Goal: Task Accomplishment & Management: Manage account settings

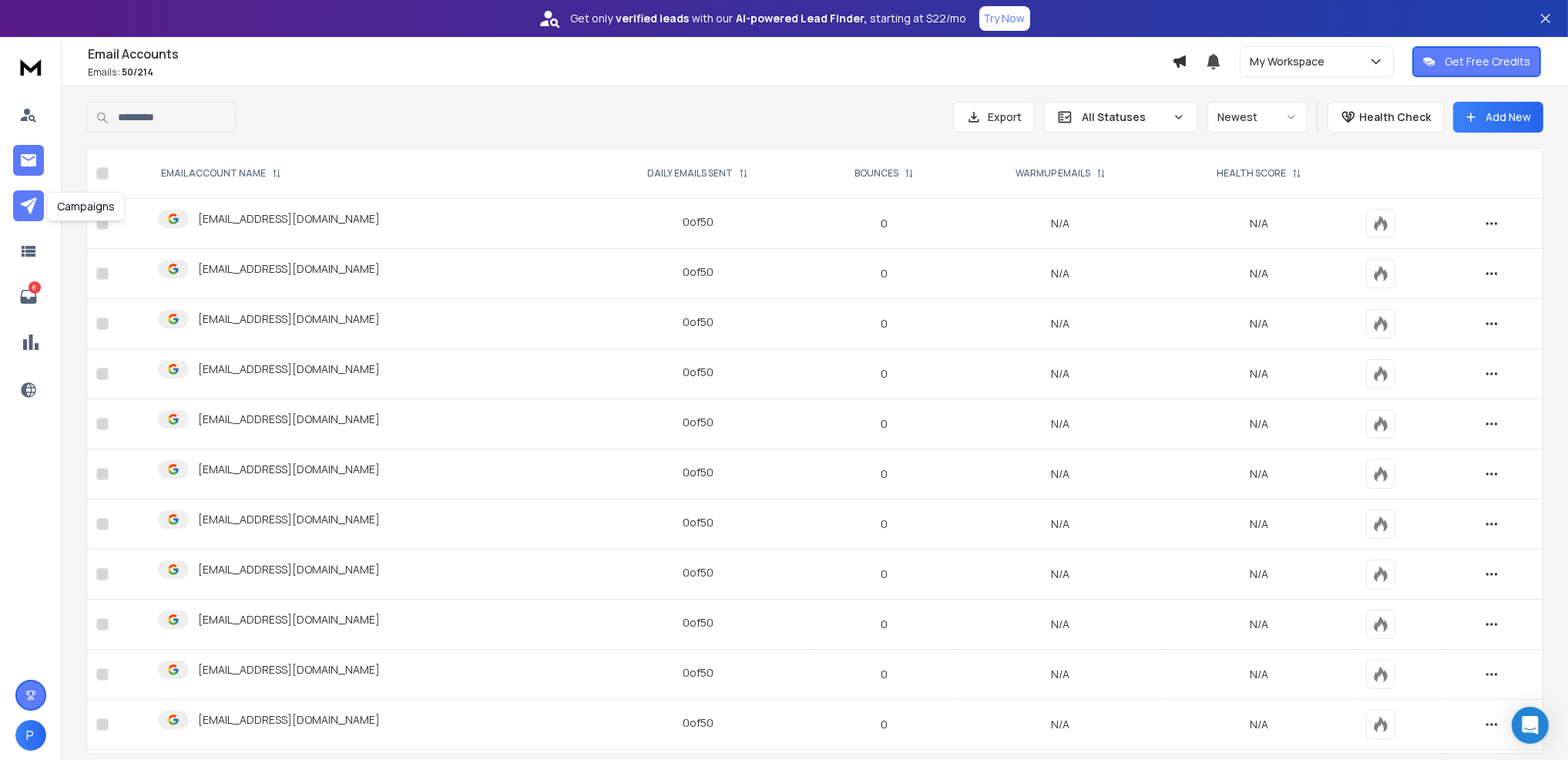
click at [34, 207] on icon at bounding box center [29, 206] width 19 height 19
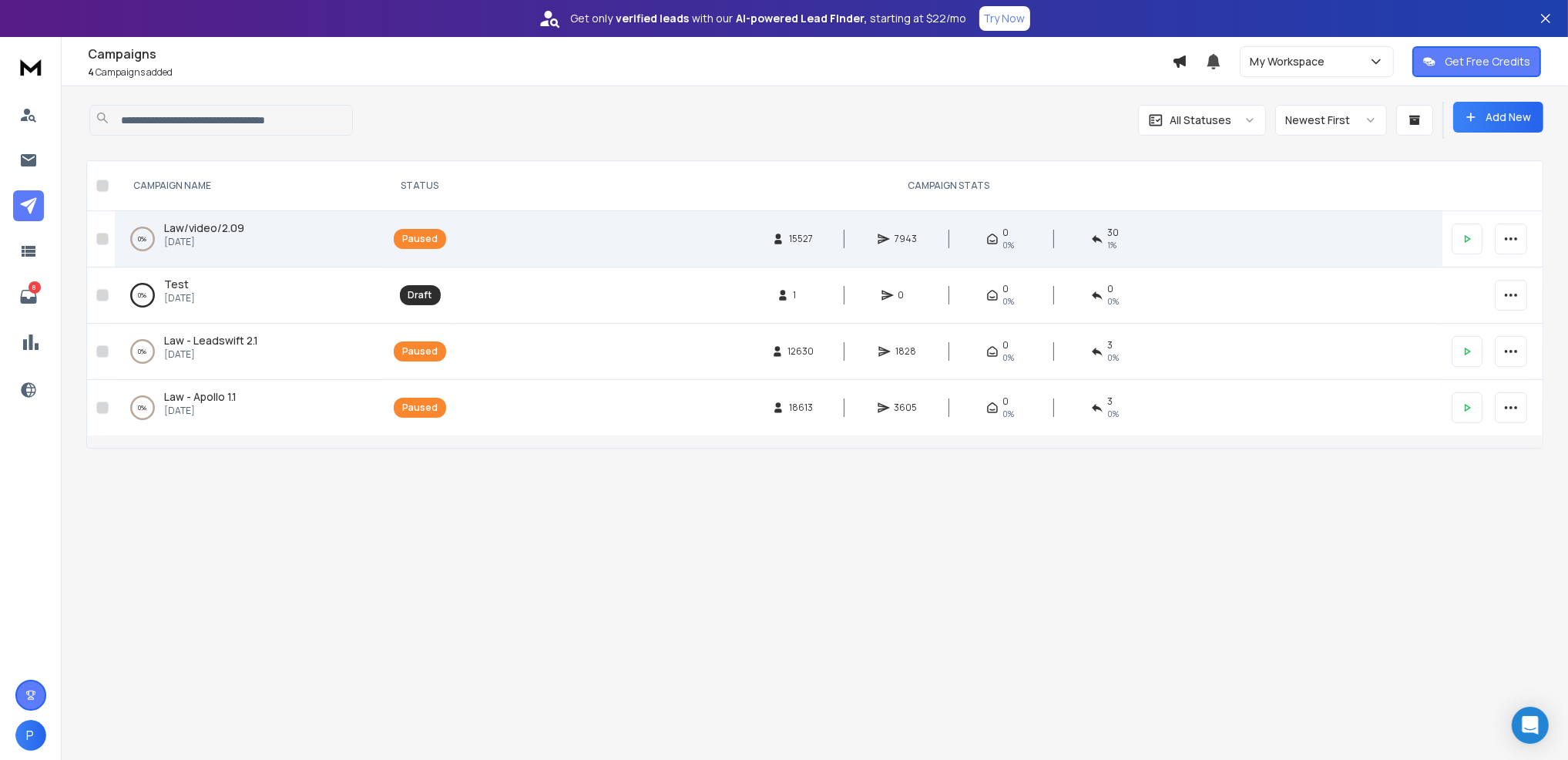
click at [1510, 240] on icon "button" at bounding box center [1510, 238] width 12 height 3
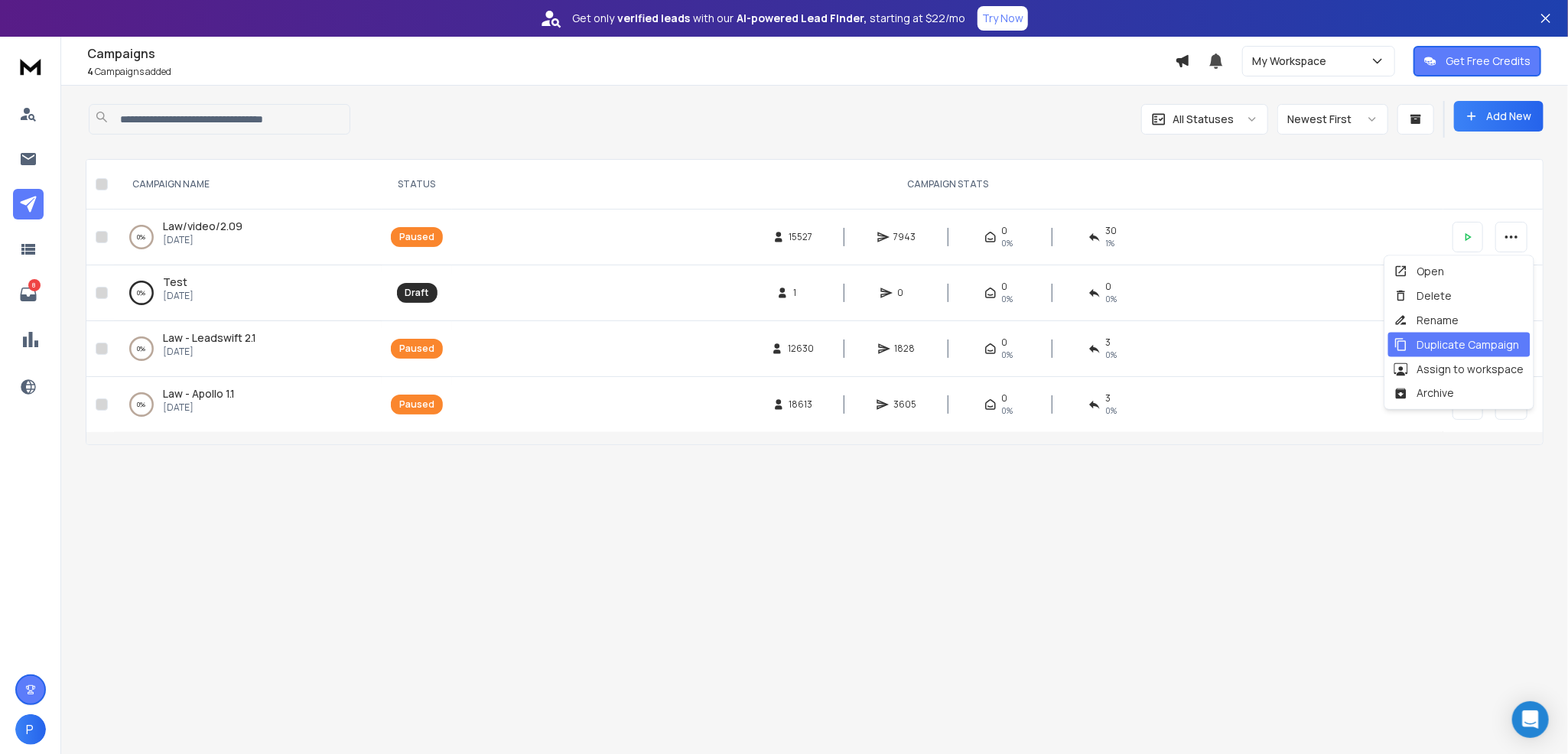
click at [1455, 339] on div "Duplicate Campaign" at bounding box center [1456, 344] width 125 height 16
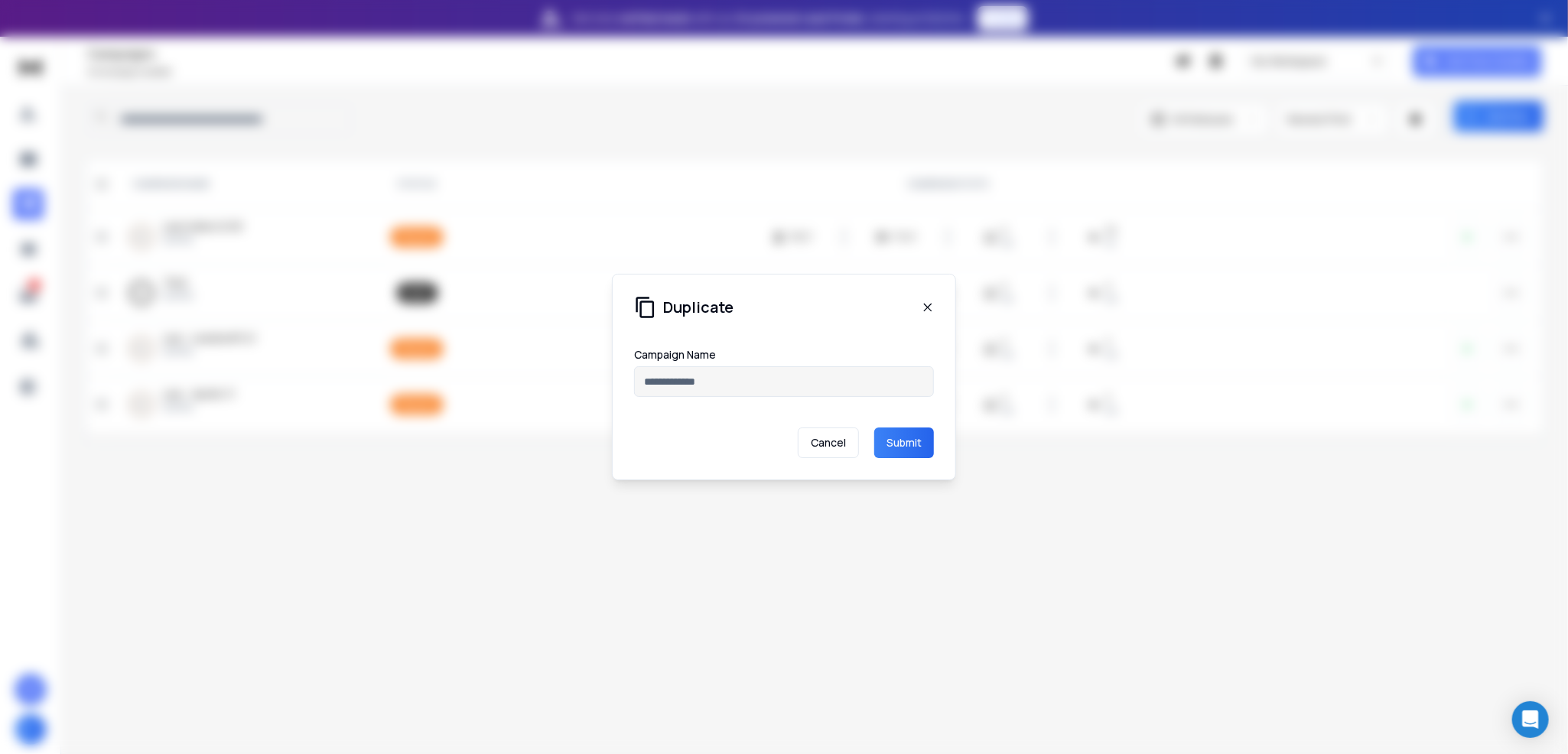
click at [772, 389] on input "text" at bounding box center [784, 381] width 300 height 31
type input "*"
type input "**********"
click at [906, 450] on button "Submit" at bounding box center [903, 442] width 59 height 31
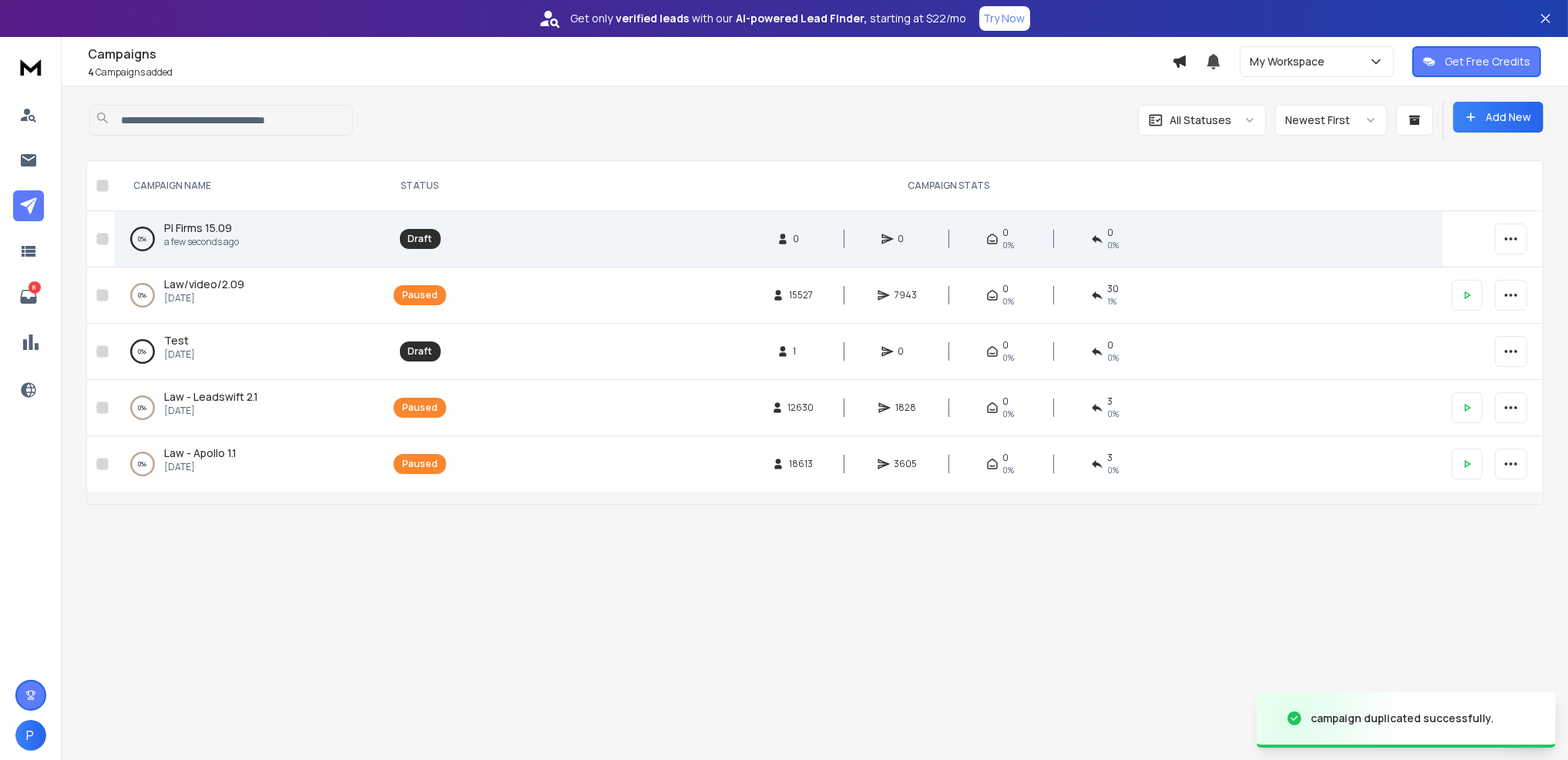
click at [254, 237] on div "0 % PI Firms 15.09 a few seconds ago" at bounding box center [250, 239] width 239 height 37
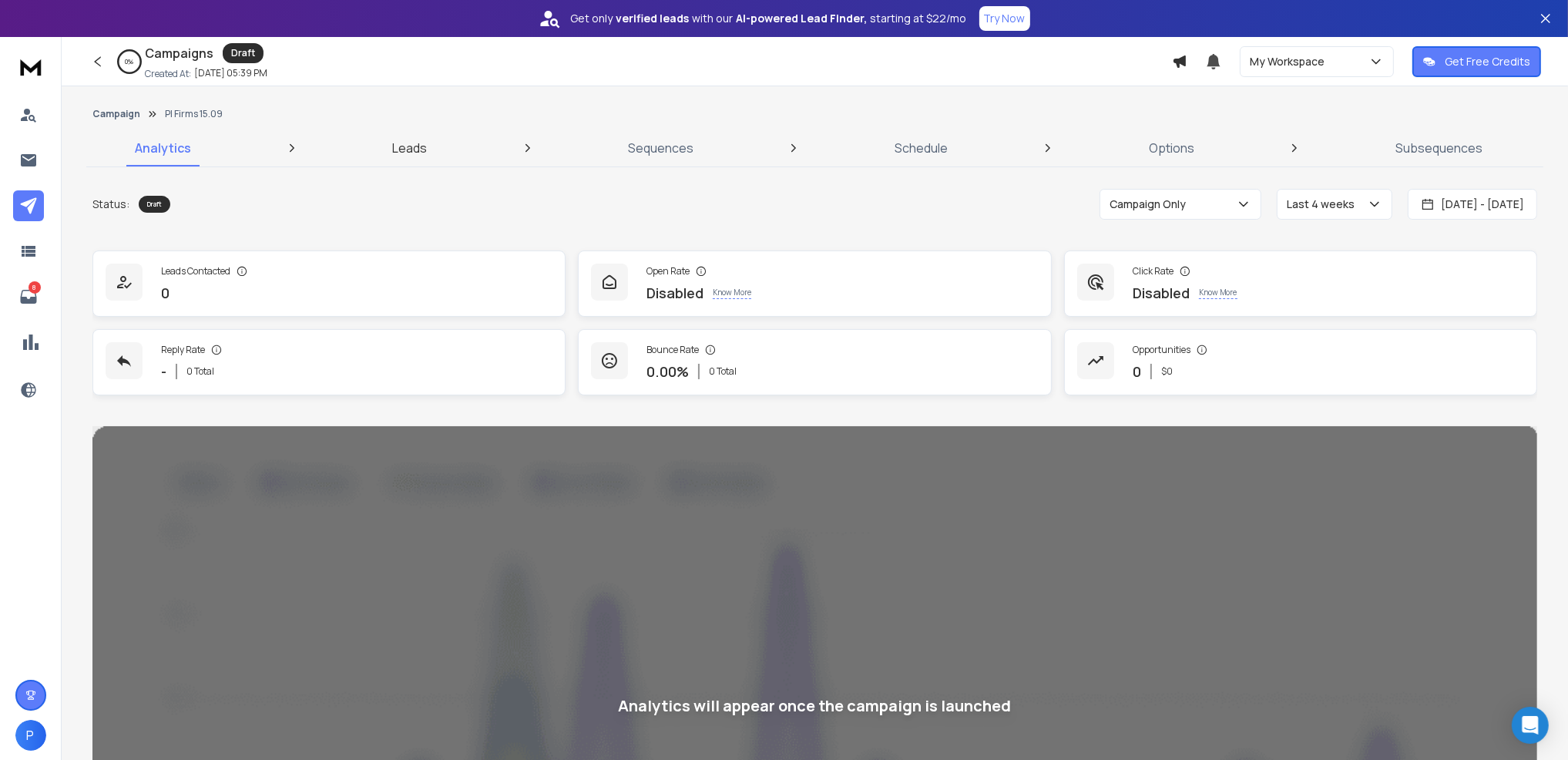
click at [411, 157] on p "Leads" at bounding box center [409, 148] width 35 height 19
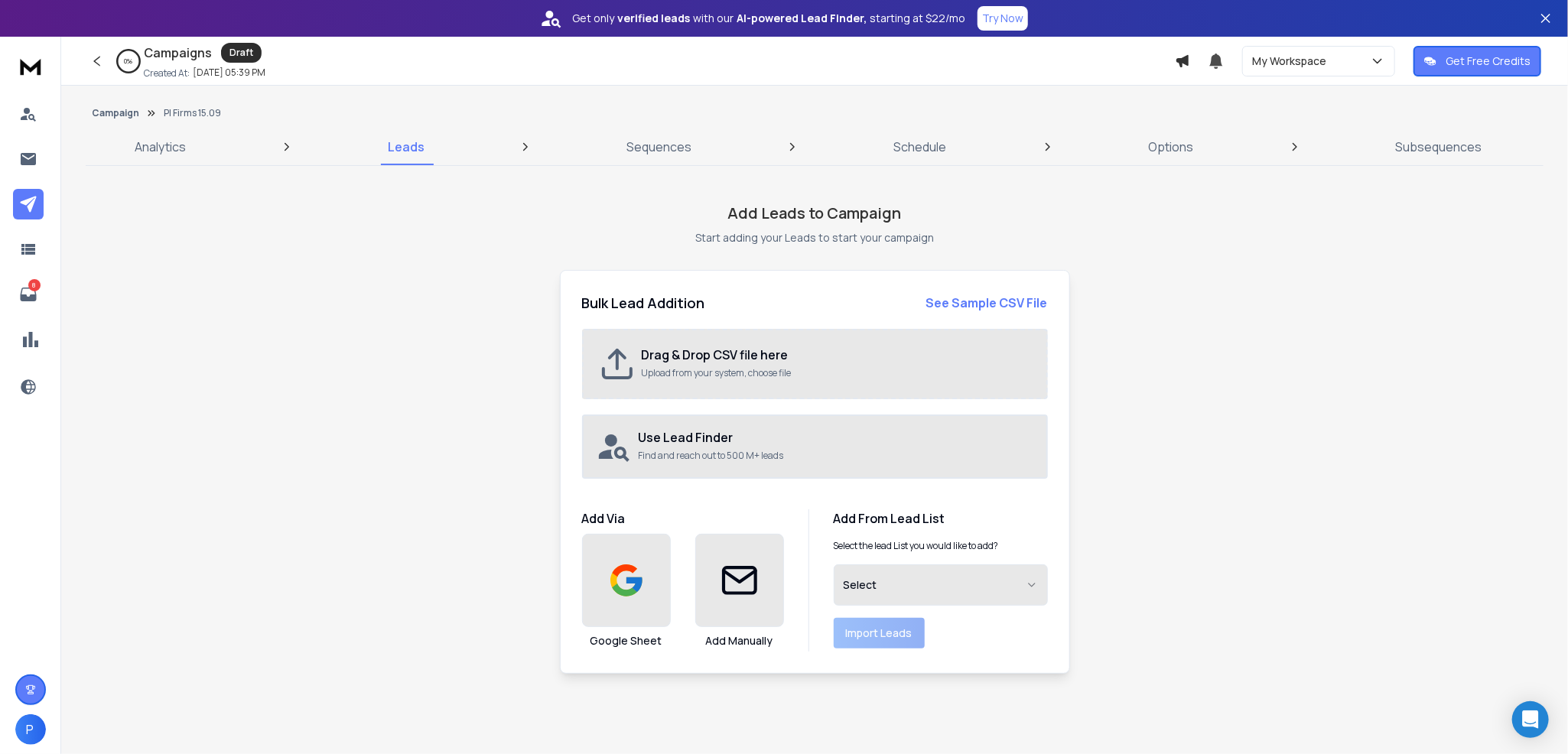
click at [763, 370] on p "Upload from your system, choose file" at bounding box center [836, 373] width 389 height 12
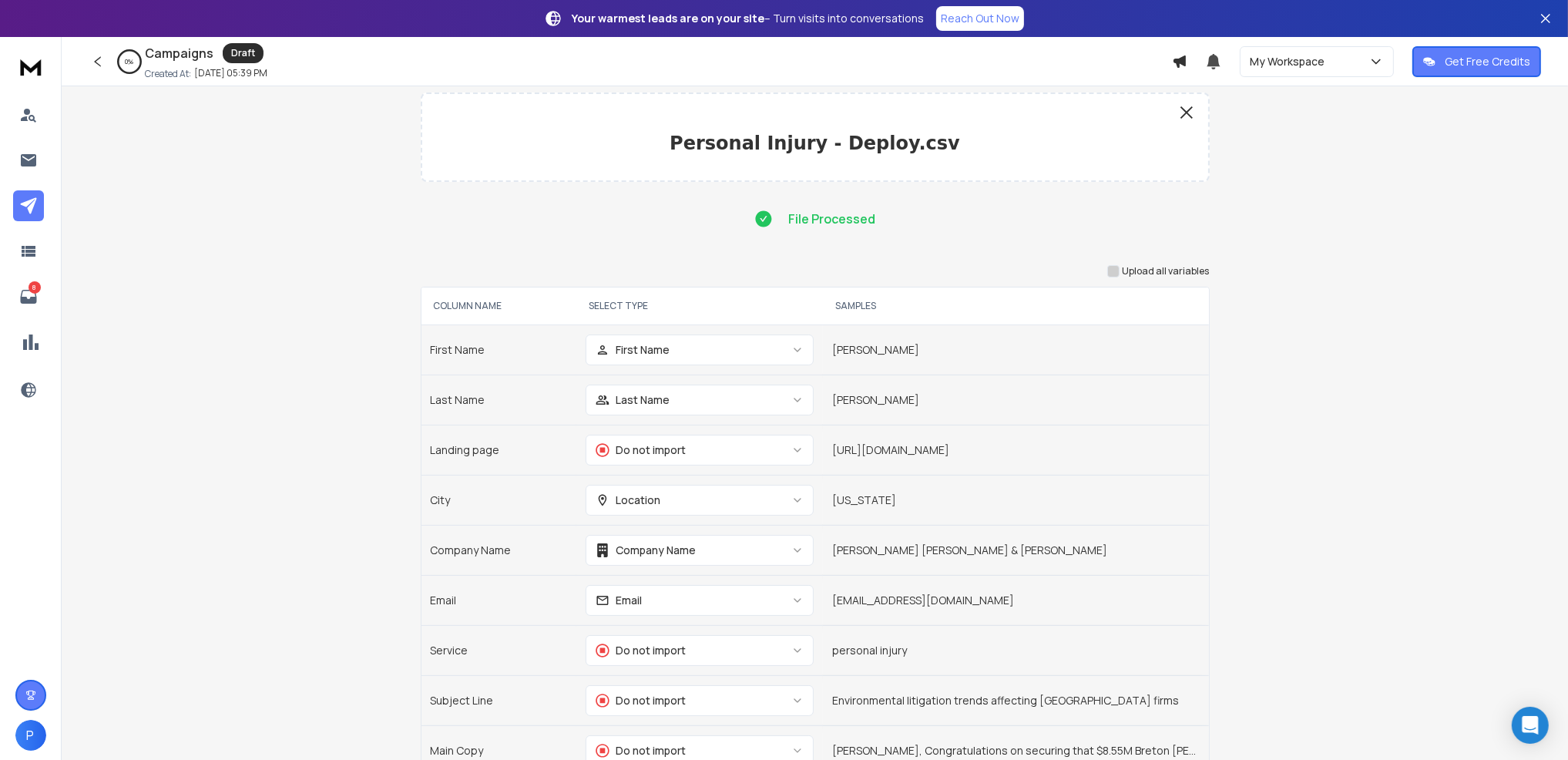
scroll to position [77, 0]
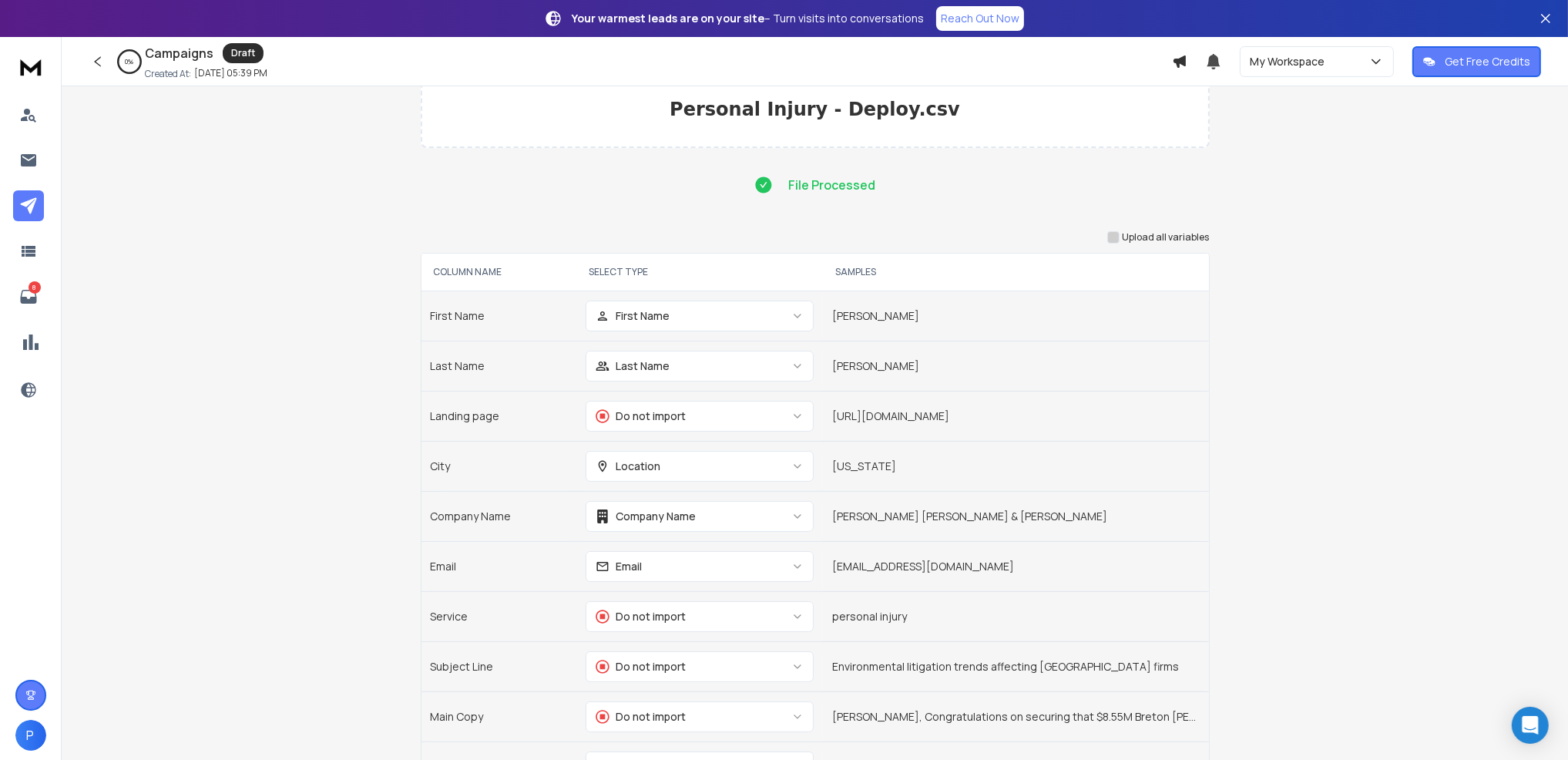
click at [356, 405] on div "Personal Injury - Deploy.csv File Processed Upload all variables COLUMN NAME SE…" at bounding box center [784, 592] width 1568 height 1264
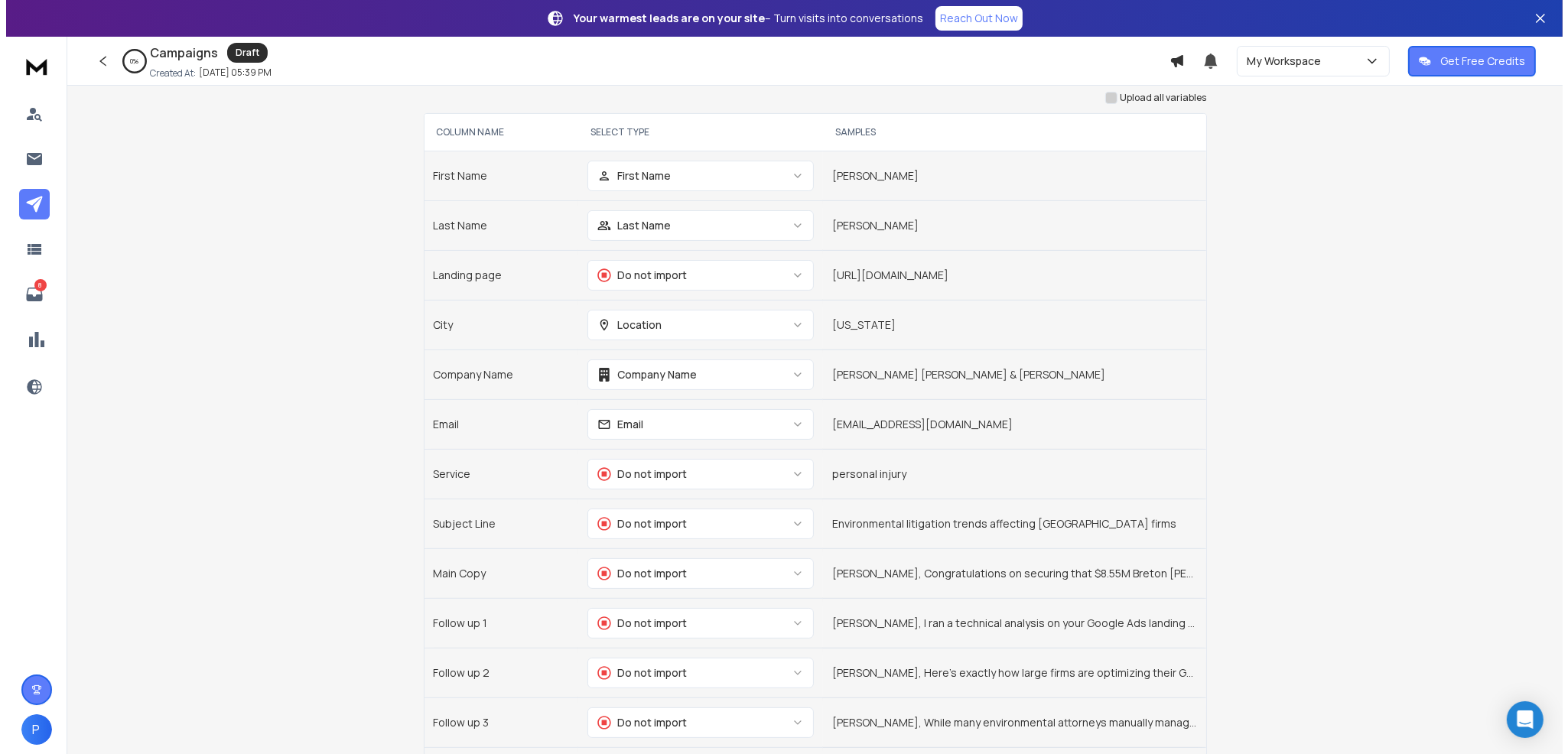
scroll to position [229, 0]
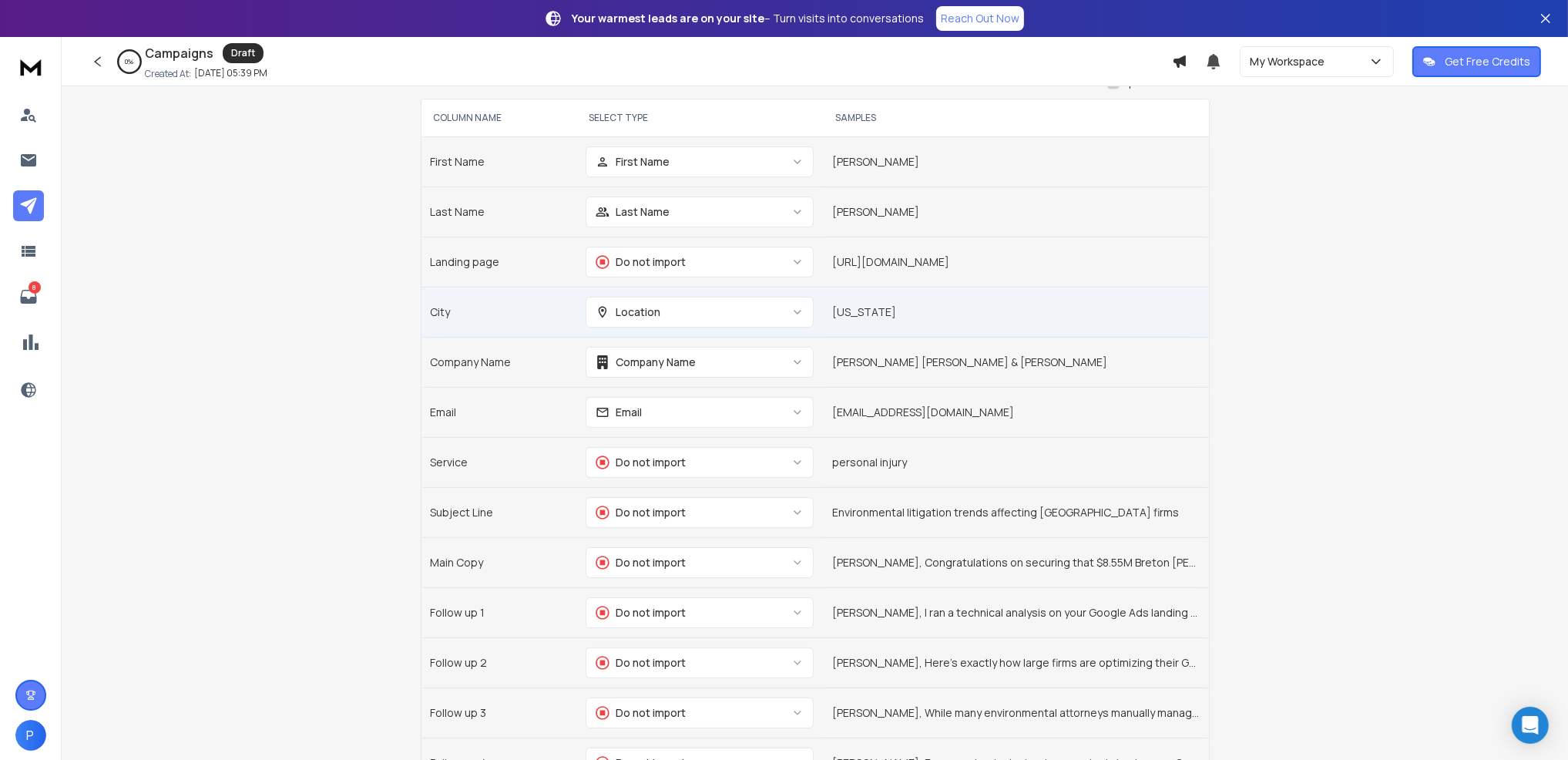
click at [654, 320] on button "Location" at bounding box center [700, 311] width 228 height 31
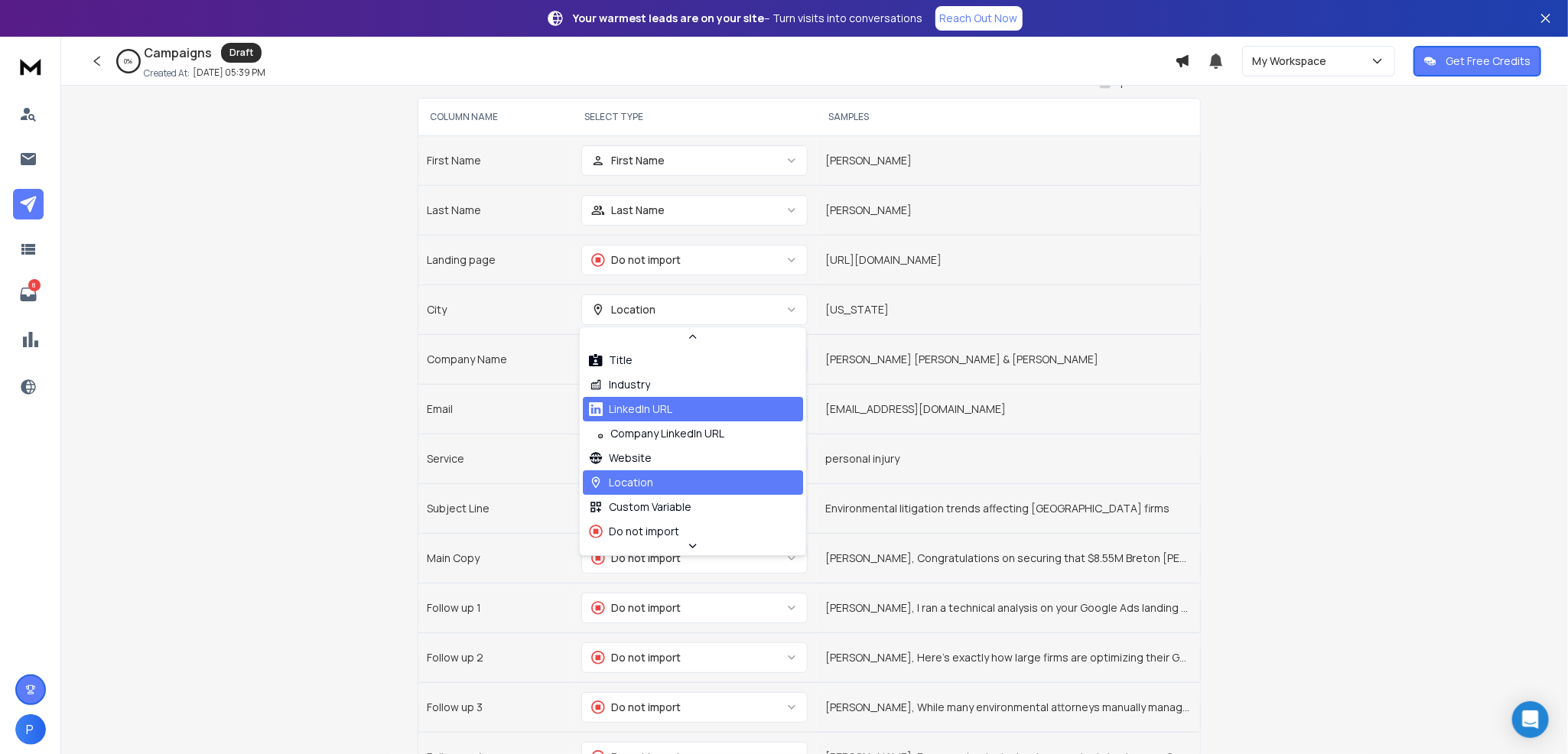
scroll to position [139, 0]
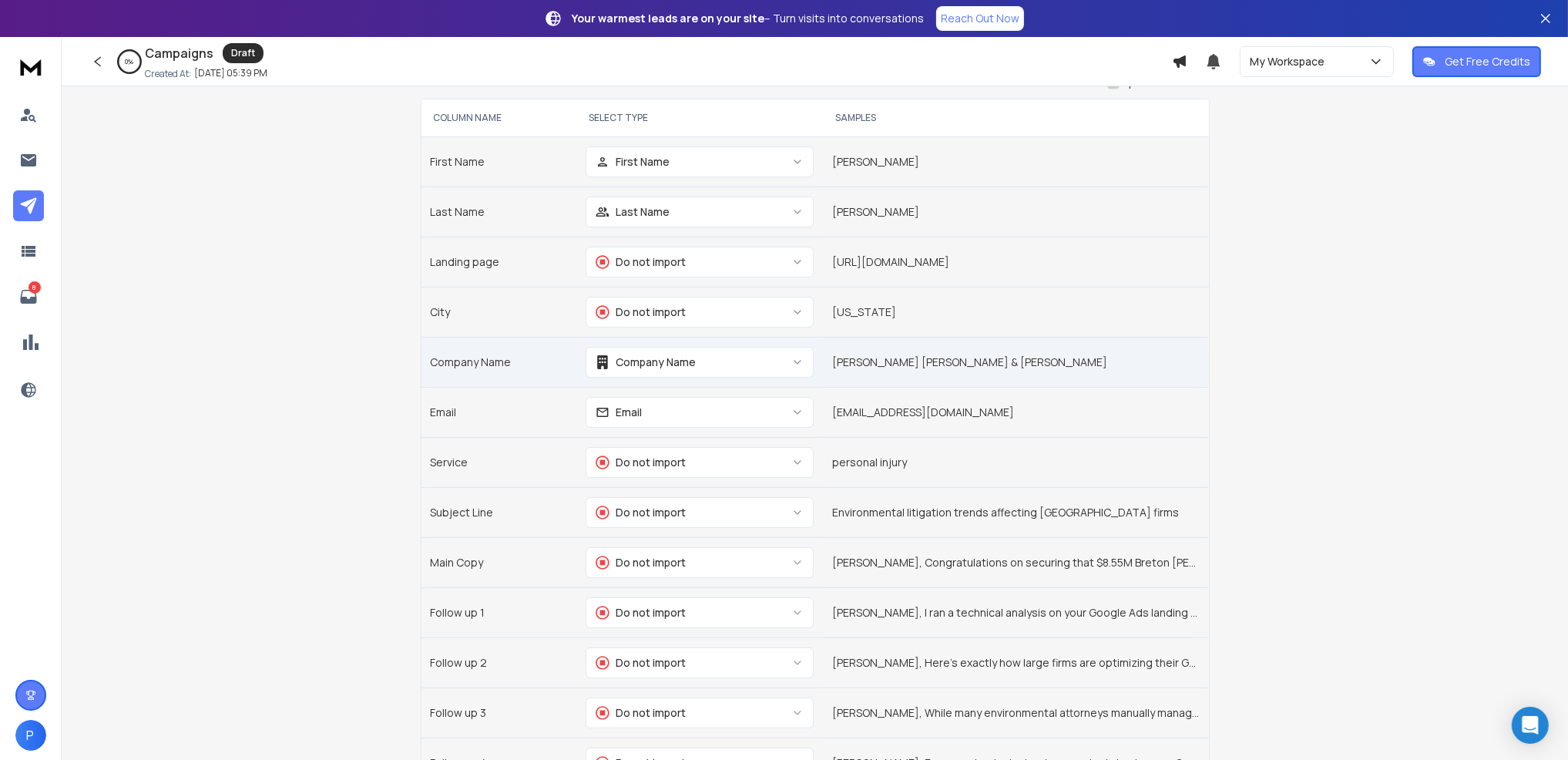
click at [656, 358] on div "Company Name" at bounding box center [645, 362] width 100 height 16
click at [650, 367] on button "Title" at bounding box center [697, 362] width 216 height 31
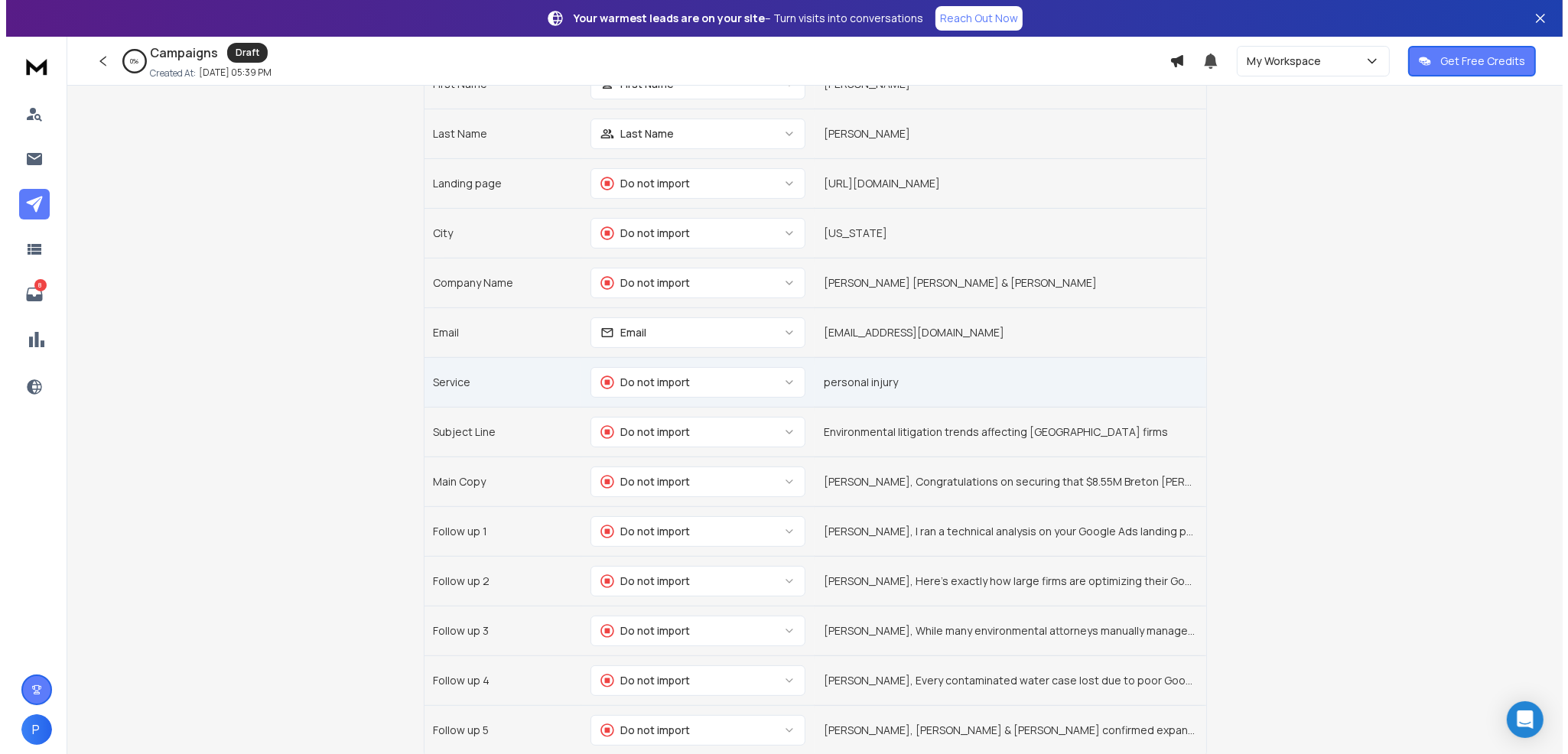
scroll to position [382, 0]
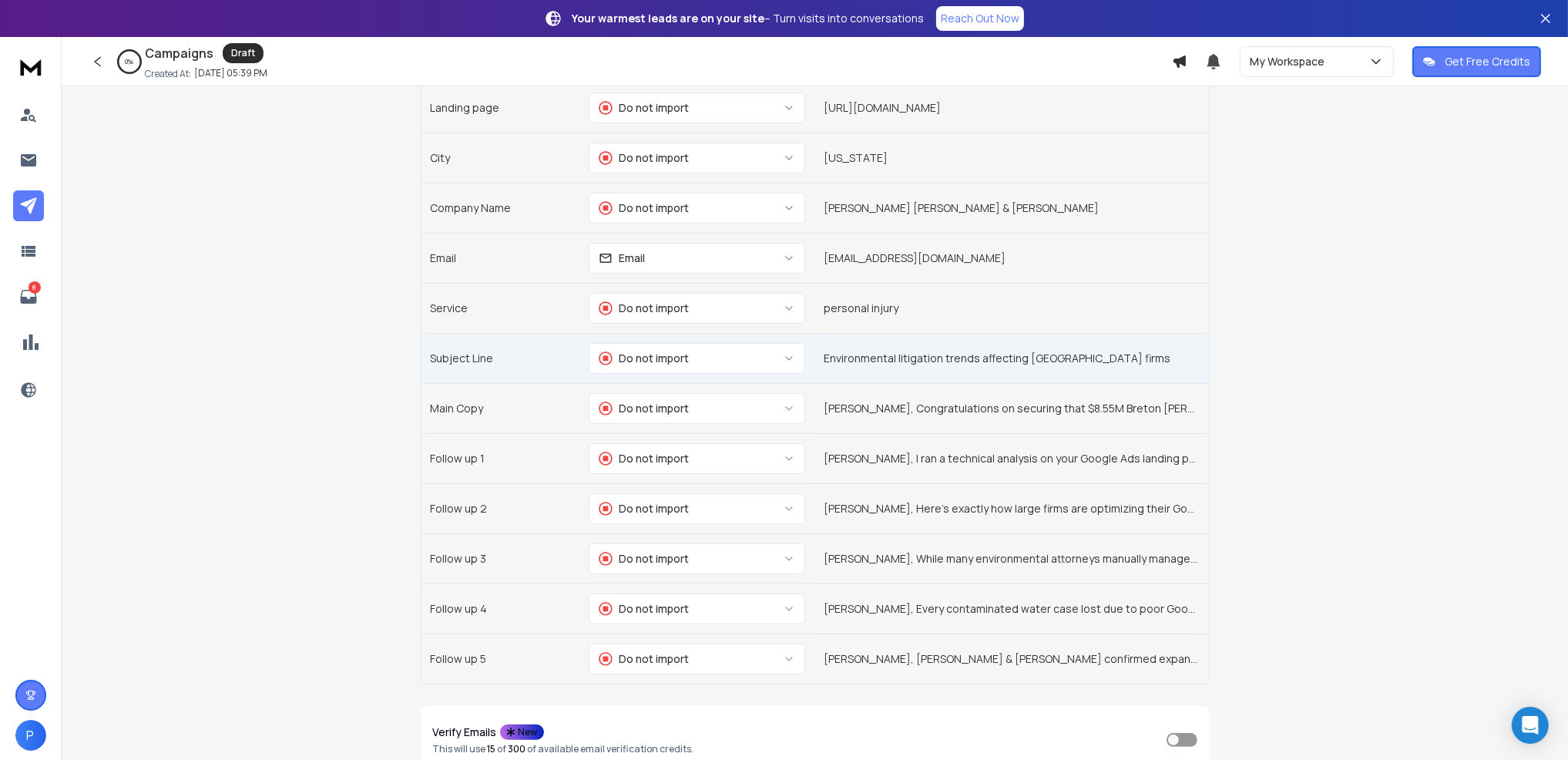
click at [659, 356] on div "Do not import" at bounding box center [644, 358] width 90 height 16
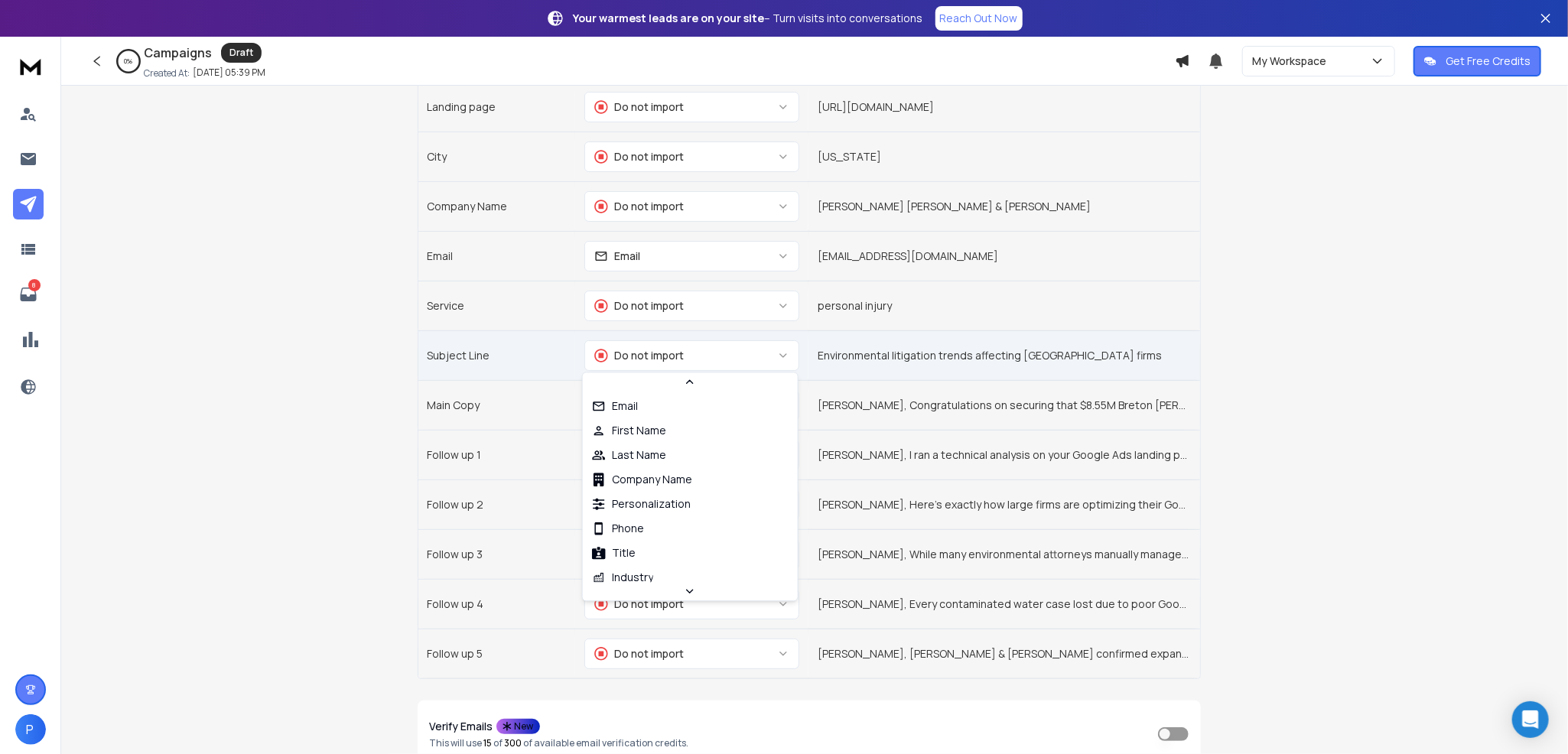
scroll to position [154, 0]
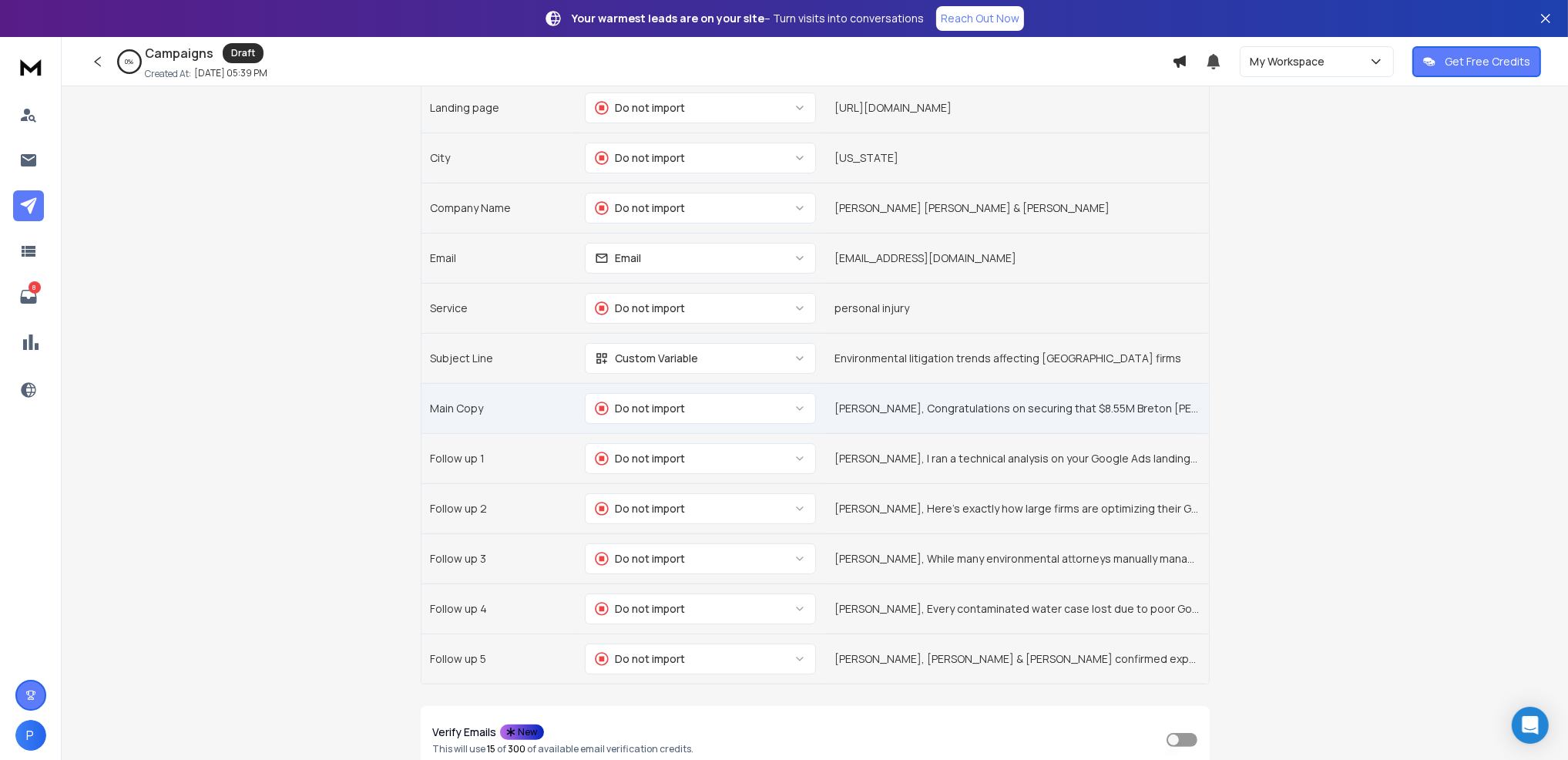
click at [665, 410] on div "Do not import" at bounding box center [640, 408] width 90 height 16
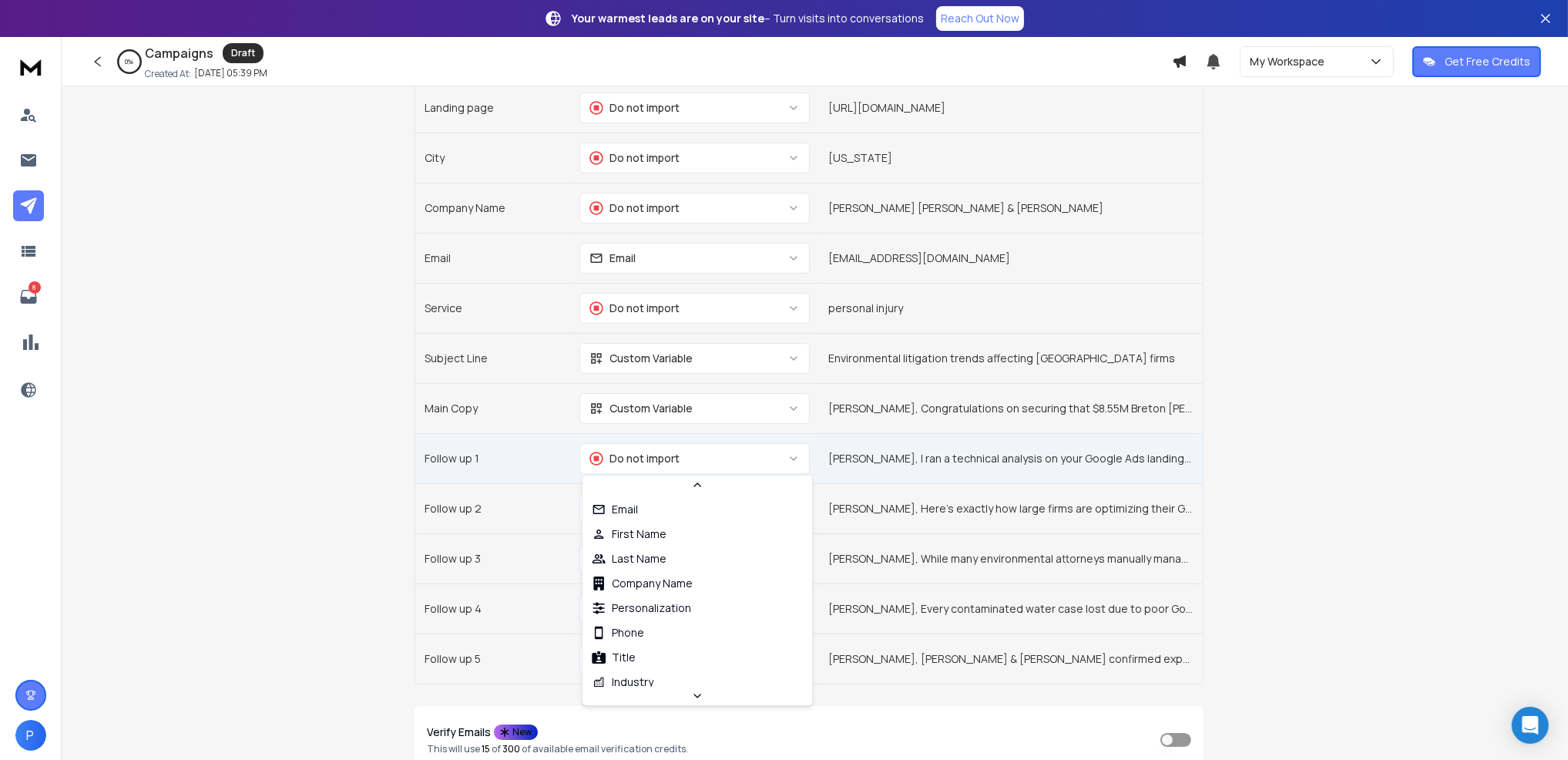
click at [661, 454] on div "Do not import" at bounding box center [634, 458] width 90 height 16
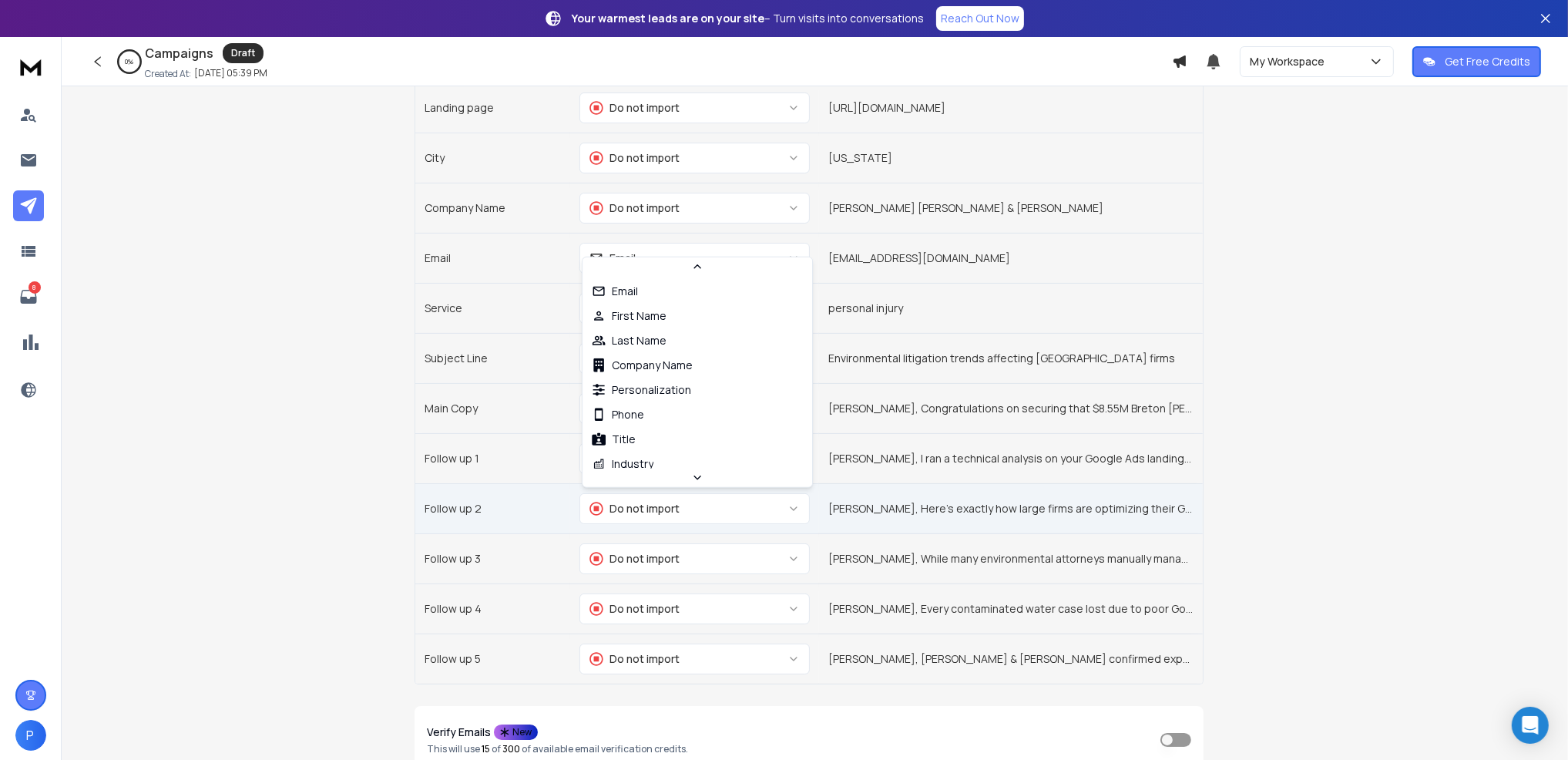
click at [654, 507] on div "Do not import" at bounding box center [634, 508] width 90 height 16
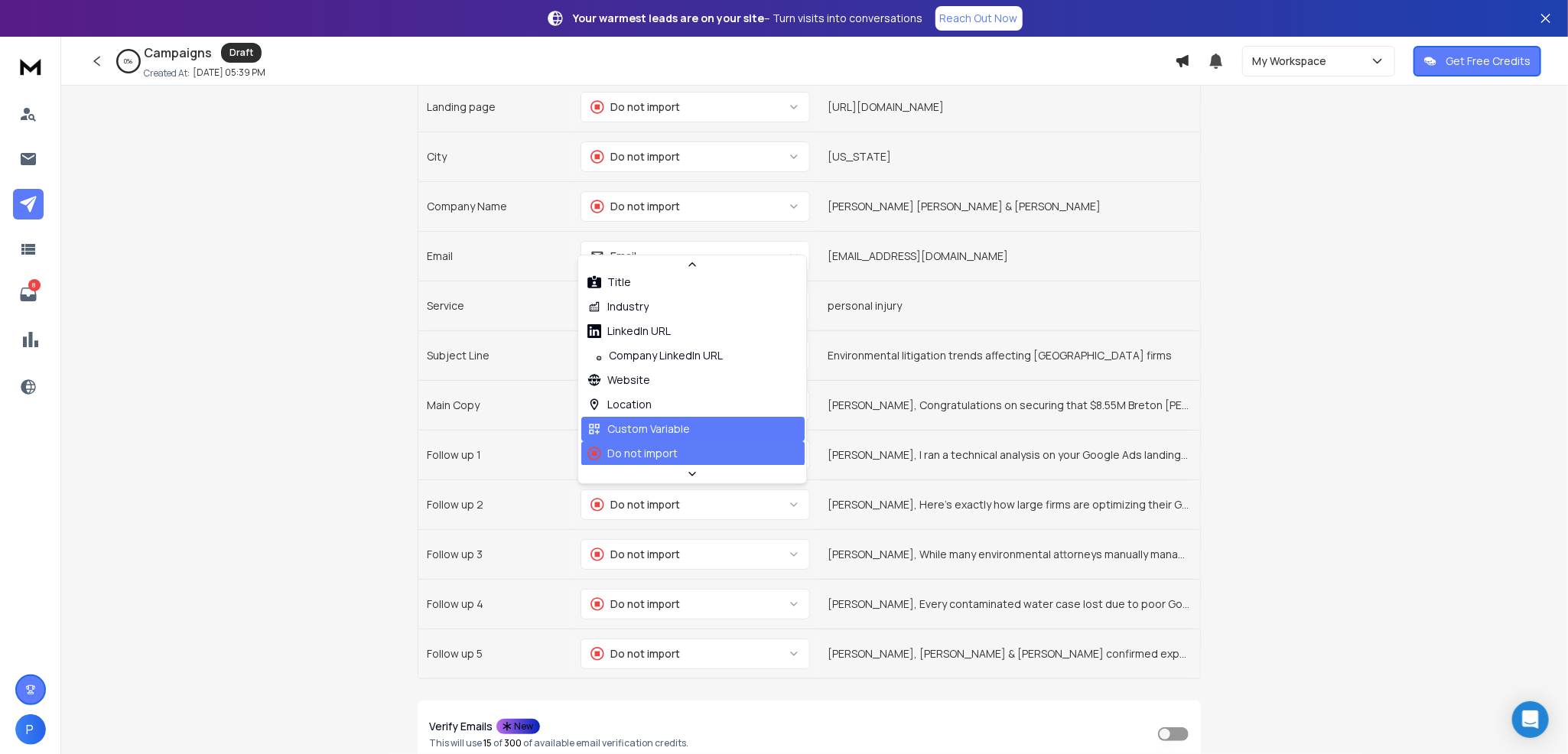
scroll to position [139, 0]
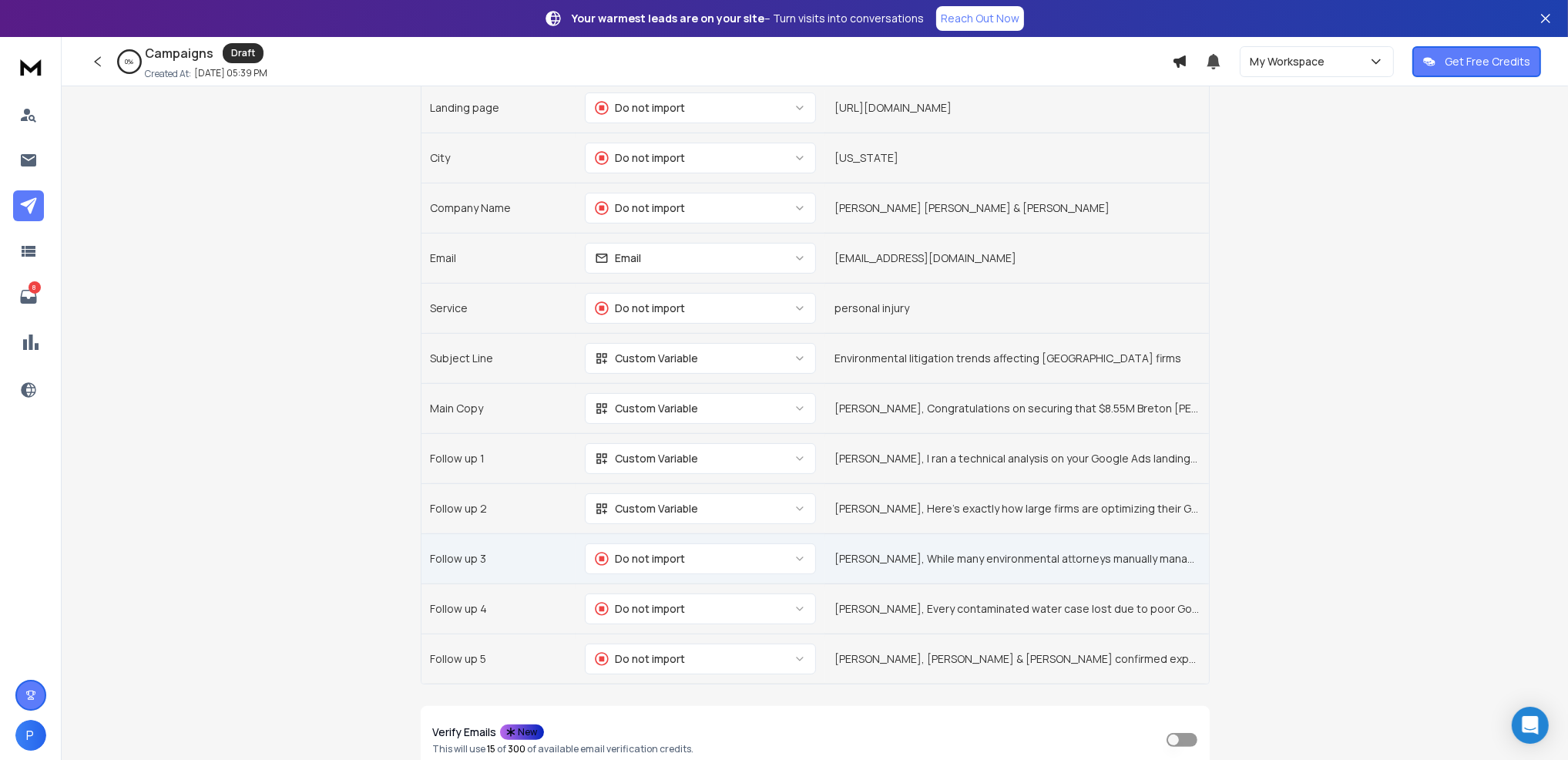
click at [654, 558] on div "Do not import" at bounding box center [640, 559] width 90 height 16
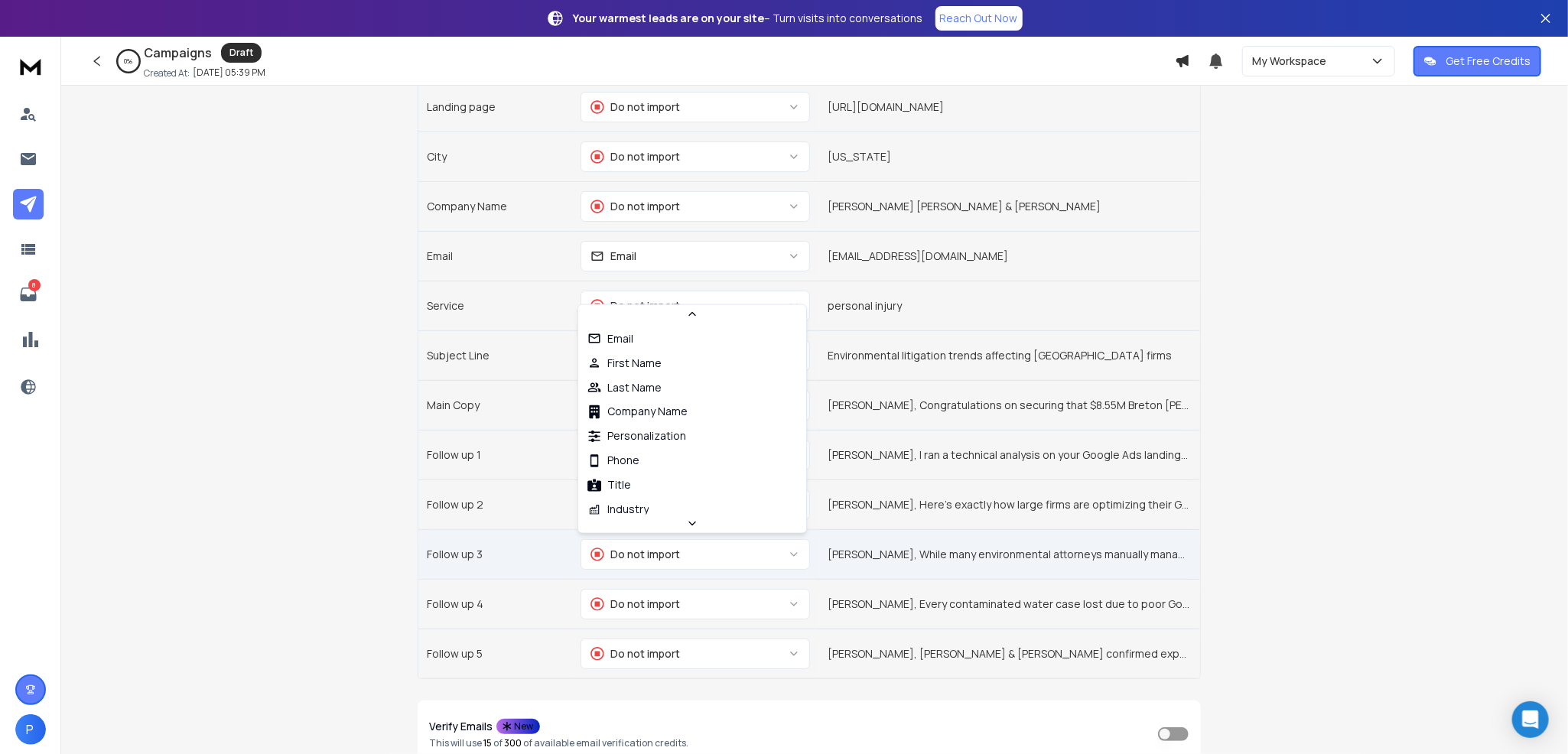
scroll to position [154, 0]
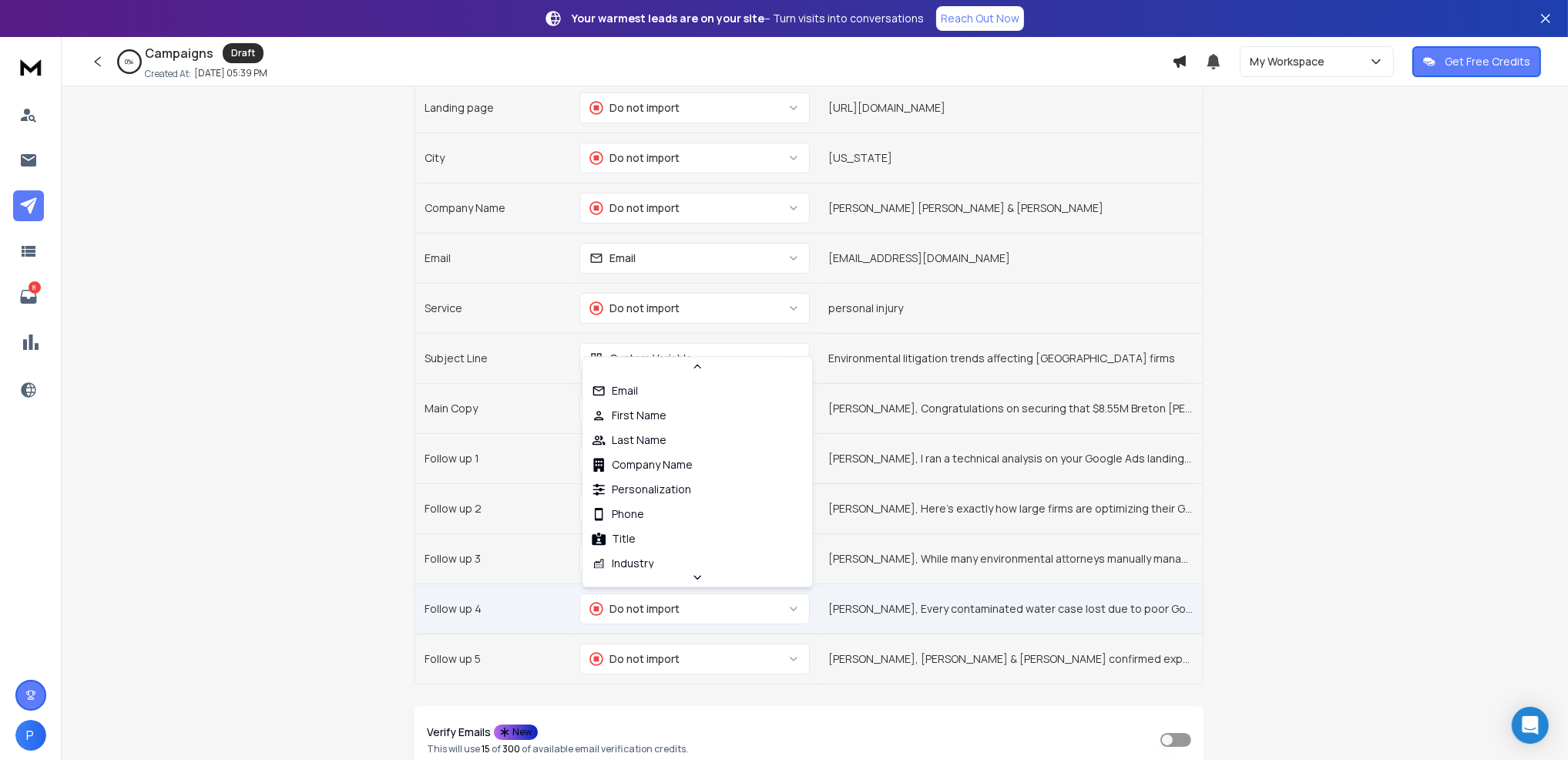
click at [654, 605] on div "Do not import" at bounding box center [634, 608] width 90 height 16
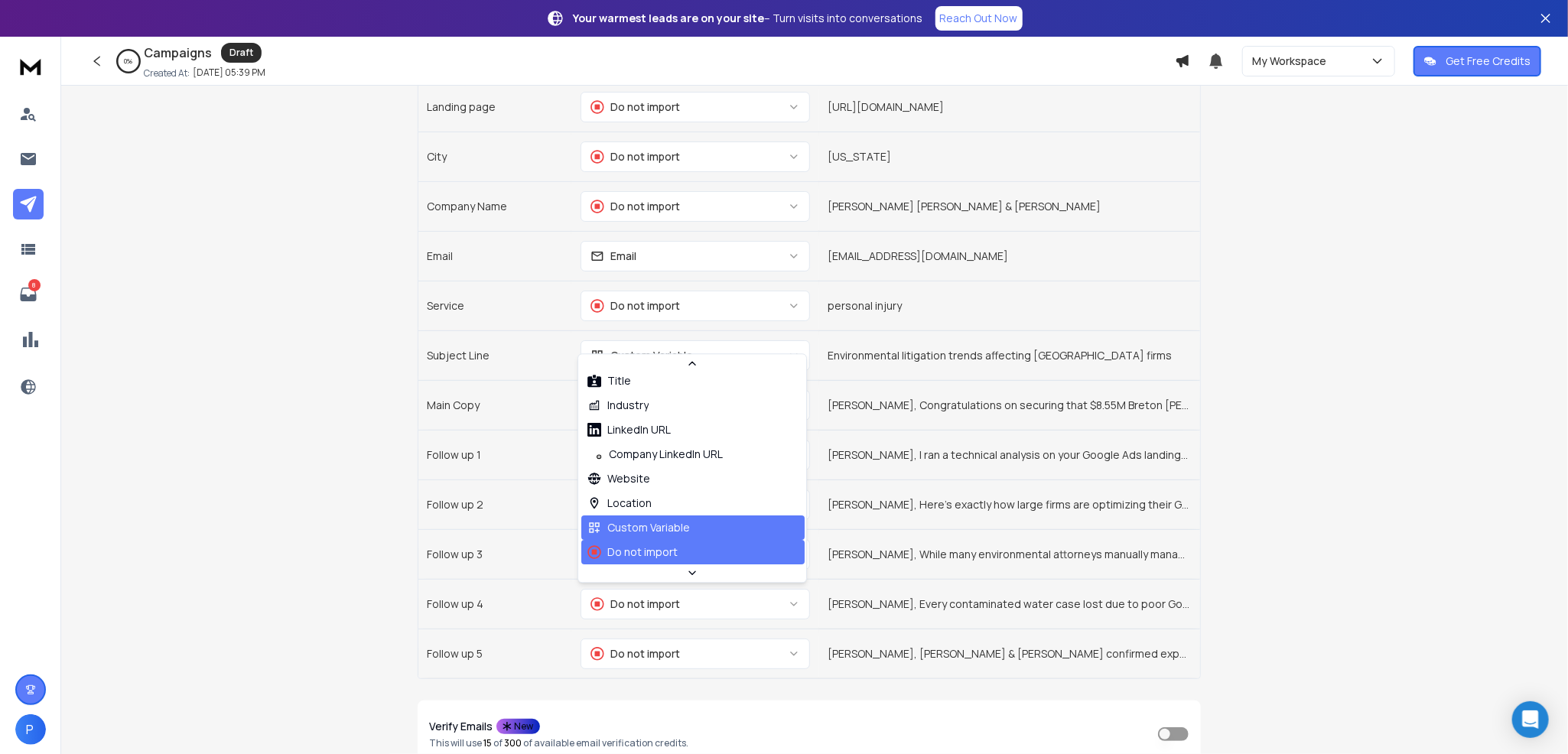
scroll to position [139, 0]
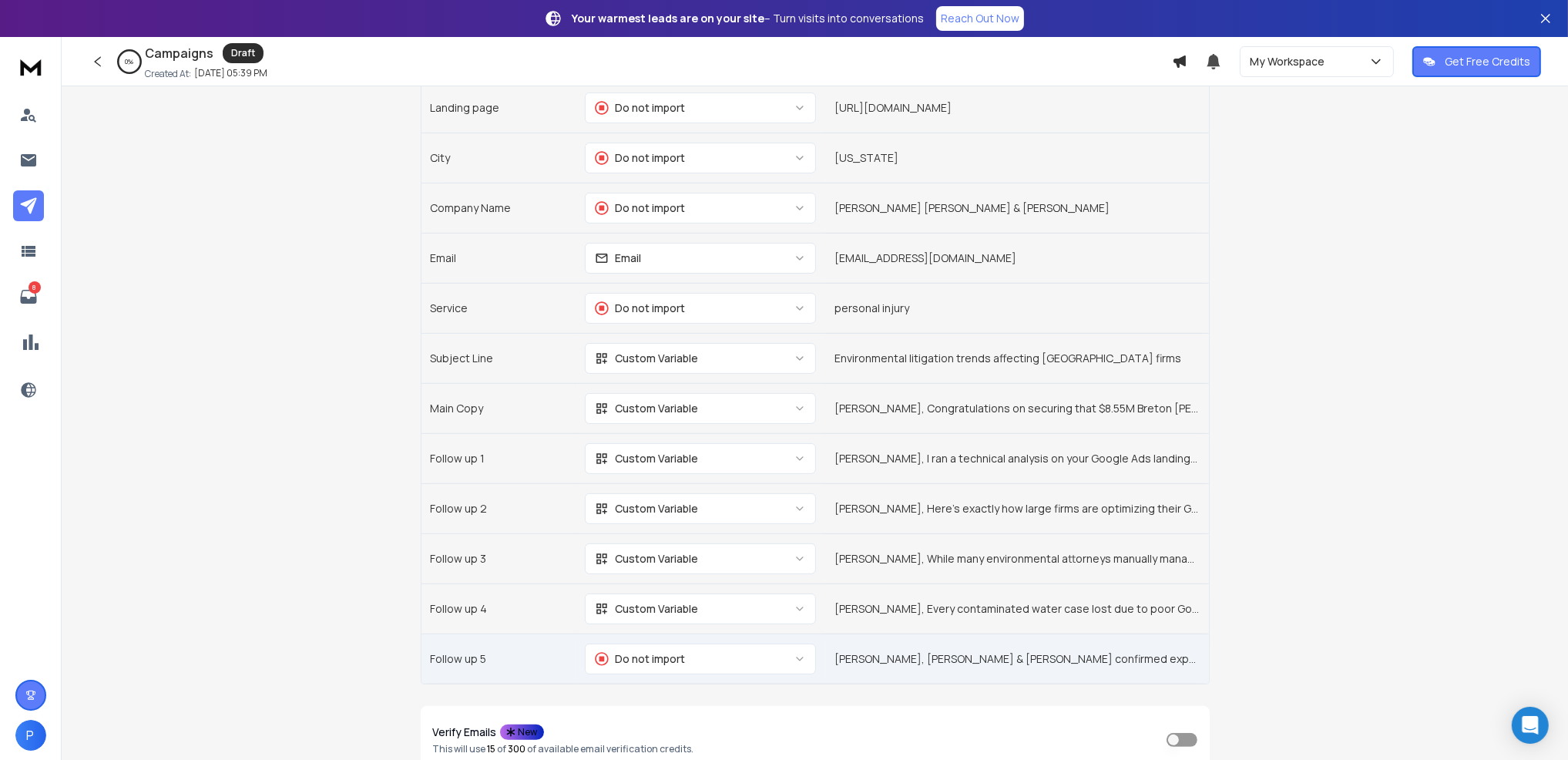
click at [650, 667] on button "Do not import" at bounding box center [701, 658] width 231 height 31
click at [352, 511] on div "Personal Injury - Deploy.csv File Processed Upload all variables COLUMN NAME SE…" at bounding box center [784, 284] width 1568 height 1264
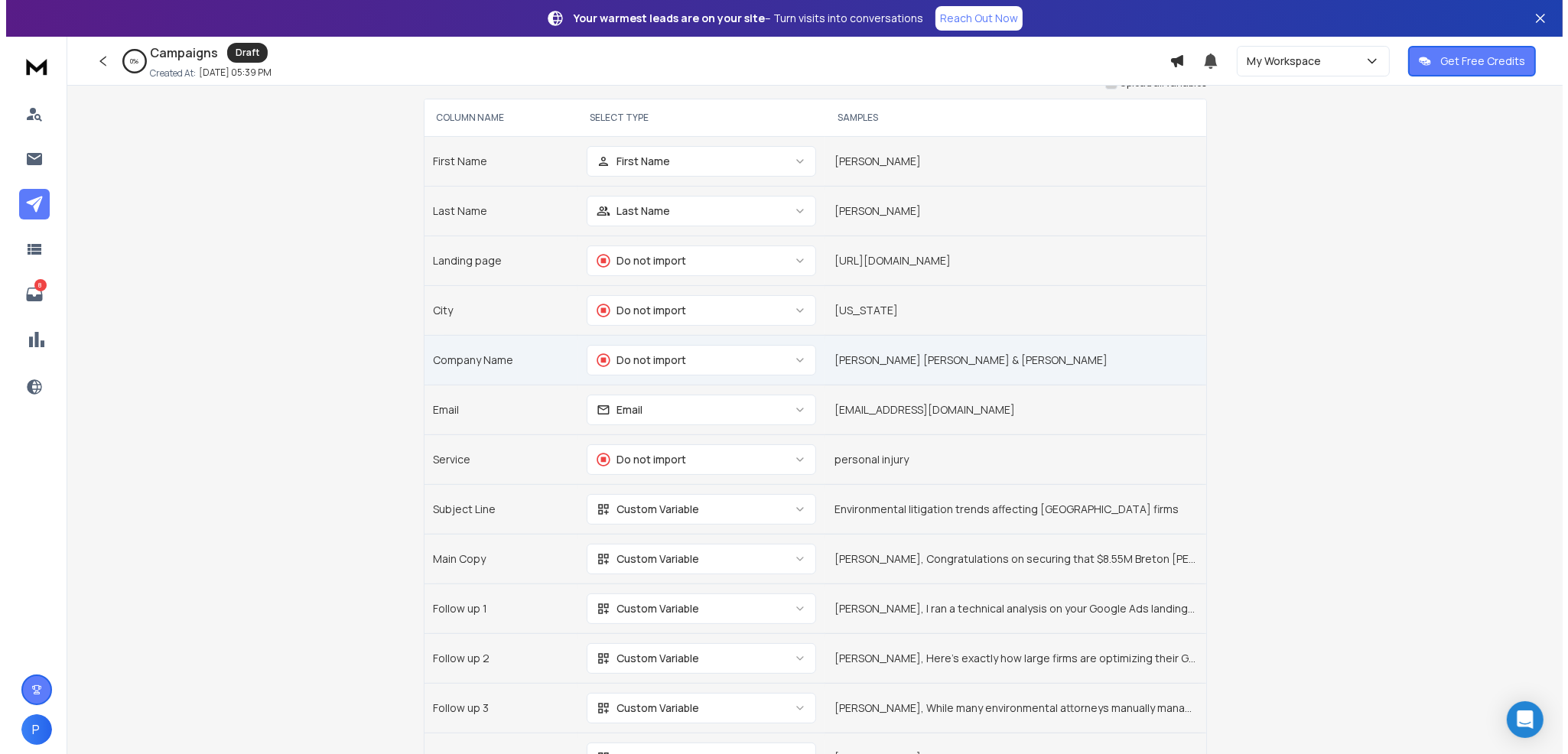
scroll to position [229, 0]
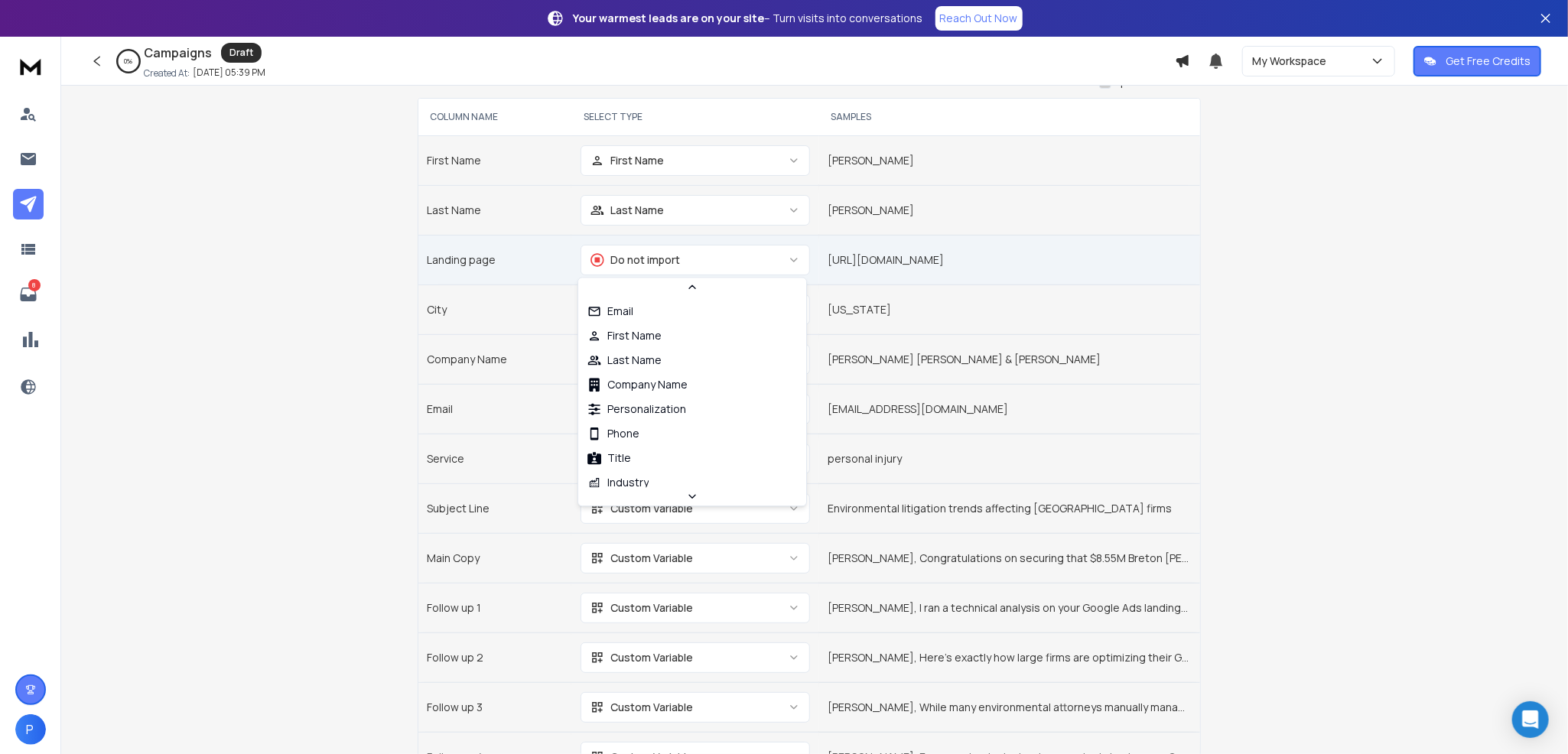
click at [640, 262] on div "Do not import" at bounding box center [635, 260] width 90 height 16
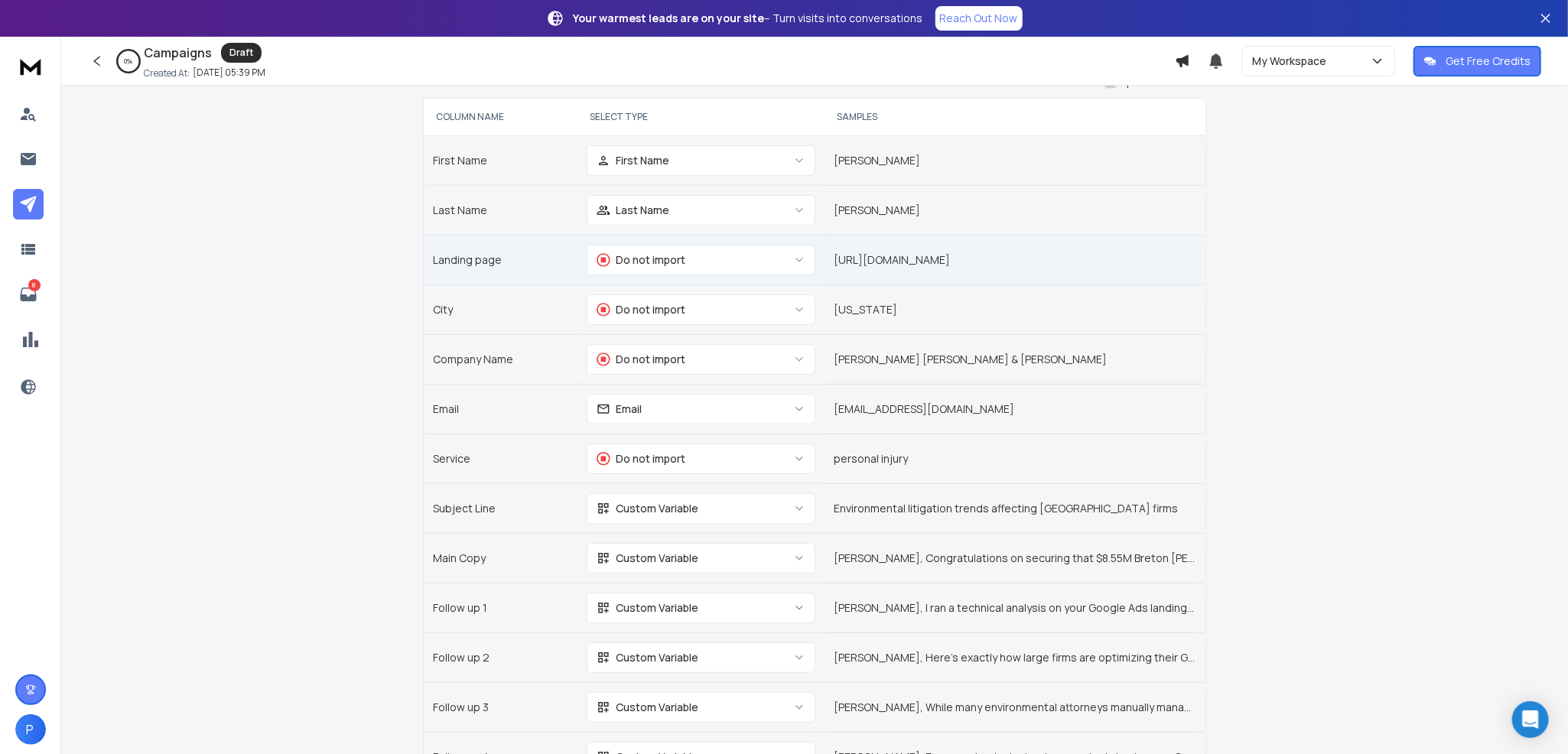
click at [640, 262] on div "Do not import" at bounding box center [641, 260] width 90 height 16
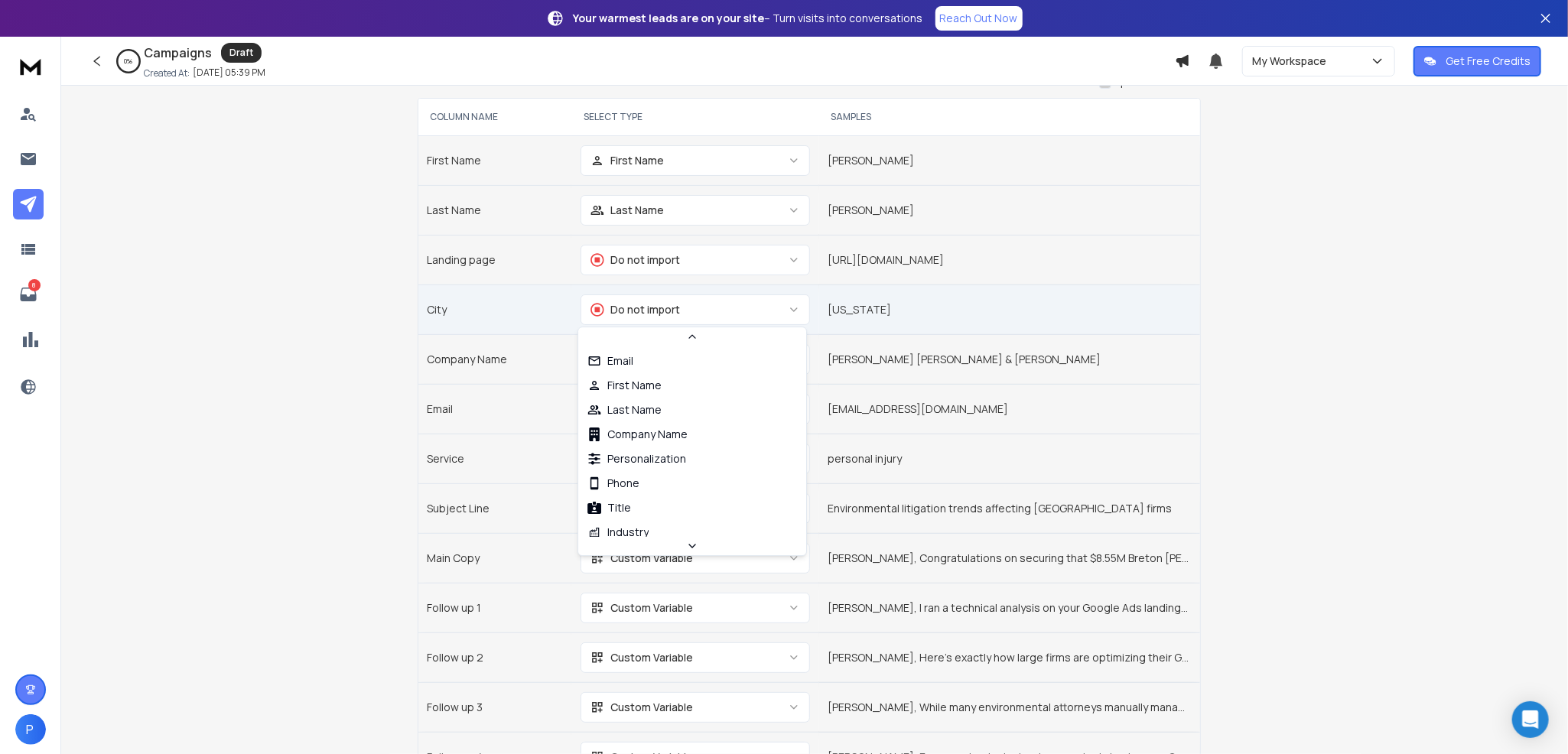
click at [628, 303] on div "Do not import" at bounding box center [635, 309] width 90 height 16
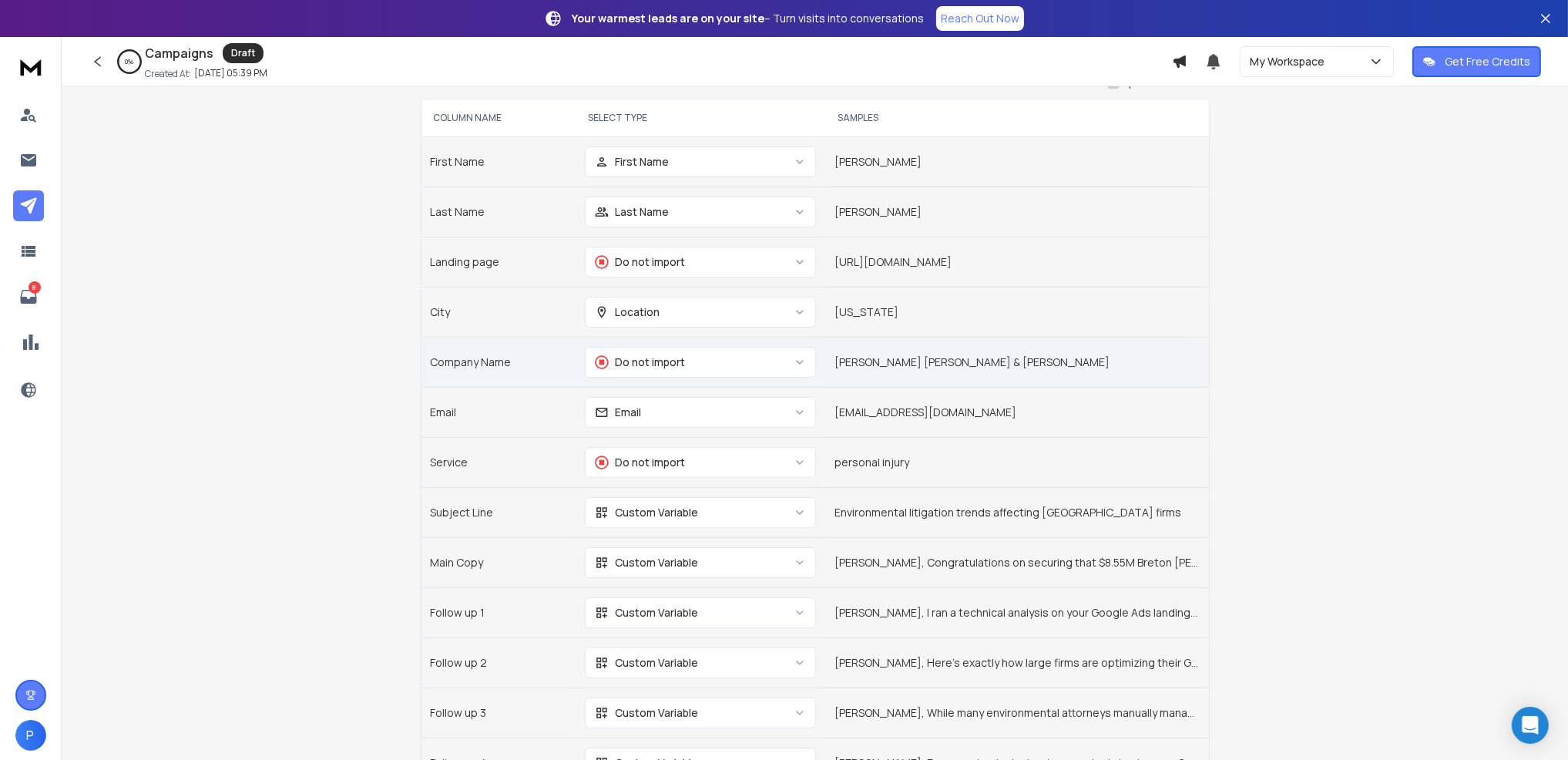
click at [692, 364] on button "Do not import" at bounding box center [701, 362] width 231 height 31
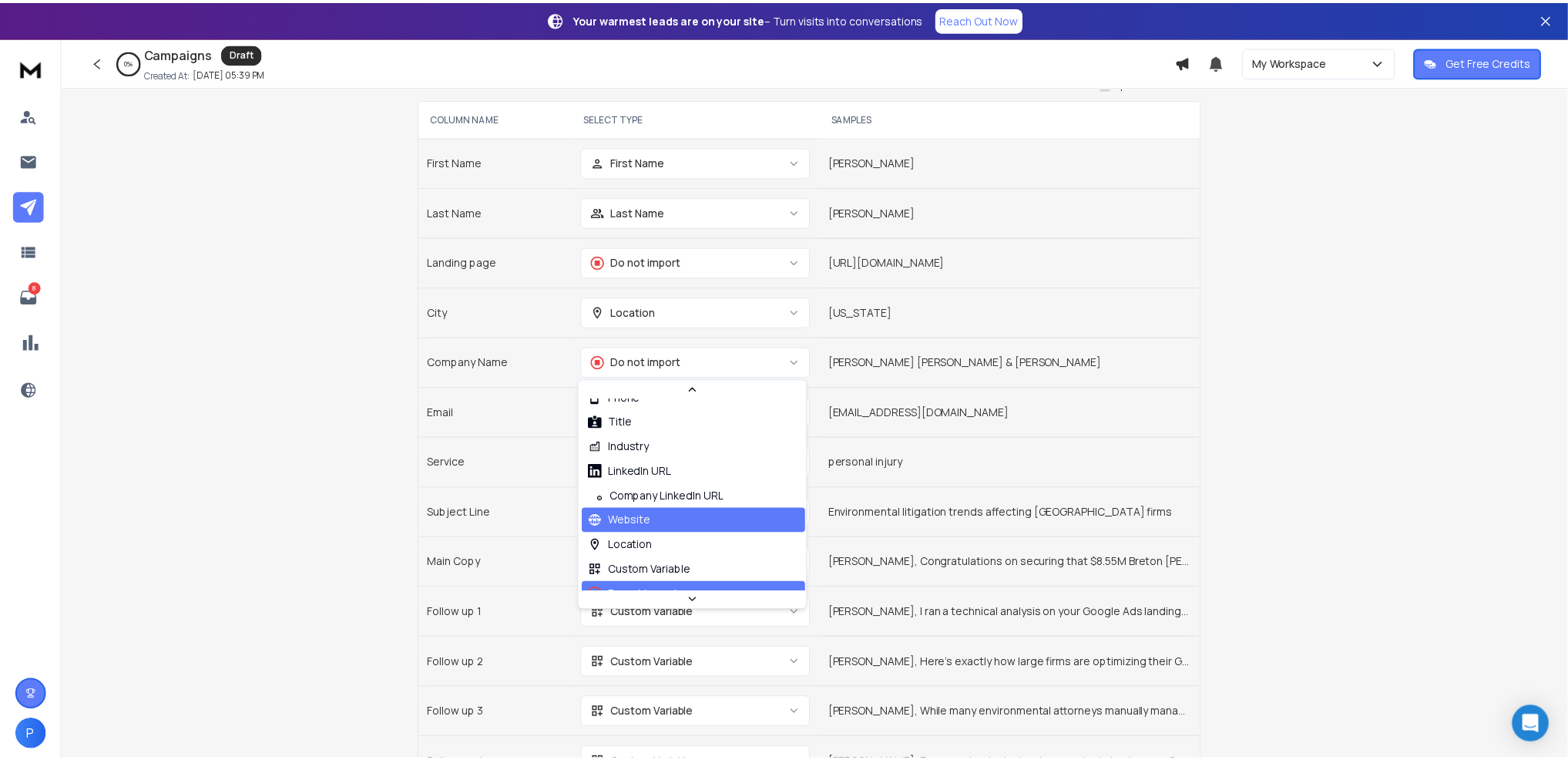
scroll to position [0, 0]
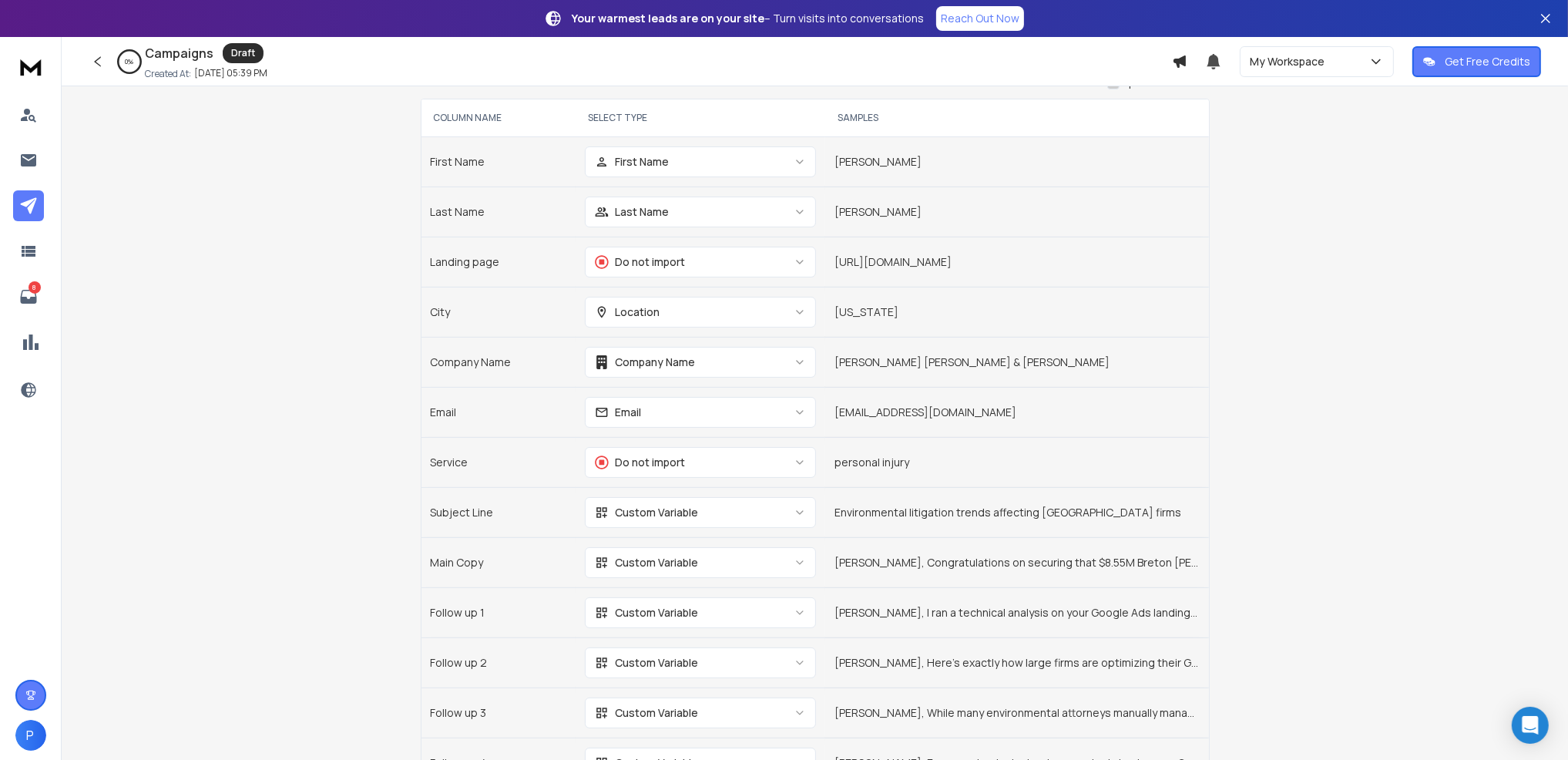
click at [377, 423] on div "Personal Injury - Deploy.csv File Processed Upload all variables COLUMN NAME SE…" at bounding box center [784, 438] width 1568 height 1264
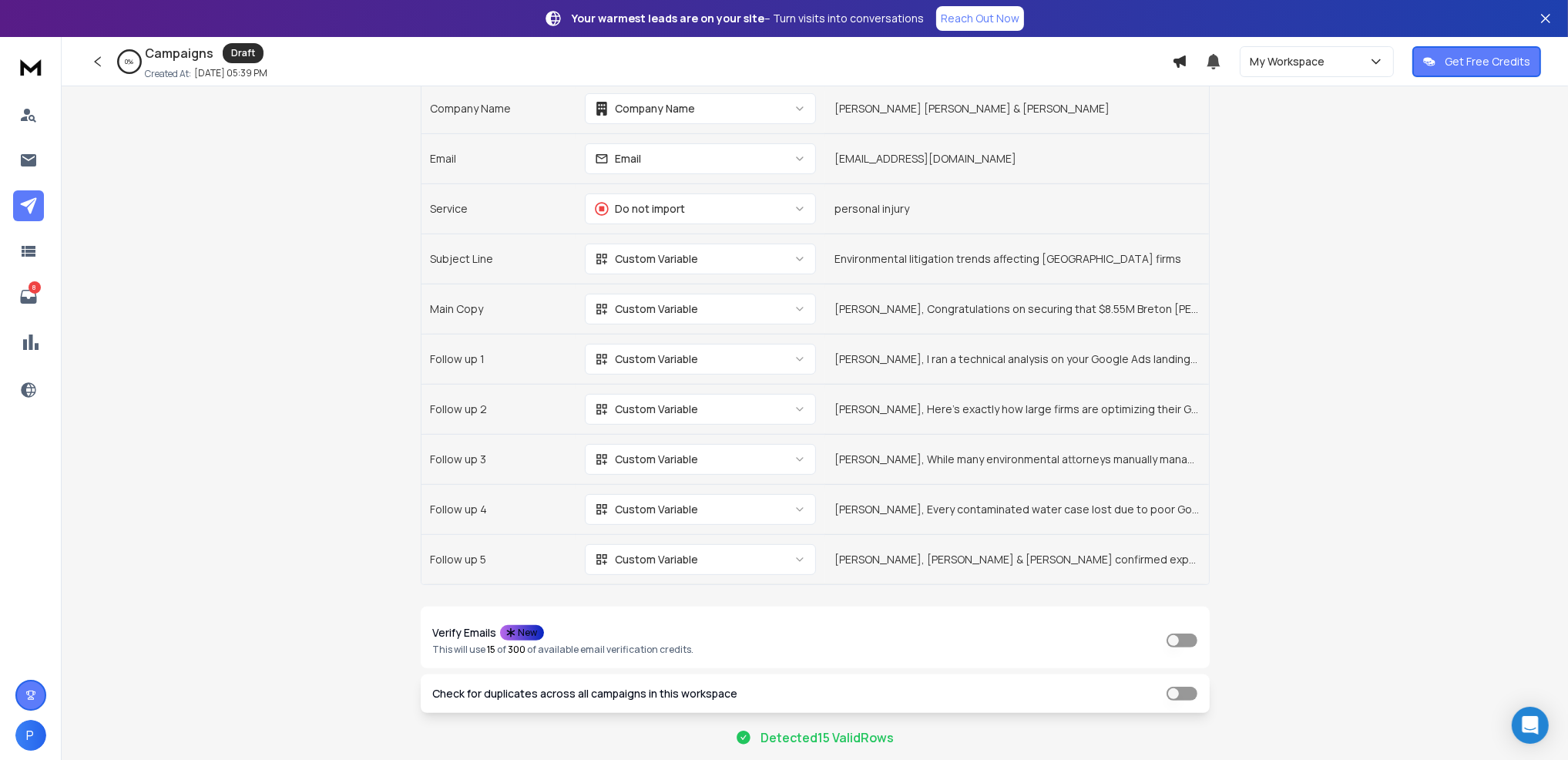
scroll to position [539, 0]
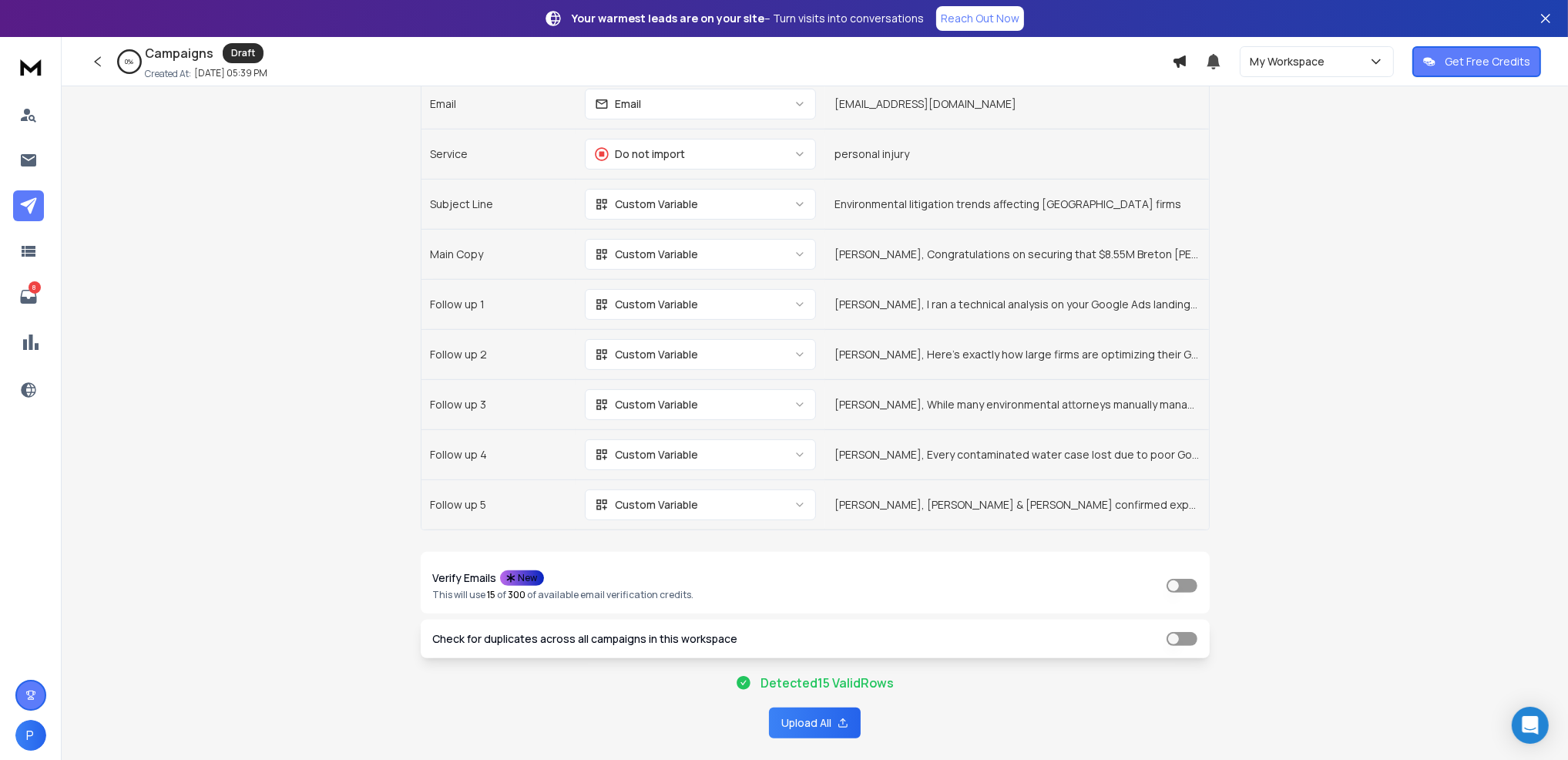
click at [817, 721] on button "Upload All" at bounding box center [814, 722] width 91 height 31
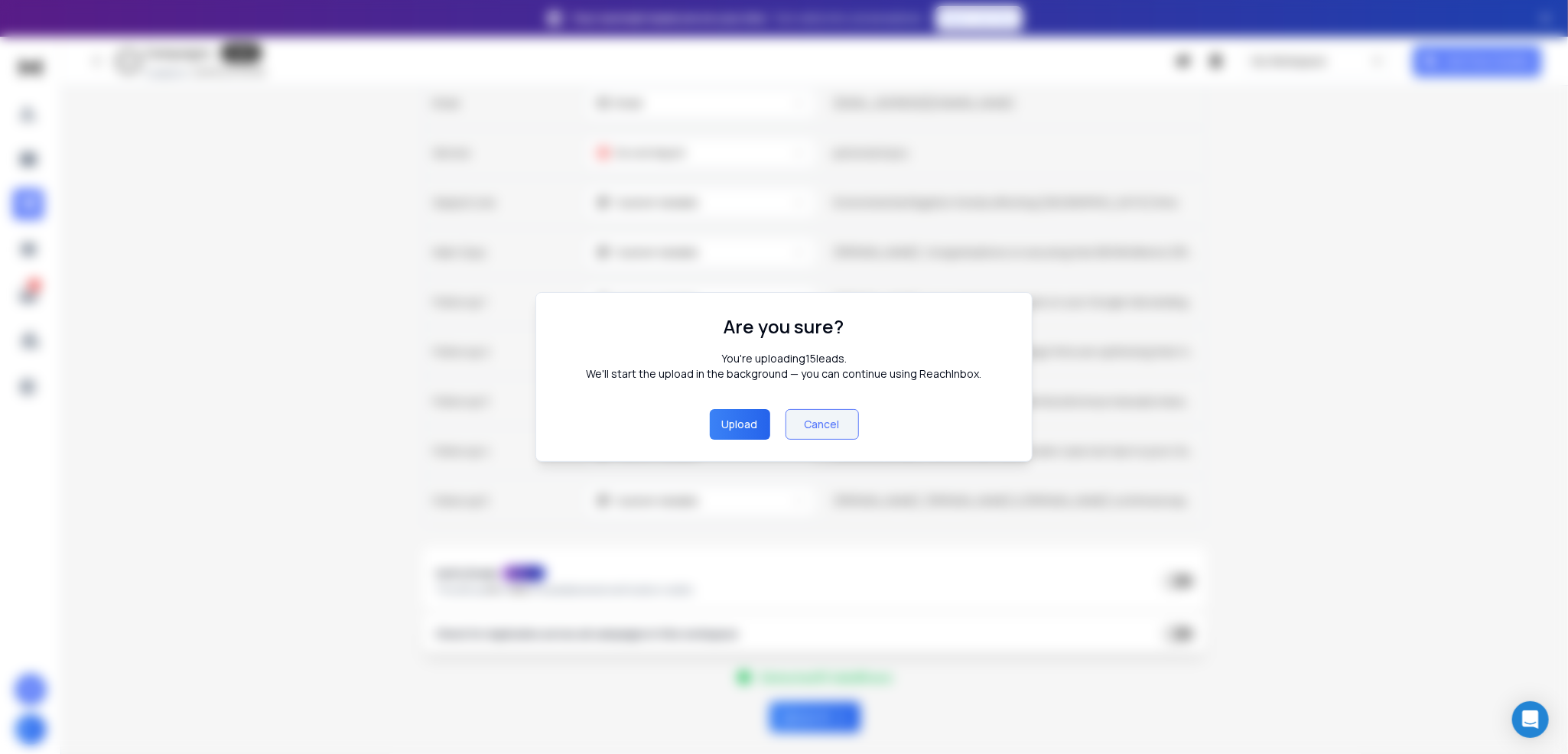
click at [735, 430] on button "Upload" at bounding box center [740, 424] width 60 height 31
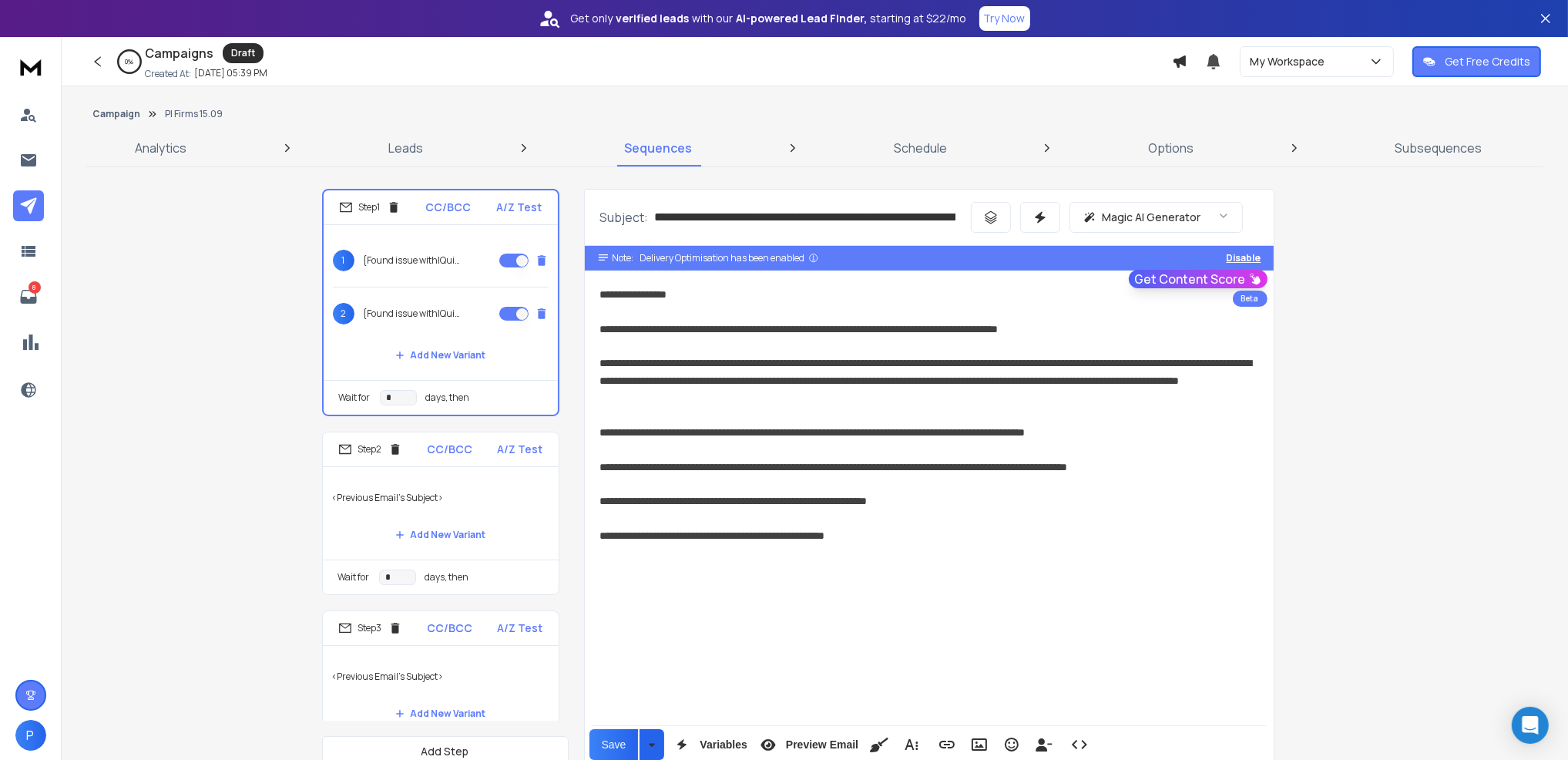
click at [717, 214] on input "**********" at bounding box center [805, 217] width 300 height 19
click at [537, 311] on icon at bounding box center [541, 313] width 8 height 11
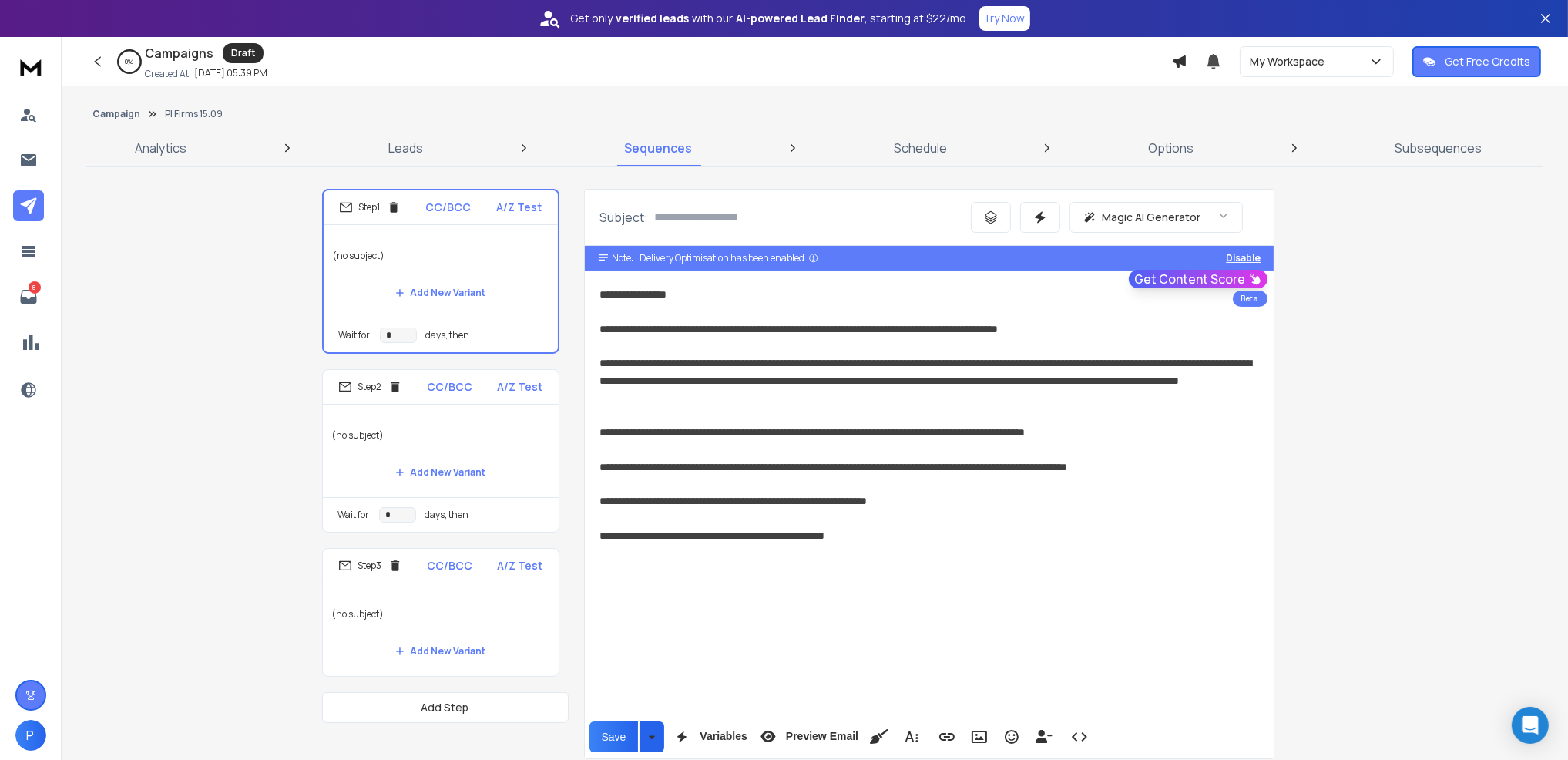
click at [686, 216] on input at bounding box center [805, 217] width 300 height 19
click at [1035, 212] on icon "button" at bounding box center [1040, 217] width 14 height 14
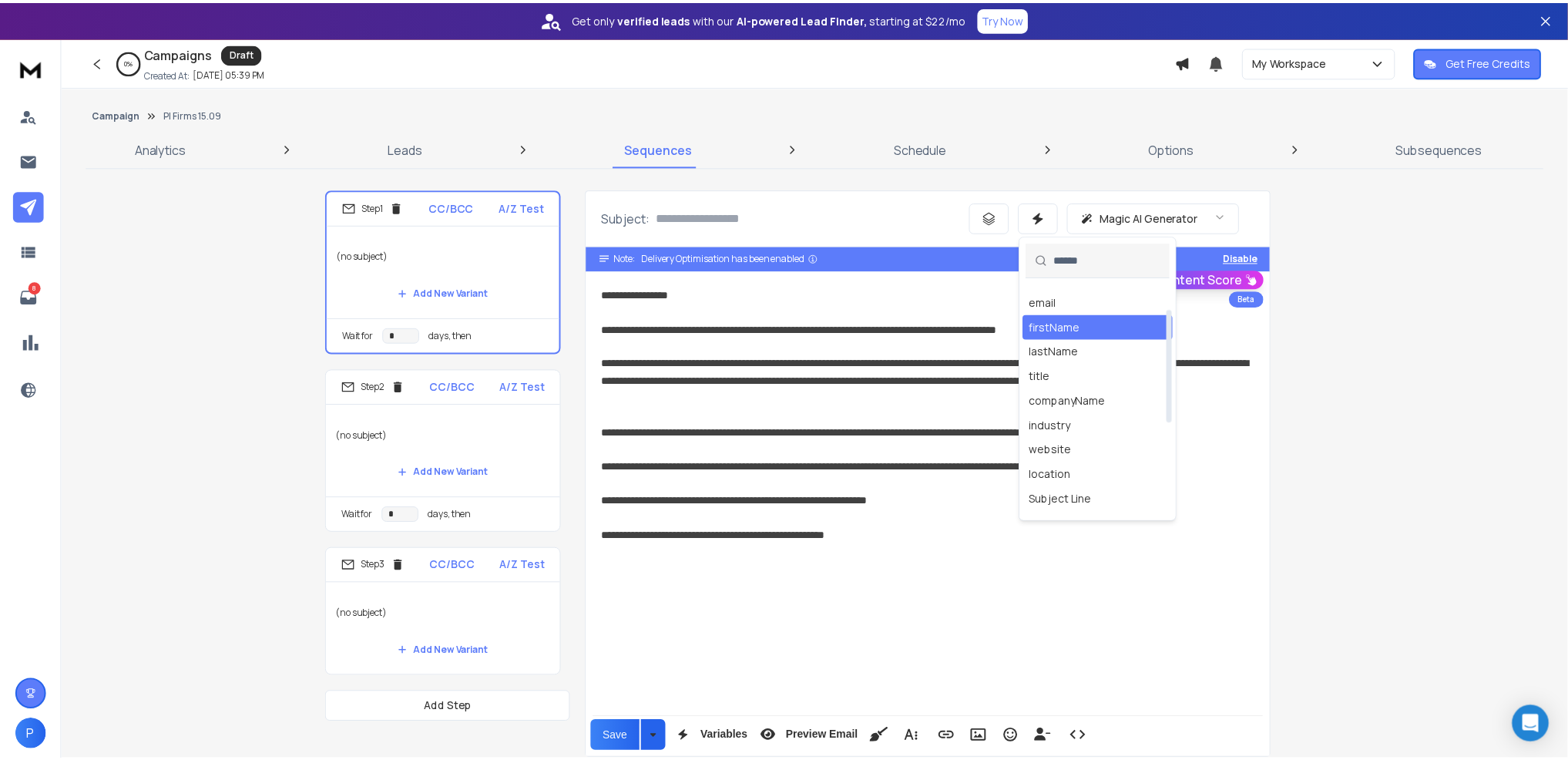
scroll to position [237, 0]
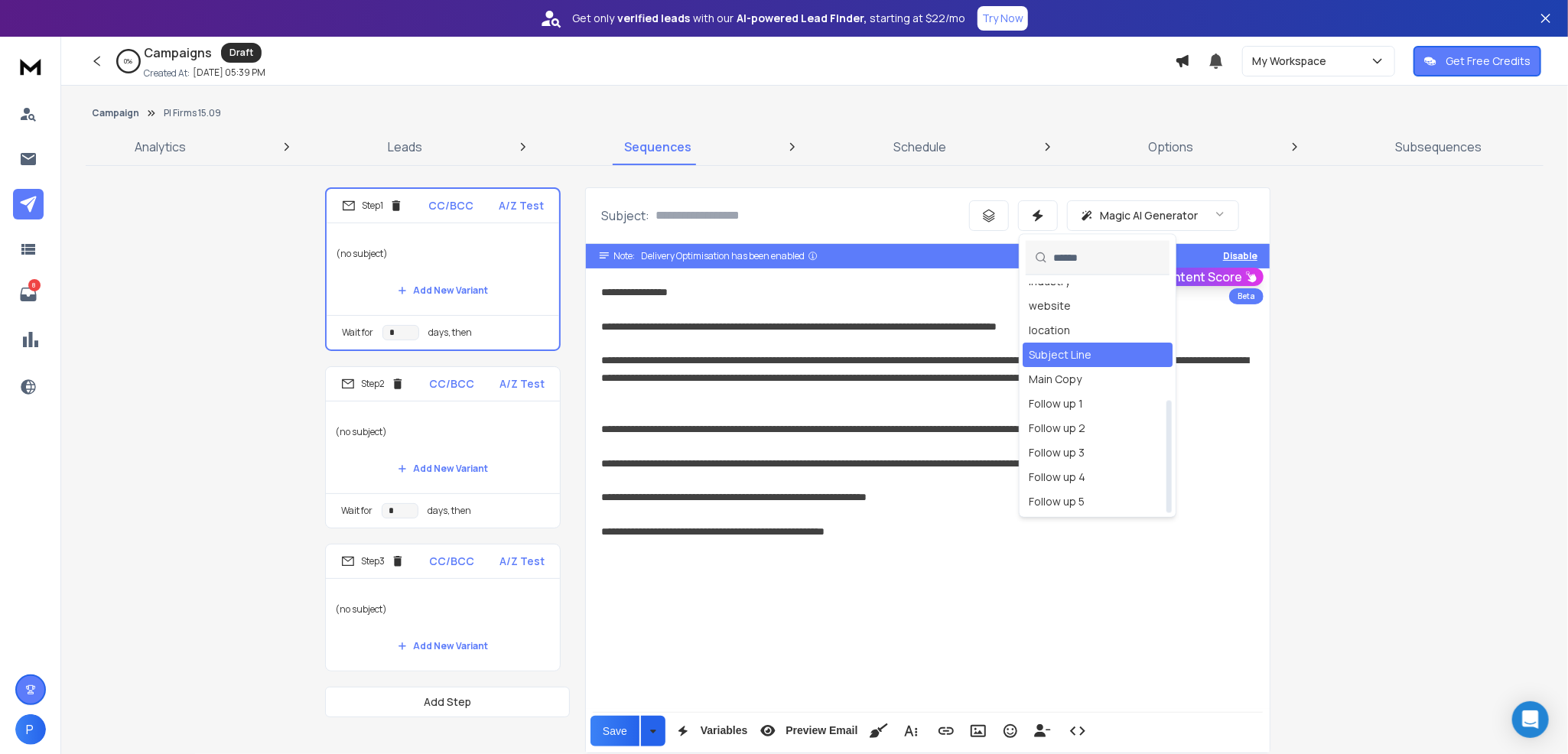
click at [1081, 358] on div "Subject Line" at bounding box center [1060, 354] width 63 height 16
type input "**********"
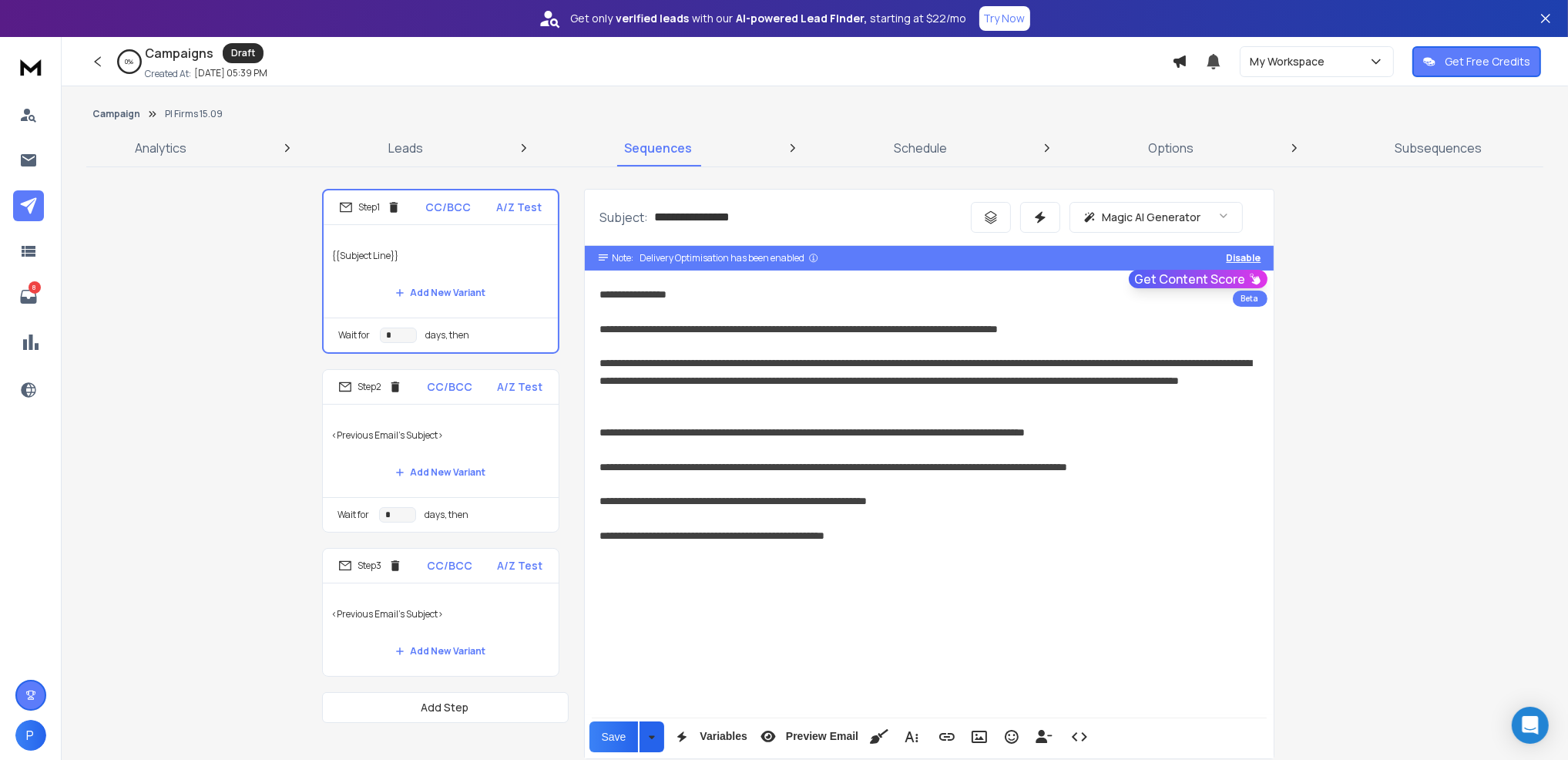
click at [960, 361] on div "**********" at bounding box center [930, 380] width 659 height 51
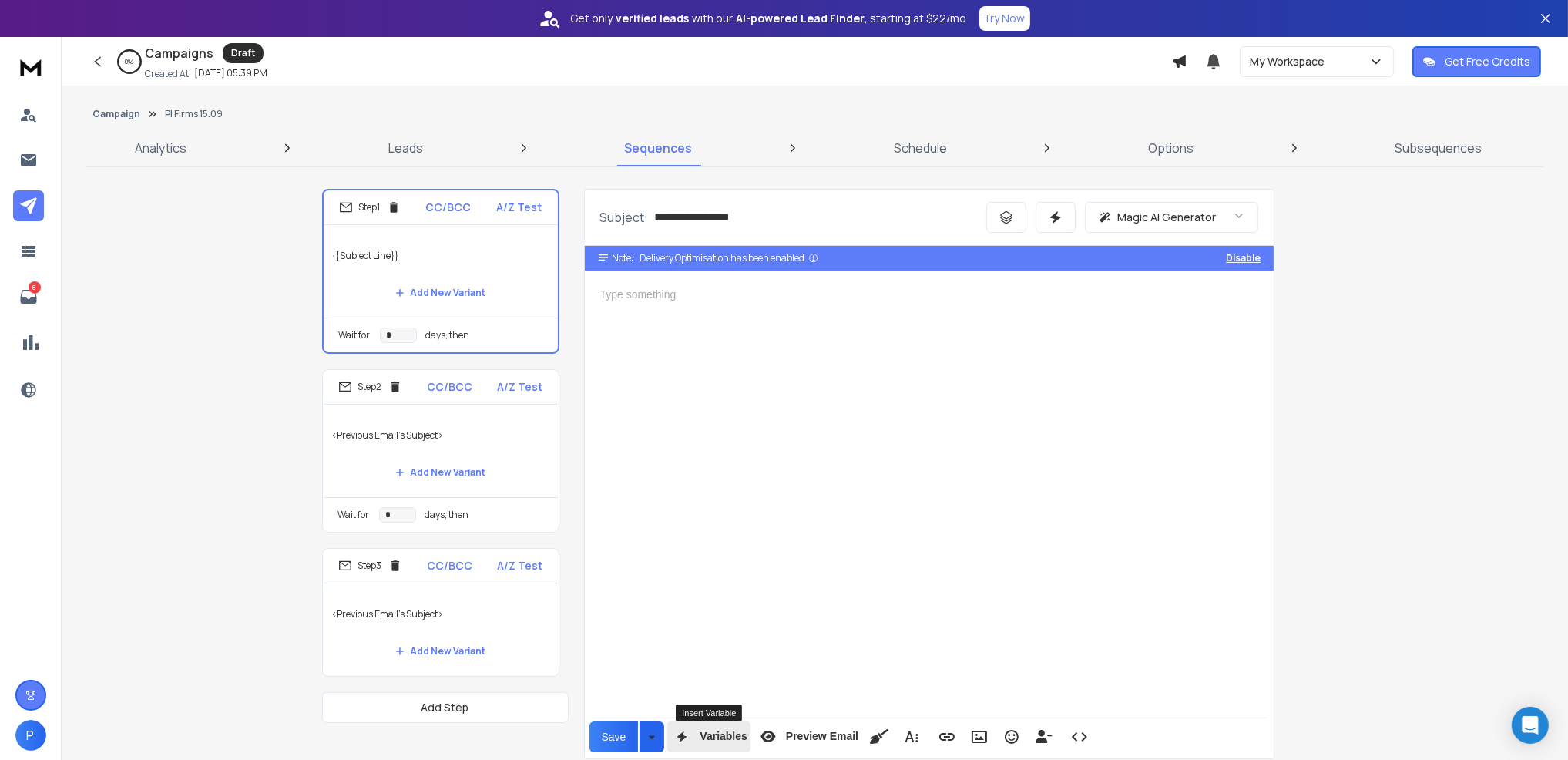
click at [711, 738] on span "Variables" at bounding box center [724, 736] width 54 height 13
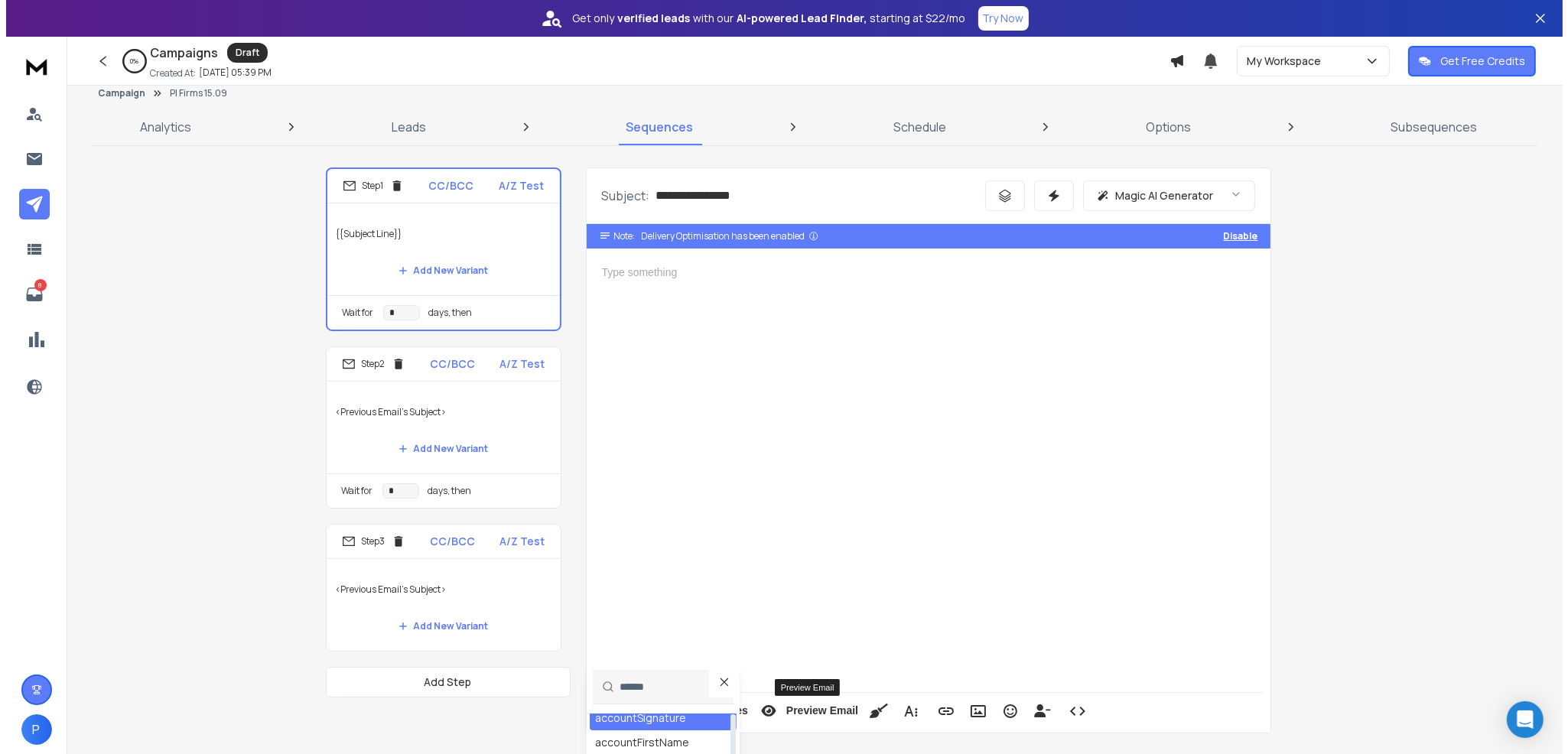
scroll to position [0, 0]
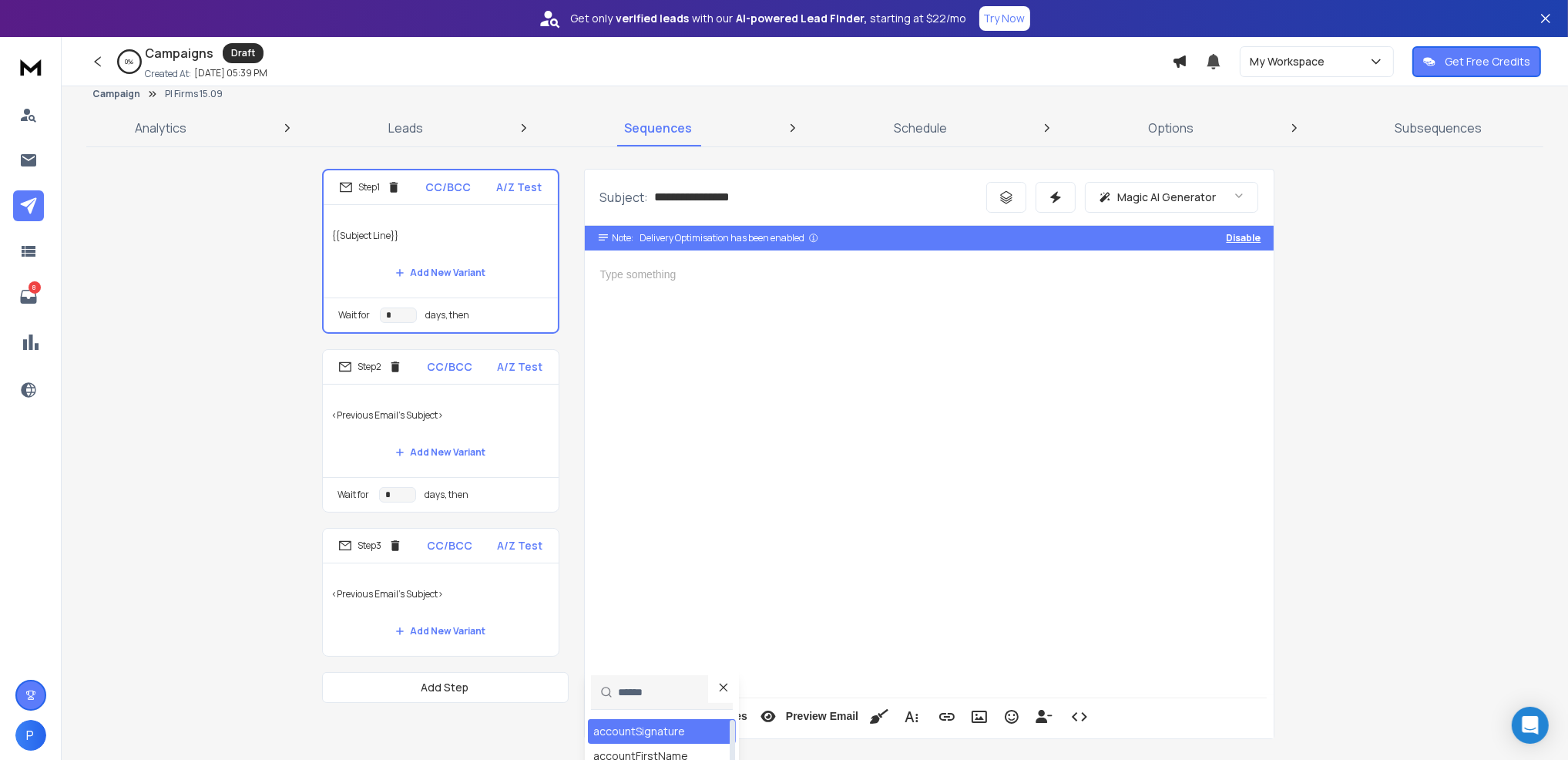
click at [1354, 358] on div "**********" at bounding box center [815, 453] width 1457 height 583
click at [723, 690] on icon at bounding box center [723, 686] width 12 height 12
click at [728, 711] on span "Variables" at bounding box center [724, 716] width 54 height 13
click at [728, 711] on div at bounding box center [661, 692] width 154 height 47
click at [723, 681] on icon at bounding box center [723, 686] width 12 height 12
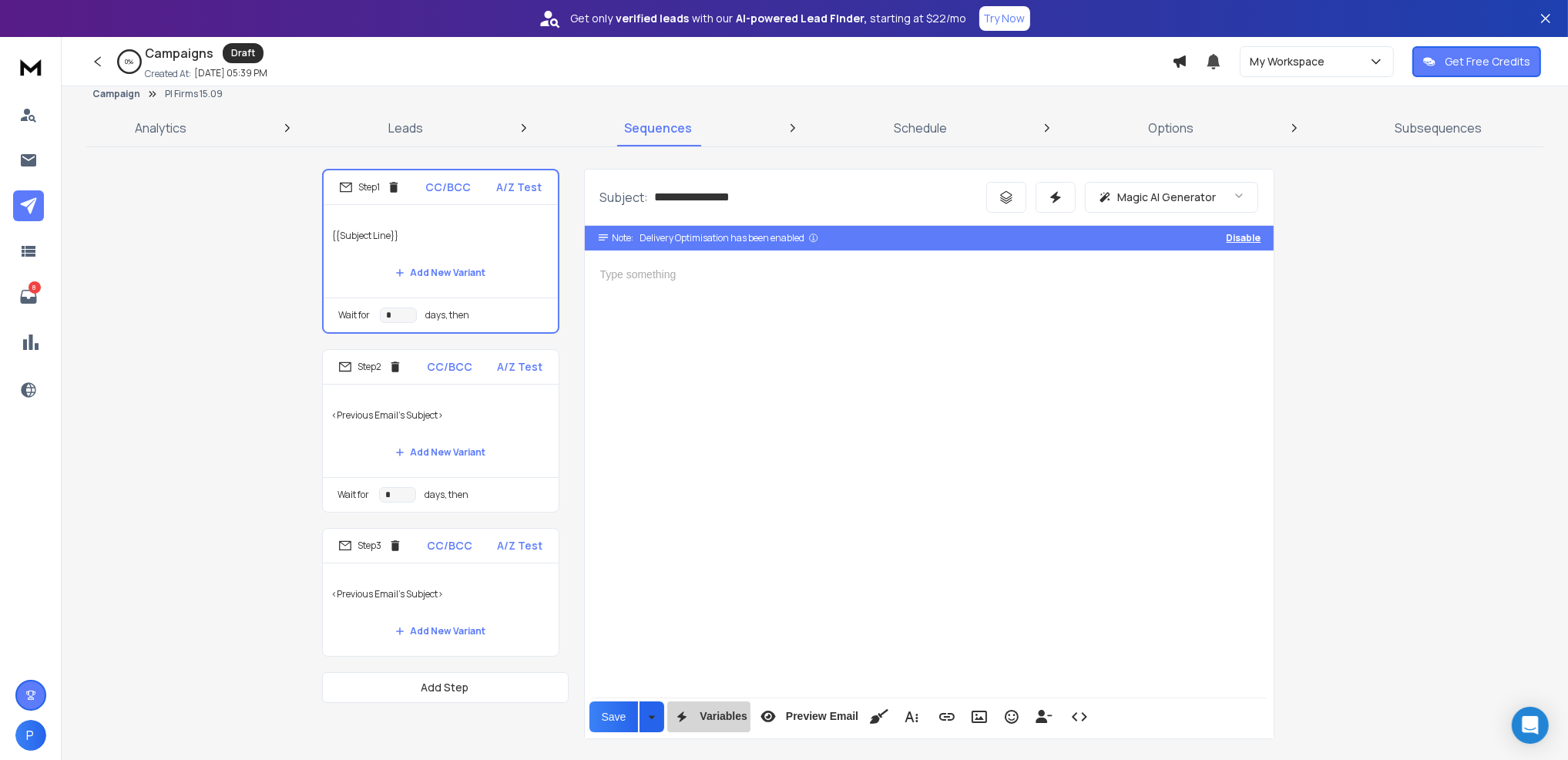
click at [729, 707] on div "Variables" at bounding box center [708, 716] width 83 height 24
click at [659, 702] on input "text" at bounding box center [671, 692] width 104 height 34
type input "****"
click at [656, 726] on div "Main Copy" at bounding box center [661, 731] width 148 height 24
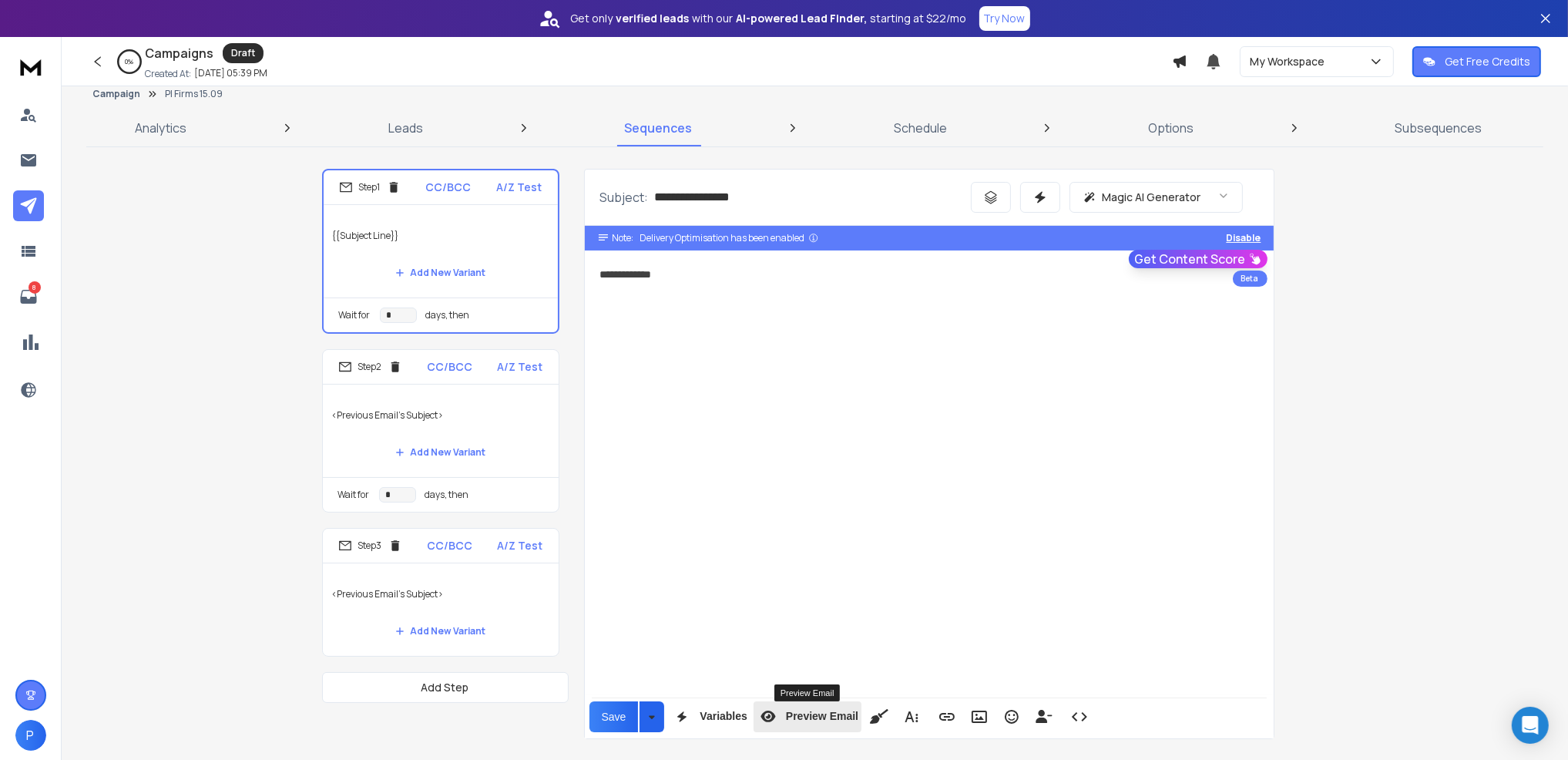
click at [818, 714] on span "Preview Email" at bounding box center [822, 716] width 78 height 13
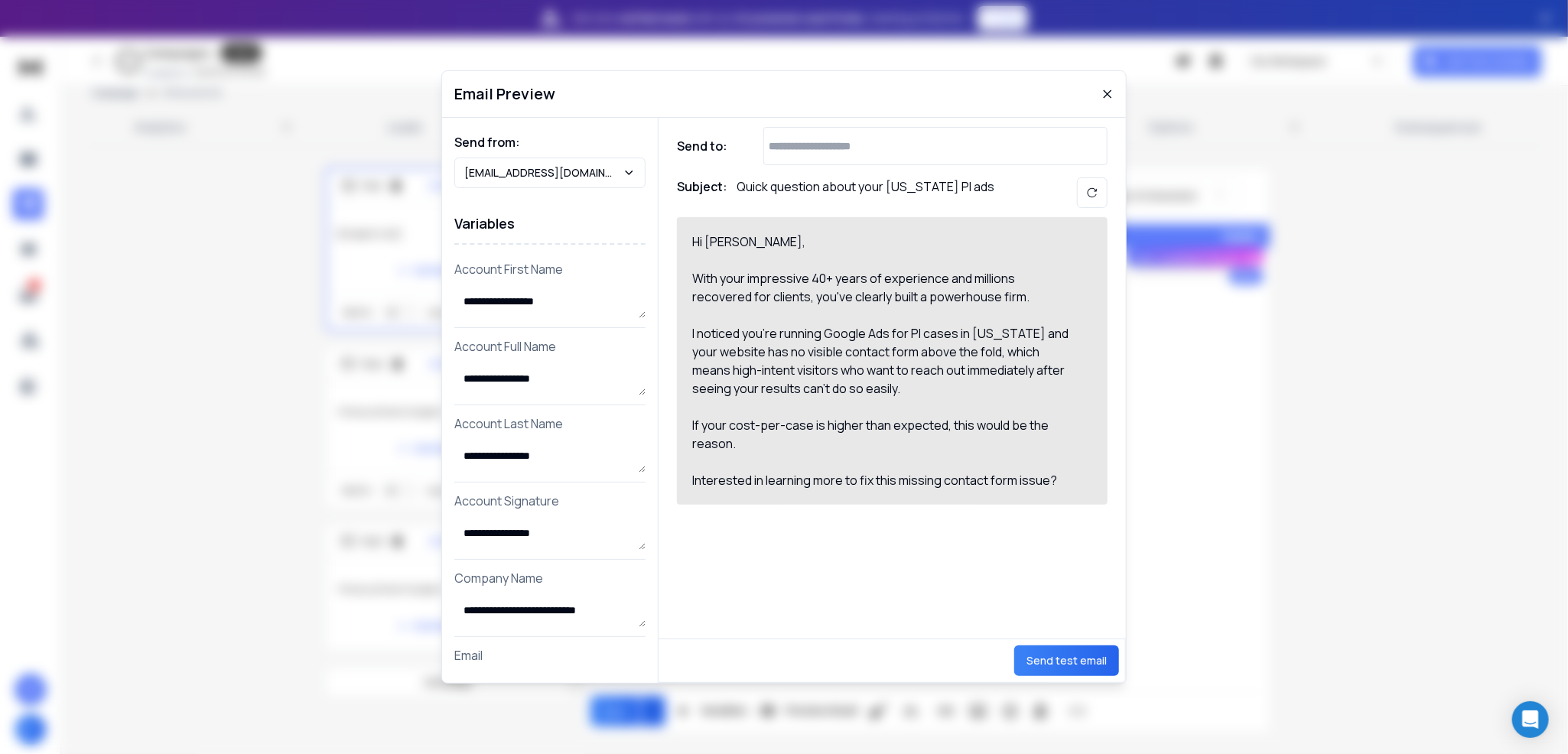
click at [1227, 593] on div "**********" at bounding box center [784, 377] width 1568 height 644
click at [1104, 96] on icon at bounding box center [1107, 93] width 12 height 12
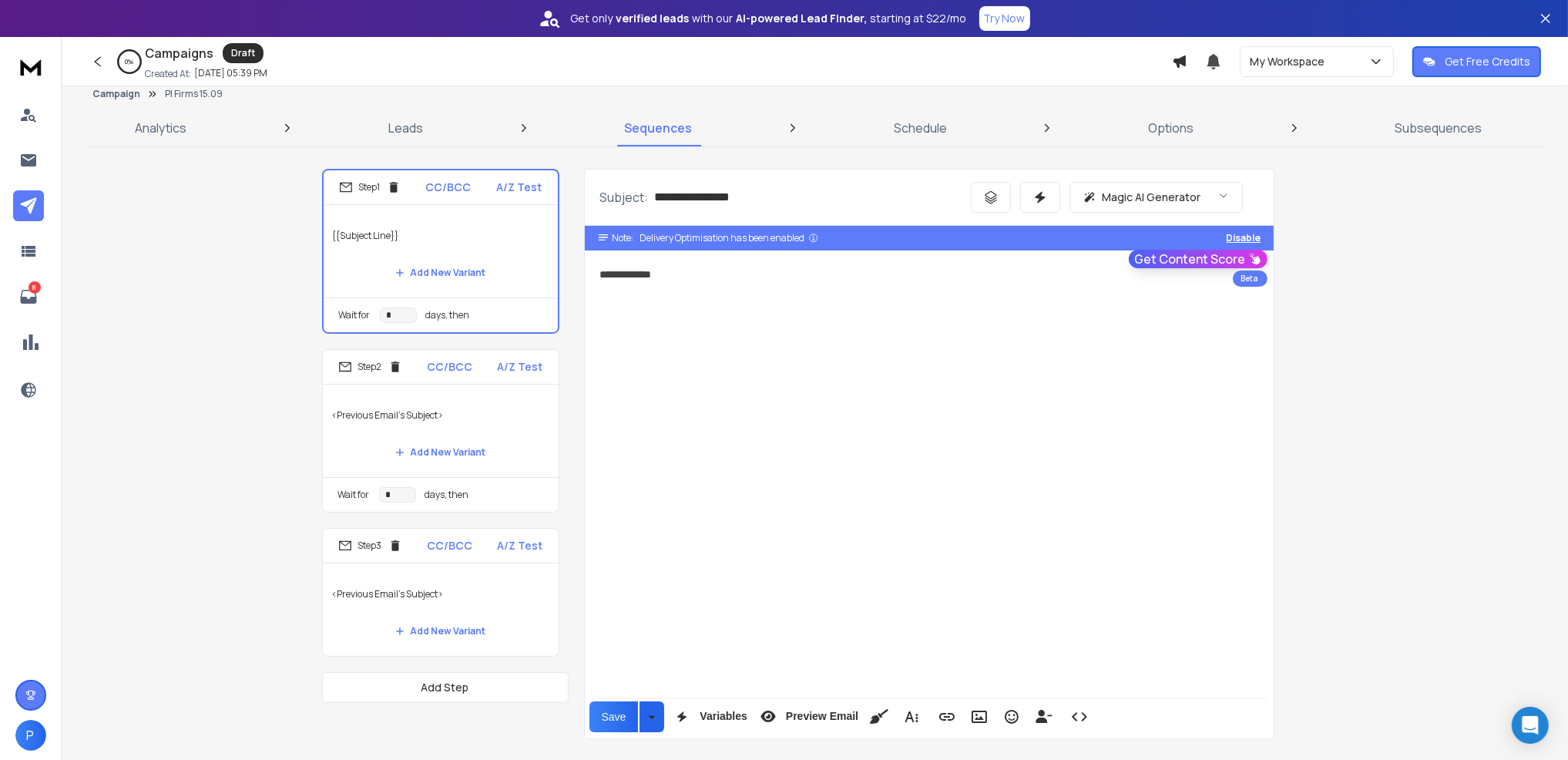
click at [712, 279] on div "**********" at bounding box center [930, 274] width 659 height 17
click at [836, 707] on div "Preview Email" at bounding box center [808, 715] width 108 height 25
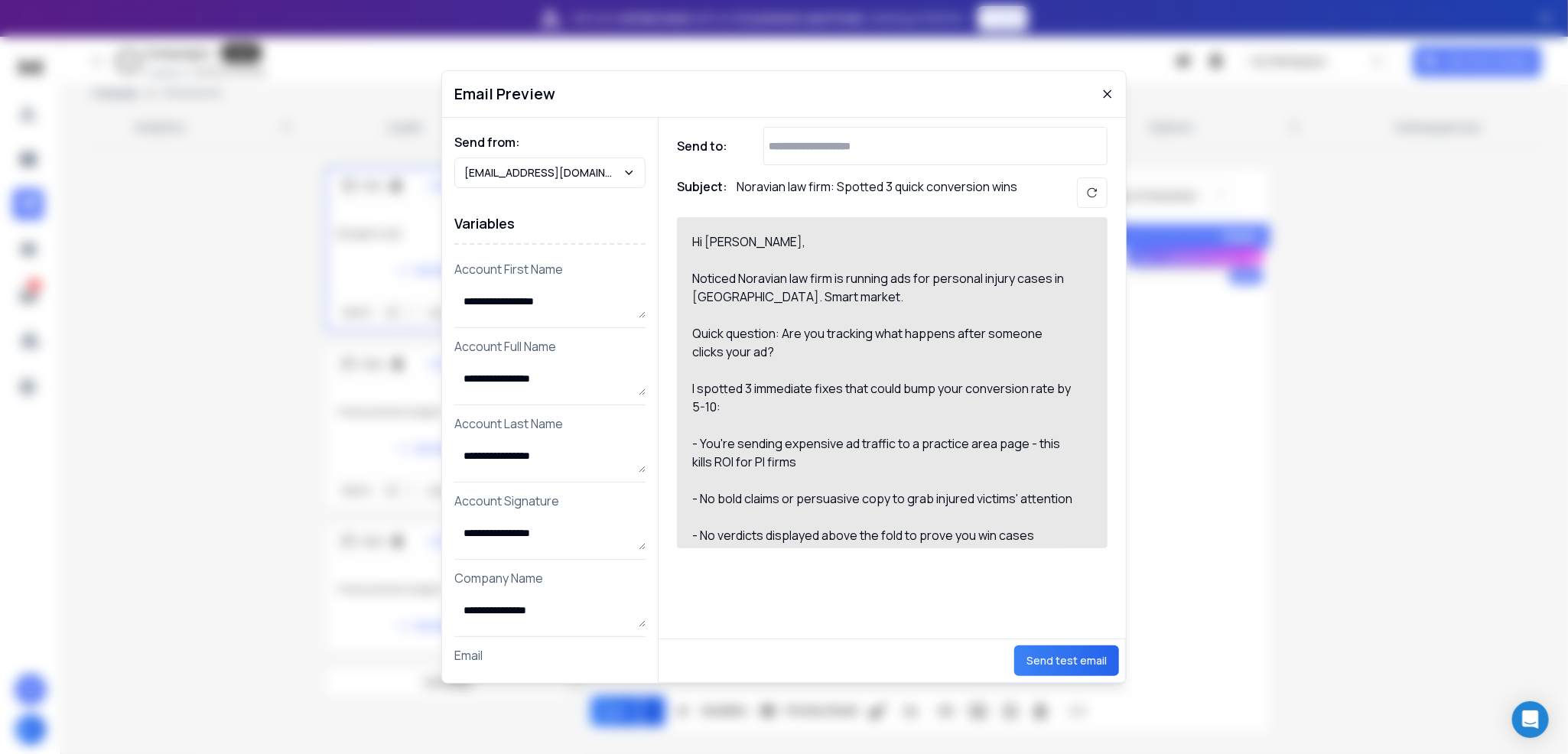
click at [1150, 454] on div "**********" at bounding box center [784, 377] width 1568 height 644
click at [1114, 87] on div "Email Preview" at bounding box center [784, 94] width 684 height 46
click at [1111, 90] on icon at bounding box center [1107, 93] width 12 height 12
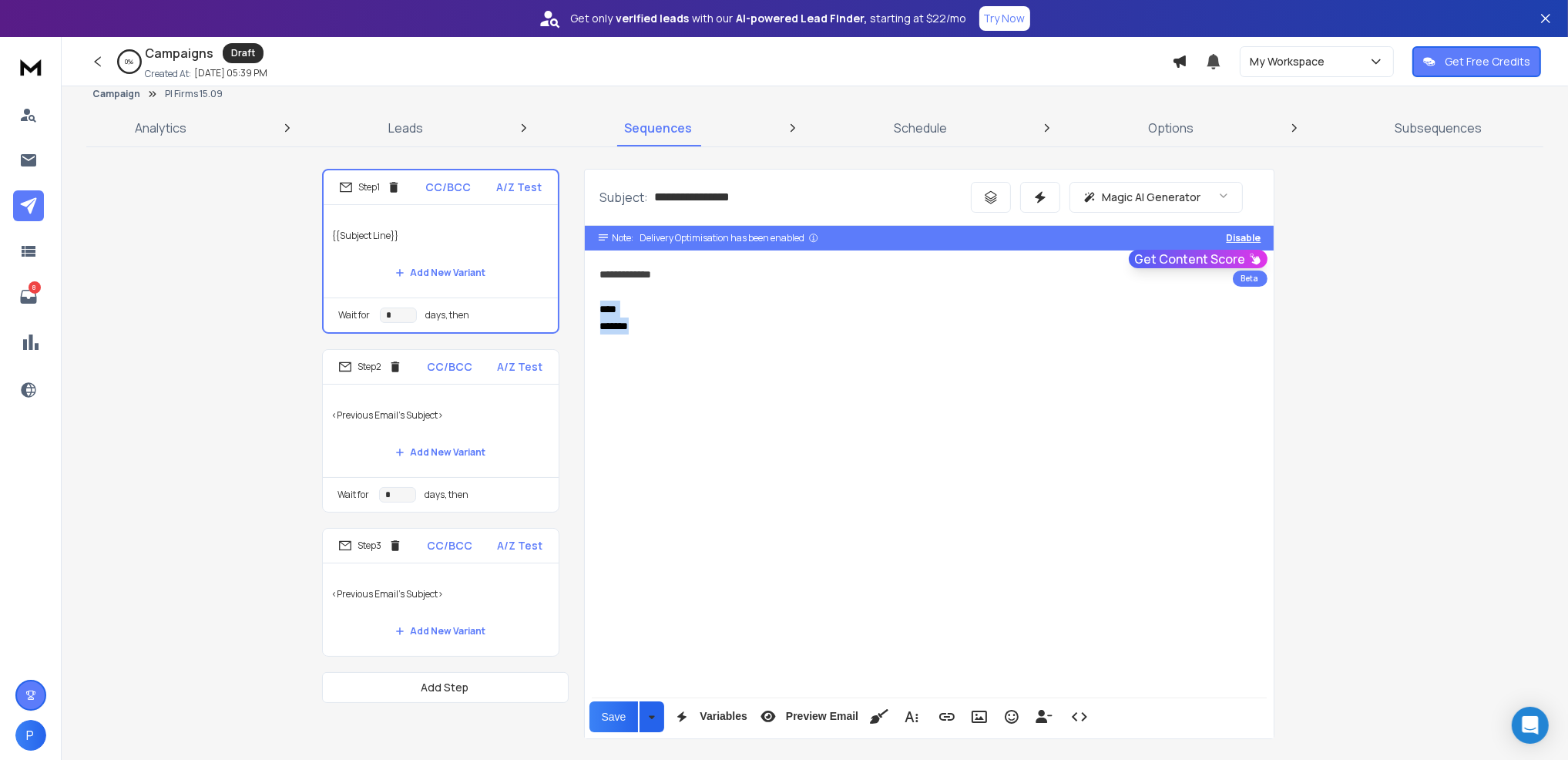
drag, startPoint x: 619, startPoint y: 321, endPoint x: 596, endPoint y: 307, distance: 26.9
click at [596, 307] on div "**********" at bounding box center [929, 472] width 689 height 444
copy div "**** *******"
click at [423, 421] on p "<Previous Email's Subject>" at bounding box center [440, 415] width 217 height 43
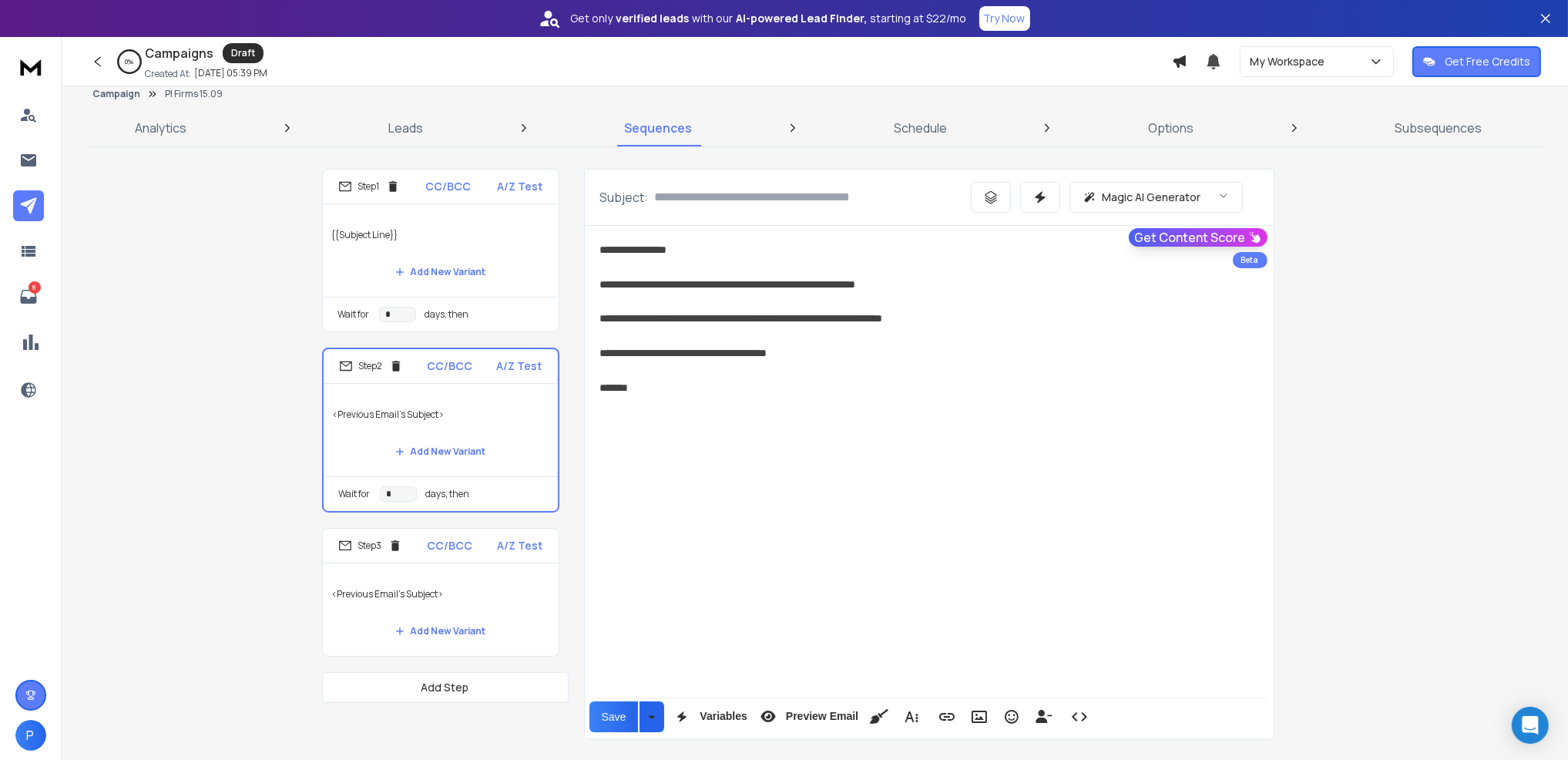
click at [707, 329] on div at bounding box center [930, 336] width 659 height 17
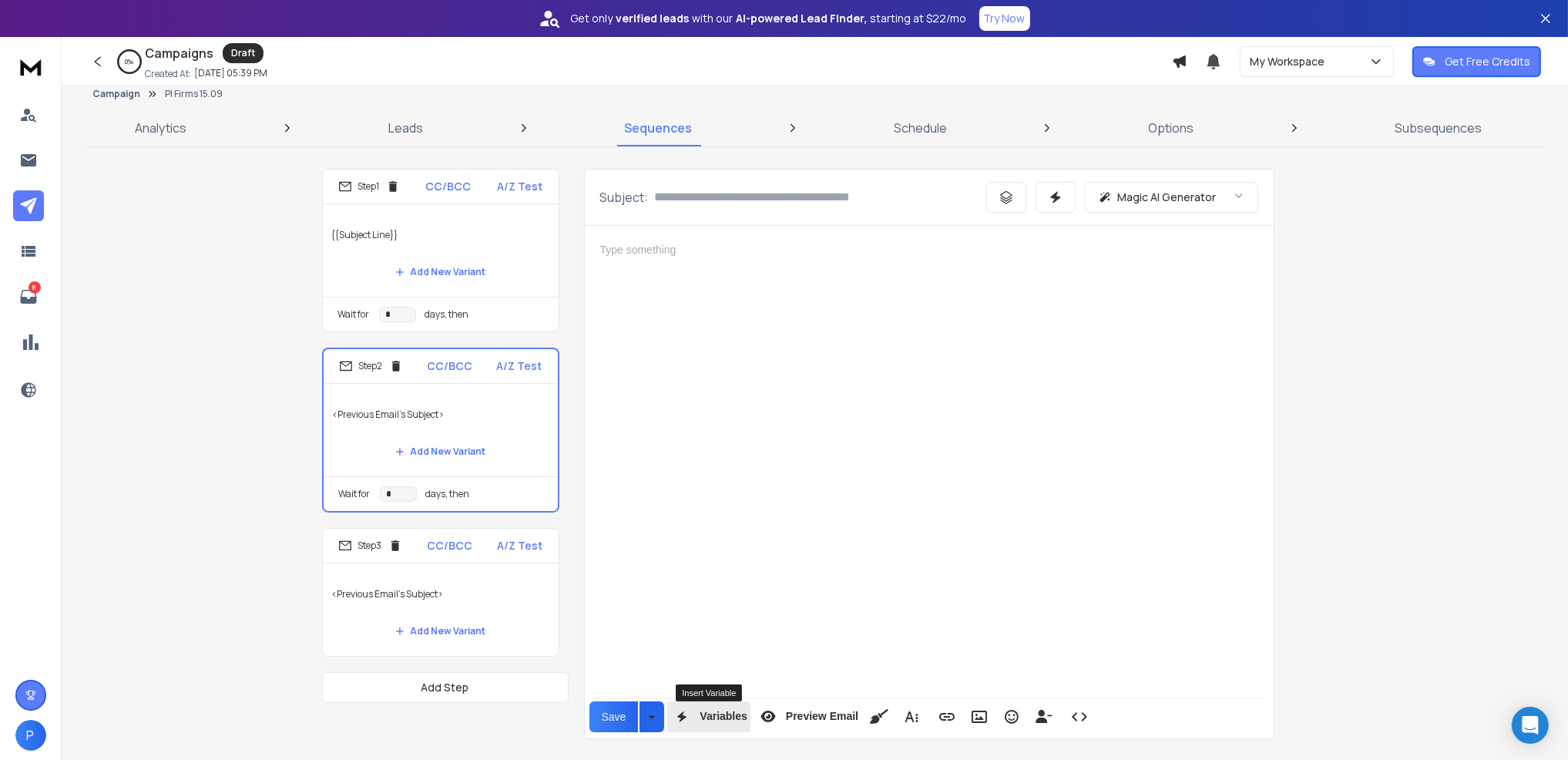
click at [711, 710] on span "Variables" at bounding box center [724, 716] width 54 height 13
click at [659, 708] on input "text" at bounding box center [671, 704] width 104 height 34
type input "****"
click at [654, 737] on div "Follow up 1" at bounding box center [661, 743] width 148 height 24
paste div
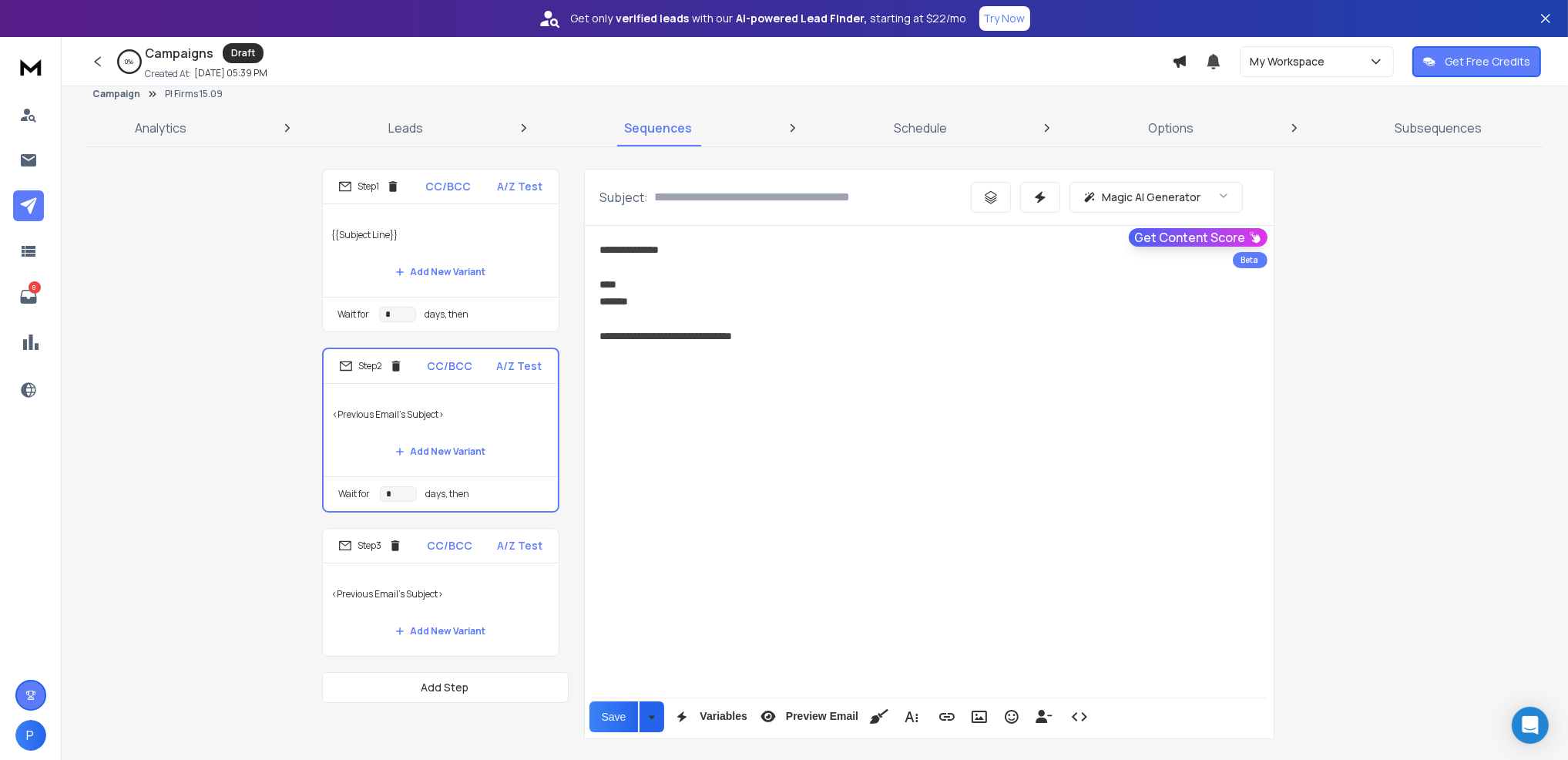
click at [629, 333] on div "**********" at bounding box center [930, 336] width 659 height 17
click at [631, 334] on div "**********" at bounding box center [930, 336] width 659 height 17
drag, startPoint x: 601, startPoint y: 280, endPoint x: 802, endPoint y: 334, distance: 208.1
click at [802, 334] on div "**********" at bounding box center [929, 453] width 689 height 456
click at [805, 330] on div "**********" at bounding box center [930, 336] width 659 height 17
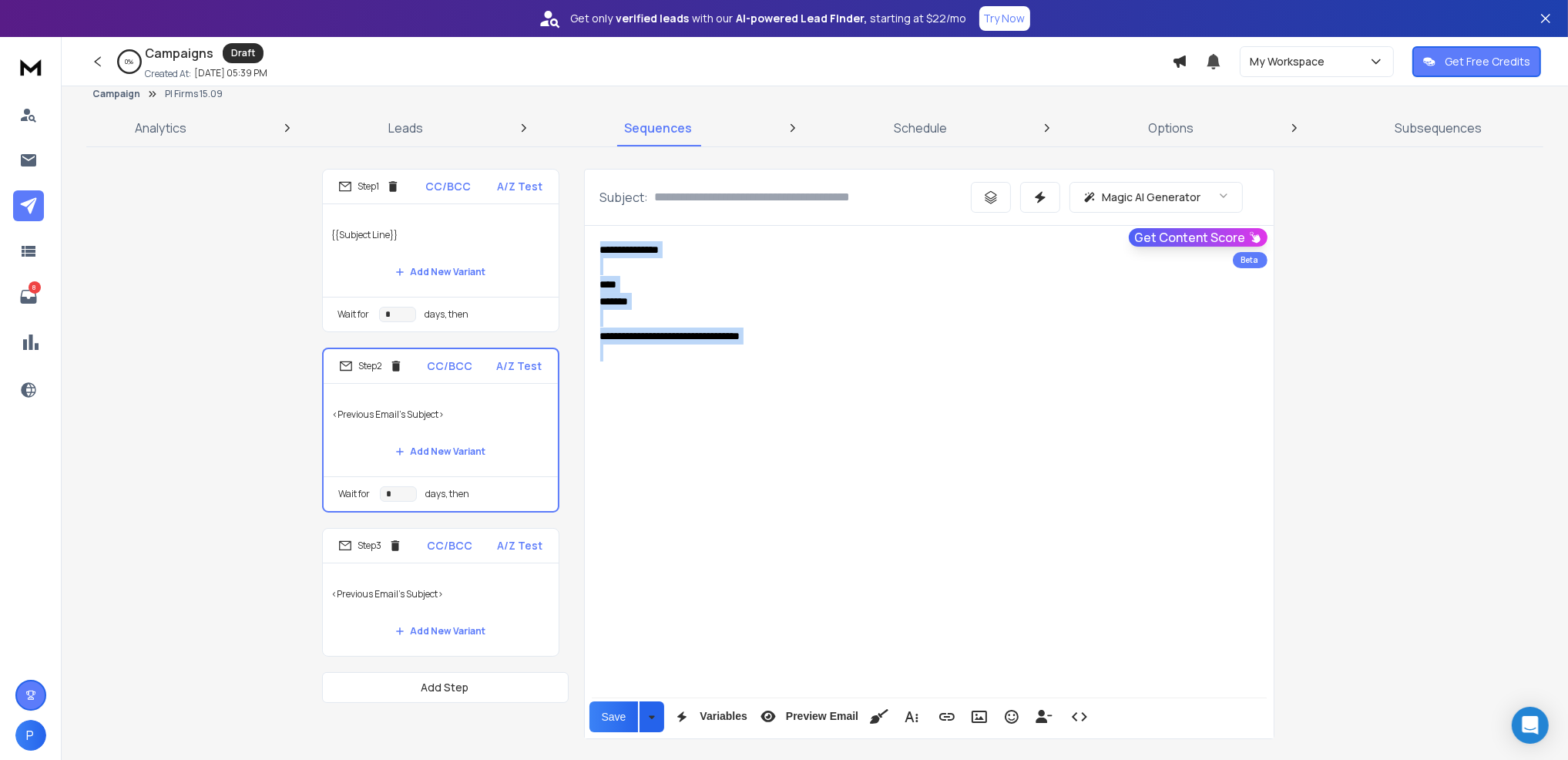
copy div "**********"
click at [648, 396] on div "**********" at bounding box center [929, 453] width 689 height 456
click at [676, 310] on div at bounding box center [930, 318] width 659 height 17
copy div "**********"
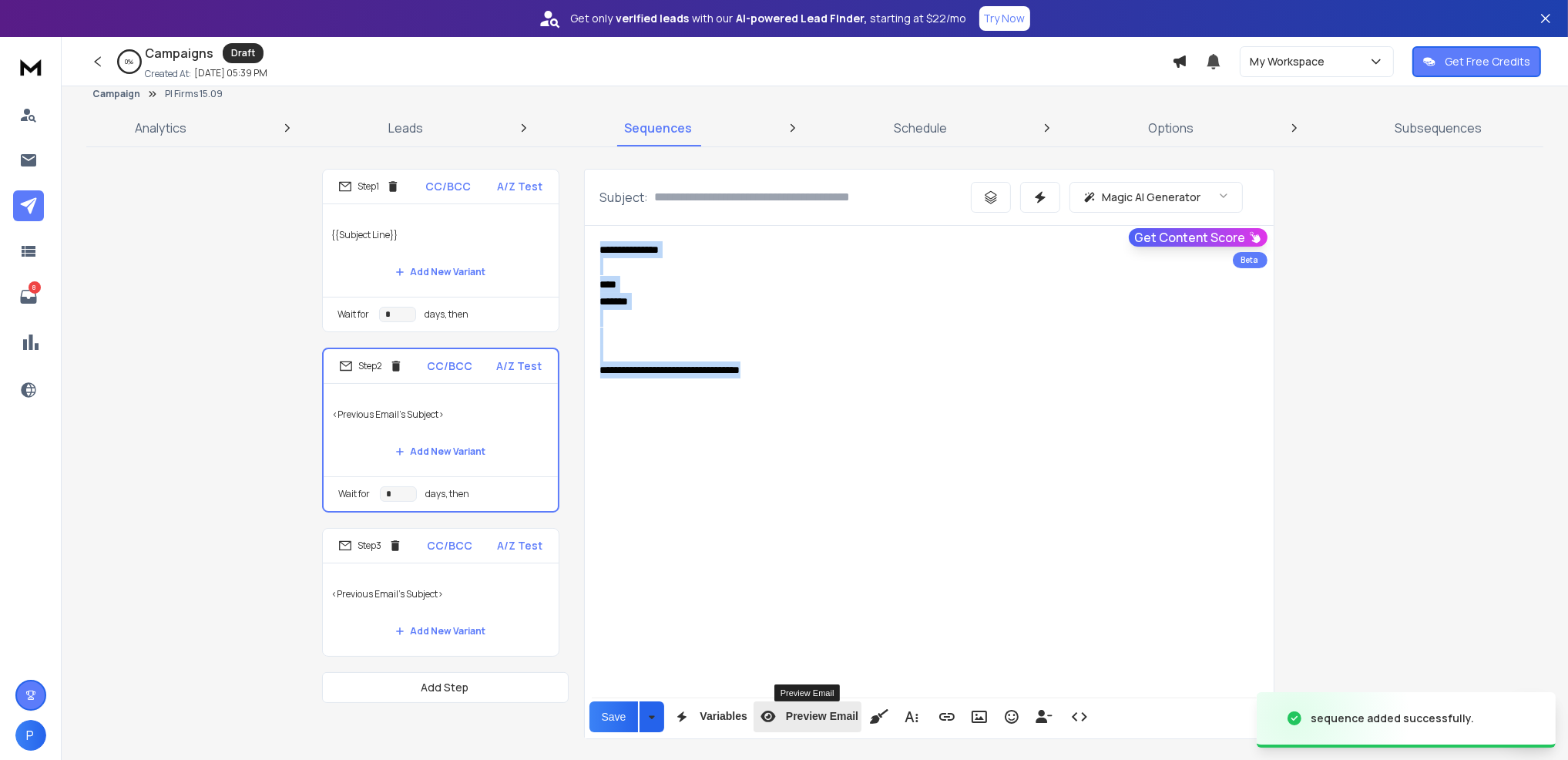
click at [819, 714] on span "Preview Email" at bounding box center [822, 716] width 78 height 13
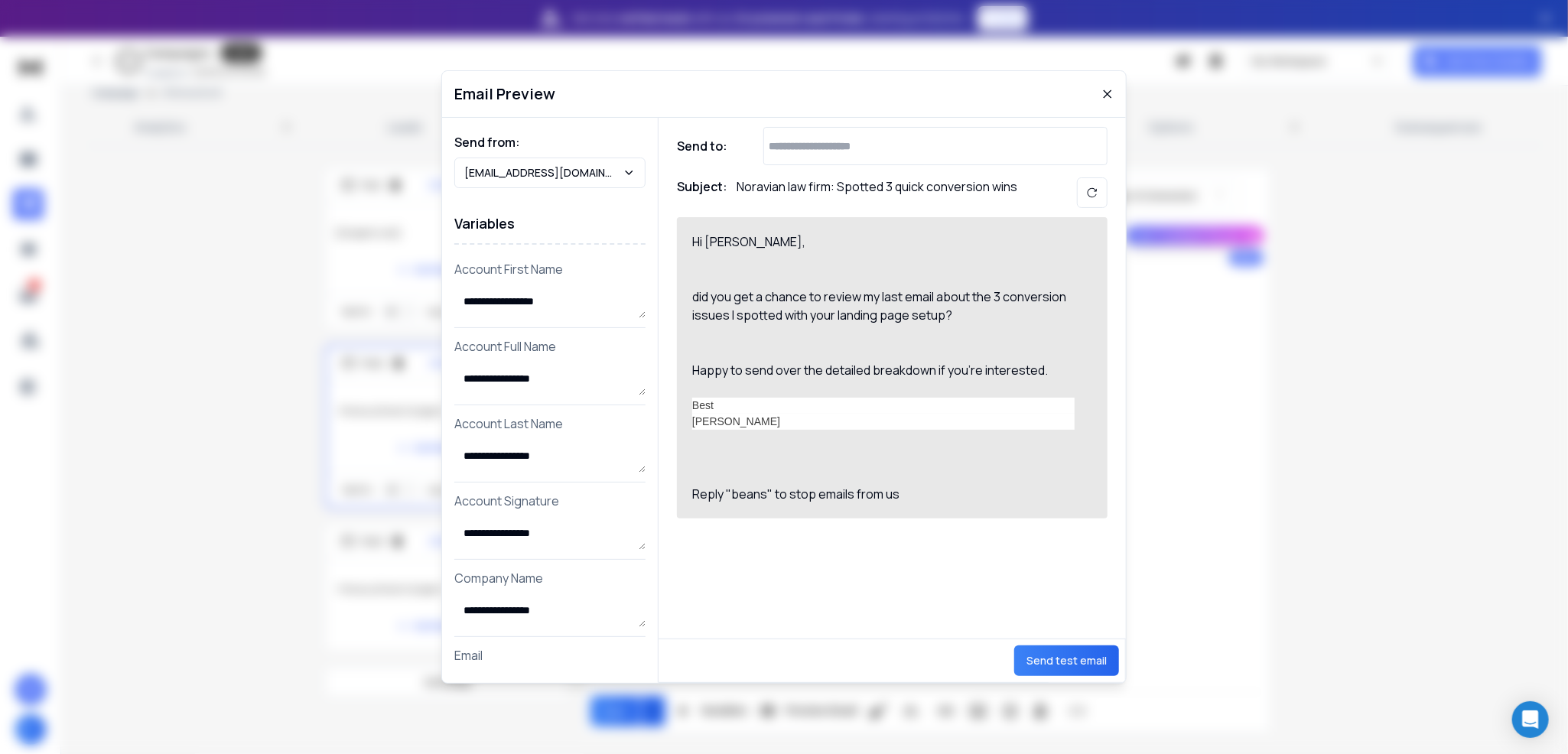
click at [823, 379] on div "Hi Carlo, did you get a chance to review my last email about the 3 conversion i…" at bounding box center [883, 305] width 382 height 147
click at [703, 268] on div "Hi Carlo, did you get a chance to review my last email about the 3 conversion i…" at bounding box center [883, 305] width 382 height 147
click at [1226, 228] on div "**********" at bounding box center [784, 377] width 1568 height 644
click at [900, 144] on input at bounding box center [935, 146] width 333 height 28
type input "**********"
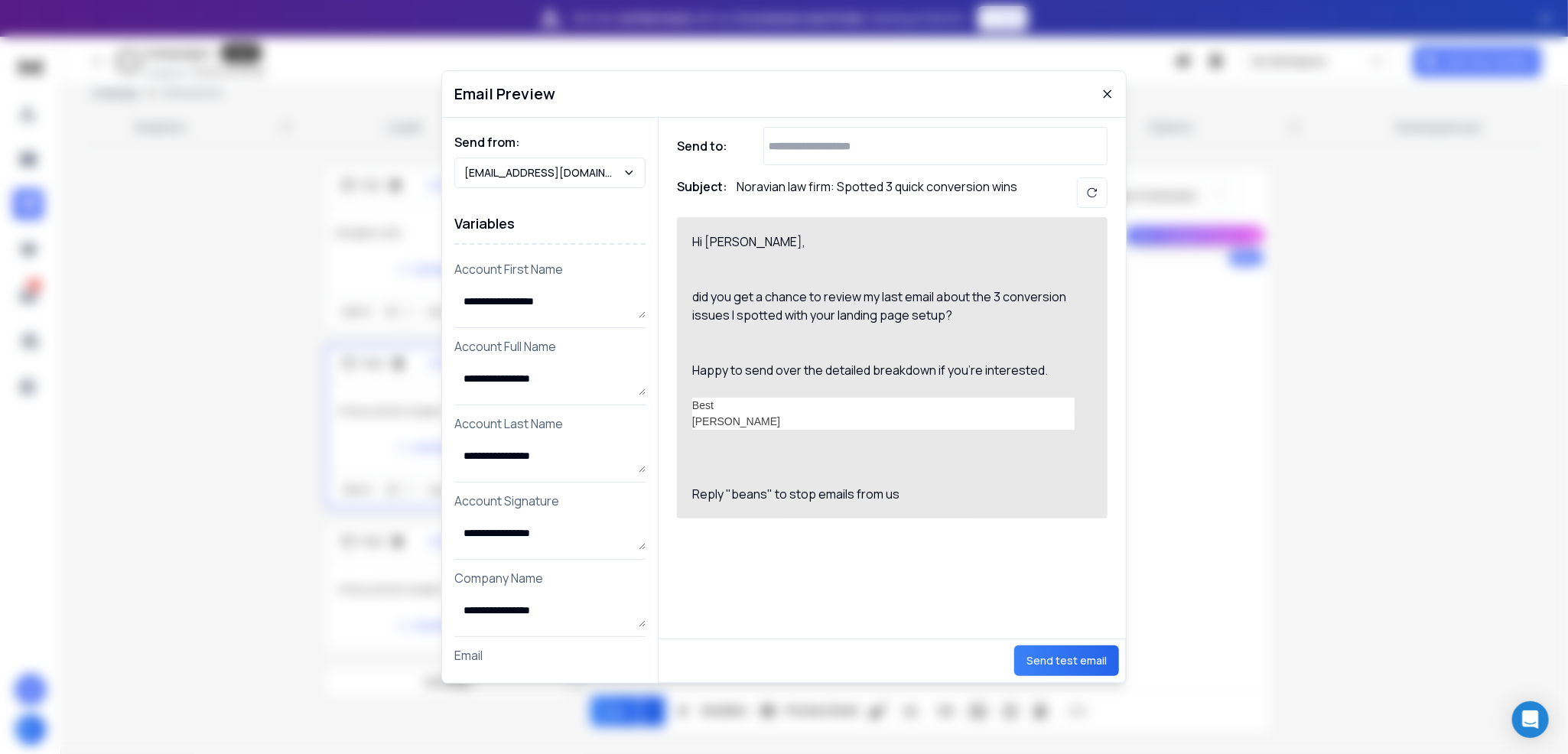
click at [816, 201] on p "Noravian law firm: Spotted 3 quick conversion wins" at bounding box center [877, 192] width 280 height 31
click at [1051, 669] on button "Send test email" at bounding box center [1065, 660] width 105 height 31
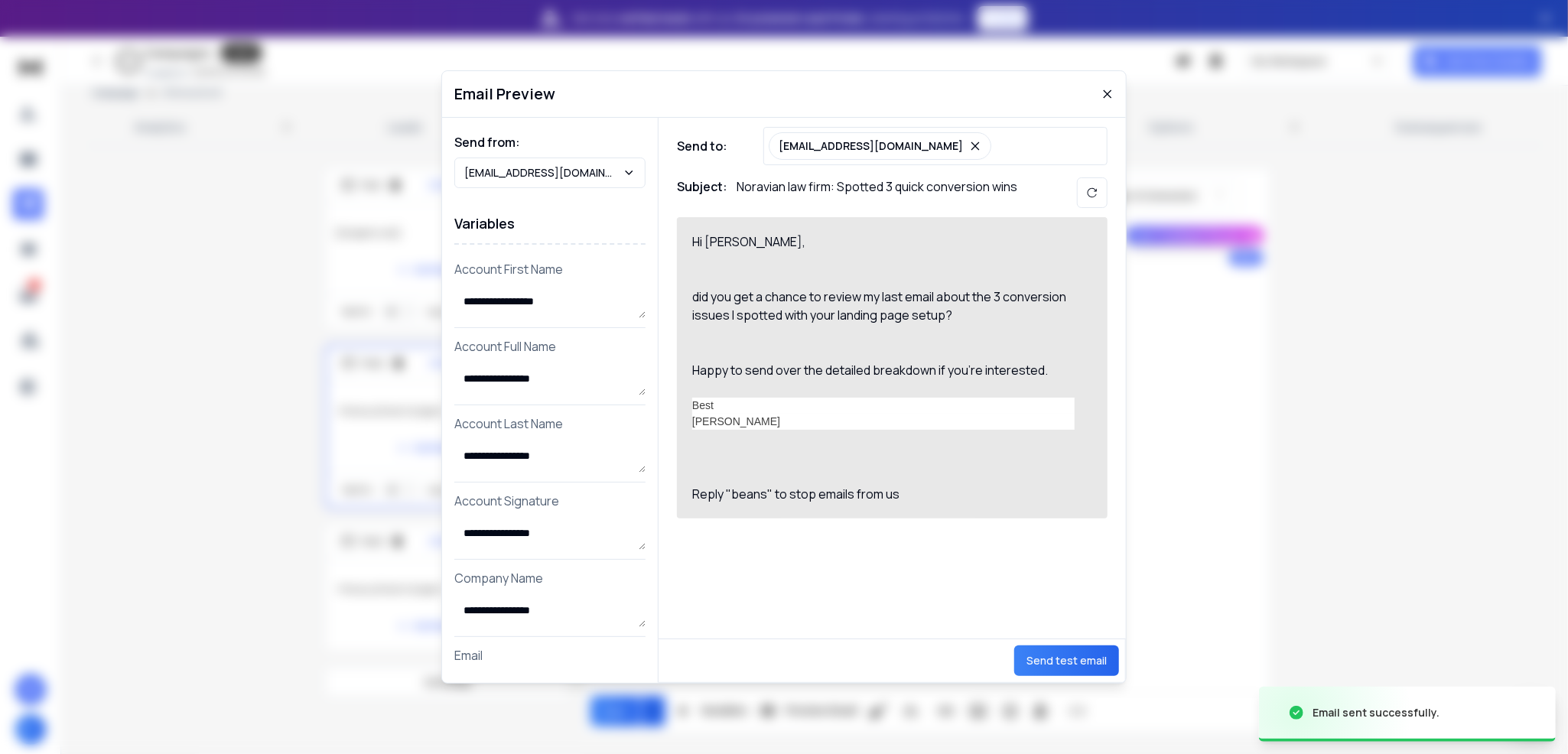
click at [1184, 507] on div "**********" at bounding box center [784, 377] width 1568 height 644
click at [1110, 93] on icon at bounding box center [1107, 93] width 12 height 12
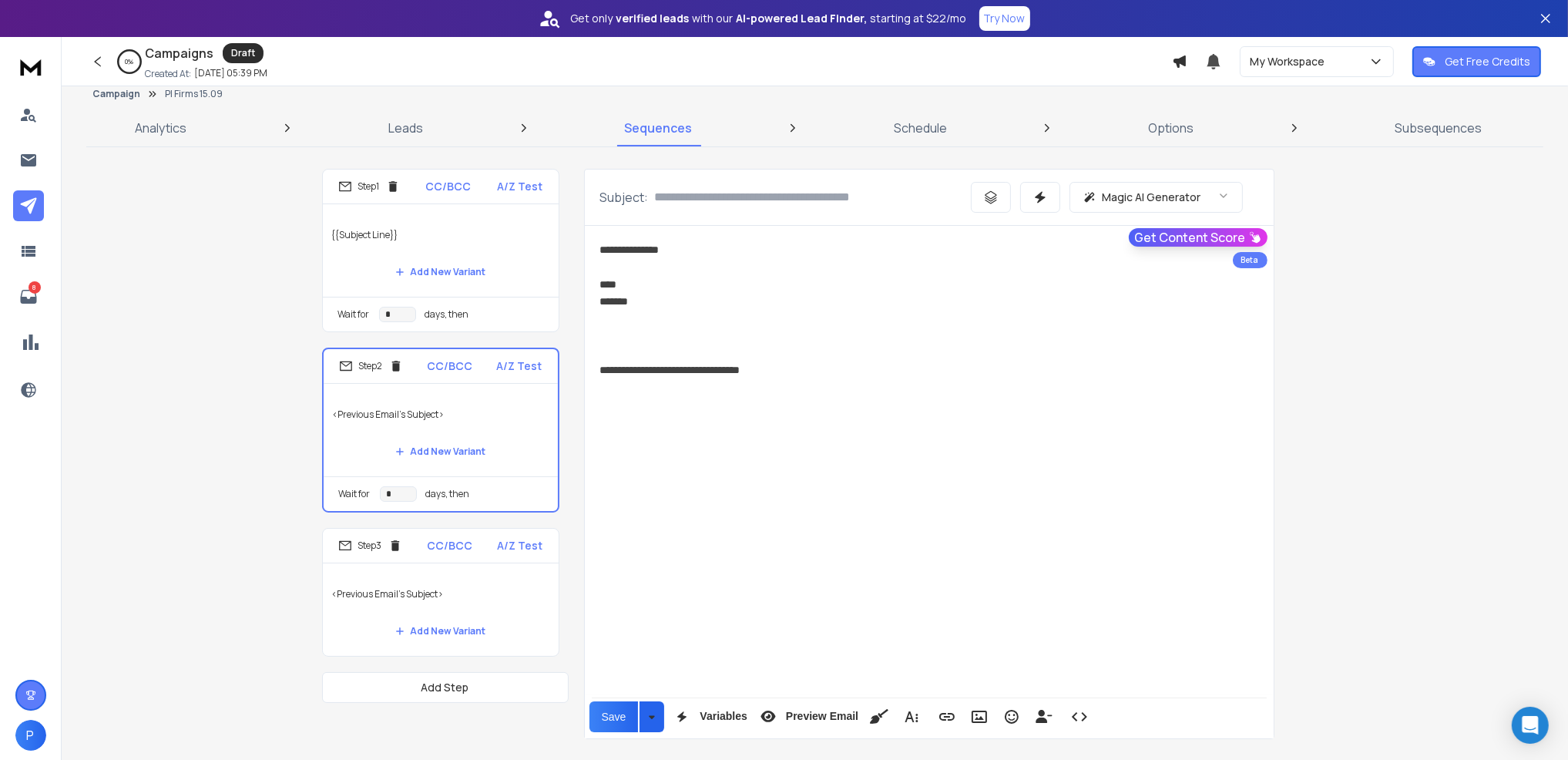
click at [396, 316] on input "*" at bounding box center [397, 314] width 37 height 16
click at [444, 409] on p "<Previous Email's Subject>" at bounding box center [440, 414] width 215 height 43
type input "**********"
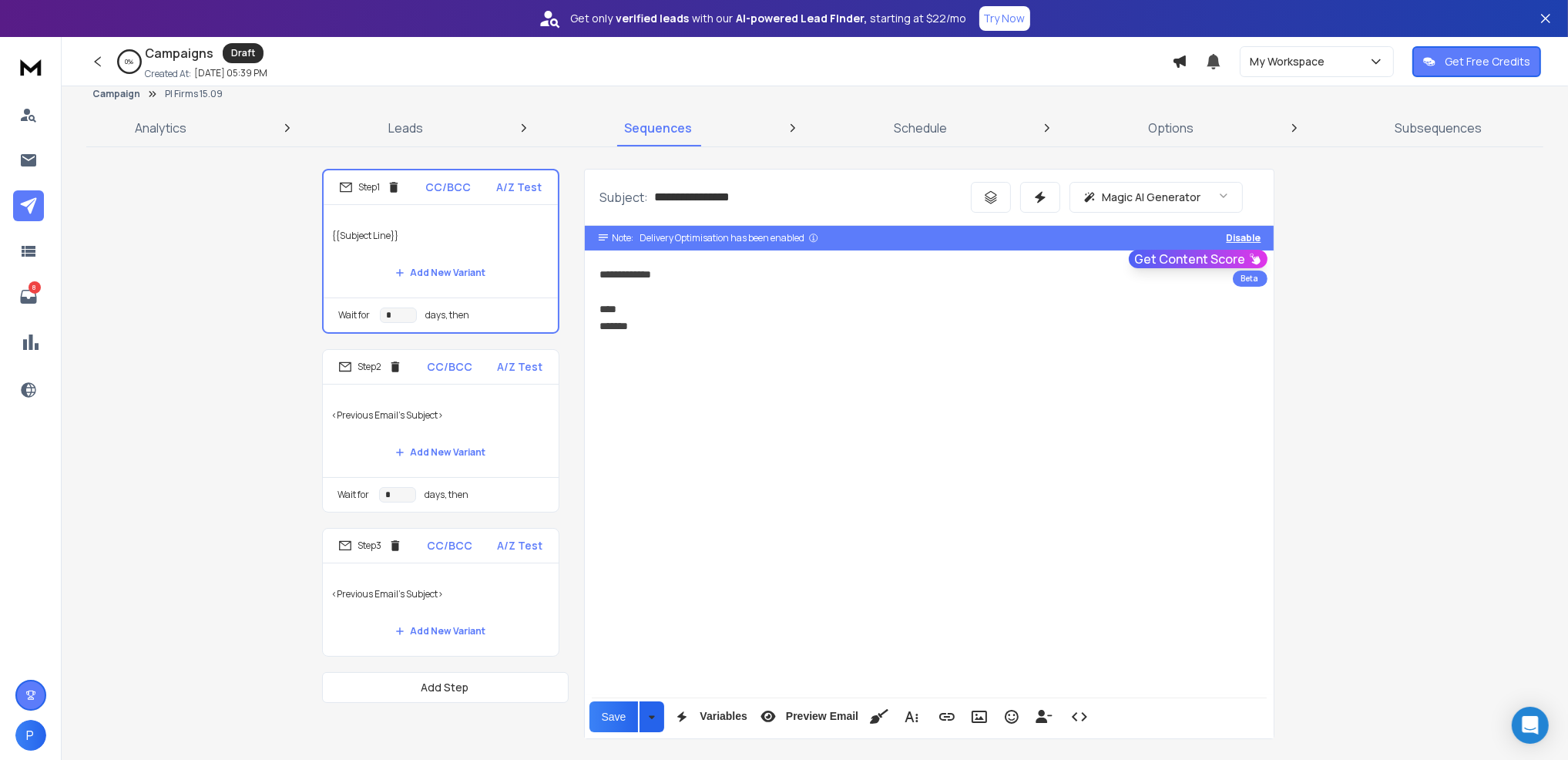
drag, startPoint x: 402, startPoint y: 494, endPoint x: 364, endPoint y: 493, distance: 38.0
click at [364, 493] on div "Wait for * days, then" at bounding box center [440, 493] width 236 height 35
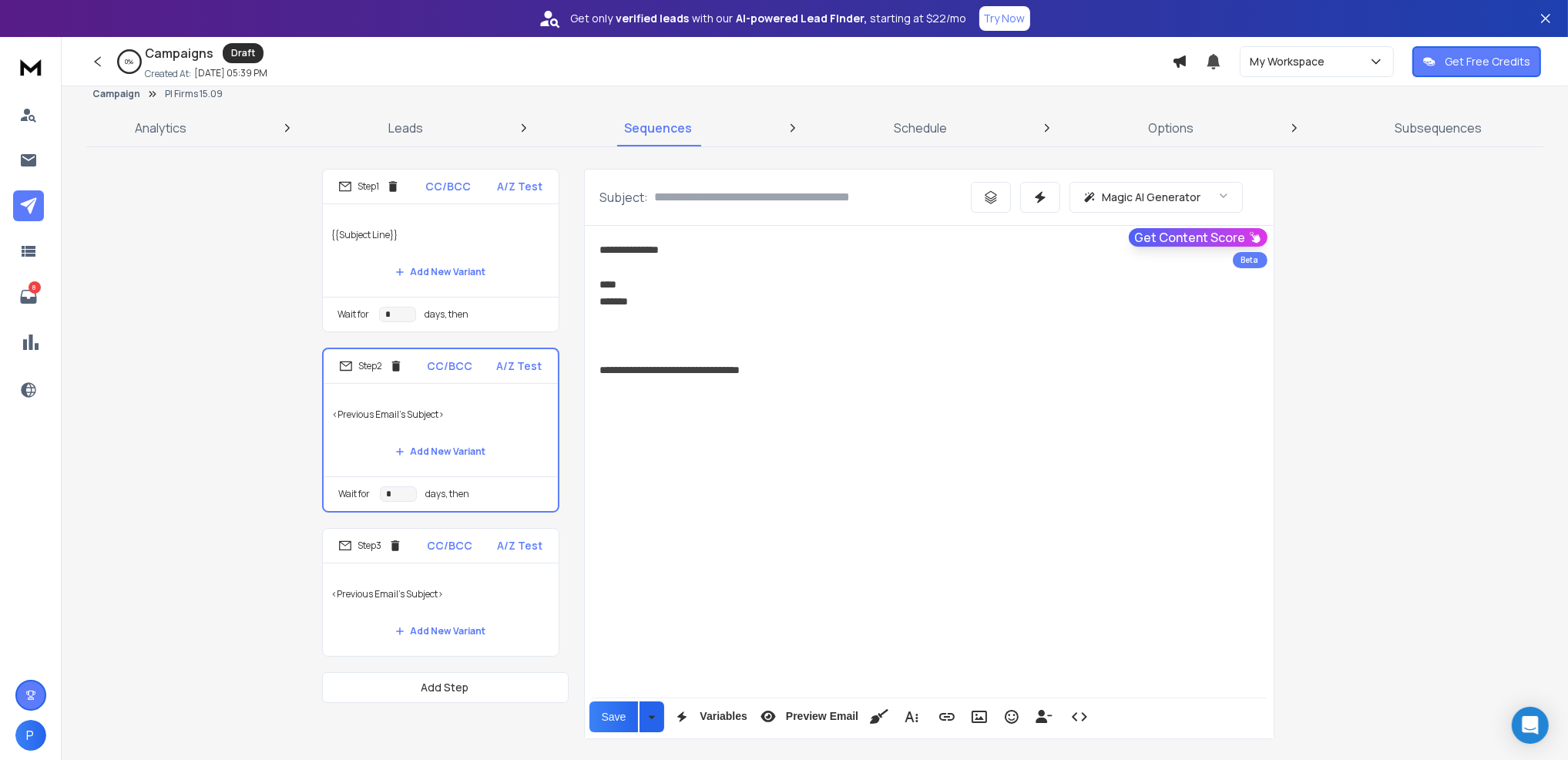
click at [413, 574] on p "<Previous Email's Subject>" at bounding box center [440, 594] width 217 height 43
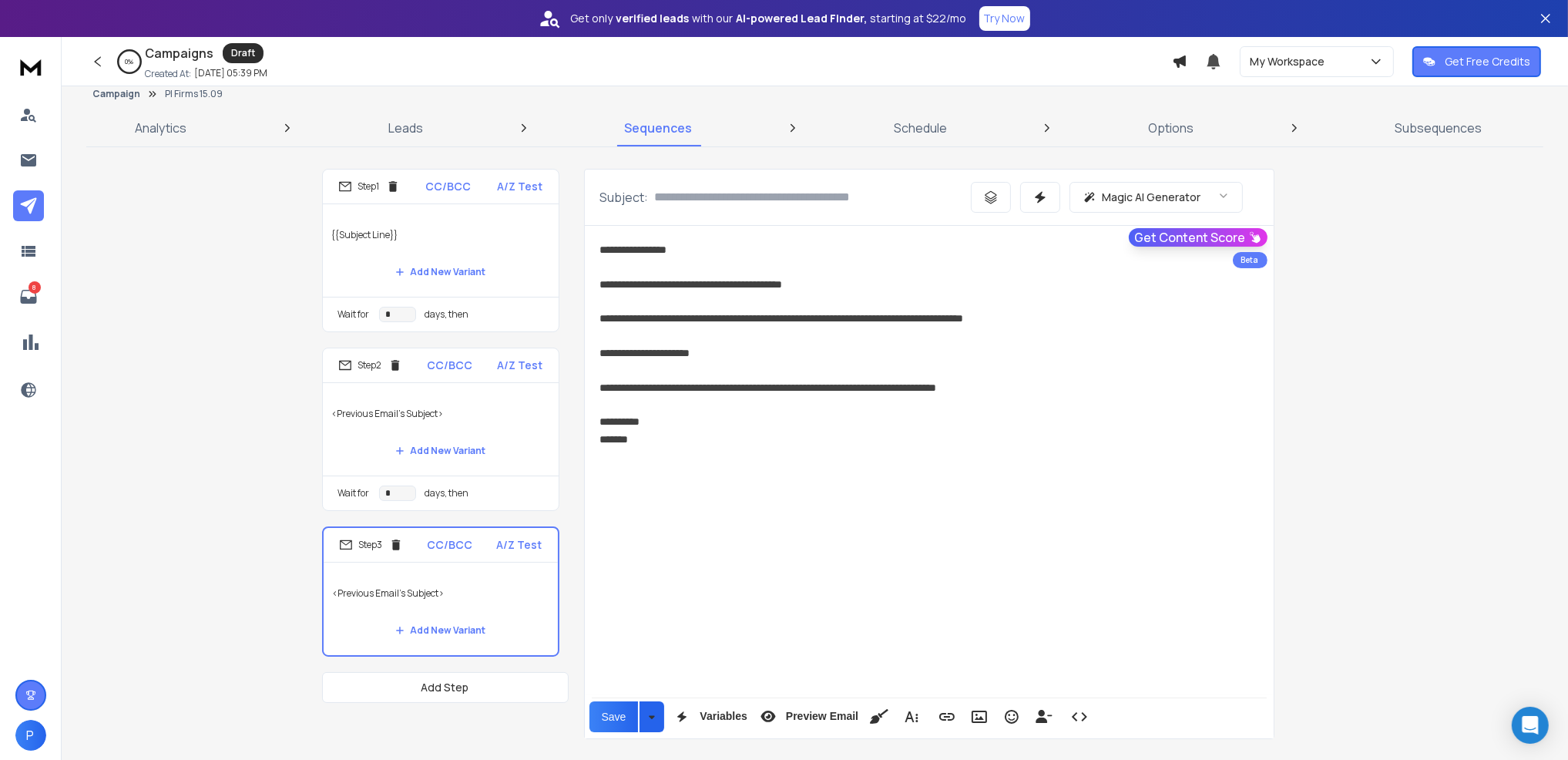
type input "*"
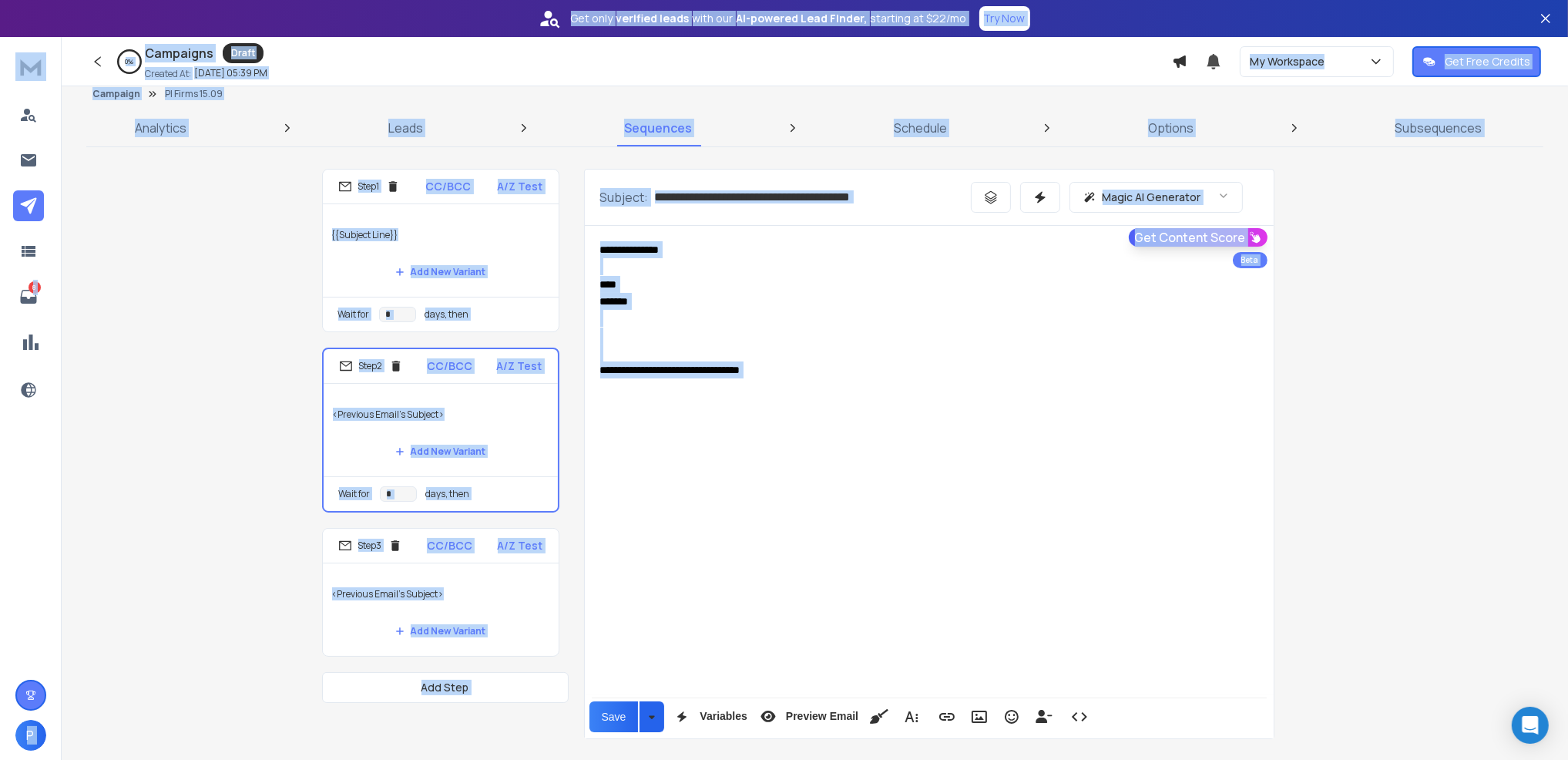
click at [680, 348] on div at bounding box center [930, 352] width 659 height 17
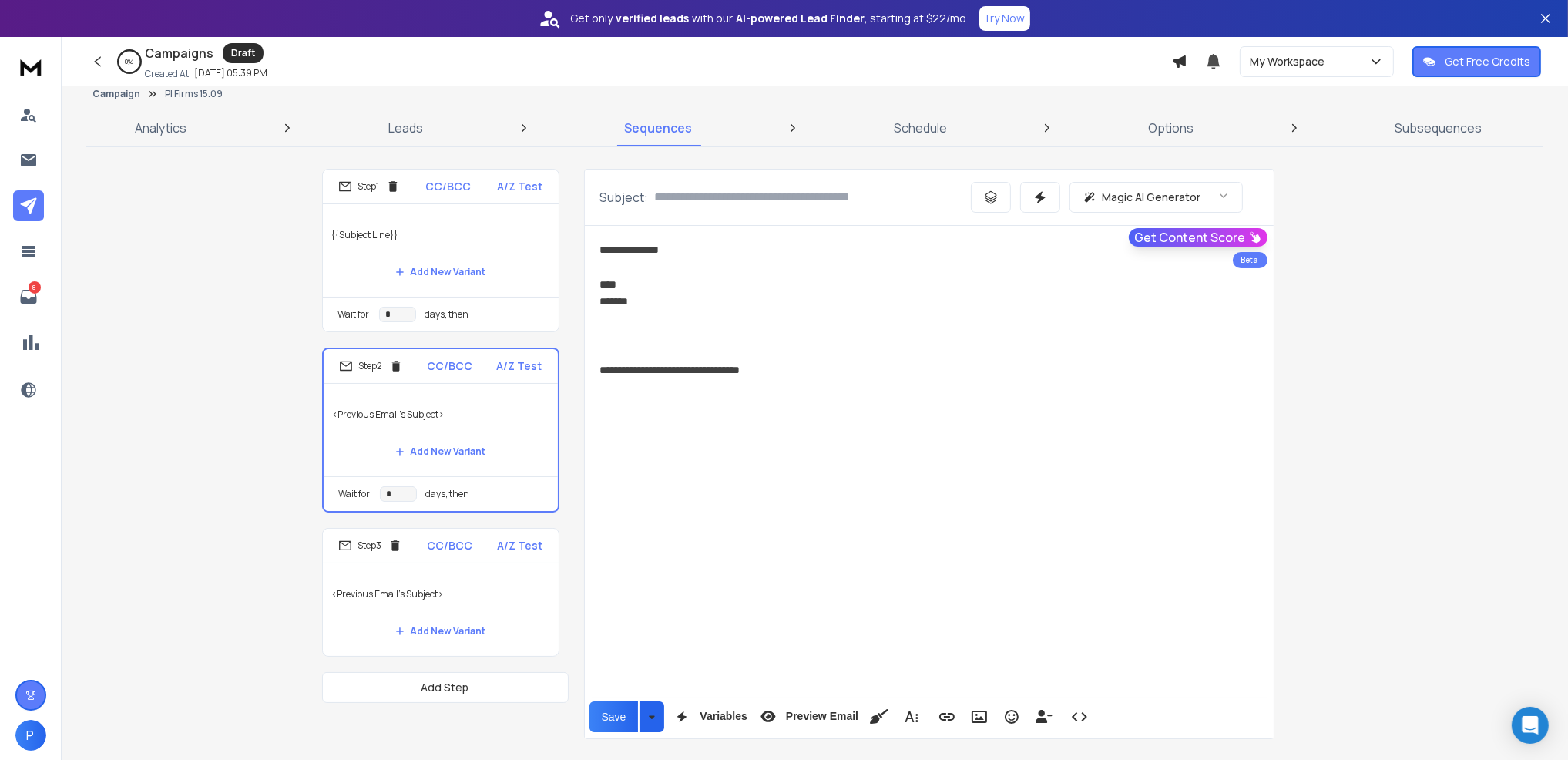
click at [428, 590] on p "<Previous Email's Subject>" at bounding box center [440, 594] width 217 height 43
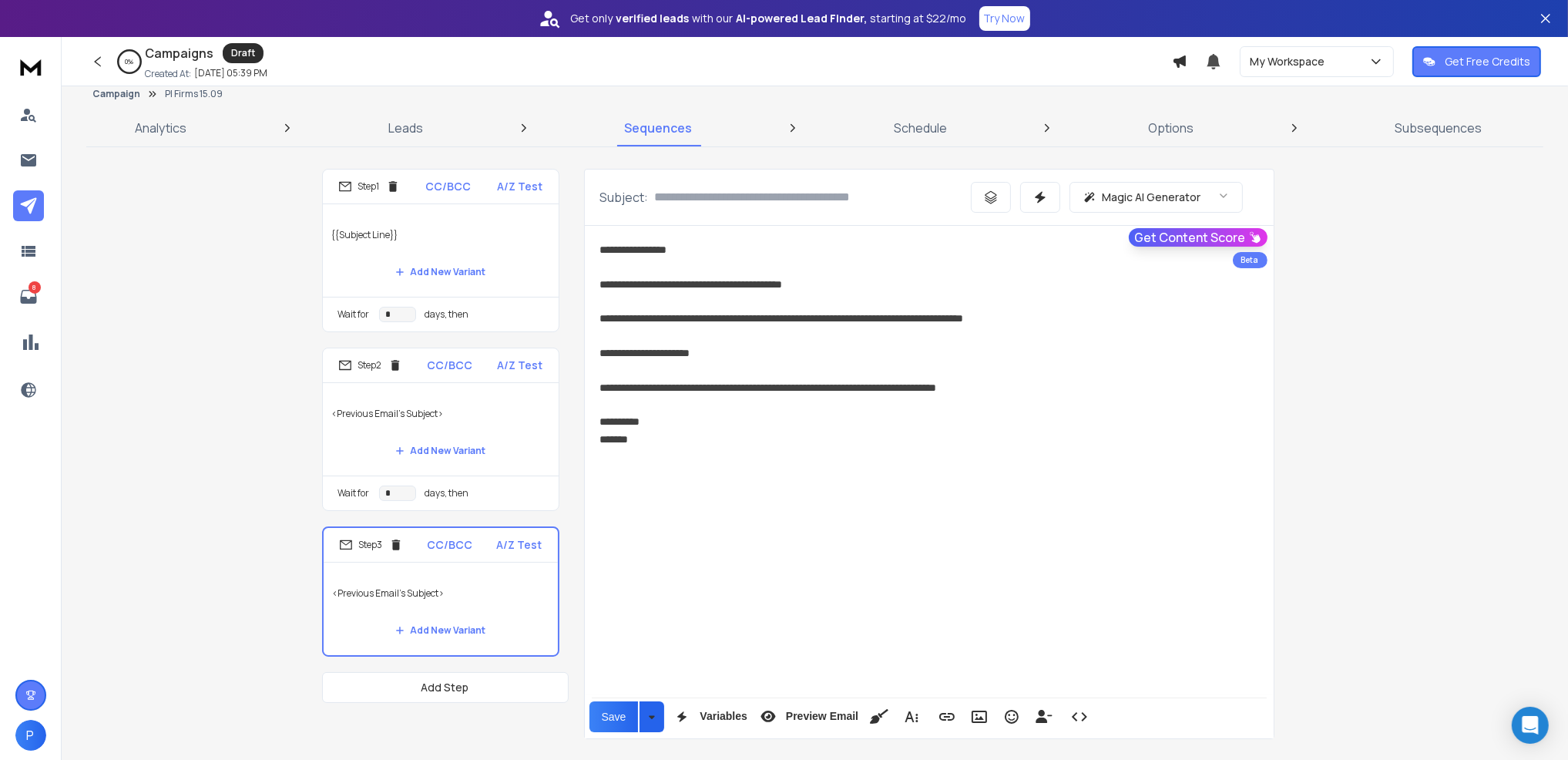
click at [700, 360] on div "**********" at bounding box center [930, 352] width 659 height 17
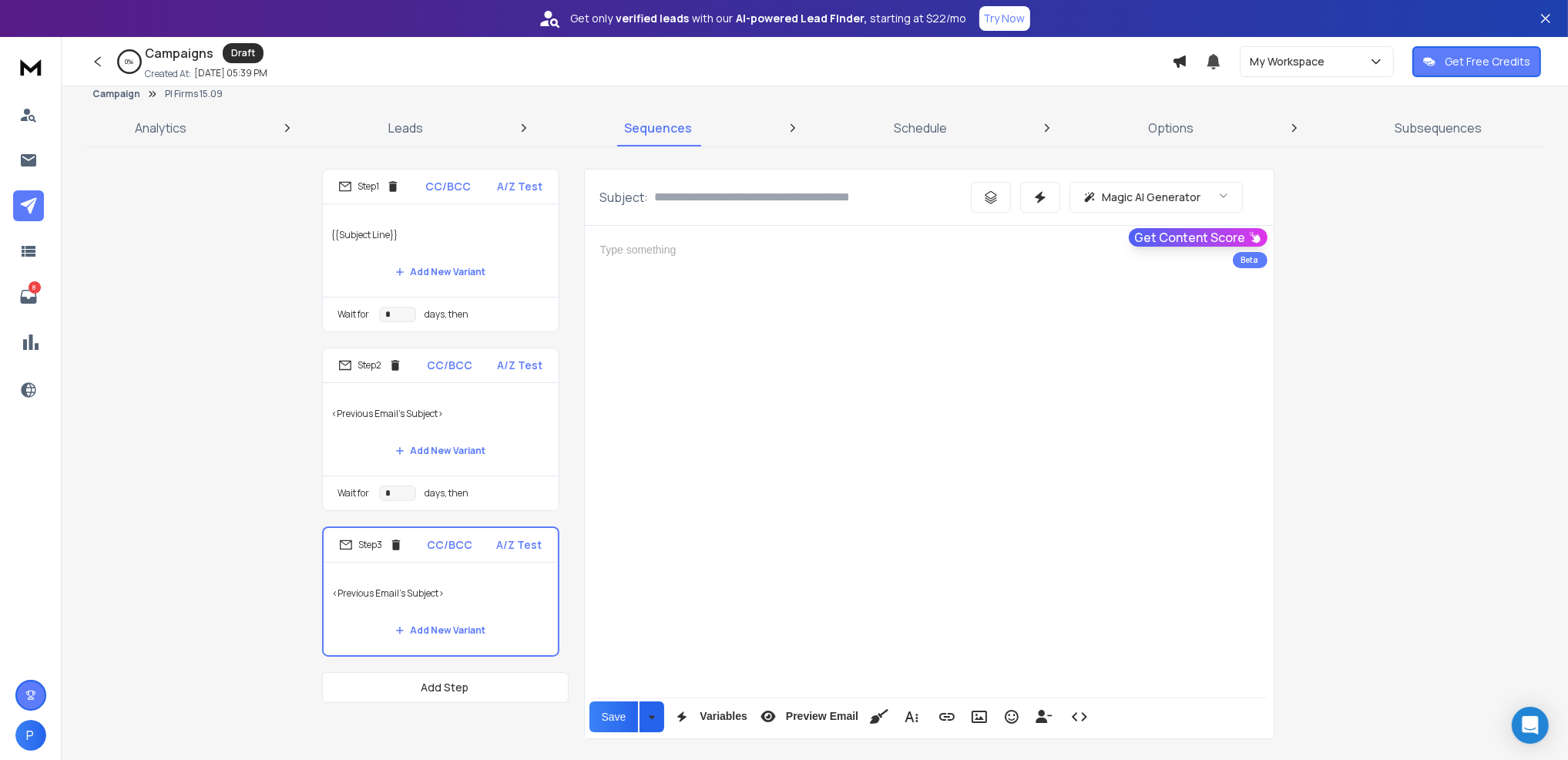
paste div
click at [662, 249] on div "**********" at bounding box center [930, 250] width 659 height 17
click at [836, 715] on span "Preview Email" at bounding box center [822, 716] width 78 height 13
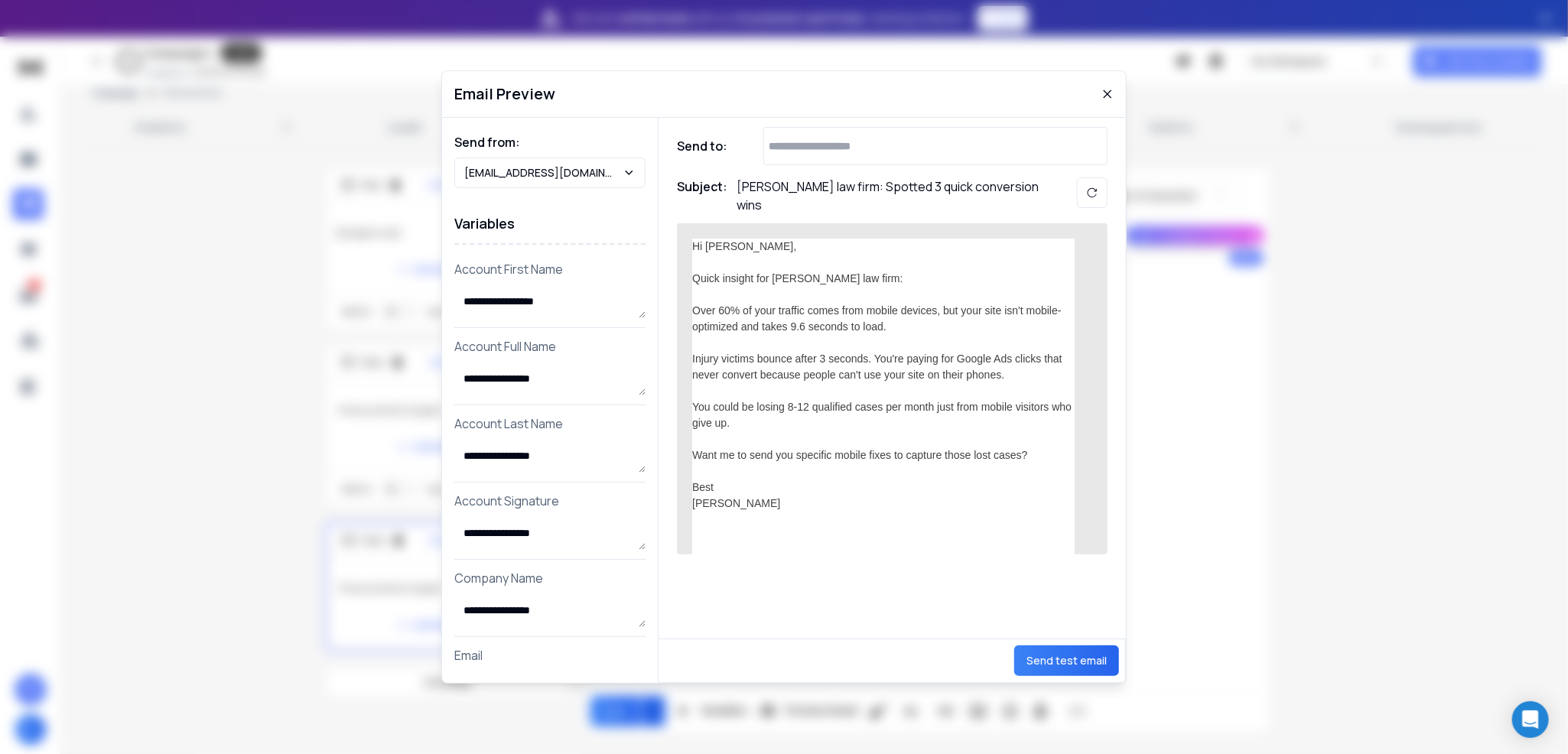
click at [1189, 359] on div "**********" at bounding box center [784, 377] width 1568 height 644
click at [1114, 95] on div "Email Preview" at bounding box center [784, 94] width 684 height 46
click at [1111, 94] on icon at bounding box center [1107, 93] width 12 height 12
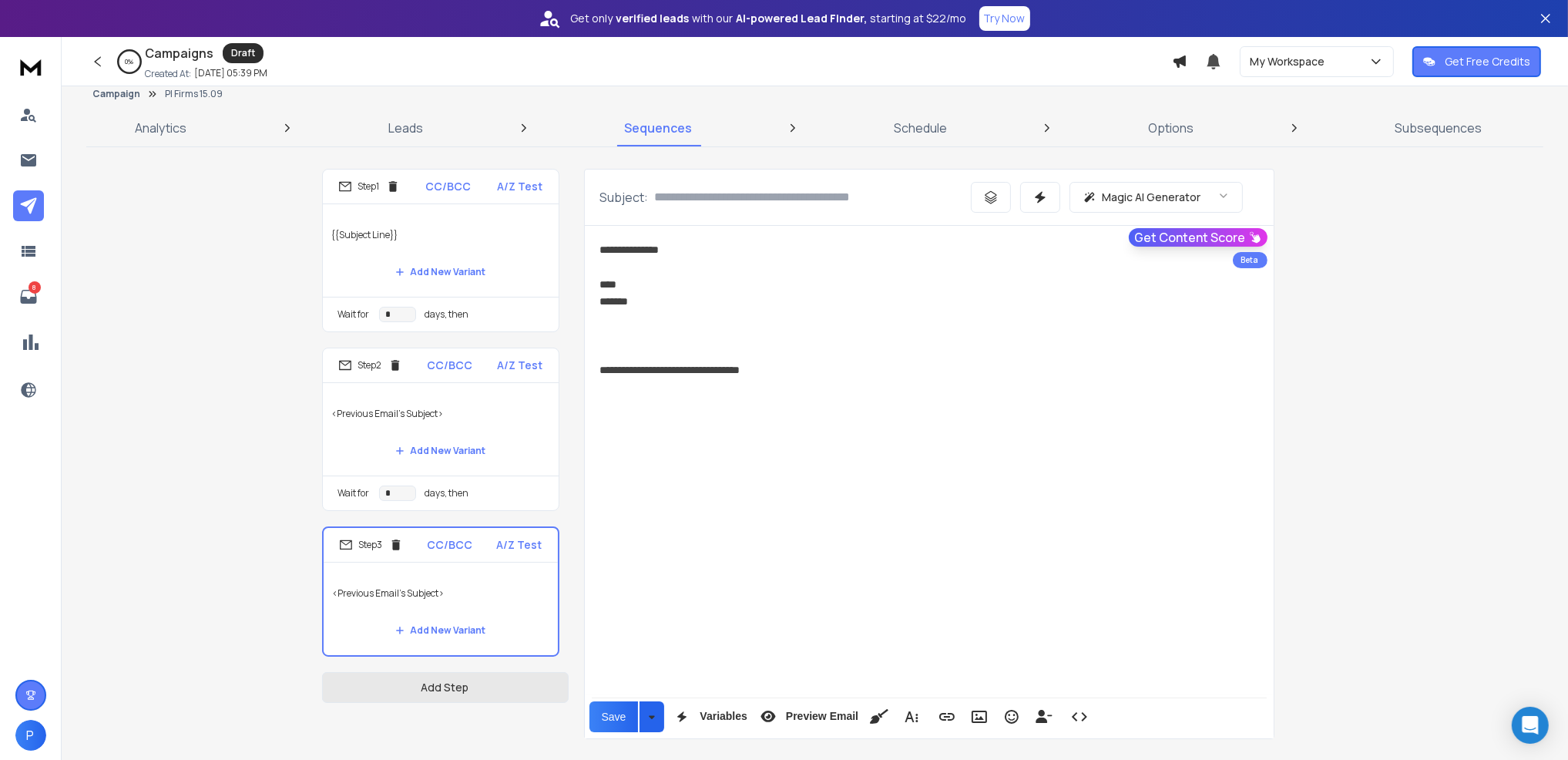
click at [445, 685] on button "Add Step" at bounding box center [445, 686] width 246 height 31
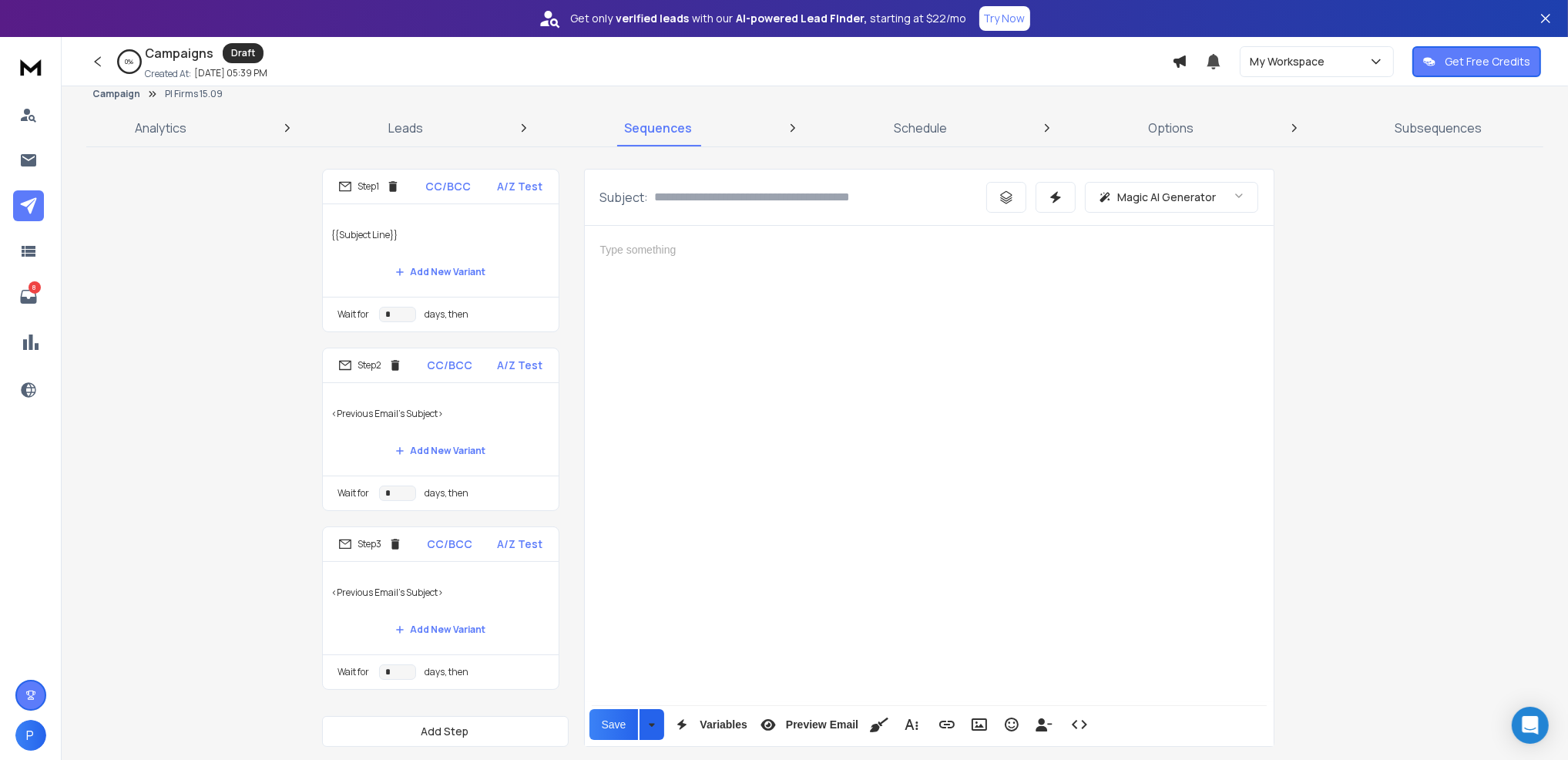
drag, startPoint x: 401, startPoint y: 665, endPoint x: 354, endPoint y: 662, distance: 47.1
click at [354, 662] on div "Wait for * days, then" at bounding box center [440, 670] width 236 height 35
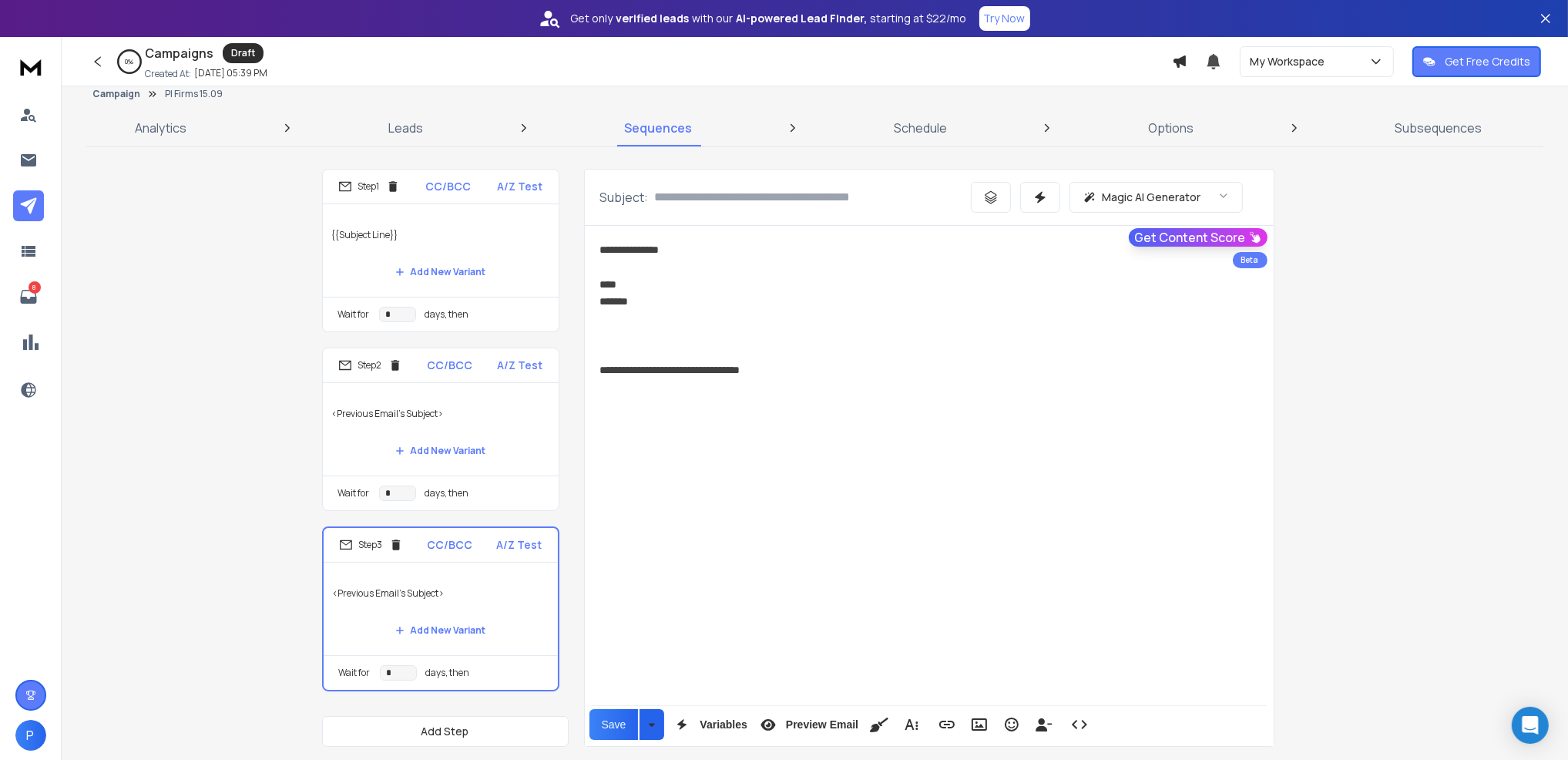
click at [442, 591] on p "<Previous Email's Subject>" at bounding box center [440, 593] width 215 height 43
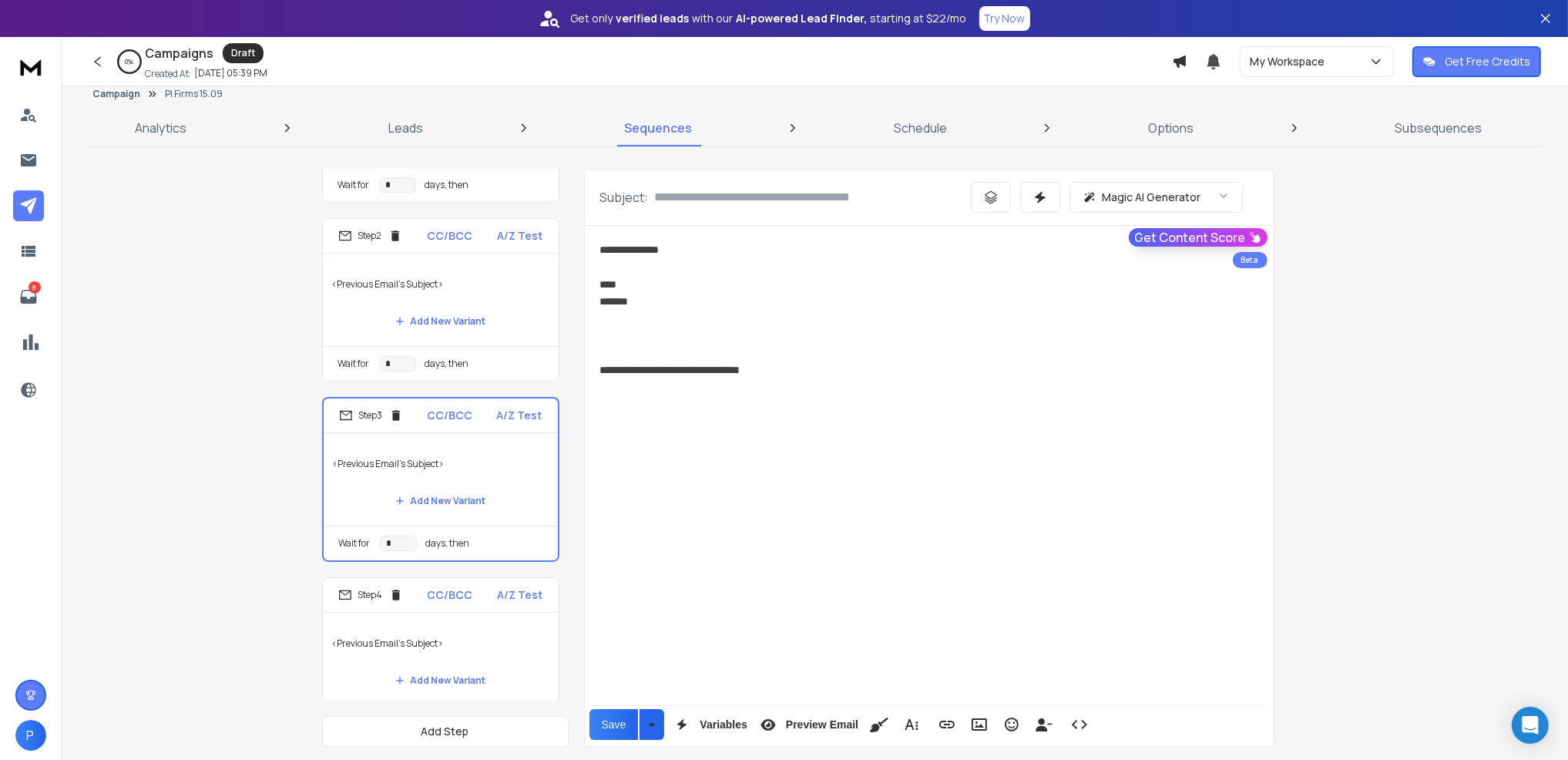
scroll to position [132, 0]
click at [450, 631] on p "<Previous Email's Subject>" at bounding box center [440, 640] width 217 height 43
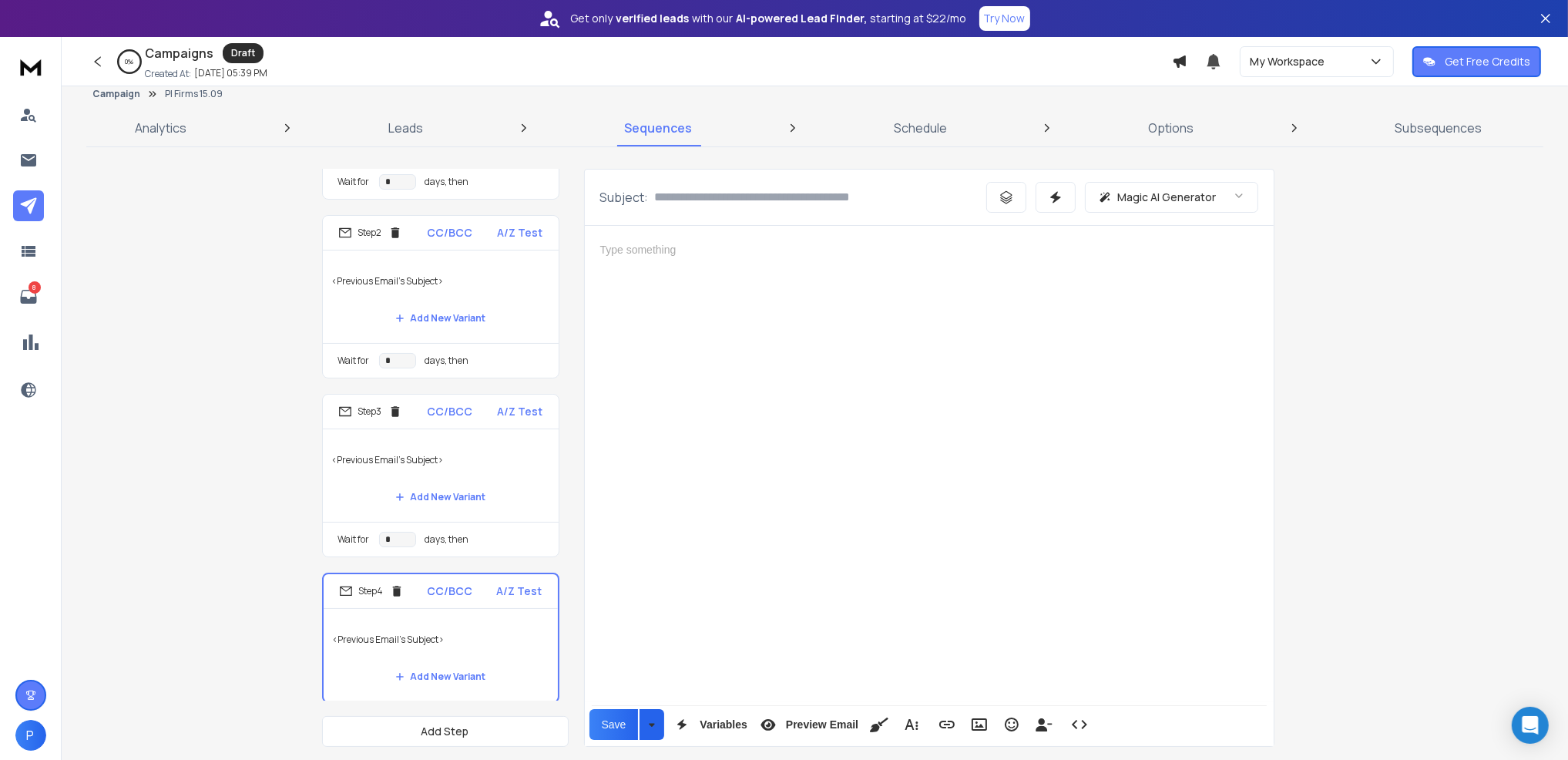
type input "*"
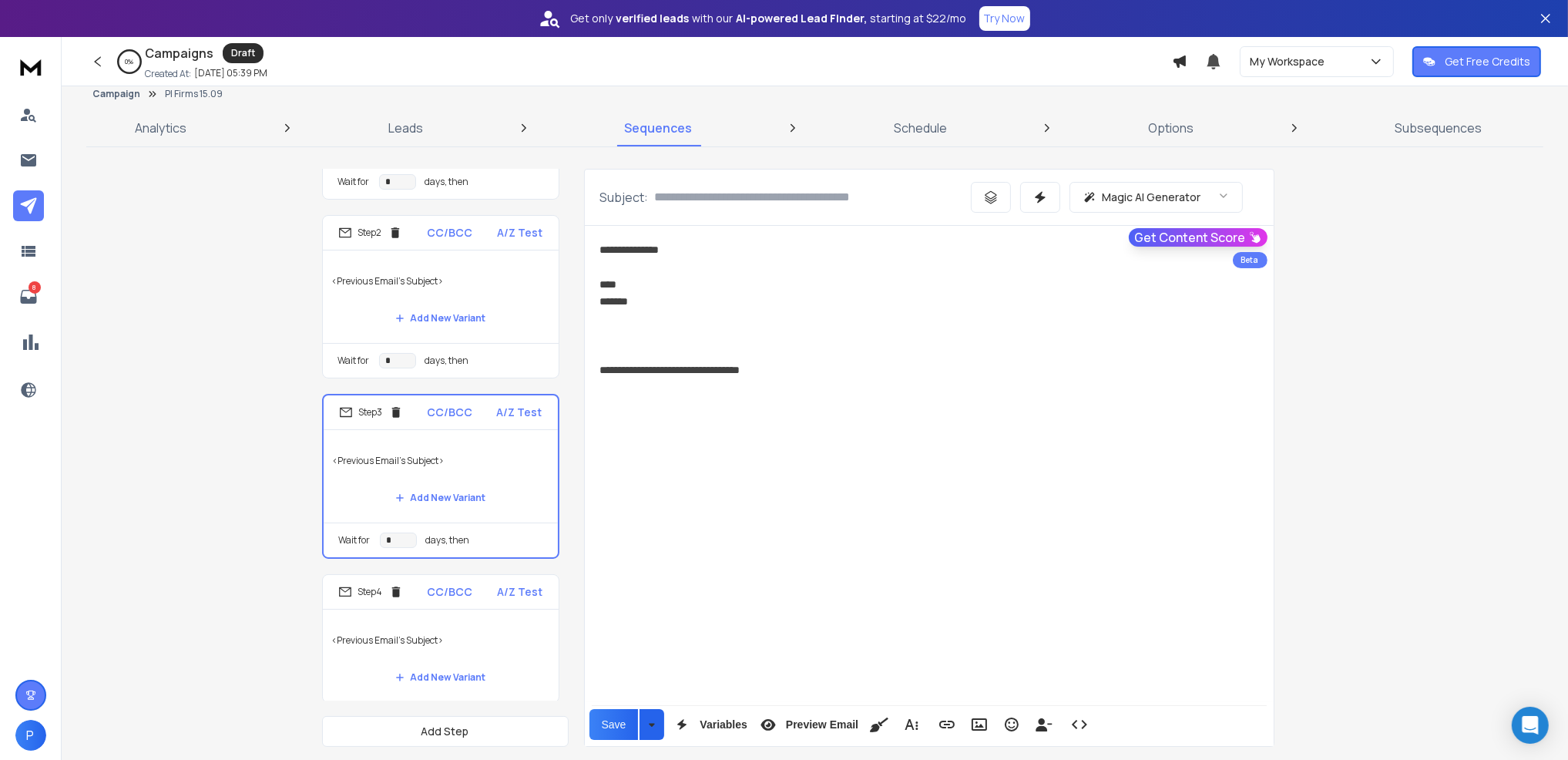
click at [403, 634] on p "<Previous Email's Subject>" at bounding box center [440, 640] width 217 height 43
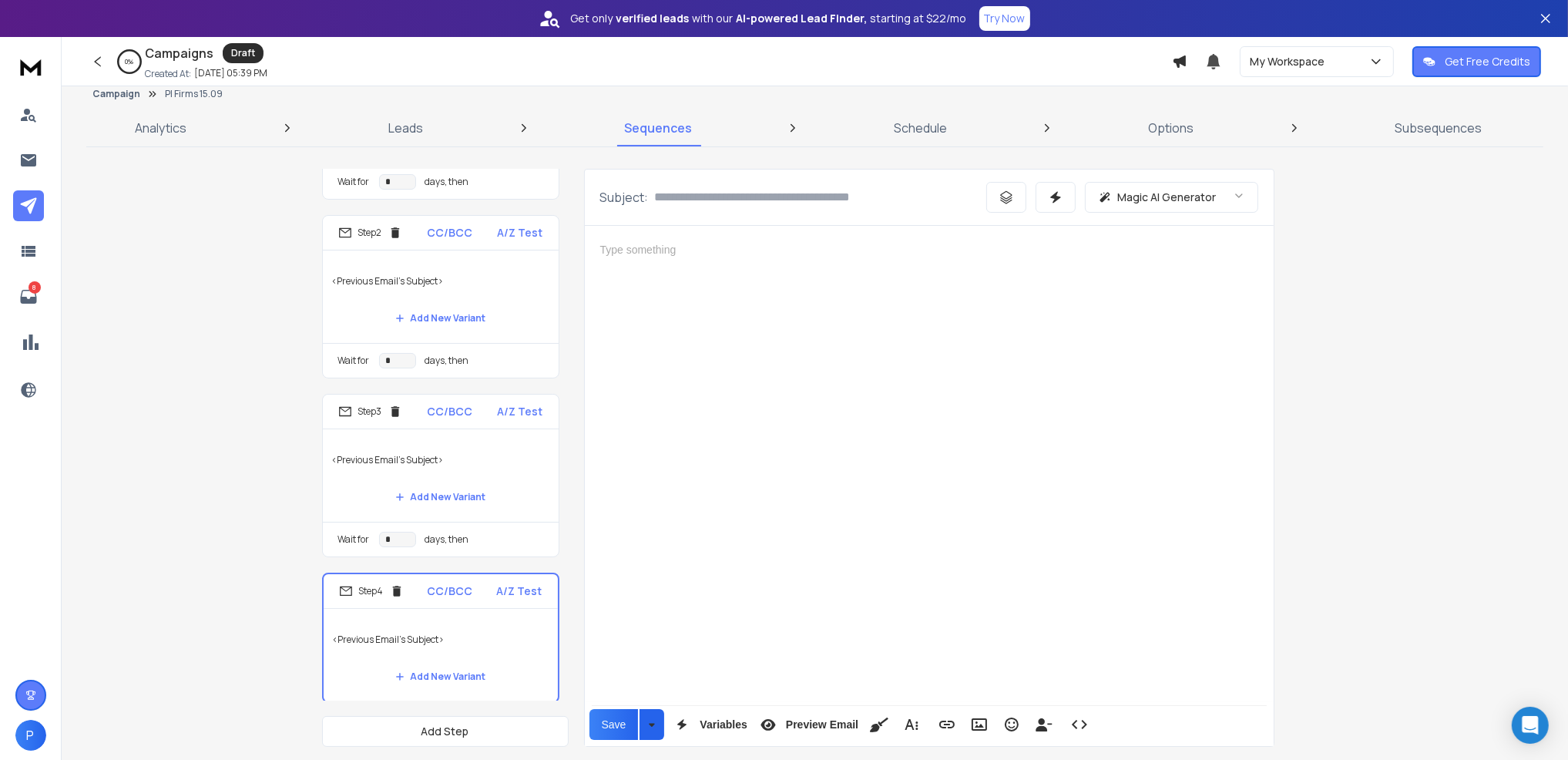
click at [720, 261] on div at bounding box center [929, 453] width 689 height 456
paste div
click at [662, 250] on div "**********" at bounding box center [930, 250] width 659 height 17
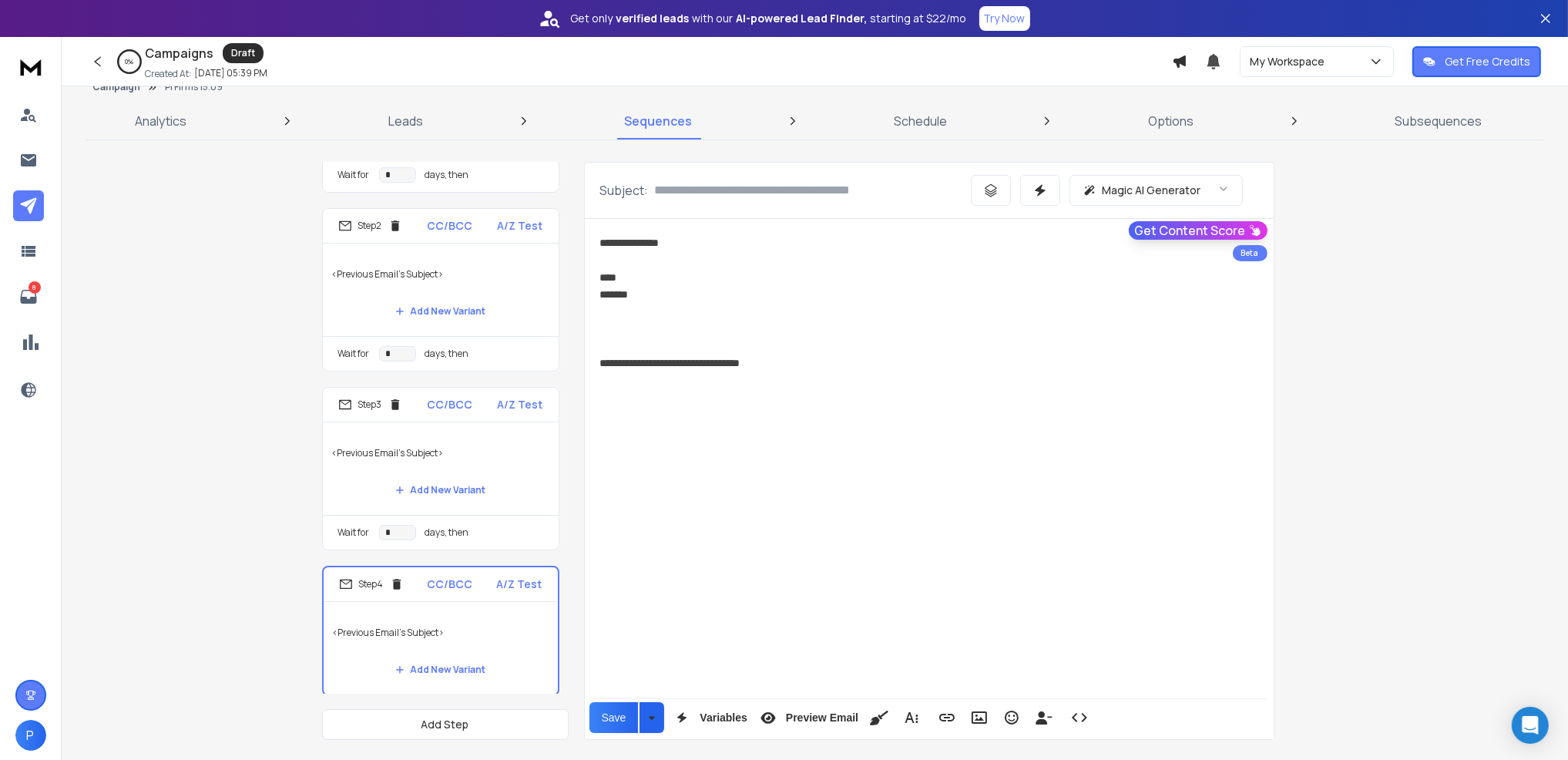
scroll to position [28, 0]
click at [428, 603] on div "<Previous Email's Subject> Add New Variant" at bounding box center [440, 646] width 234 height 92
click at [447, 725] on button "Add Step" at bounding box center [445, 723] width 246 height 31
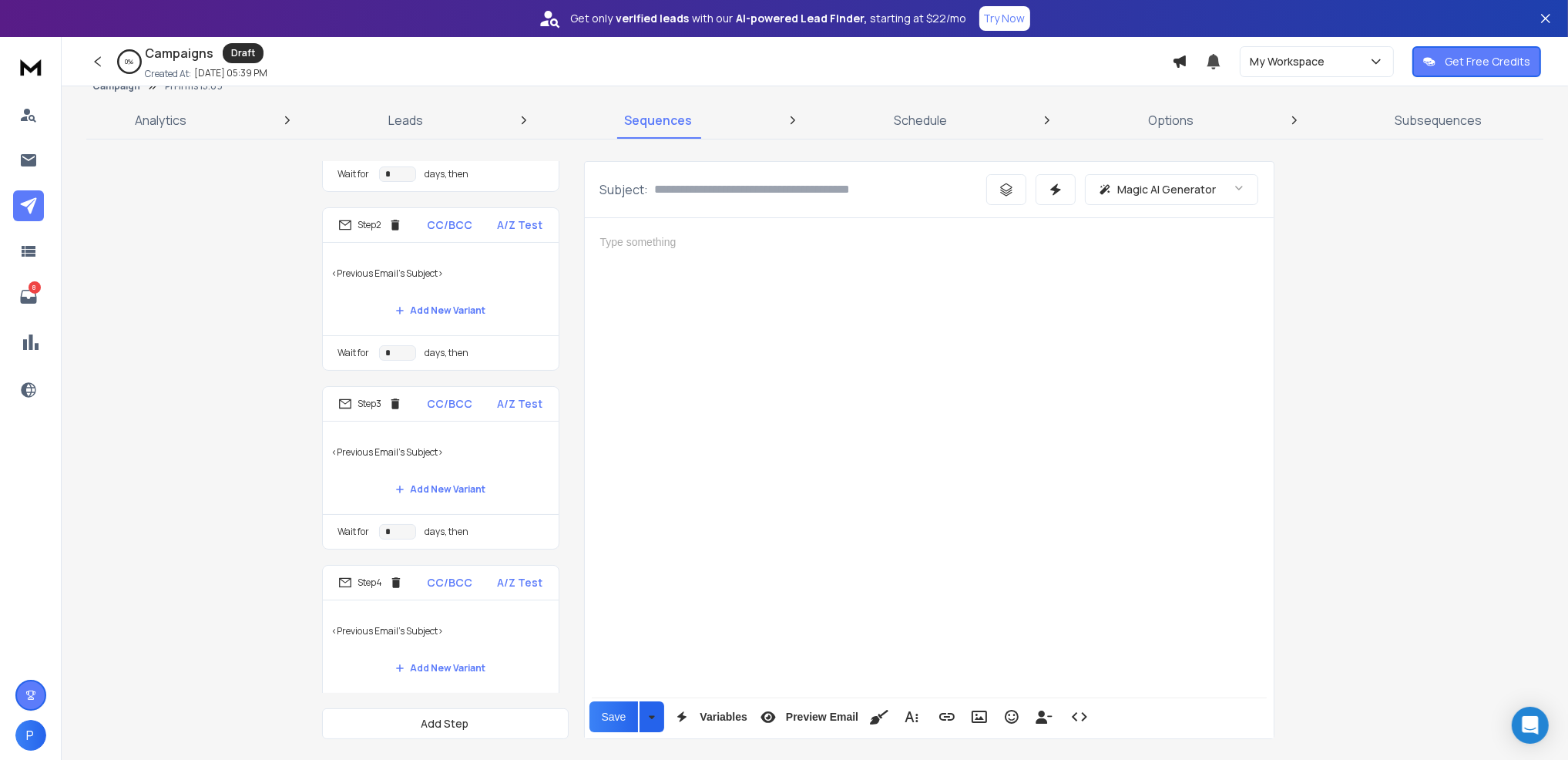
click at [404, 530] on input "*" at bounding box center [397, 532] width 37 height 16
drag, startPoint x: 404, startPoint y: 527, endPoint x: 379, endPoint y: 526, distance: 25.0
click at [379, 526] on div "Wait for * days, then" at bounding box center [440, 531] width 236 height 35
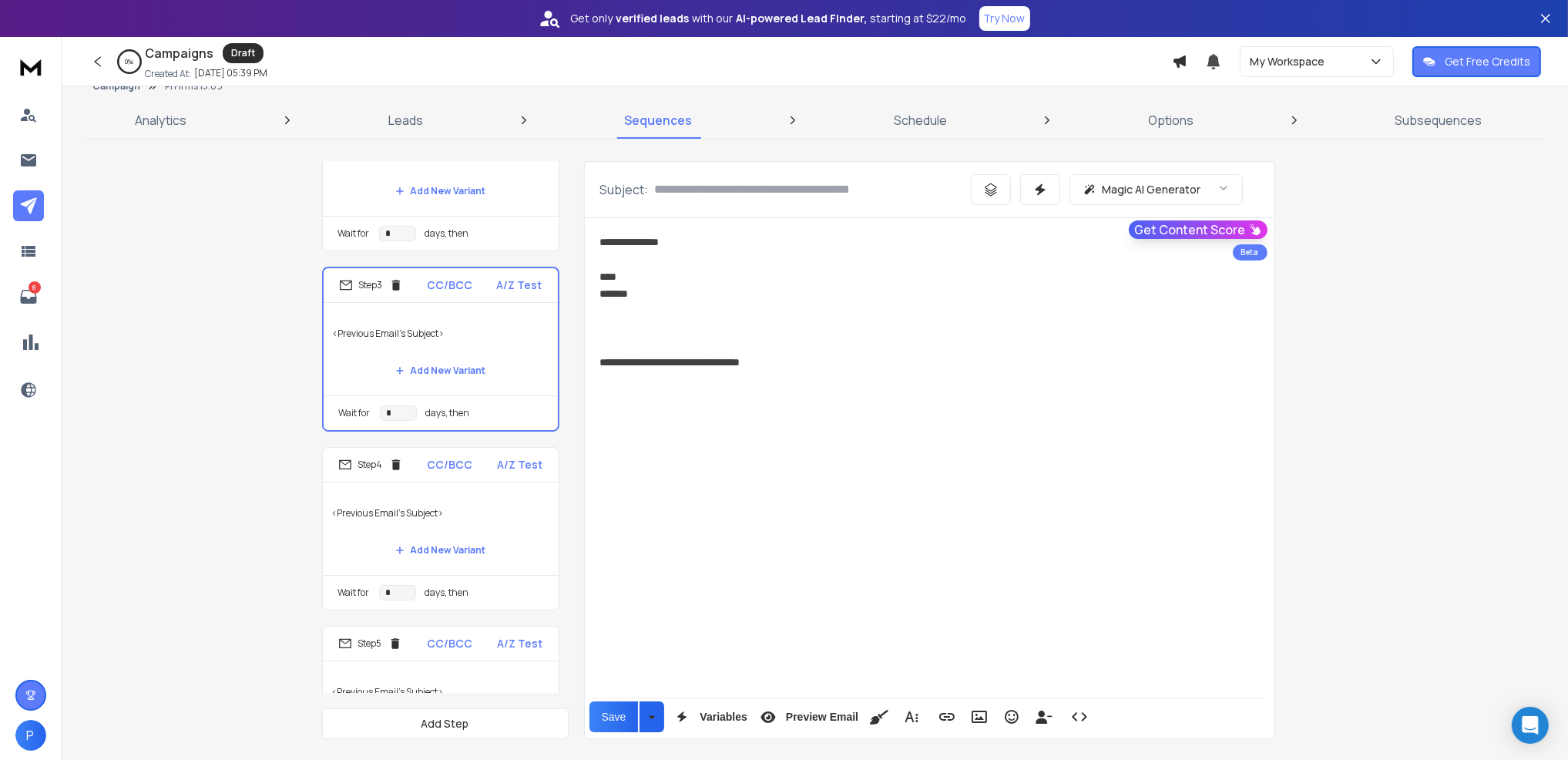
scroll to position [286, 0]
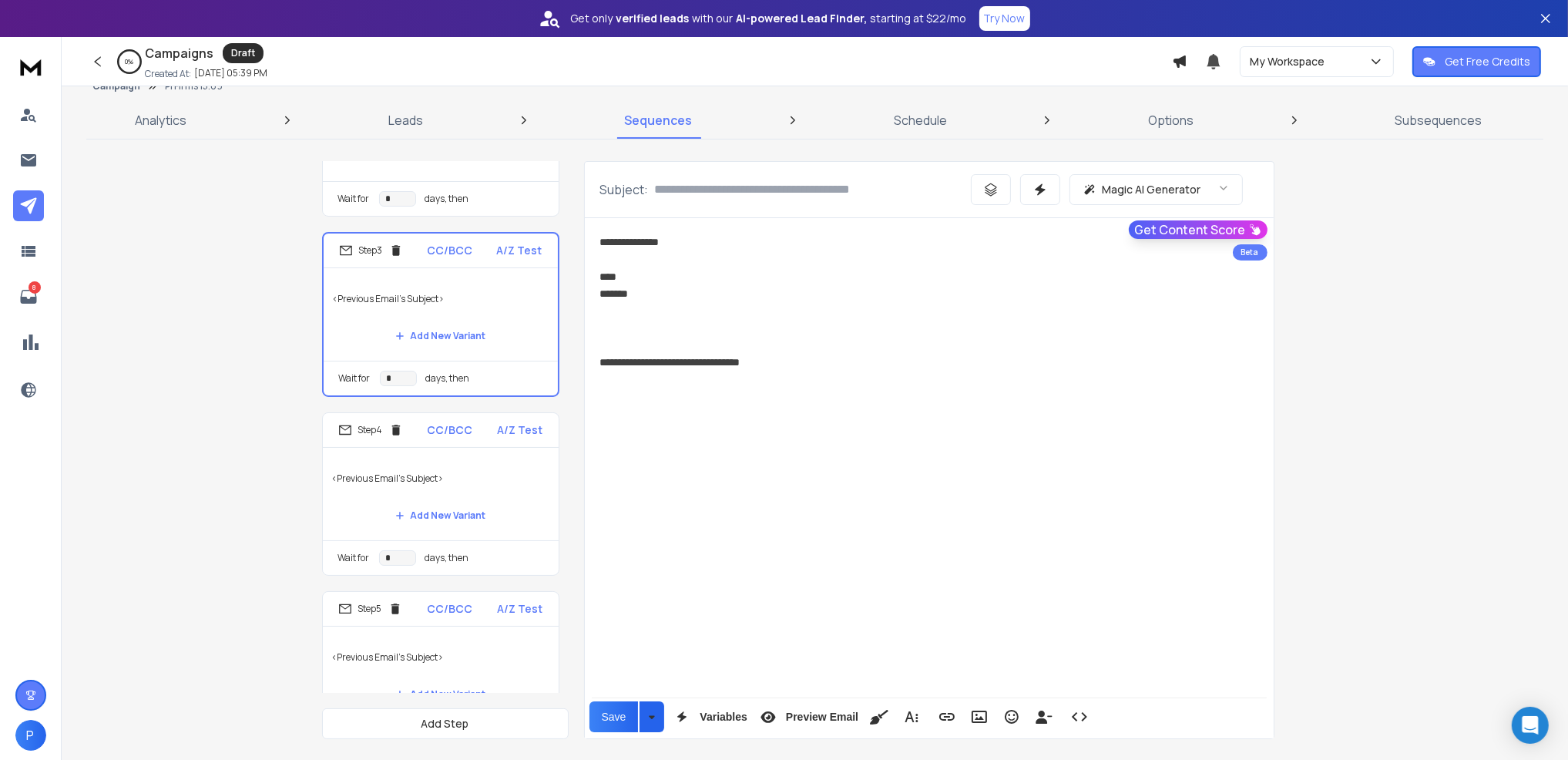
type input "*"
click at [401, 554] on input "*" at bounding box center [397, 558] width 37 height 16
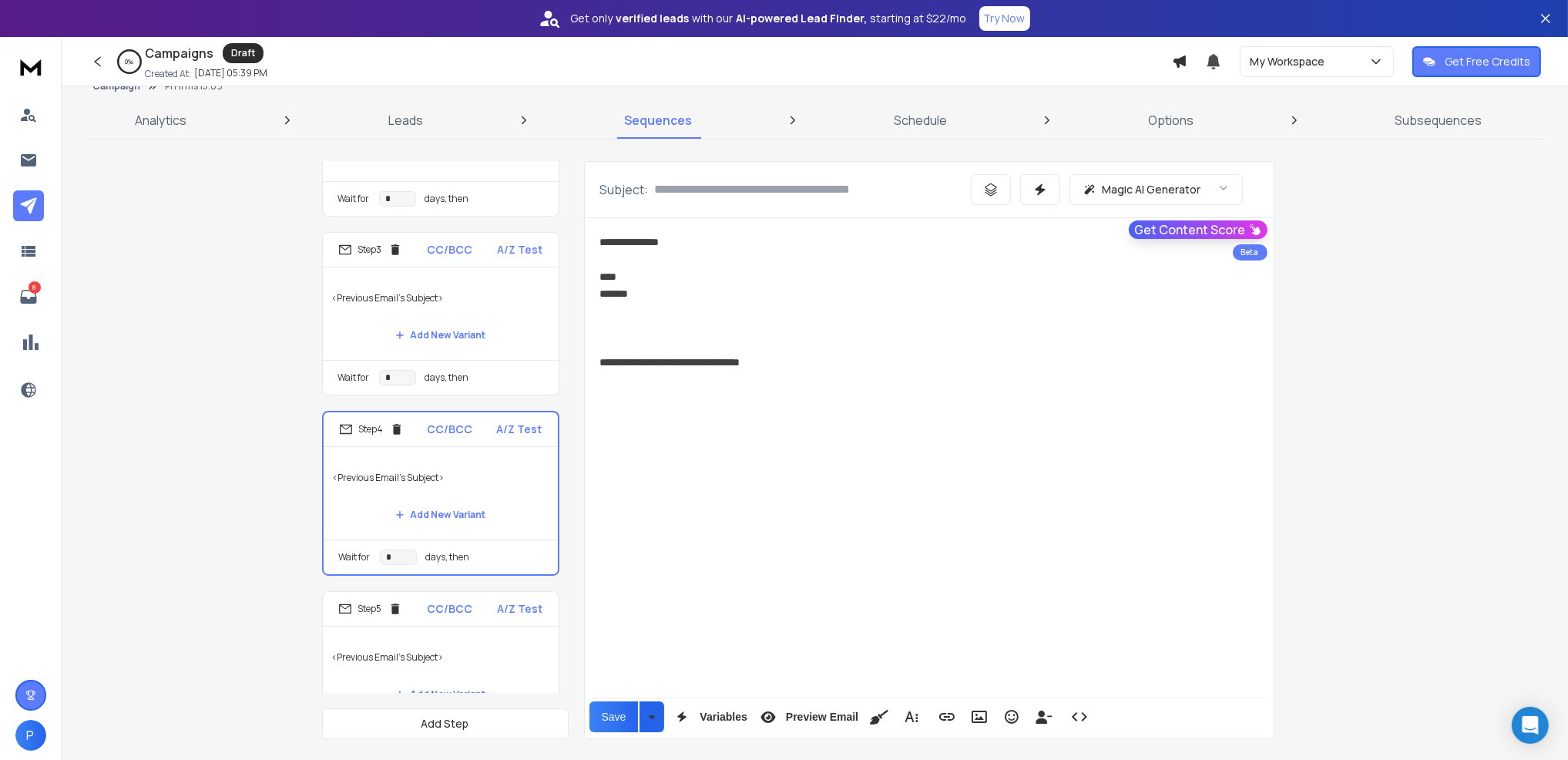
click at [463, 462] on p "<Previous Email's Subject>" at bounding box center [440, 477] width 215 height 43
click at [454, 646] on p "<Previous Email's Subject>" at bounding box center [440, 657] width 217 height 43
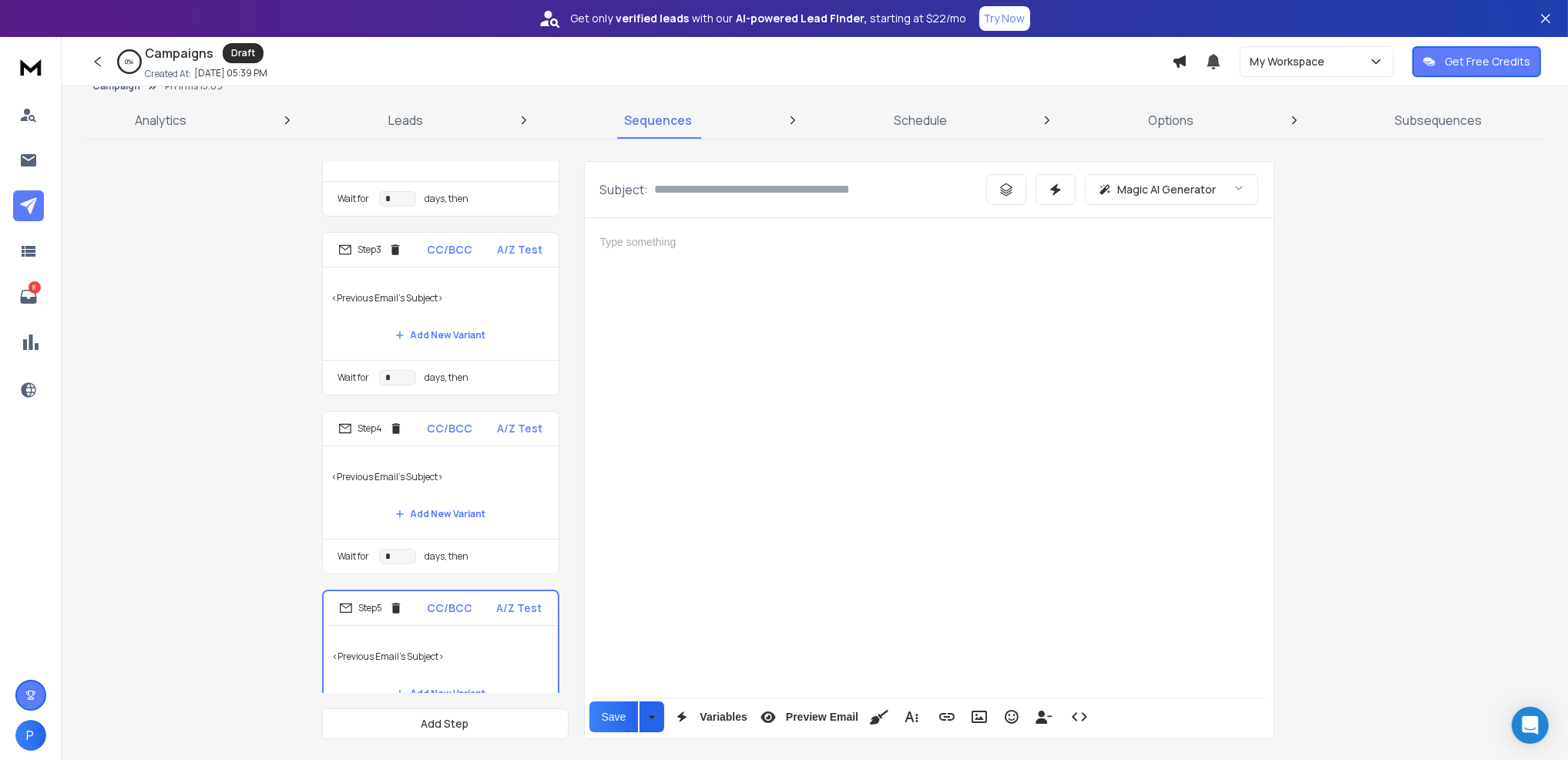
type input "*"
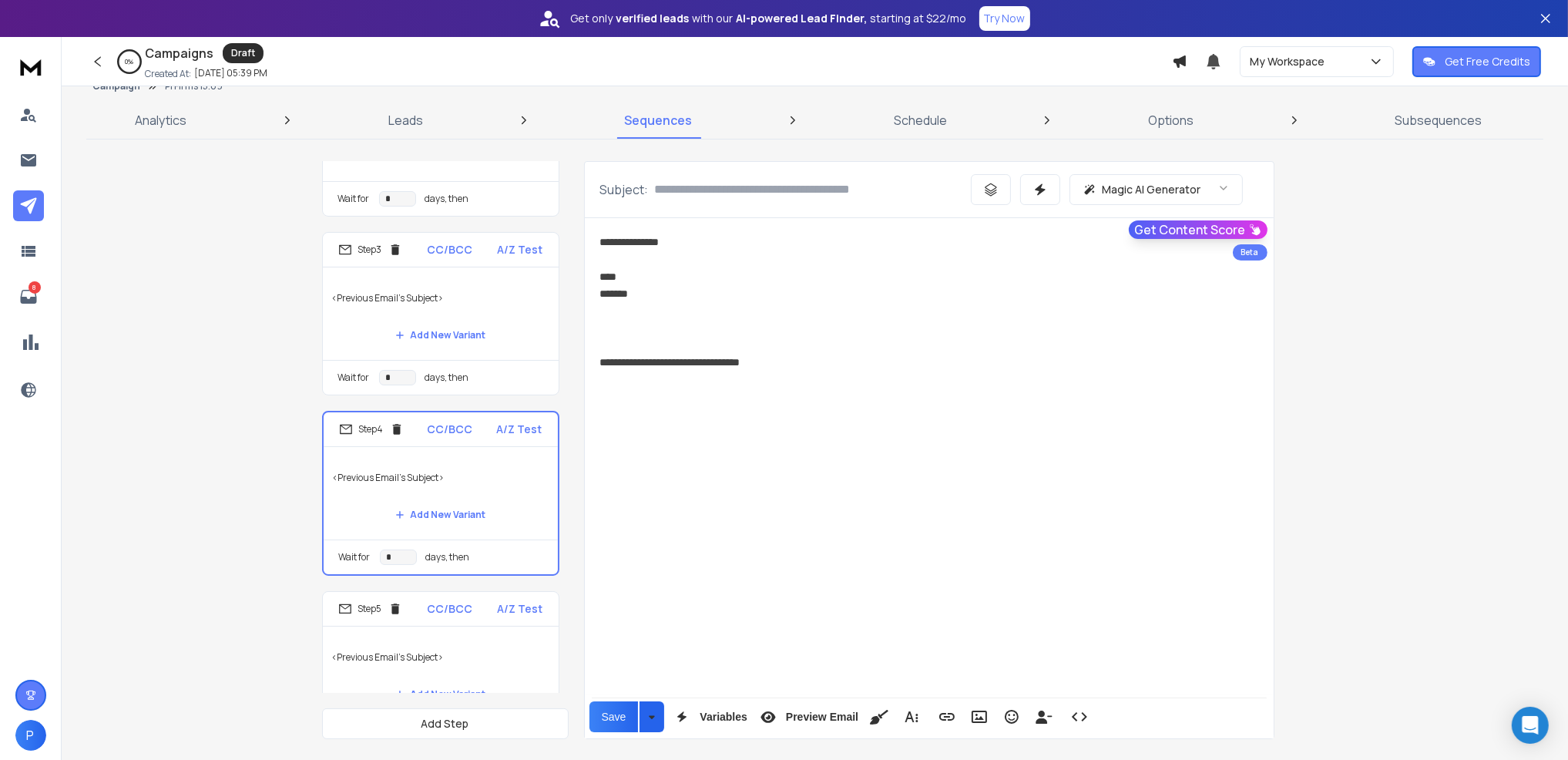
click at [479, 636] on p "<Previous Email's Subject>" at bounding box center [440, 657] width 217 height 43
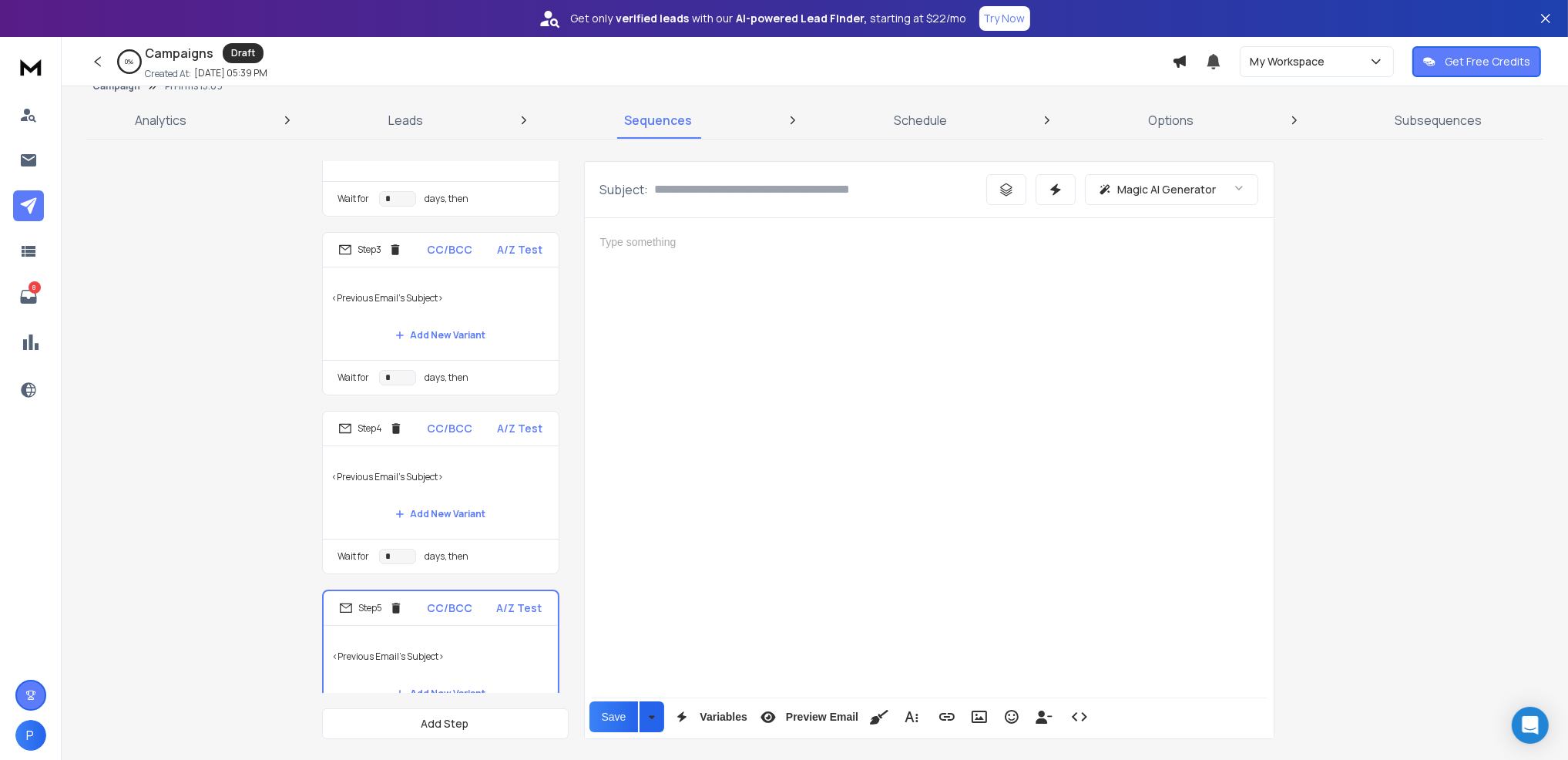
click at [687, 298] on div at bounding box center [929, 446] width 689 height 456
paste div
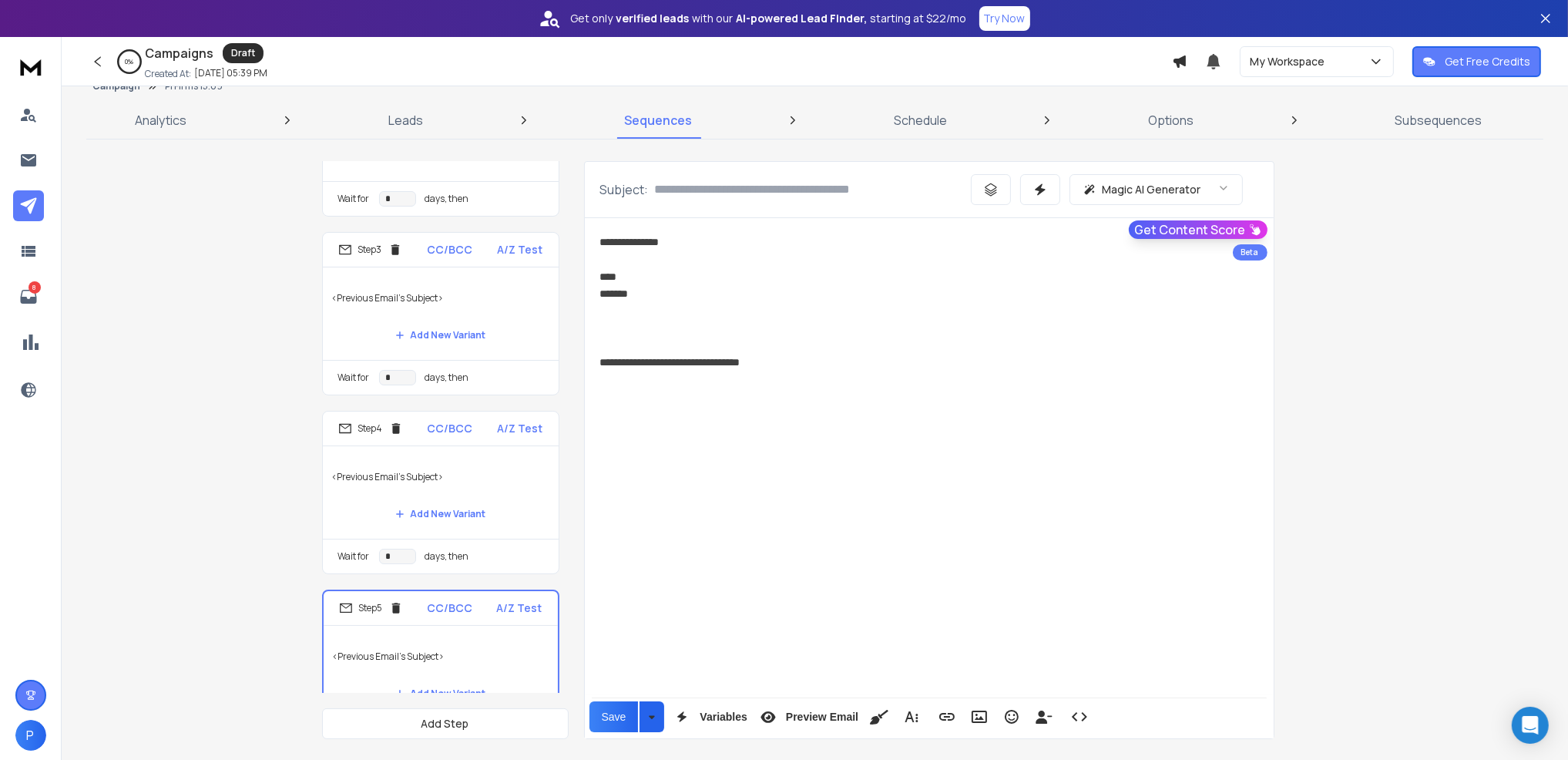
click at [662, 242] on div "**********" at bounding box center [930, 242] width 659 height 17
click at [414, 471] on p "<Previous Email's Subject>" at bounding box center [440, 477] width 217 height 43
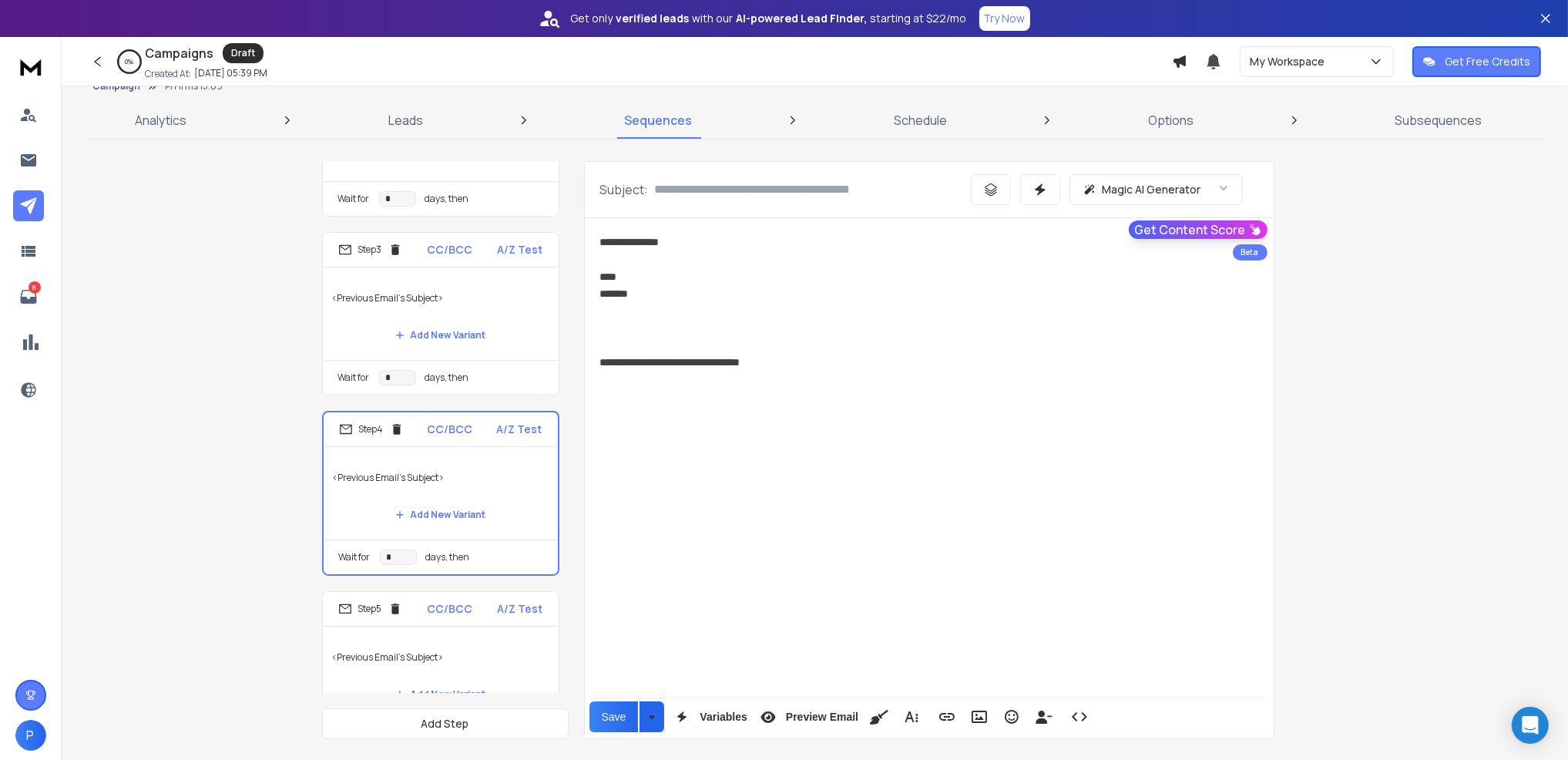
click at [398, 649] on p "<Previous Email's Subject>" at bounding box center [440, 657] width 217 height 43
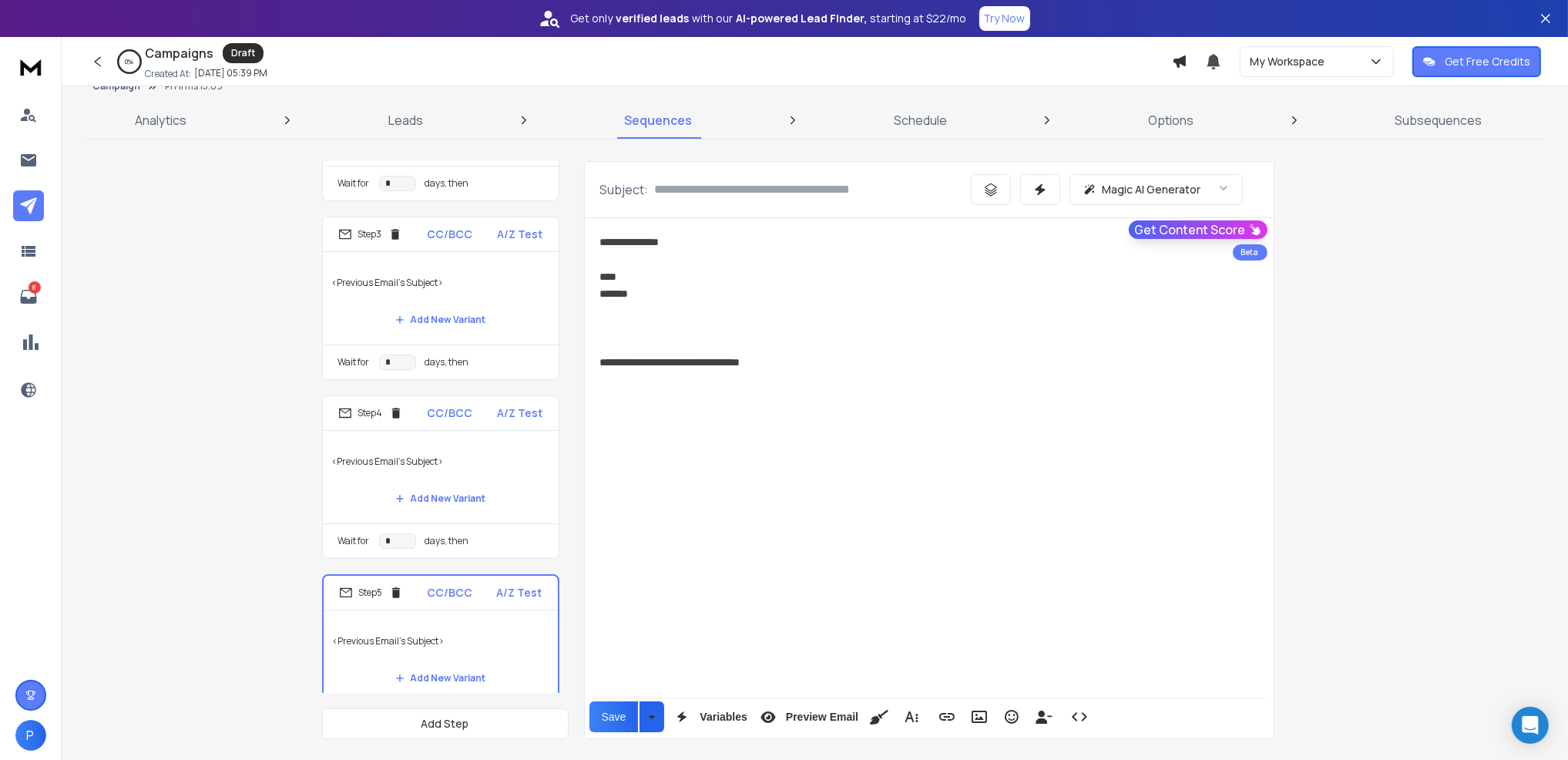
scroll to position [311, 0]
click at [467, 629] on p "<Previous Email's Subject>" at bounding box center [440, 632] width 215 height 43
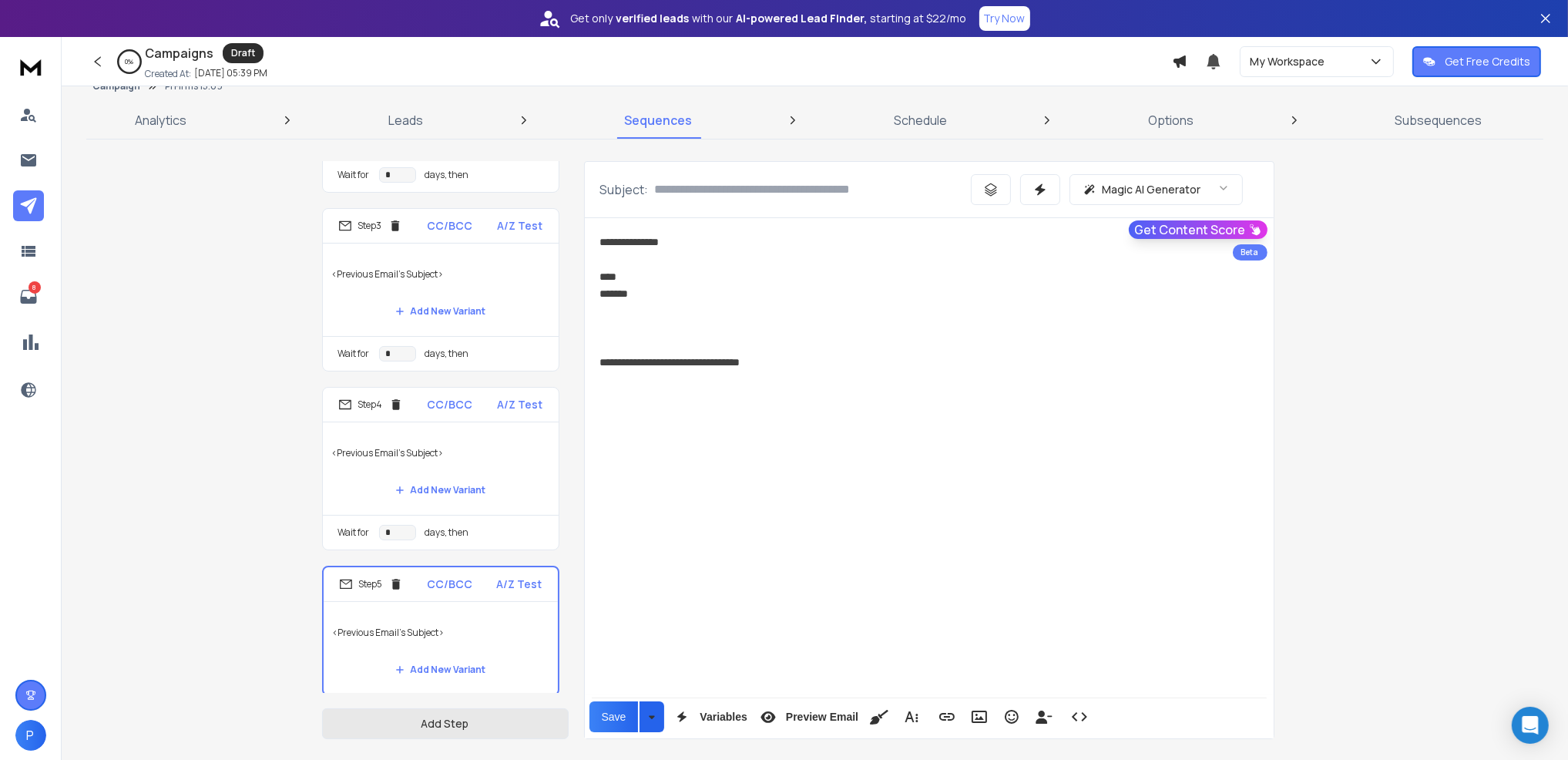
click at [454, 723] on button "Add Step" at bounding box center [445, 723] width 246 height 31
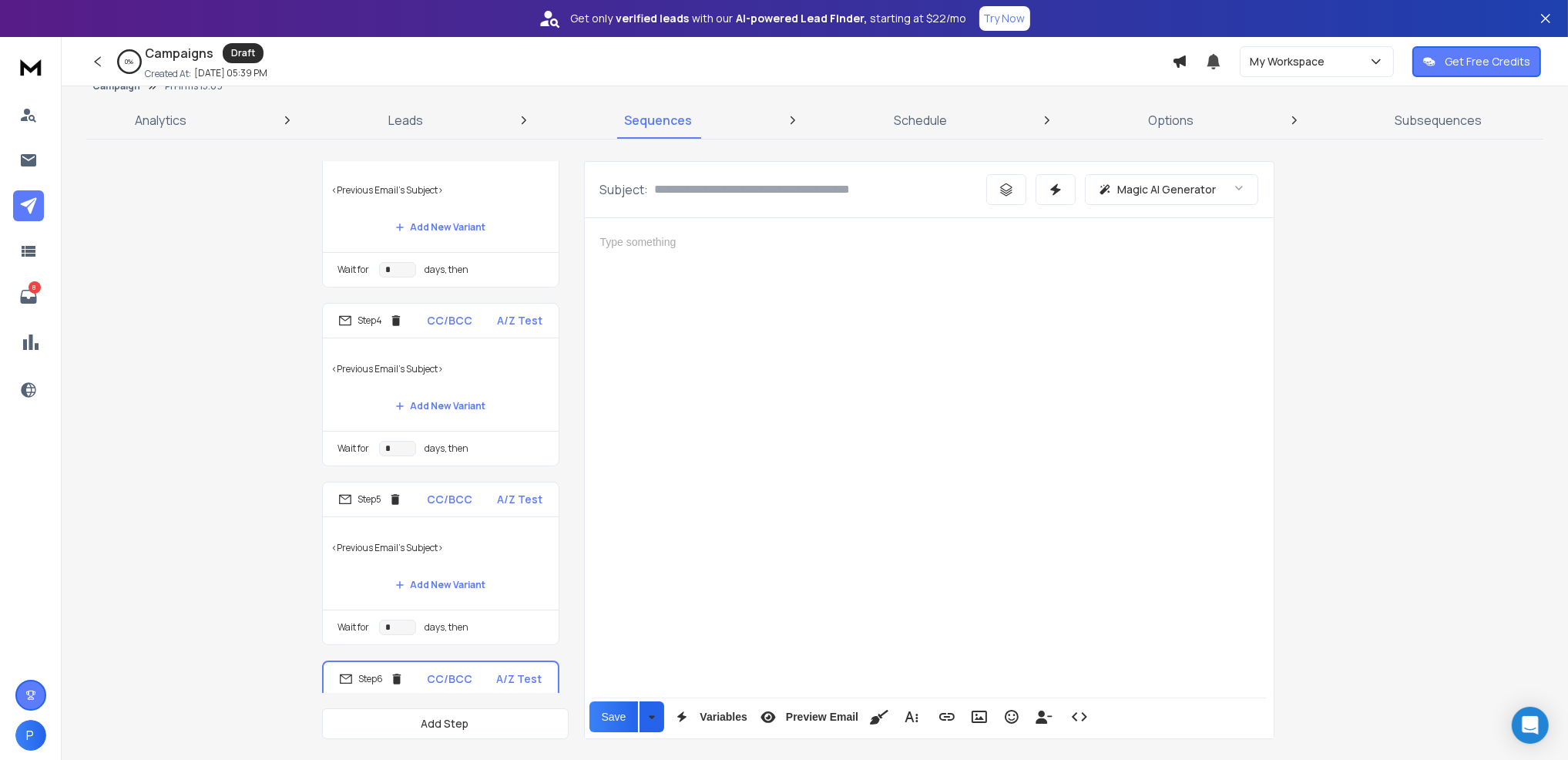
scroll to position [489, 0]
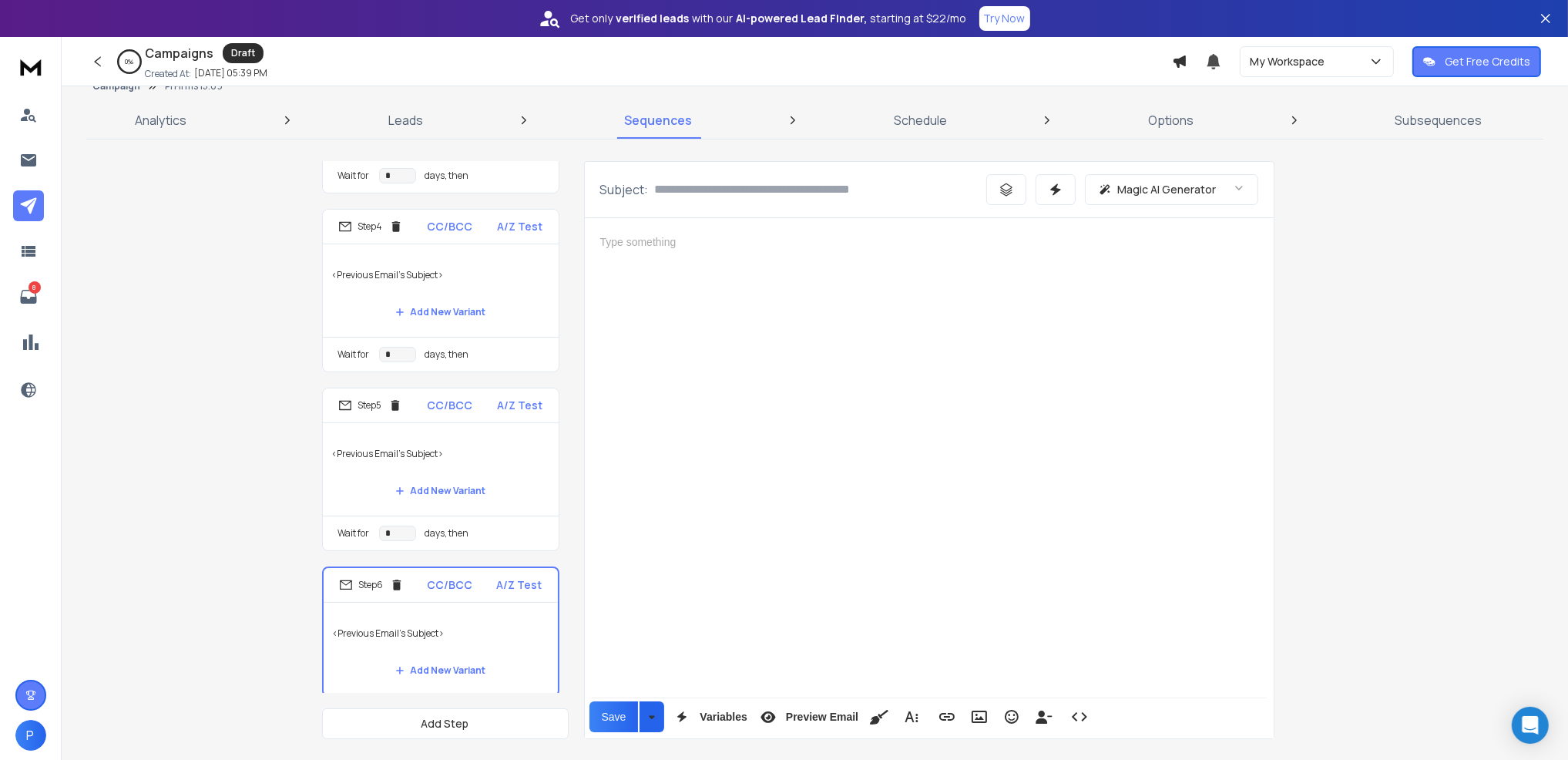
click at [446, 624] on p "<Previous Email's Subject>" at bounding box center [440, 633] width 215 height 43
click at [678, 256] on div at bounding box center [929, 446] width 689 height 456
paste div
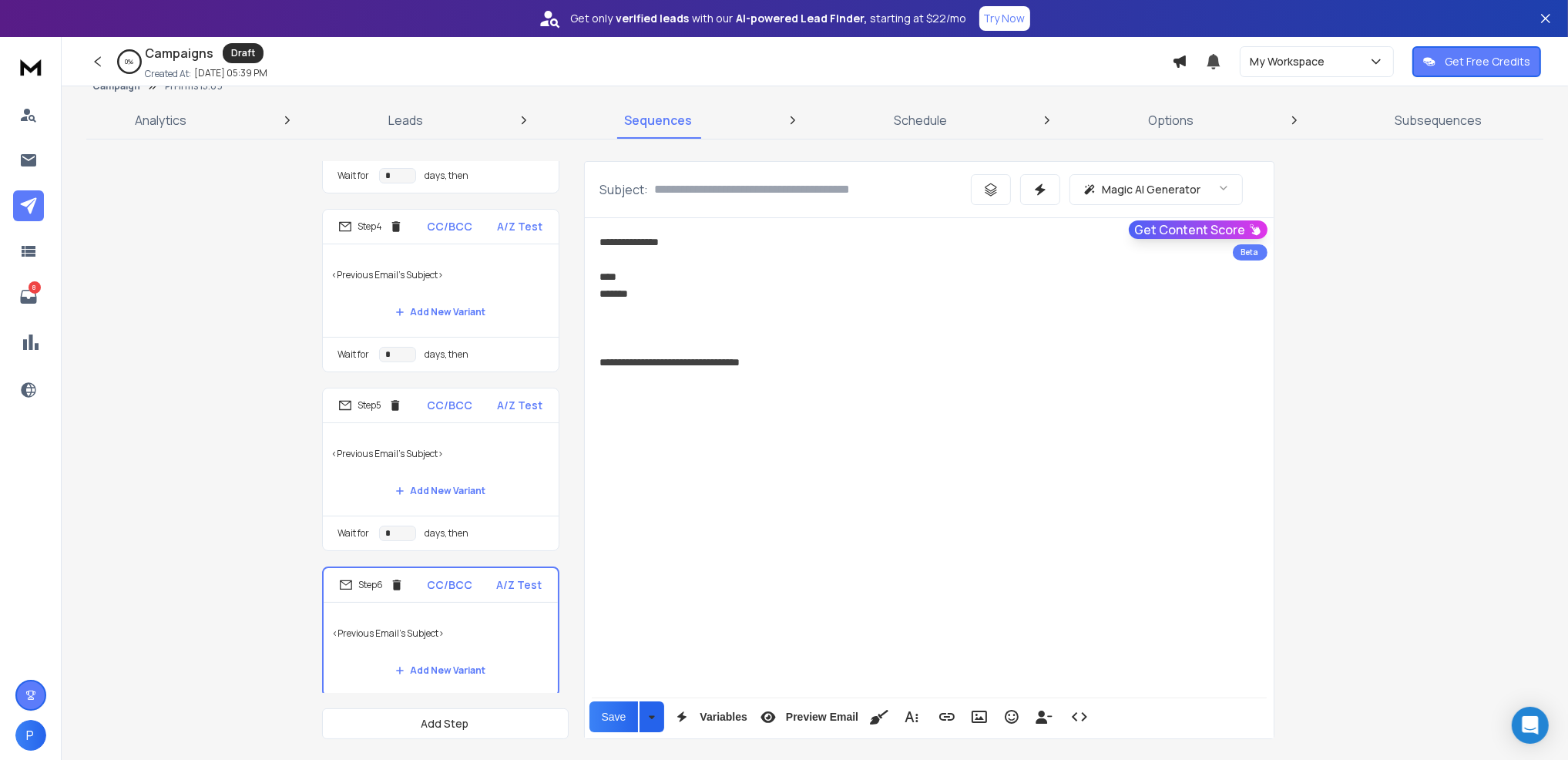
click at [659, 240] on div "**********" at bounding box center [930, 242] width 659 height 17
click at [395, 451] on p "<Previous Email's Subject>" at bounding box center [440, 453] width 217 height 43
click at [431, 623] on p "<Previous Email's Subject>" at bounding box center [440, 634] width 217 height 43
drag, startPoint x: 403, startPoint y: 530, endPoint x: 376, endPoint y: 530, distance: 27.0
click at [376, 530] on div "Wait for * days, then" at bounding box center [440, 532] width 236 height 35
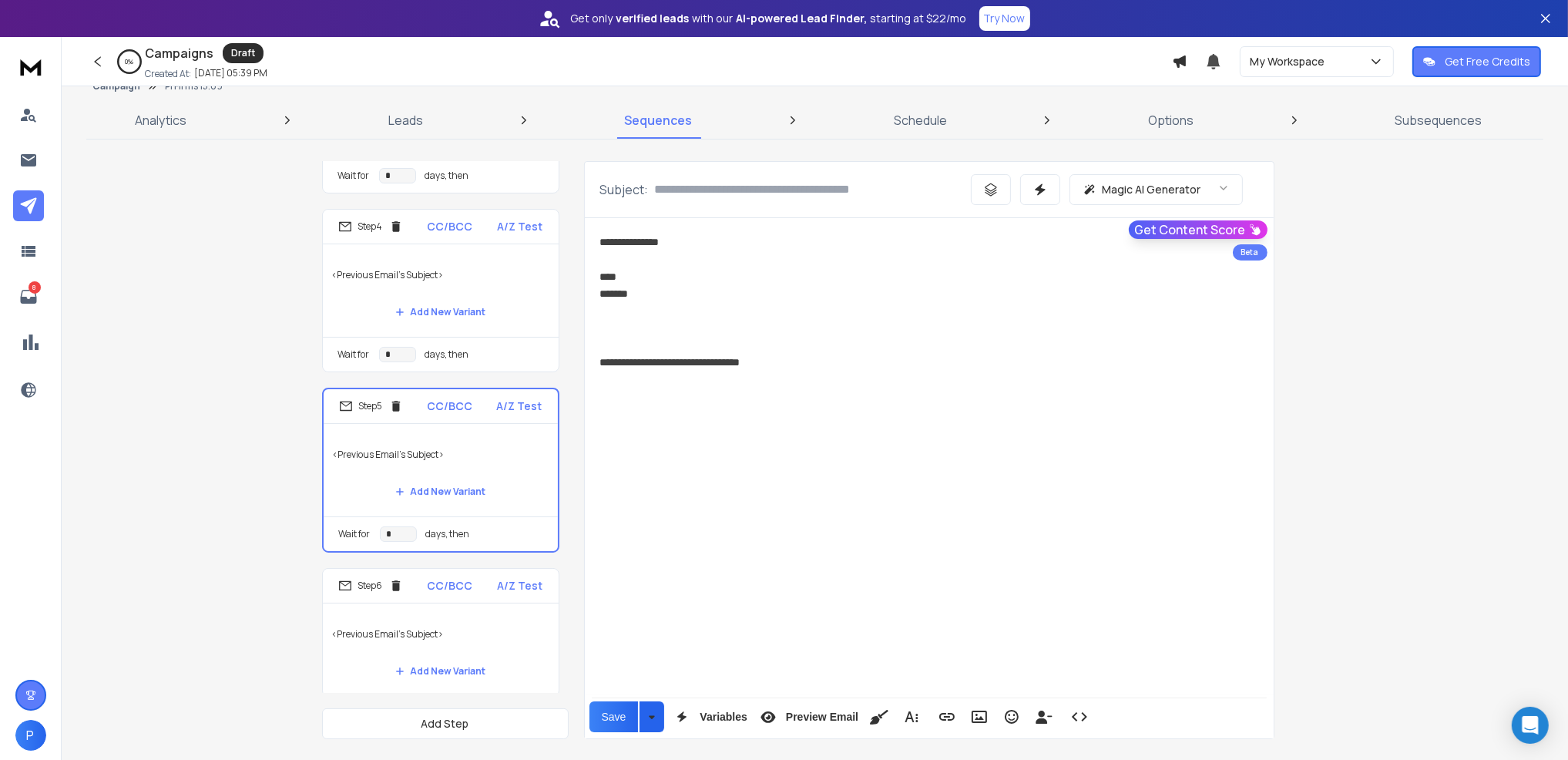
click at [432, 625] on p "<Previous Email's Subject>" at bounding box center [440, 634] width 217 height 43
type input "*"
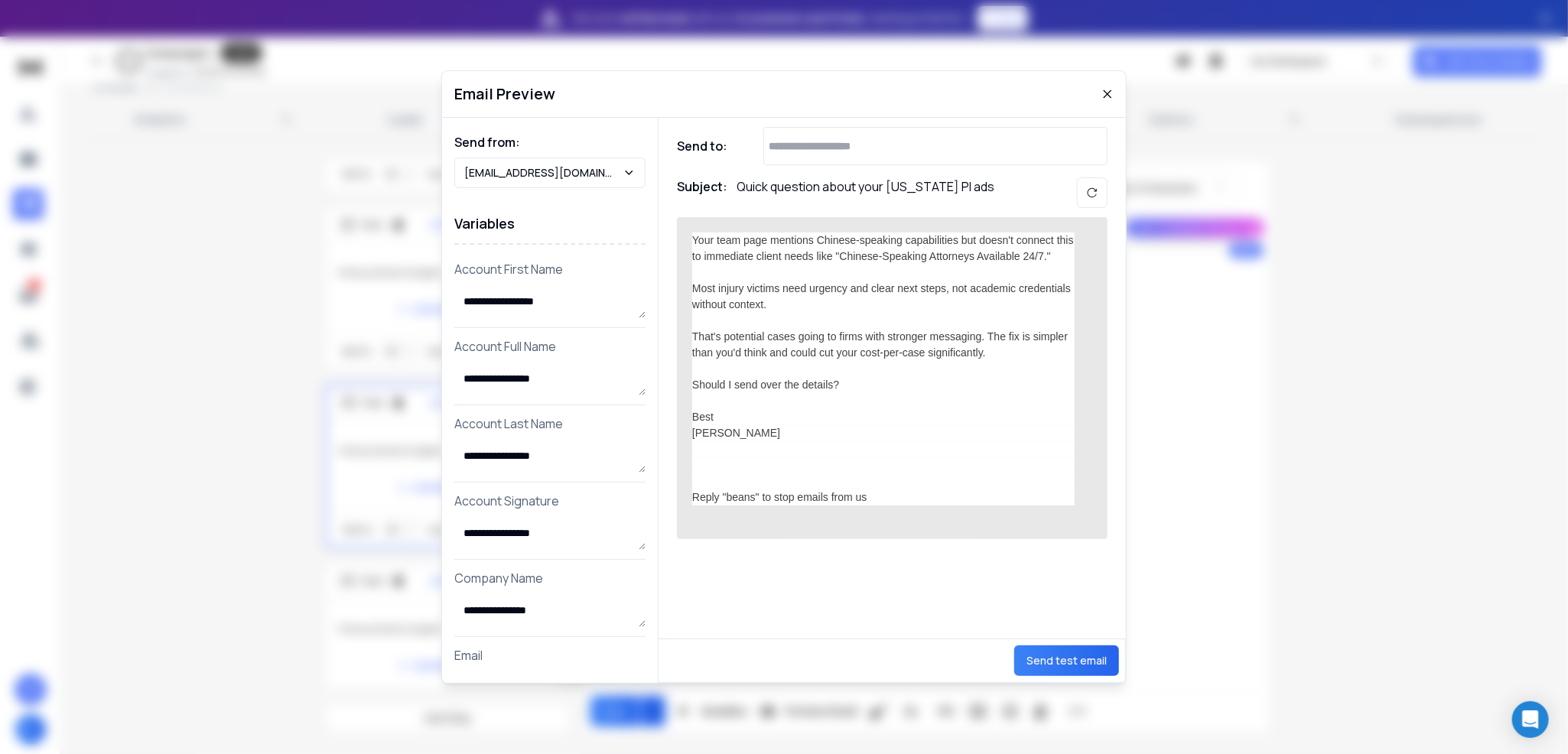
click at [1103, 100] on div "Email Preview" at bounding box center [784, 94] width 684 height 46
click at [923, 225] on div "Your team page mentions Chinese-speaking capabilities but doesn't connect this …" at bounding box center [891, 378] width 430 height 322
click at [902, 275] on div "Your team page mentions Chinese-speaking capabilities but doesn't connect this …" at bounding box center [883, 312] width 382 height 160
click at [1104, 94] on icon at bounding box center [1107, 93] width 12 height 12
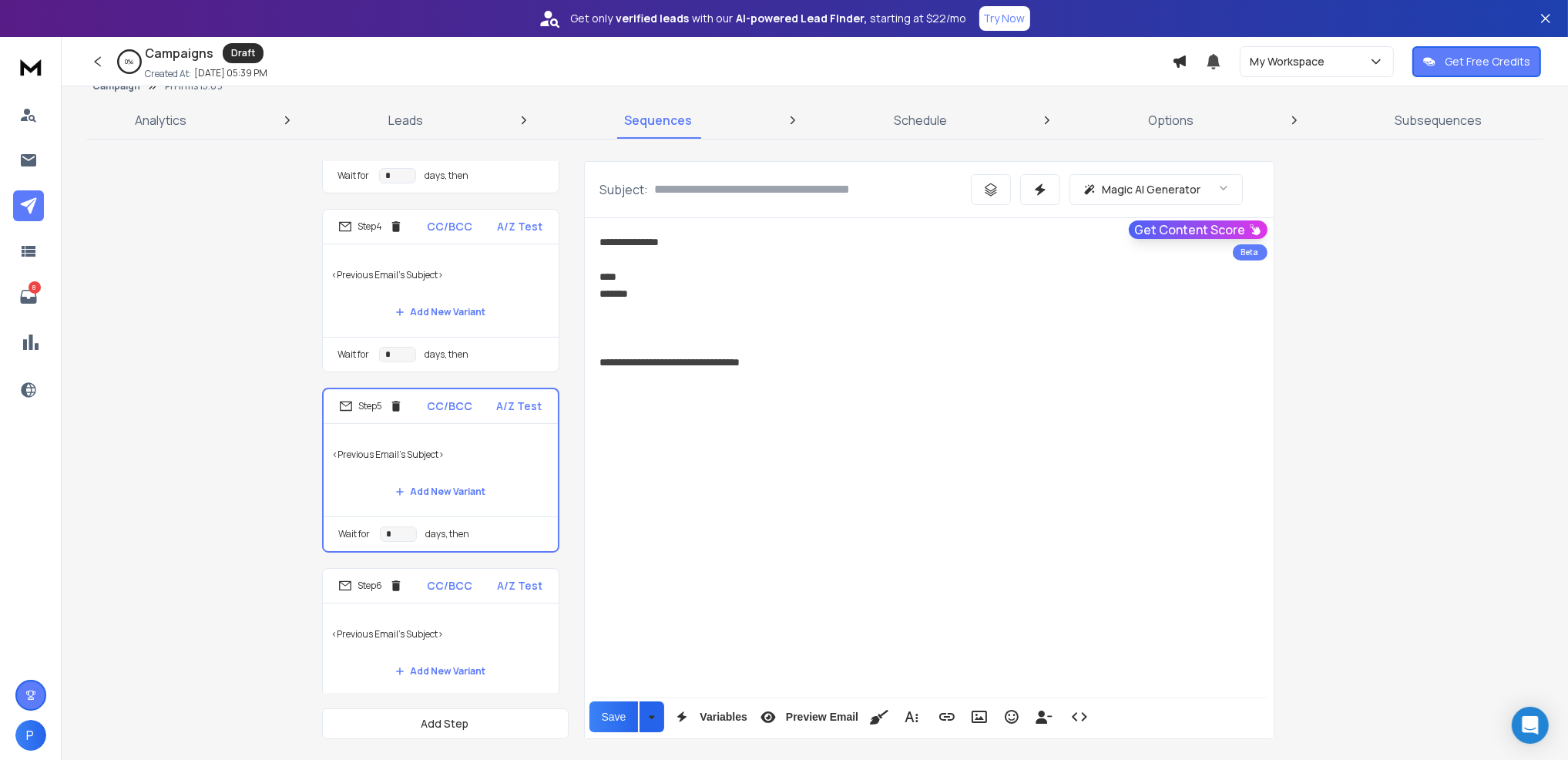
click at [417, 622] on p "<Previous Email's Subject>" at bounding box center [440, 634] width 217 height 43
click at [733, 716] on span "Variables" at bounding box center [724, 717] width 54 height 13
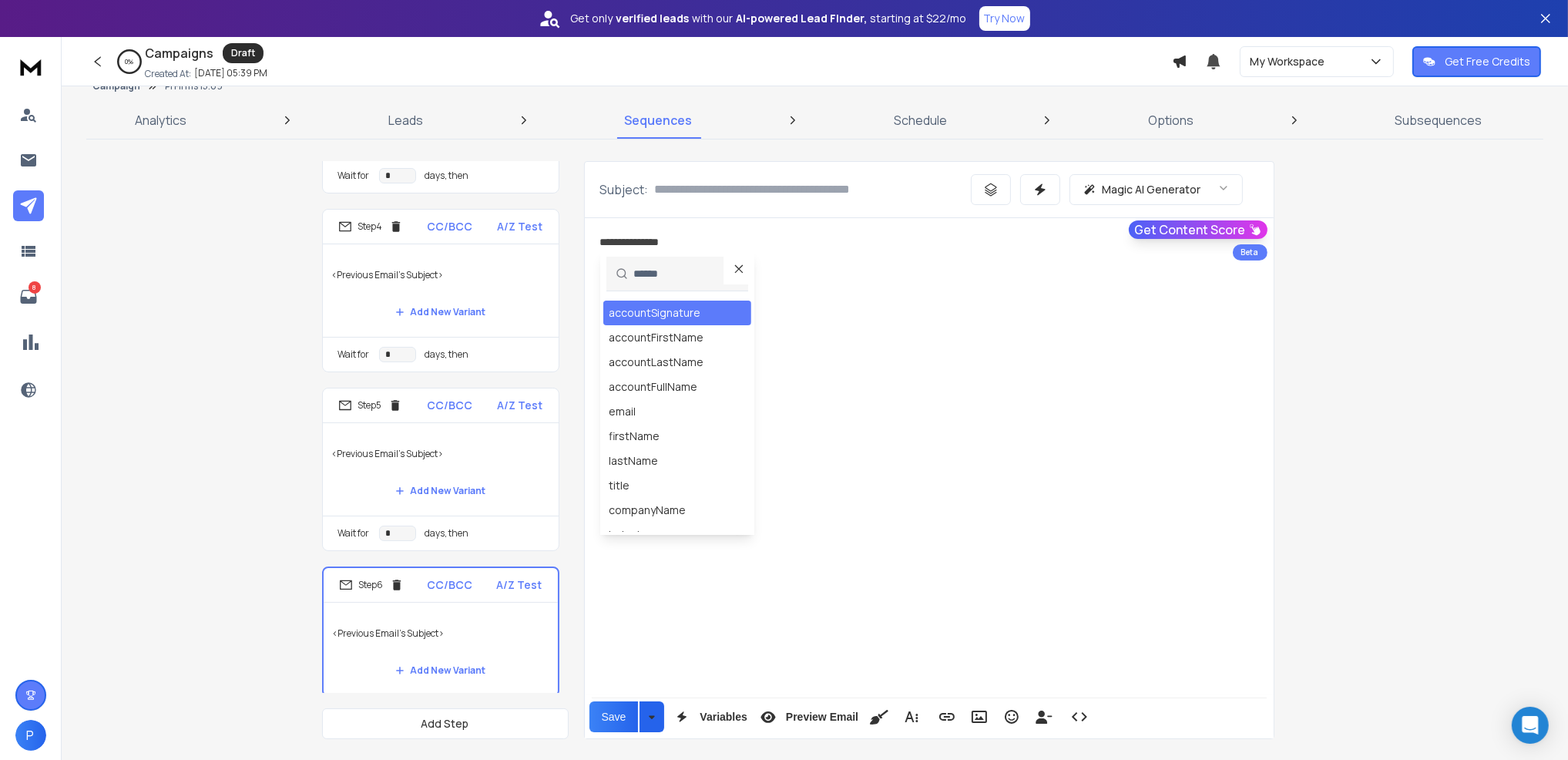
click at [851, 556] on div "**********" at bounding box center [929, 446] width 689 height 456
click at [874, 320] on div at bounding box center [930, 328] width 659 height 17
click at [741, 271] on icon at bounding box center [739, 269] width 12 height 12
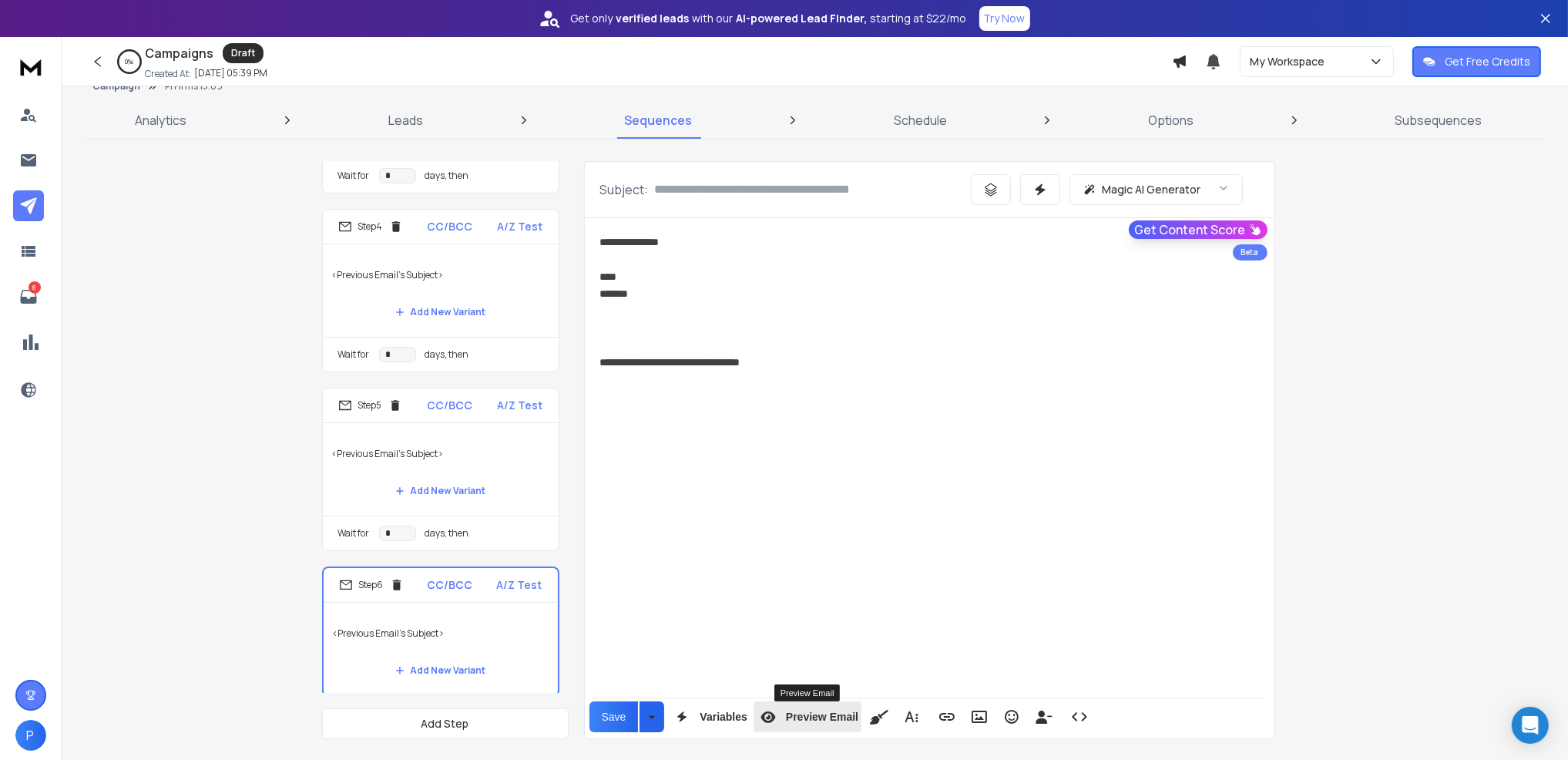
click at [830, 714] on span "Preview Email" at bounding box center [822, 717] width 78 height 13
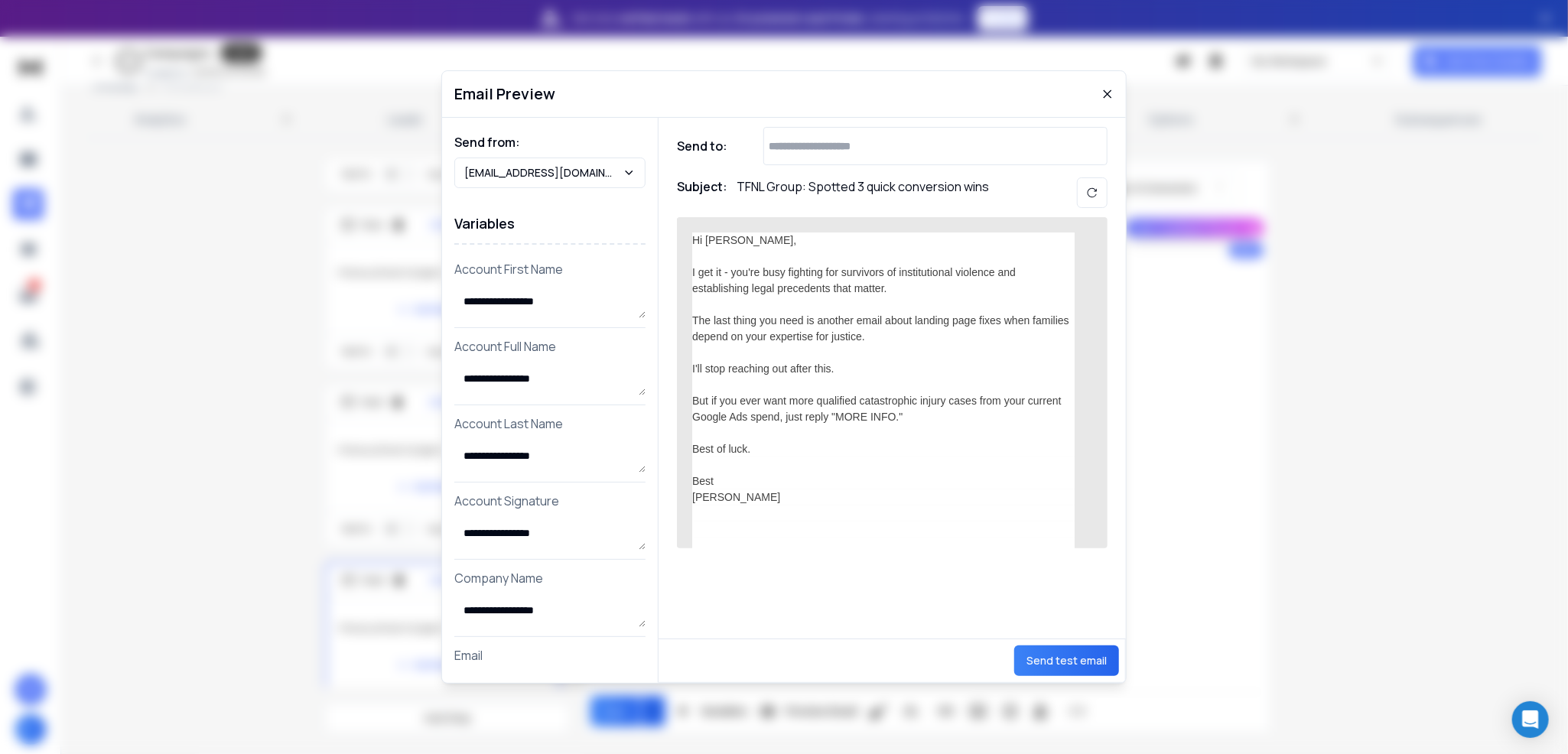
click at [1101, 93] on icon at bounding box center [1107, 93] width 12 height 12
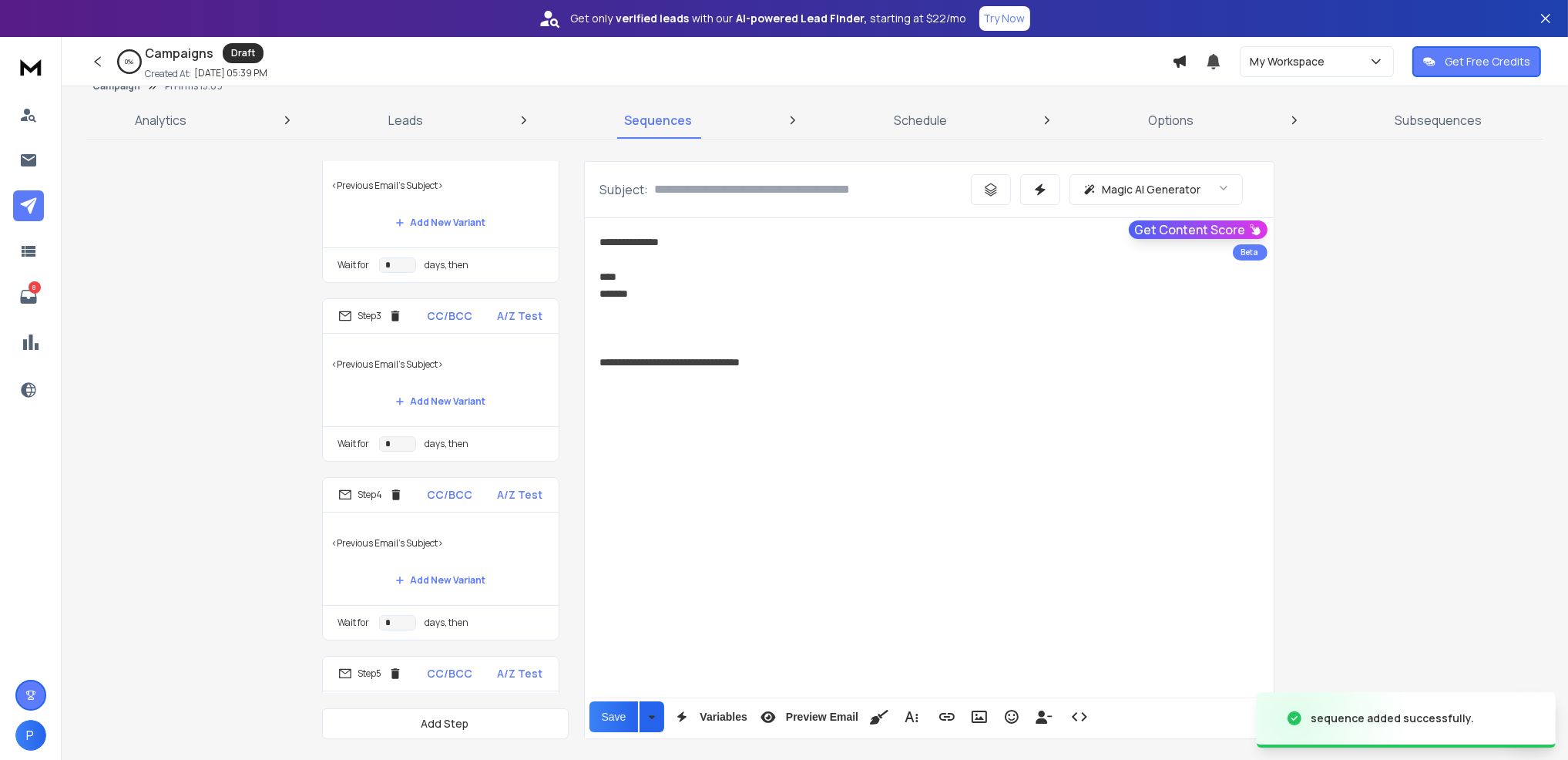
scroll to position [0, 0]
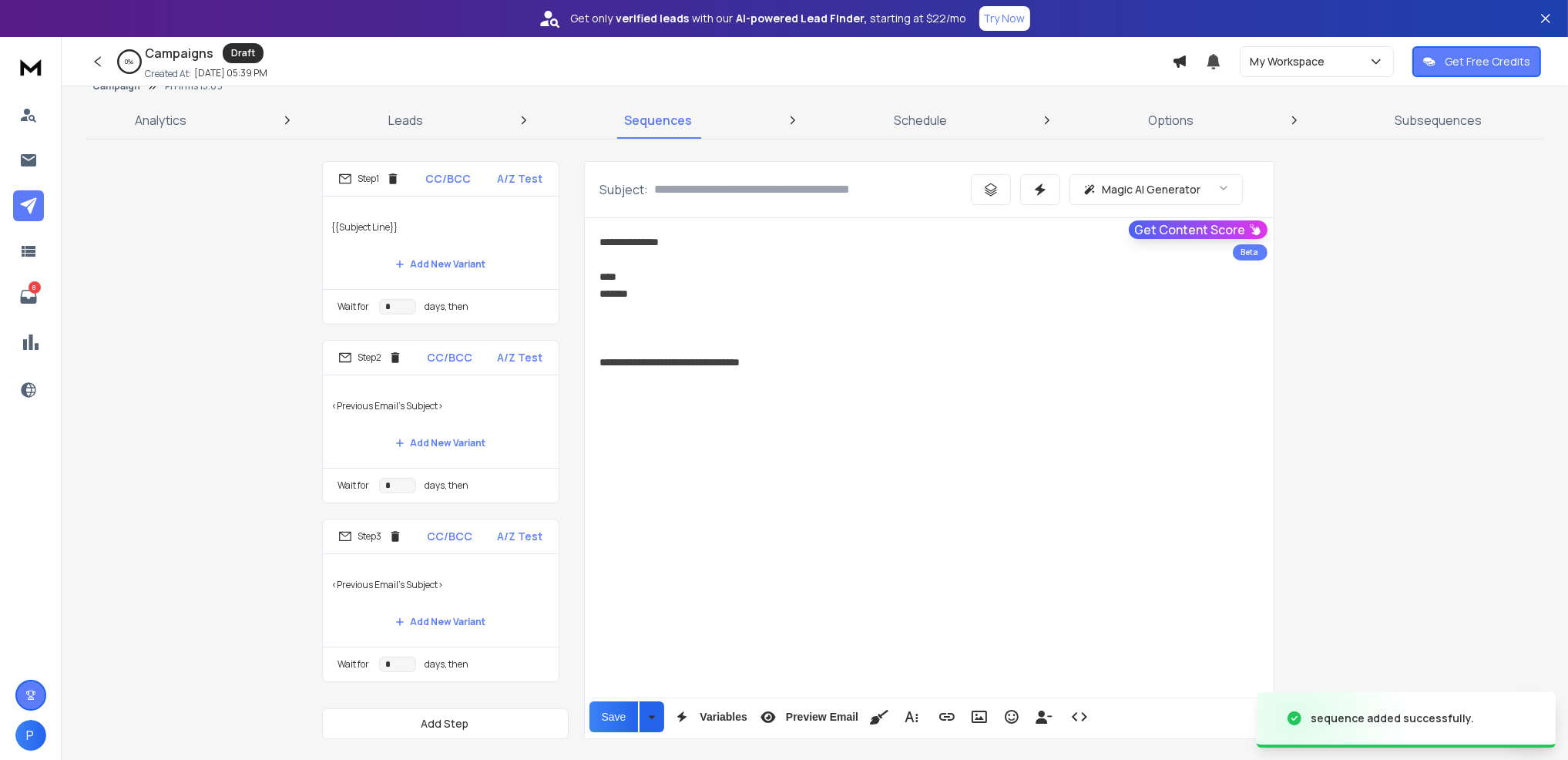
click at [401, 217] on p "{{Subject Line}}" at bounding box center [440, 228] width 217 height 43
type input "**********"
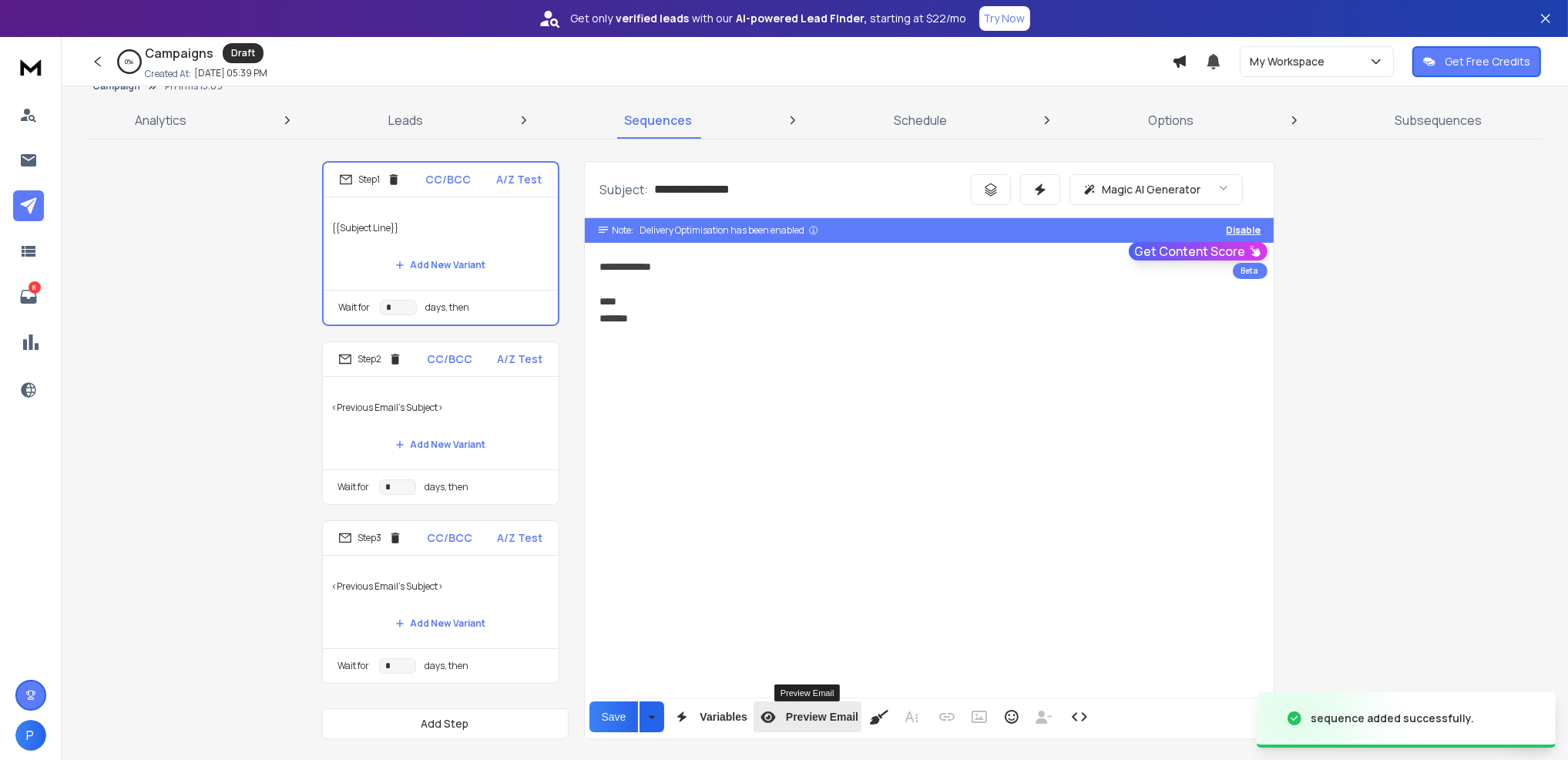
click at [794, 712] on span "Preview Email" at bounding box center [822, 717] width 78 height 13
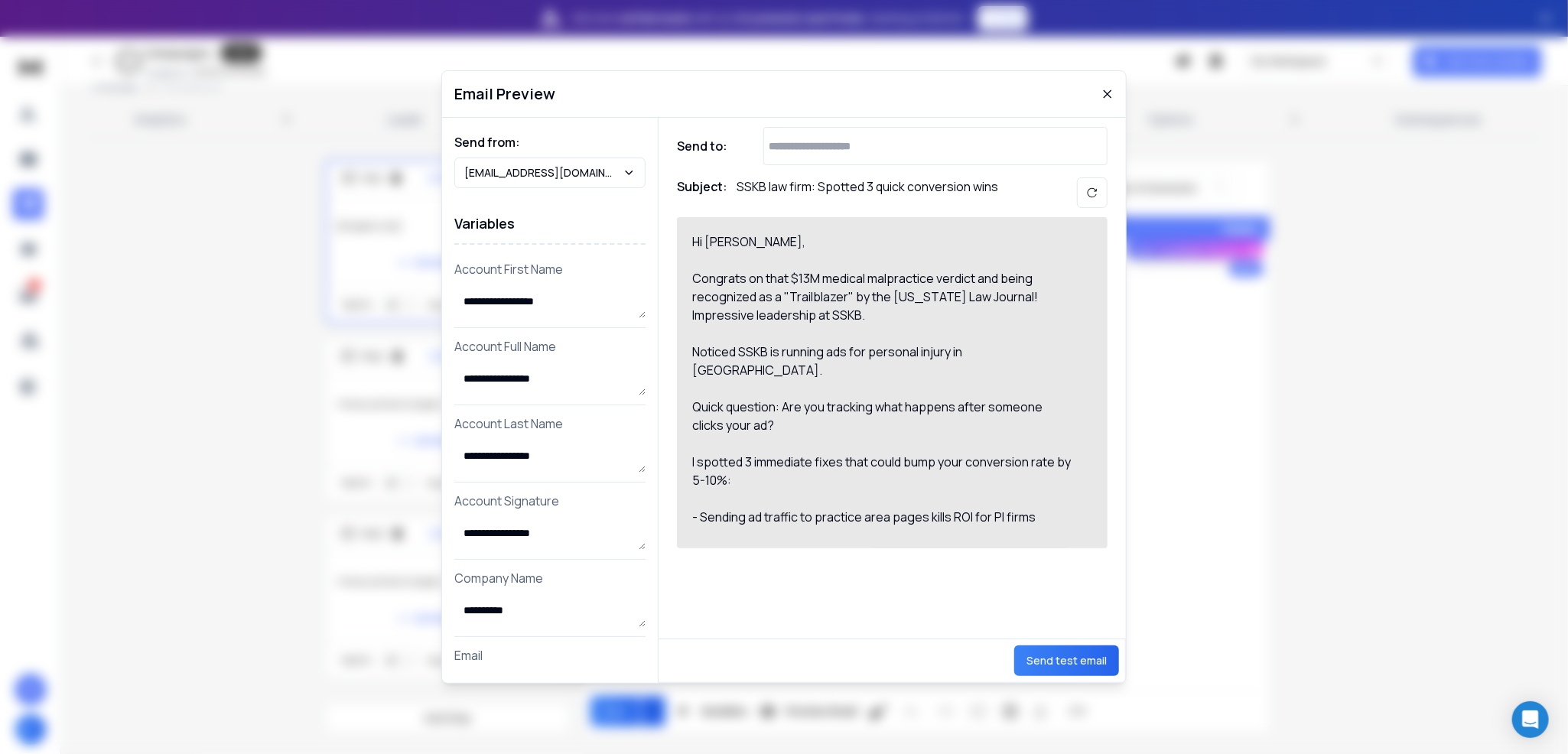
click at [1104, 96] on icon at bounding box center [1107, 93] width 12 height 12
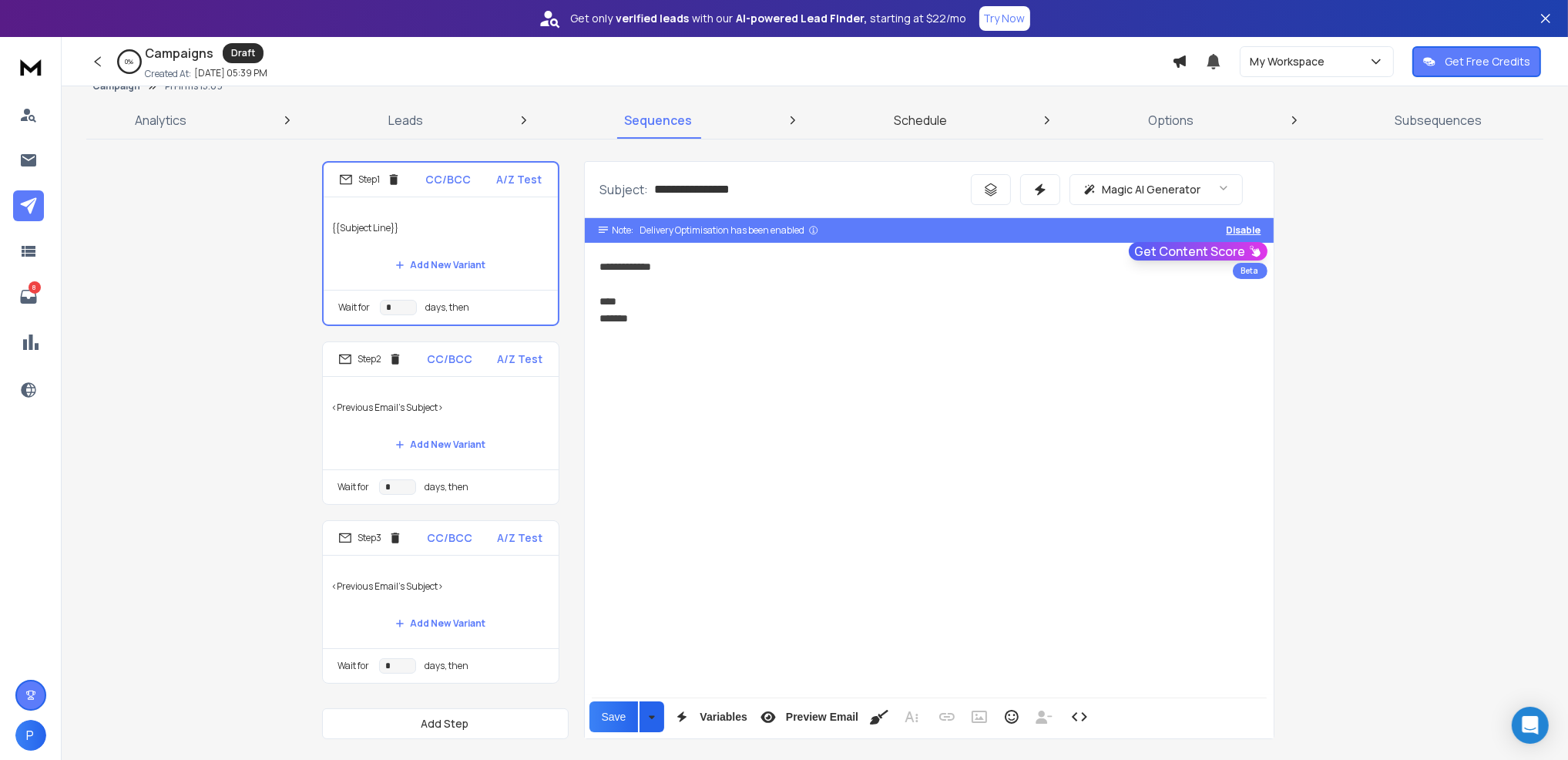
click at [929, 121] on p "Schedule" at bounding box center [920, 120] width 53 height 19
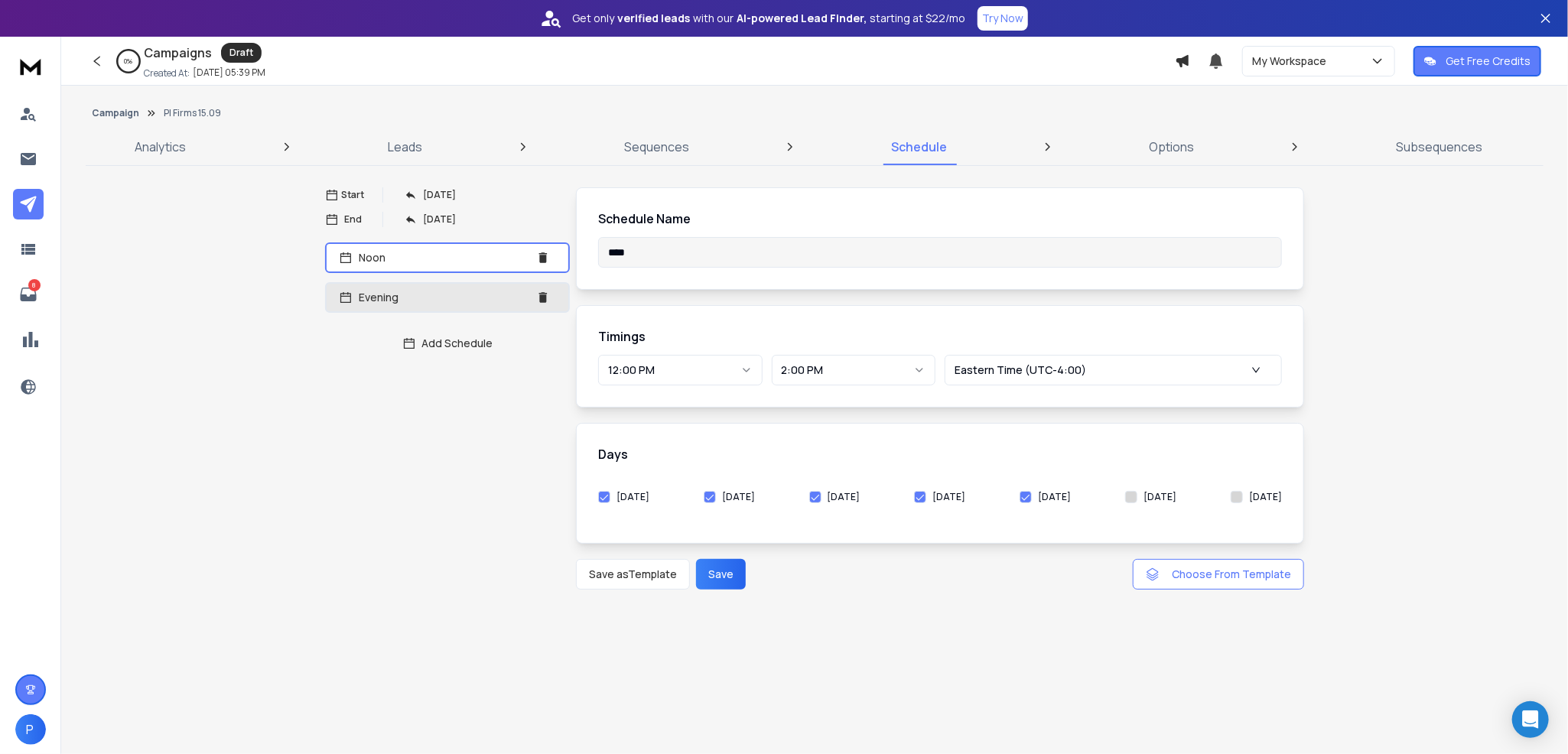
click at [402, 303] on p "Evening" at bounding box center [443, 297] width 171 height 16
select select "********"
type input "*******"
select select "********"
click at [442, 266] on div "Noon" at bounding box center [447, 257] width 244 height 31
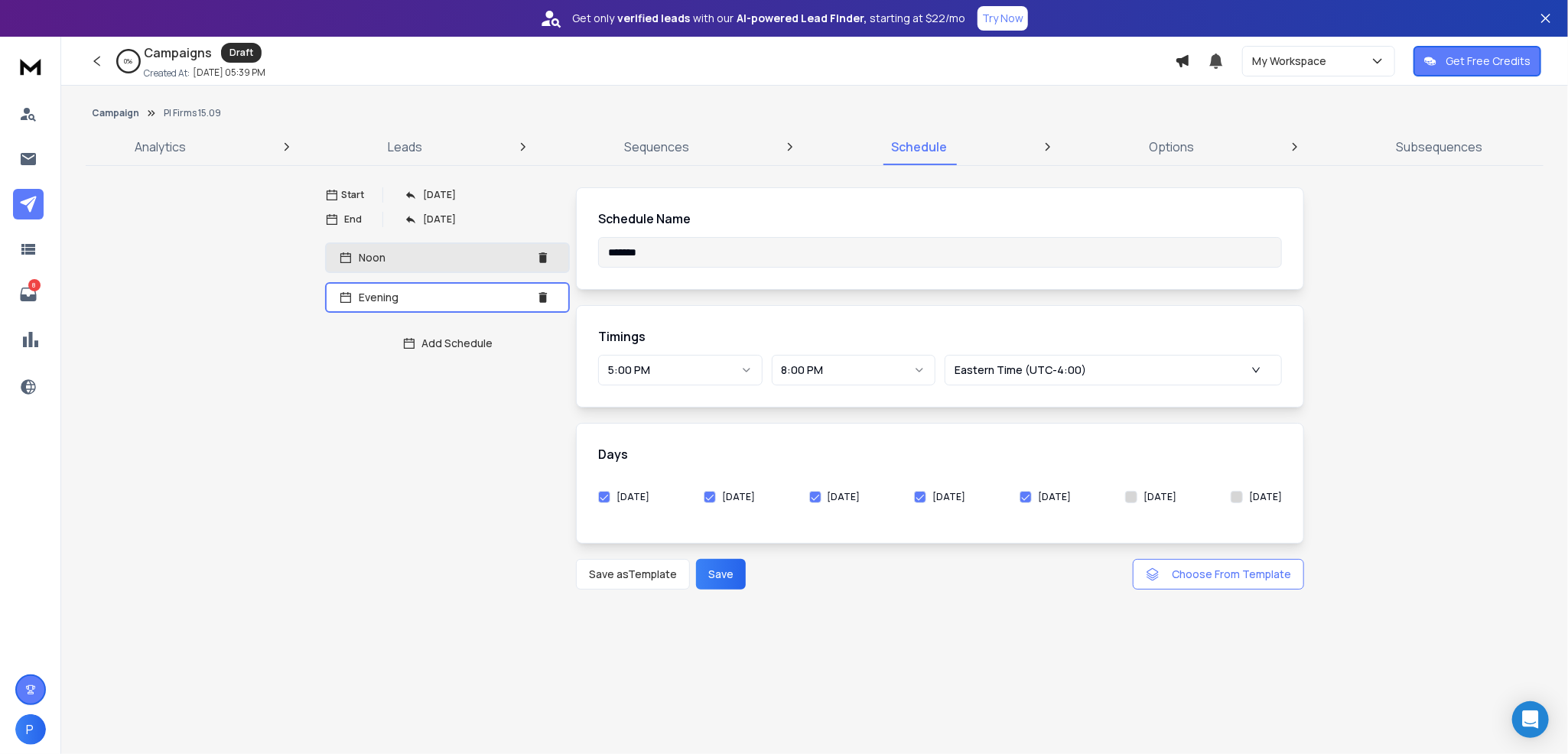
select select "********"
type input "****"
select select "********"
click at [459, 290] on p "Evening" at bounding box center [443, 297] width 171 height 16
select select "********"
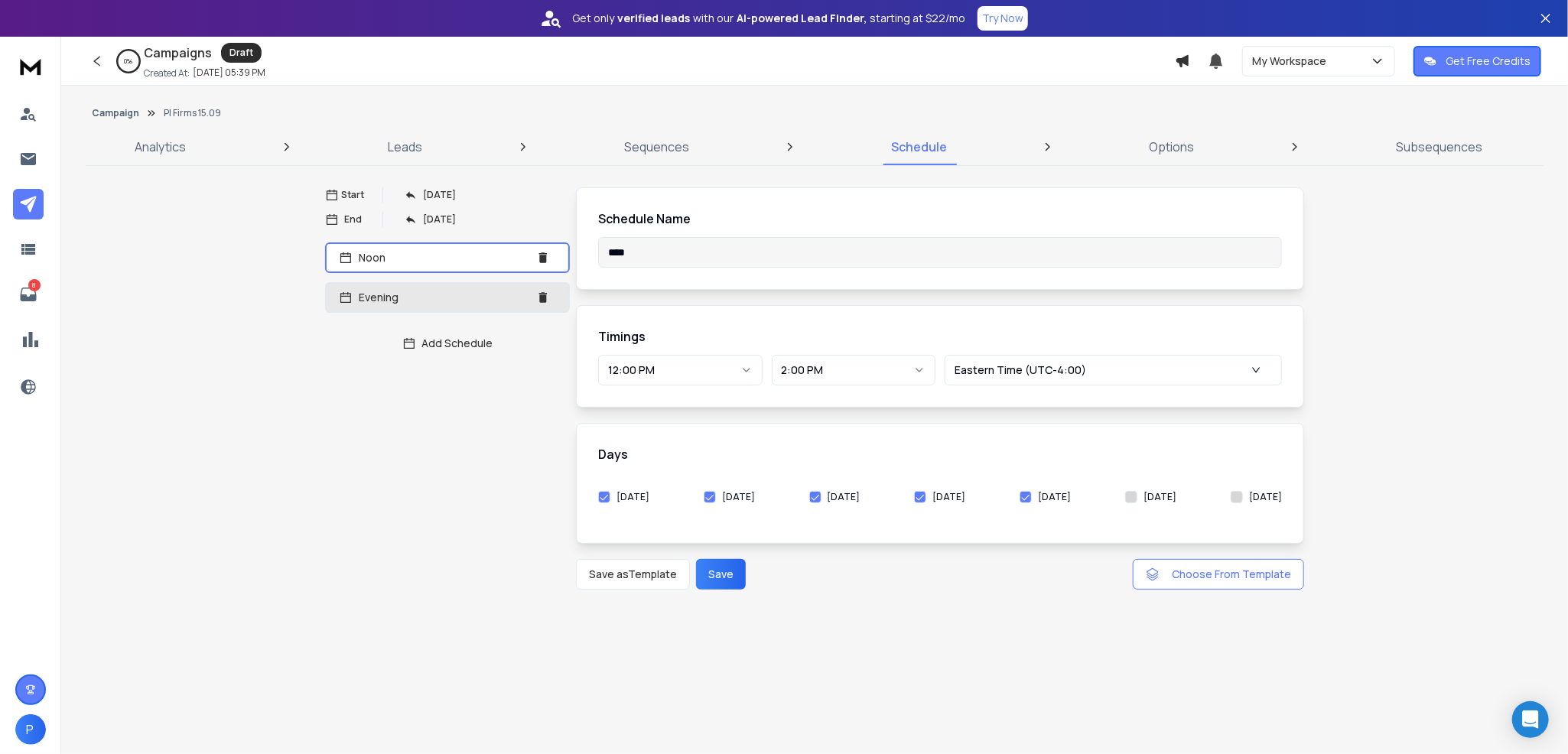
select select "********"
type input "*******"
click at [1176, 141] on p "Options" at bounding box center [1171, 147] width 45 height 19
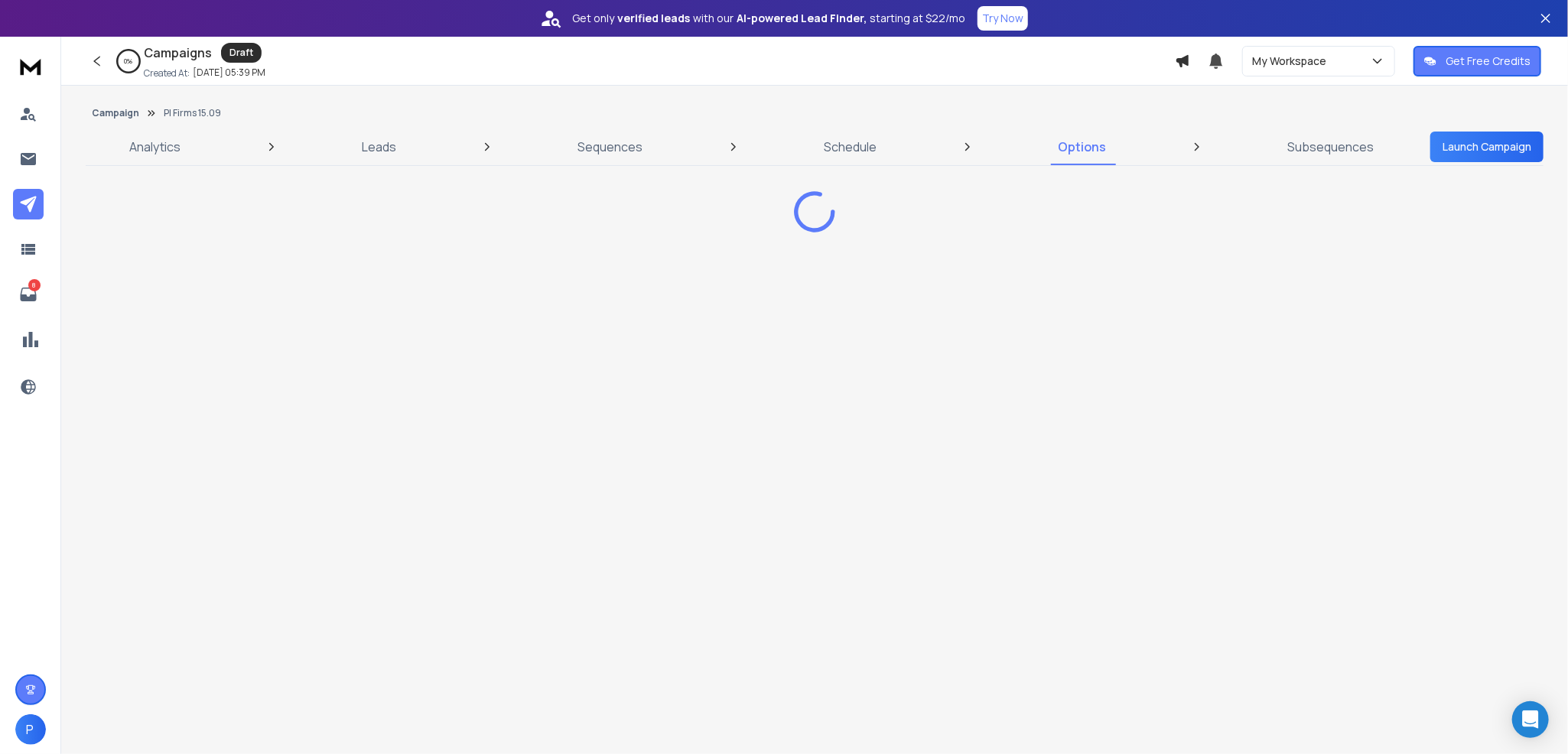
select select "*"
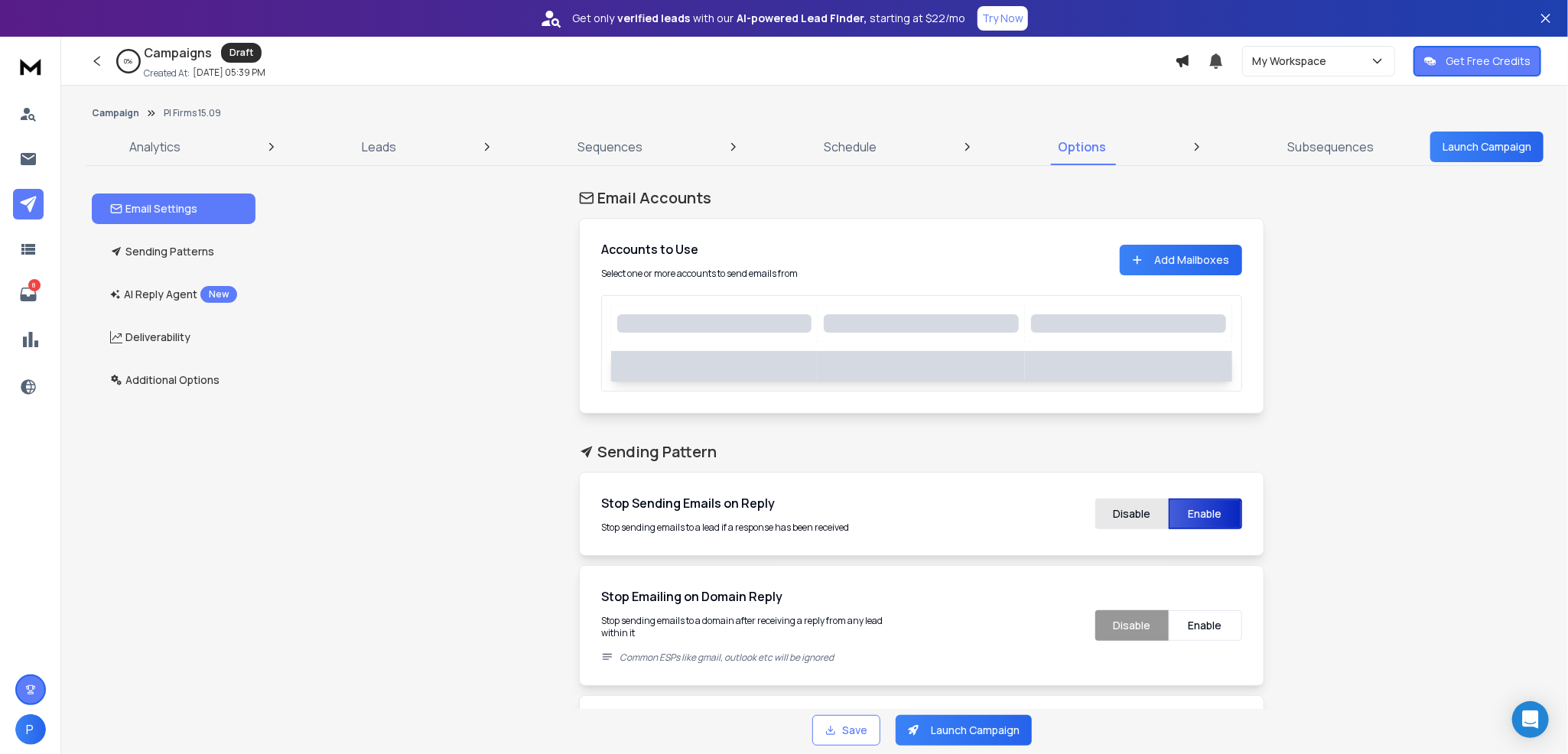
click at [374, 372] on div "Email Accounts Accounts to Use Select one or more accounts to send emails from …" at bounding box center [930, 447] width 1301 height 521
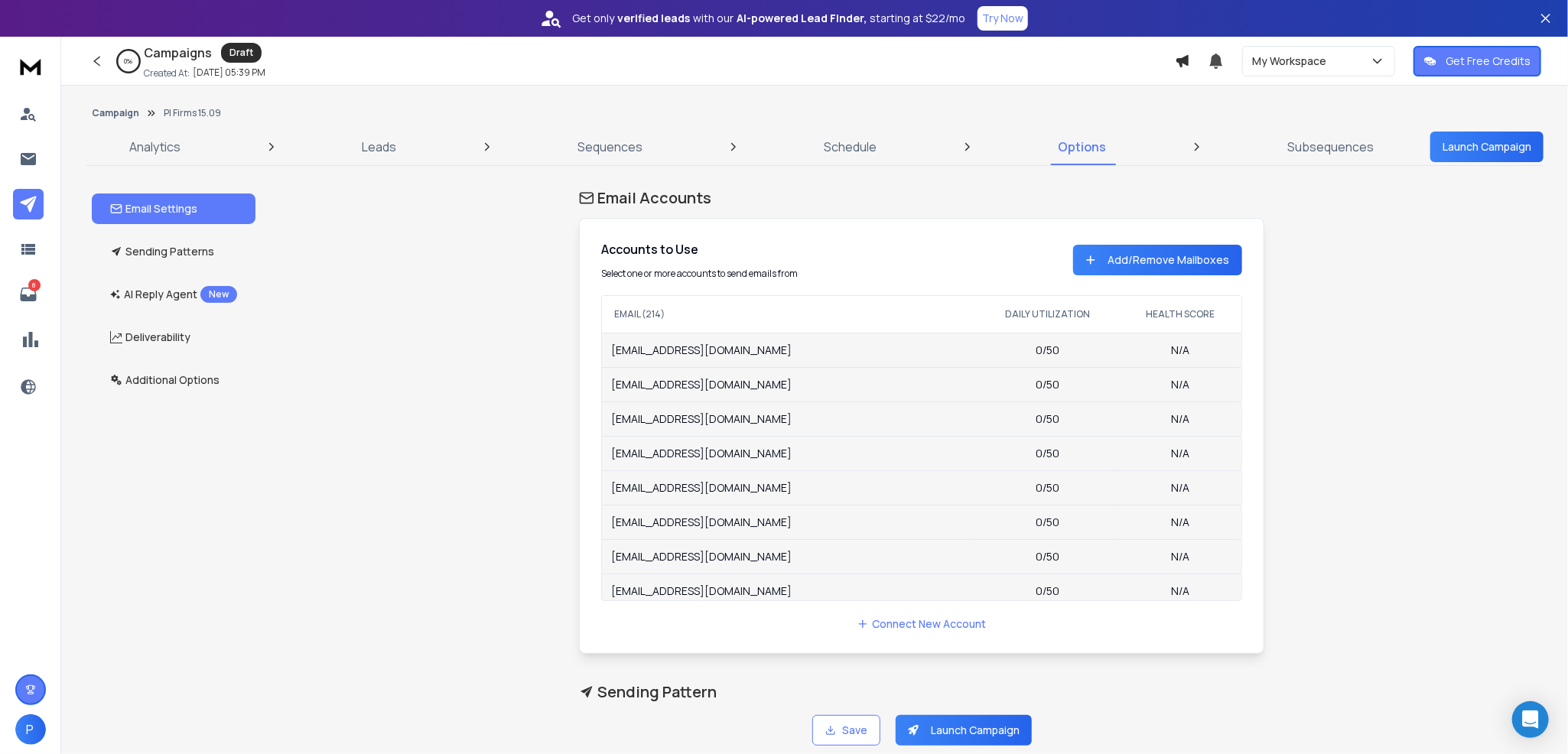
click at [641, 315] on th "EMAIL (214)" at bounding box center [789, 315] width 374 height 37
click at [904, 626] on link "Connect New Account" at bounding box center [921, 624] width 130 height 16
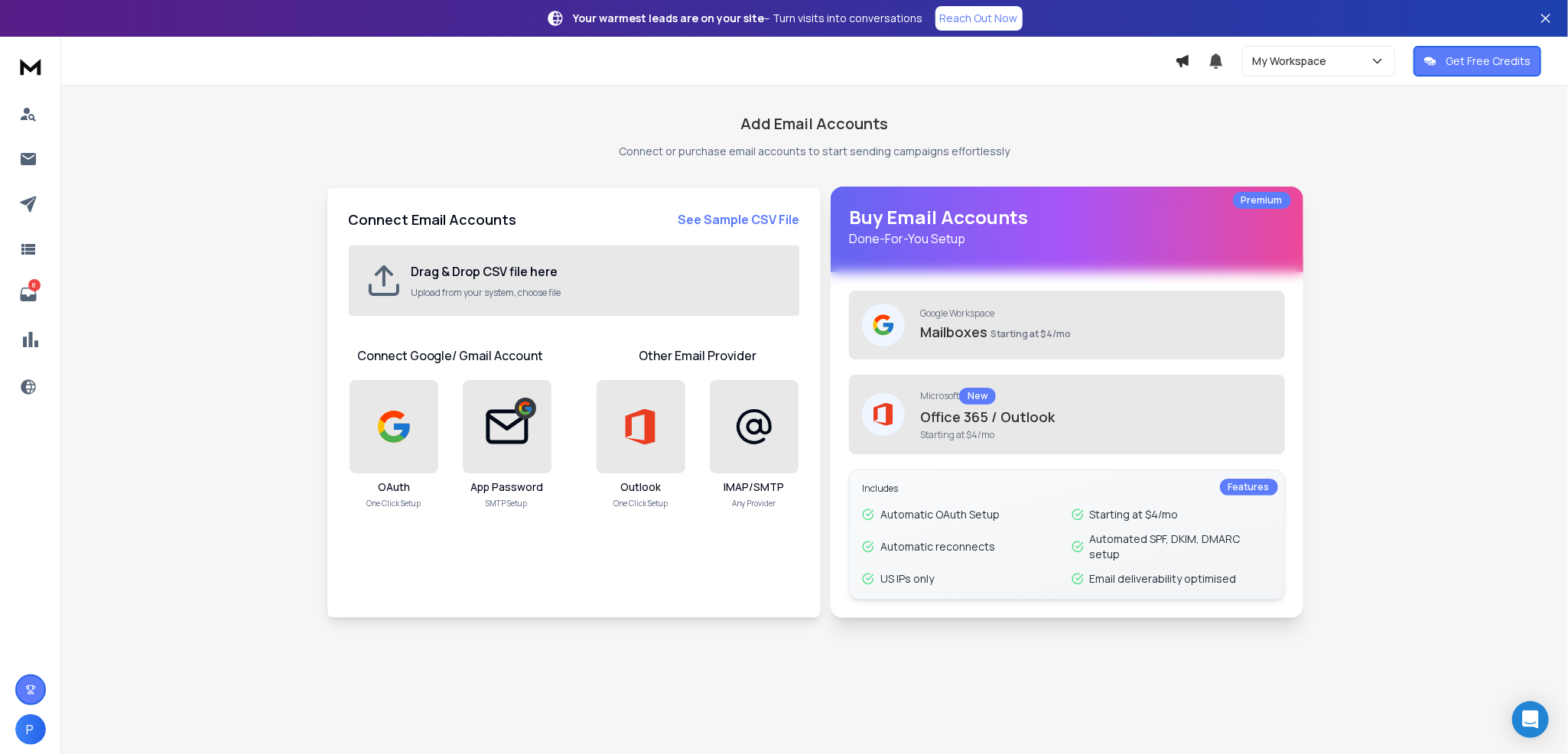
click at [1555, 17] on div "Your warmest leads are on your site – Turn visits into conversations Reach Out …" at bounding box center [784, 19] width 1568 height 37
click at [1549, 17] on icon at bounding box center [1545, 18] width 14 height 14
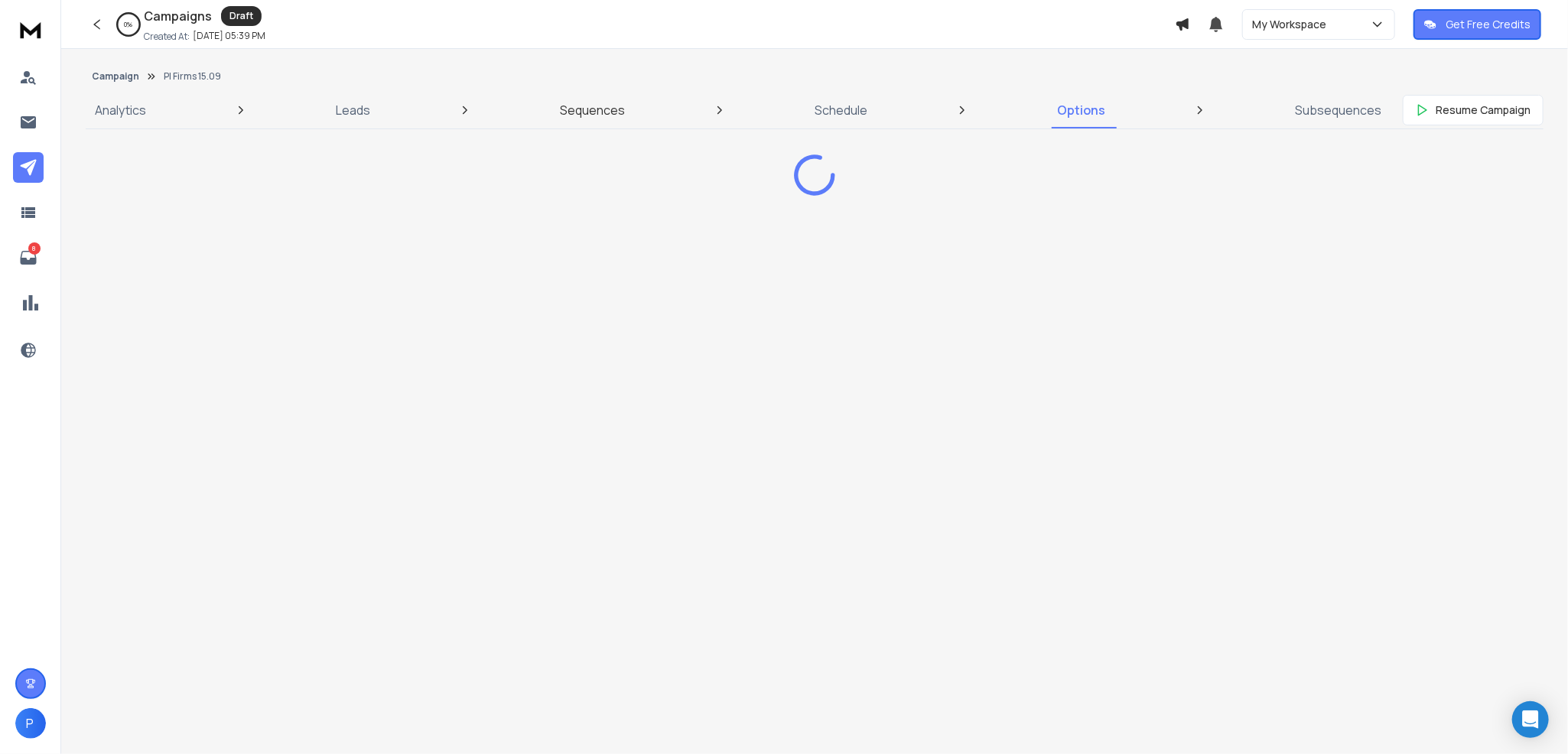
select select "*"
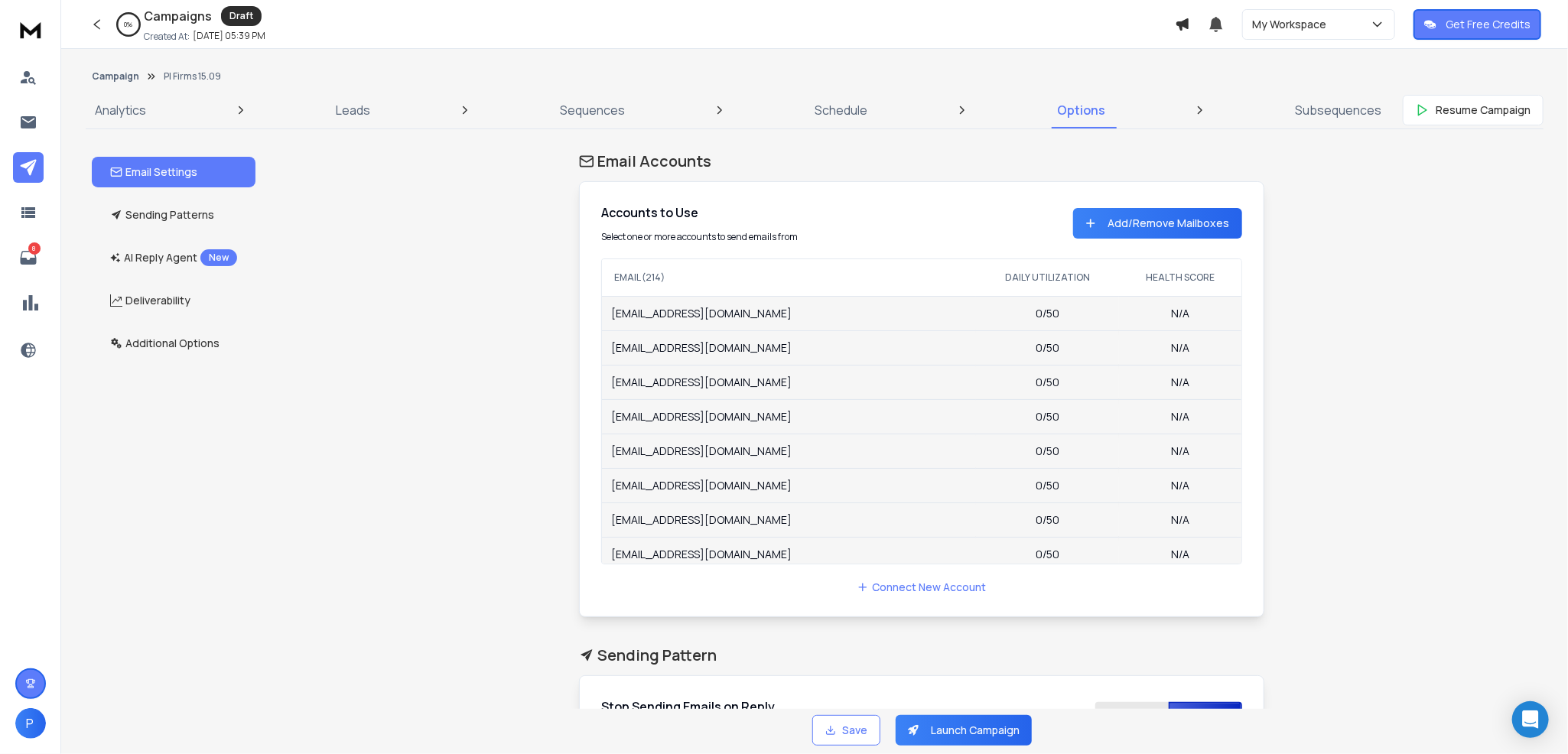
click at [1101, 226] on button "Add/Remove Mailboxes" at bounding box center [1157, 223] width 169 height 31
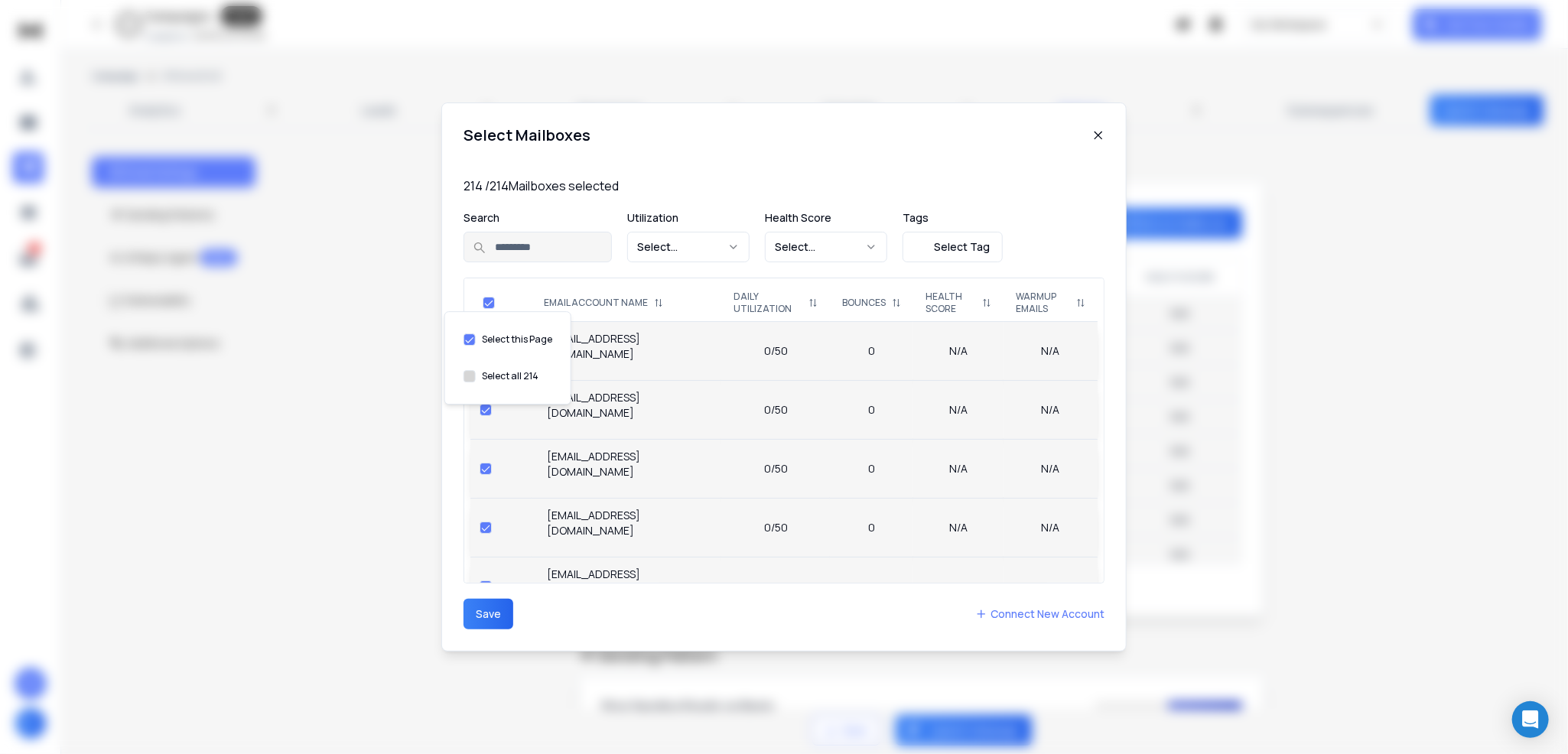
click at [492, 370] on label "Select all 214" at bounding box center [509, 376] width 56 height 12
click at [469, 373] on button "Select this Page" at bounding box center [469, 376] width 12 height 12
click at [490, 301] on button "Select this Page" at bounding box center [488, 303] width 12 height 12
drag, startPoint x: 579, startPoint y: 339, endPoint x: 659, endPoint y: 339, distance: 80.0
click at [659, 339] on div "prad@bhype.info" at bounding box center [626, 346] width 171 height 31
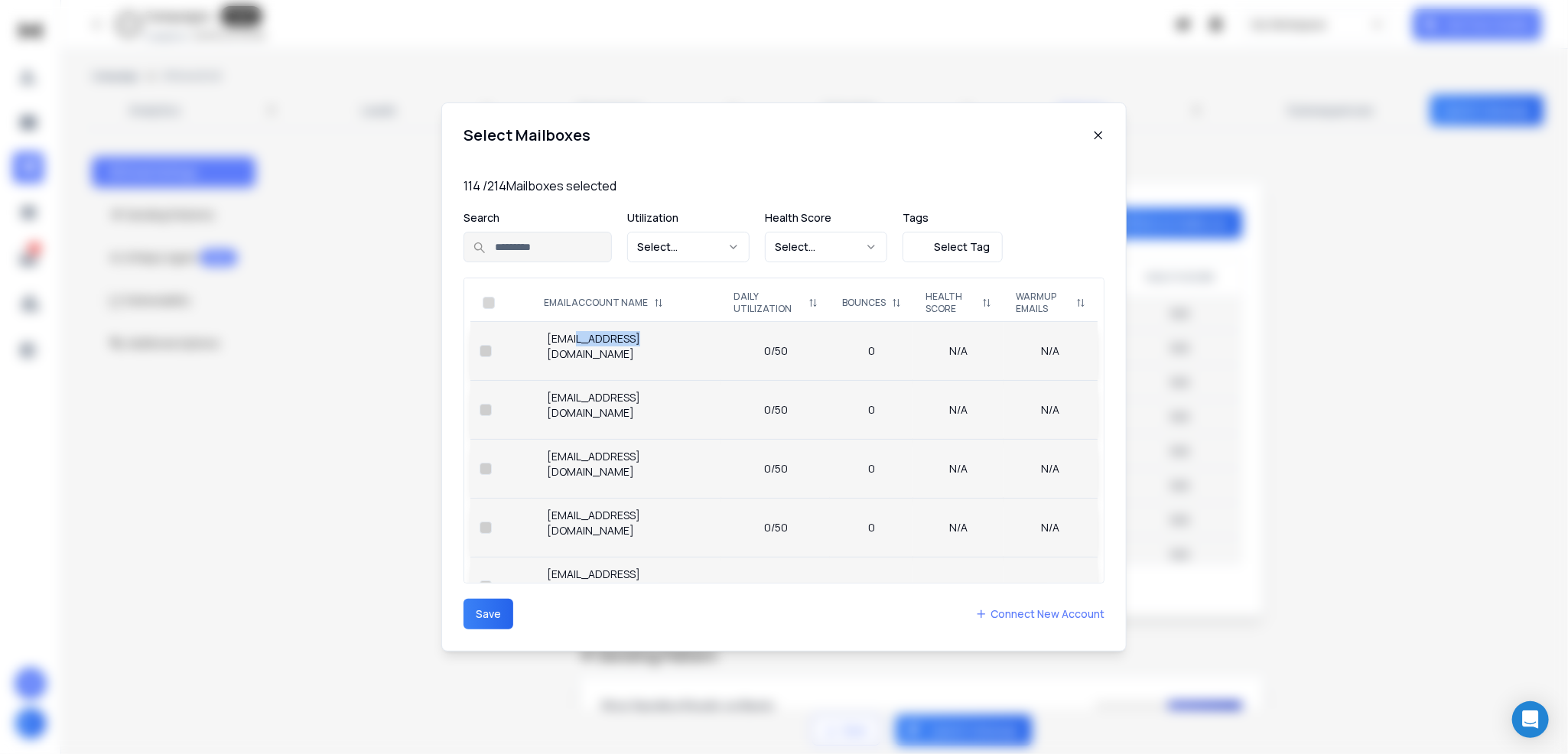
copy p "bhype.info"
click at [567, 244] on input at bounding box center [538, 246] width 148 height 31
paste input "**********"
click at [676, 186] on p "114 / 214 Mailboxes selected" at bounding box center [784, 186] width 641 height 19
click at [591, 244] on input "**********" at bounding box center [538, 246] width 148 height 31
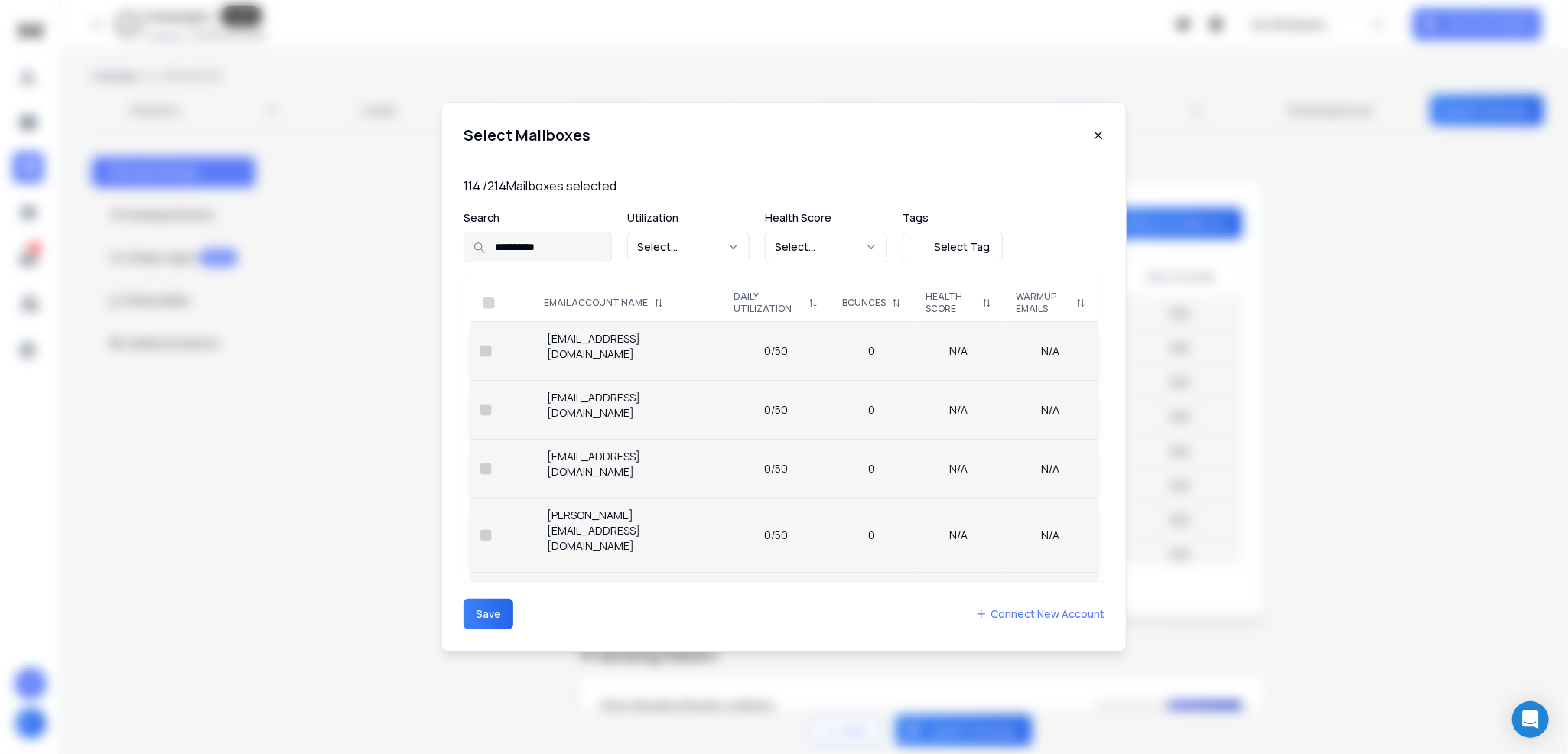
click at [492, 244] on input "**********" at bounding box center [538, 246] width 148 height 31
type input "**********"
click at [485, 351] on button "button" at bounding box center [485, 351] width 12 height 12
click at [486, 411] on button "button" at bounding box center [485, 416] width 12 height 12
click at [495, 603] on button "Save" at bounding box center [489, 613] width 50 height 31
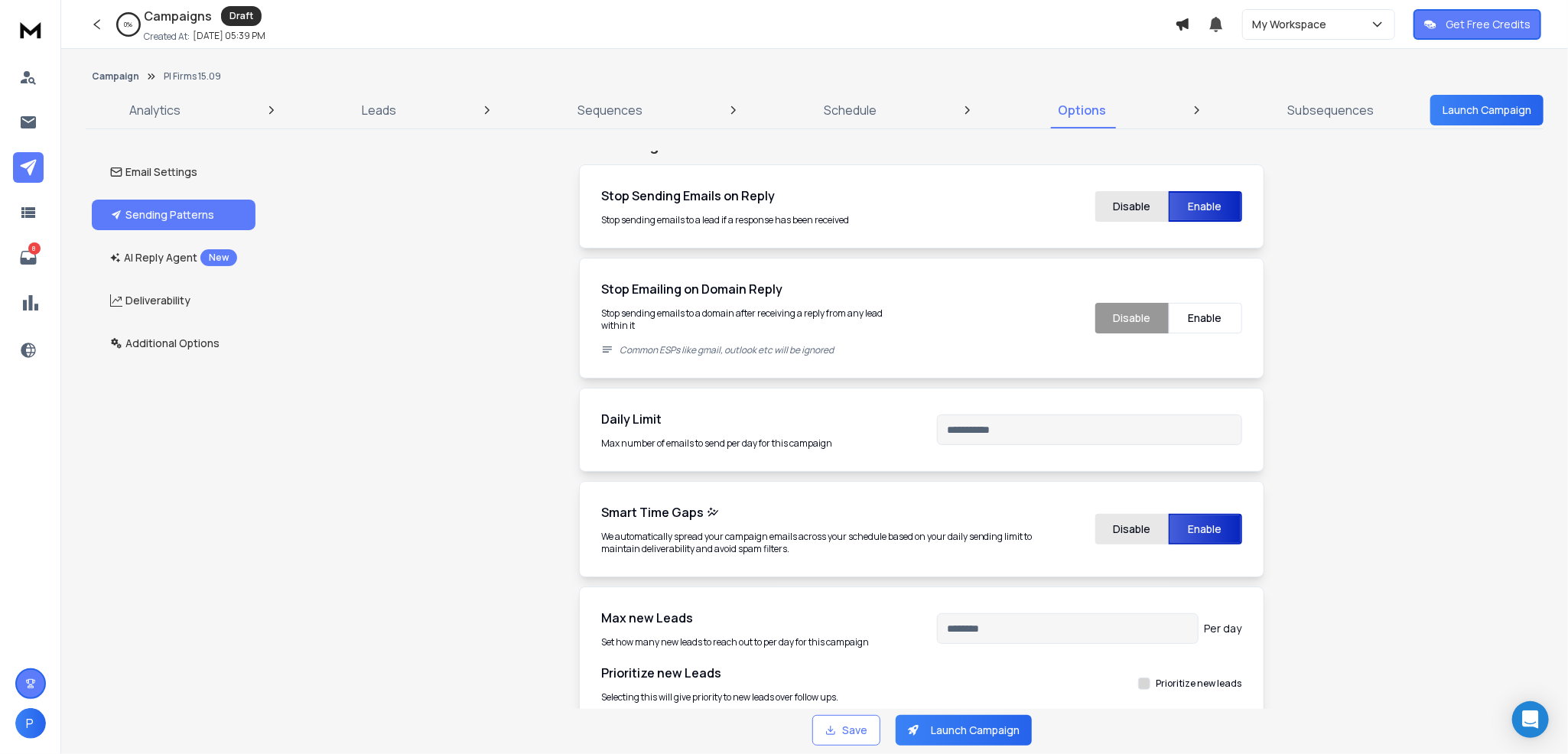
scroll to position [305, 0]
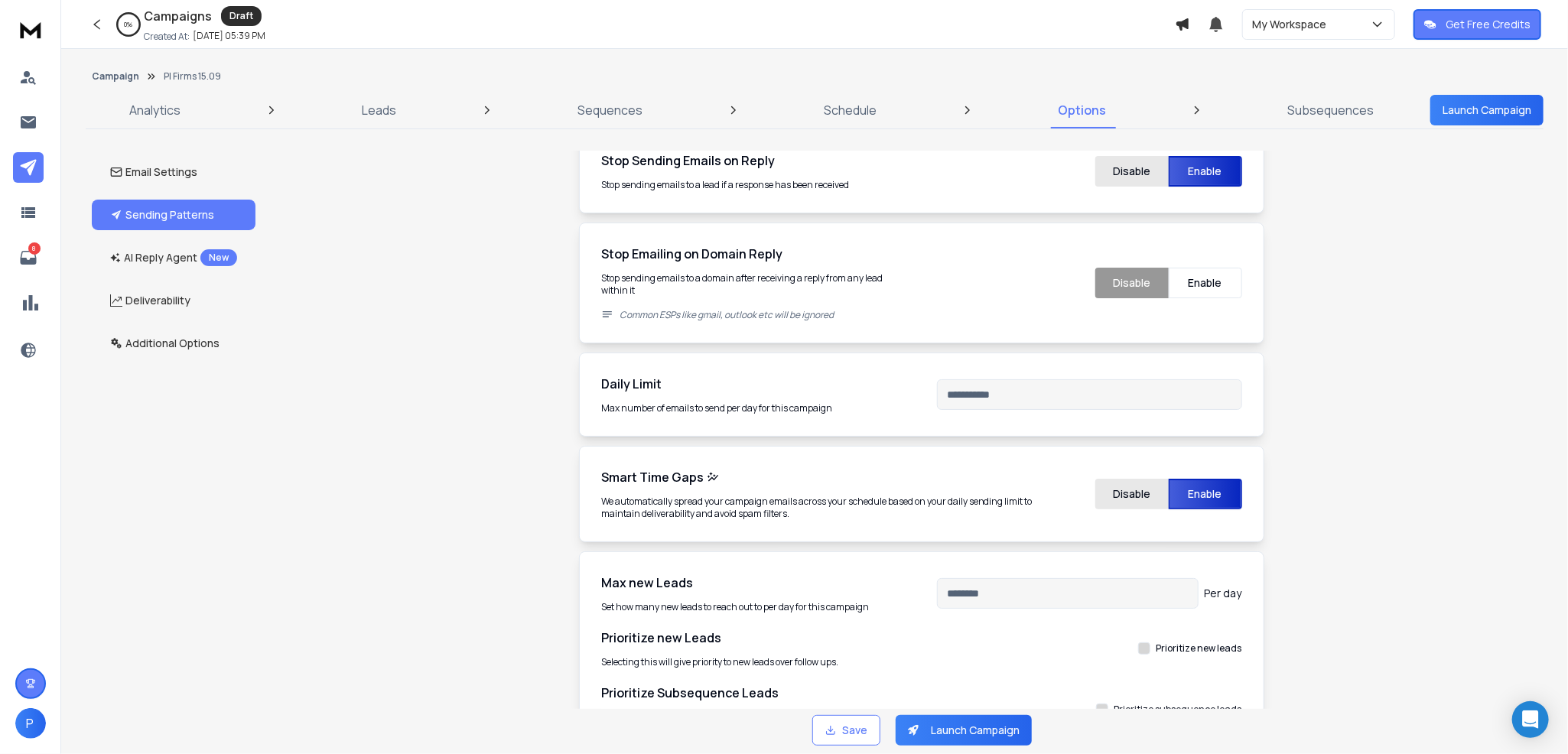
drag, startPoint x: 998, startPoint y: 398, endPoint x: 881, endPoint y: 407, distance: 117.3
click at [881, 407] on div "Daily Limit Max number of emails to send per day for this campaign ****" at bounding box center [921, 394] width 641 height 40
type input "****"
click at [1018, 594] on input "****" at bounding box center [1067, 593] width 262 height 31
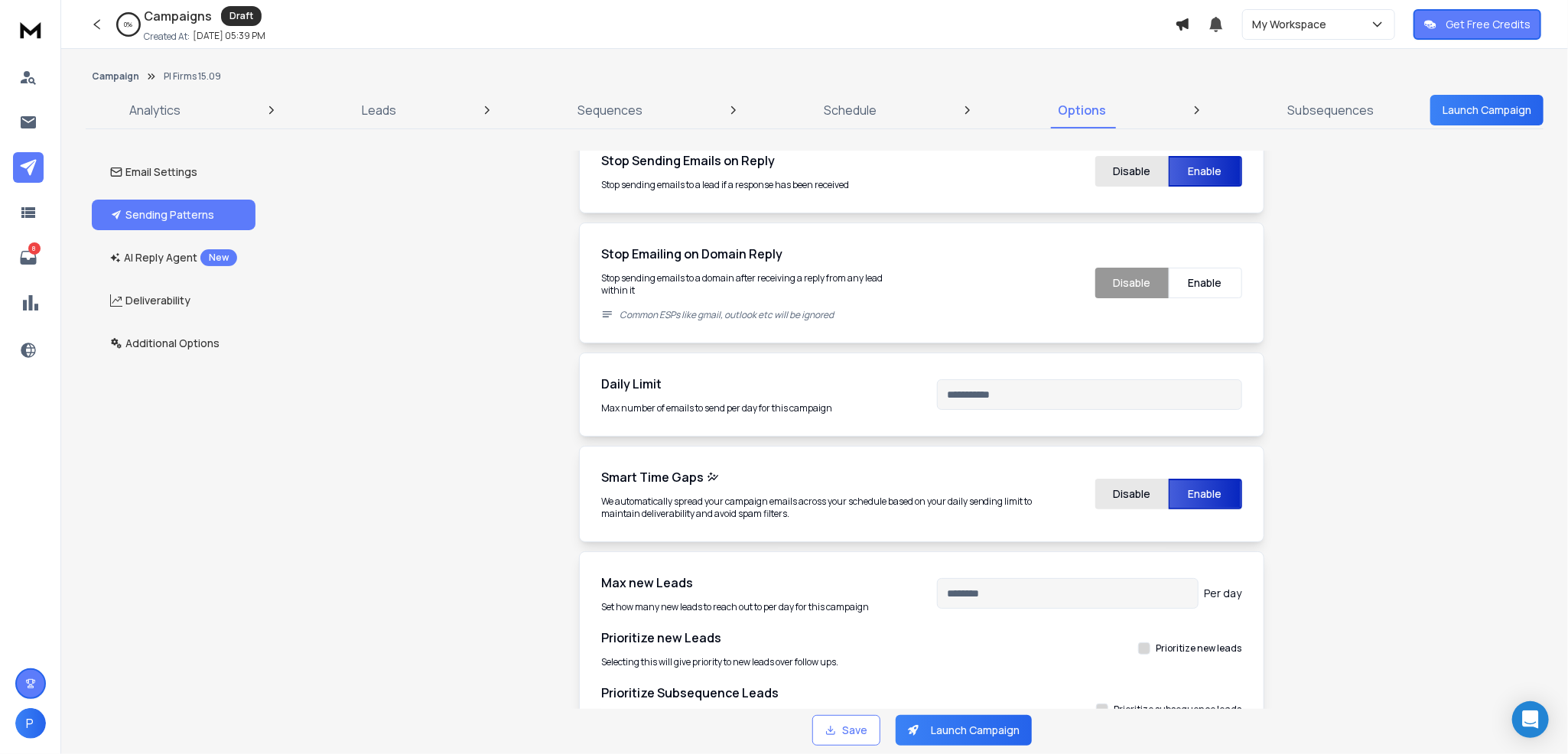
paste input "number"
type input "****"
click at [1338, 463] on div "Email Accounts Accounts to Use Select one or more accounts to send emails from …" at bounding box center [930, 429] width 1301 height 558
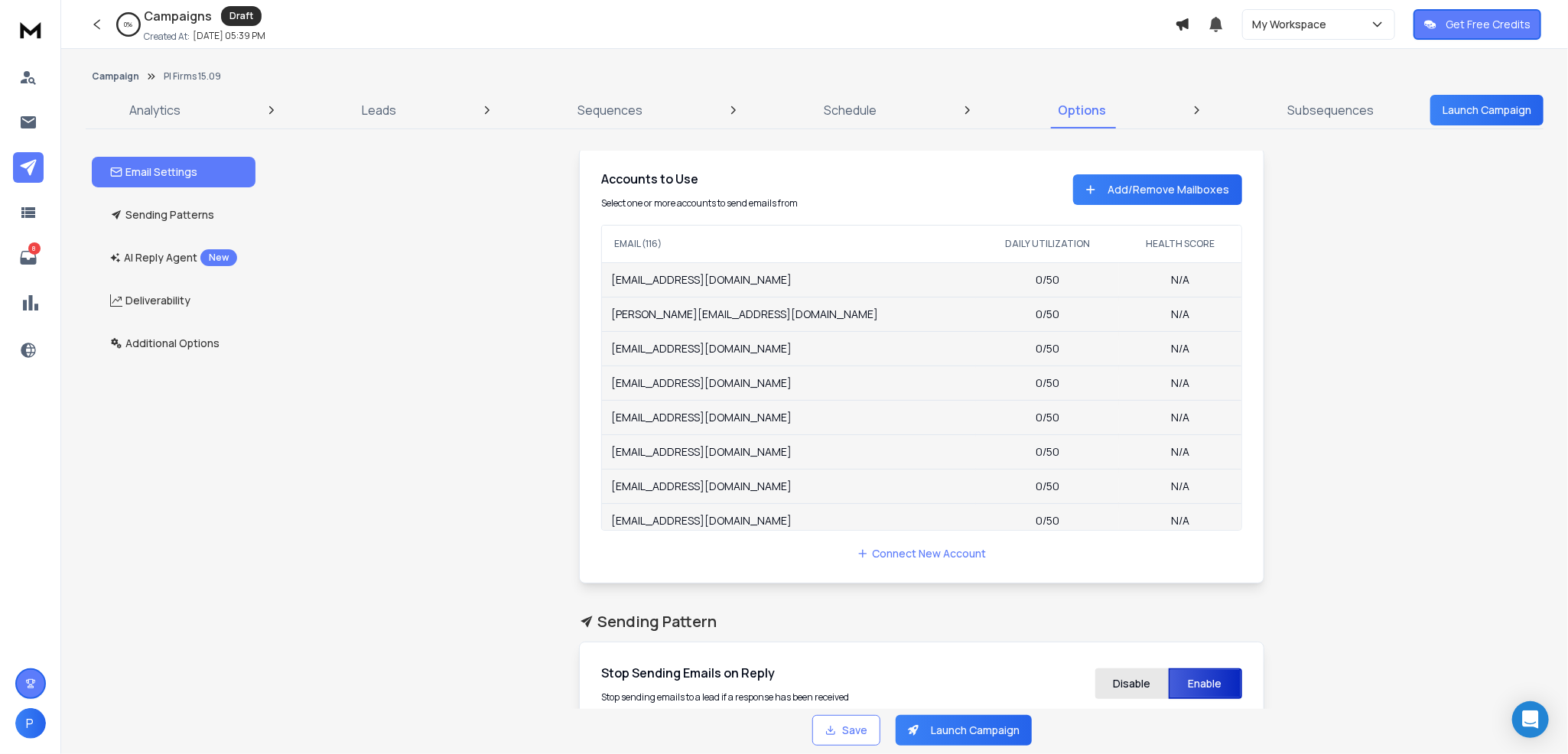
scroll to position [0, 0]
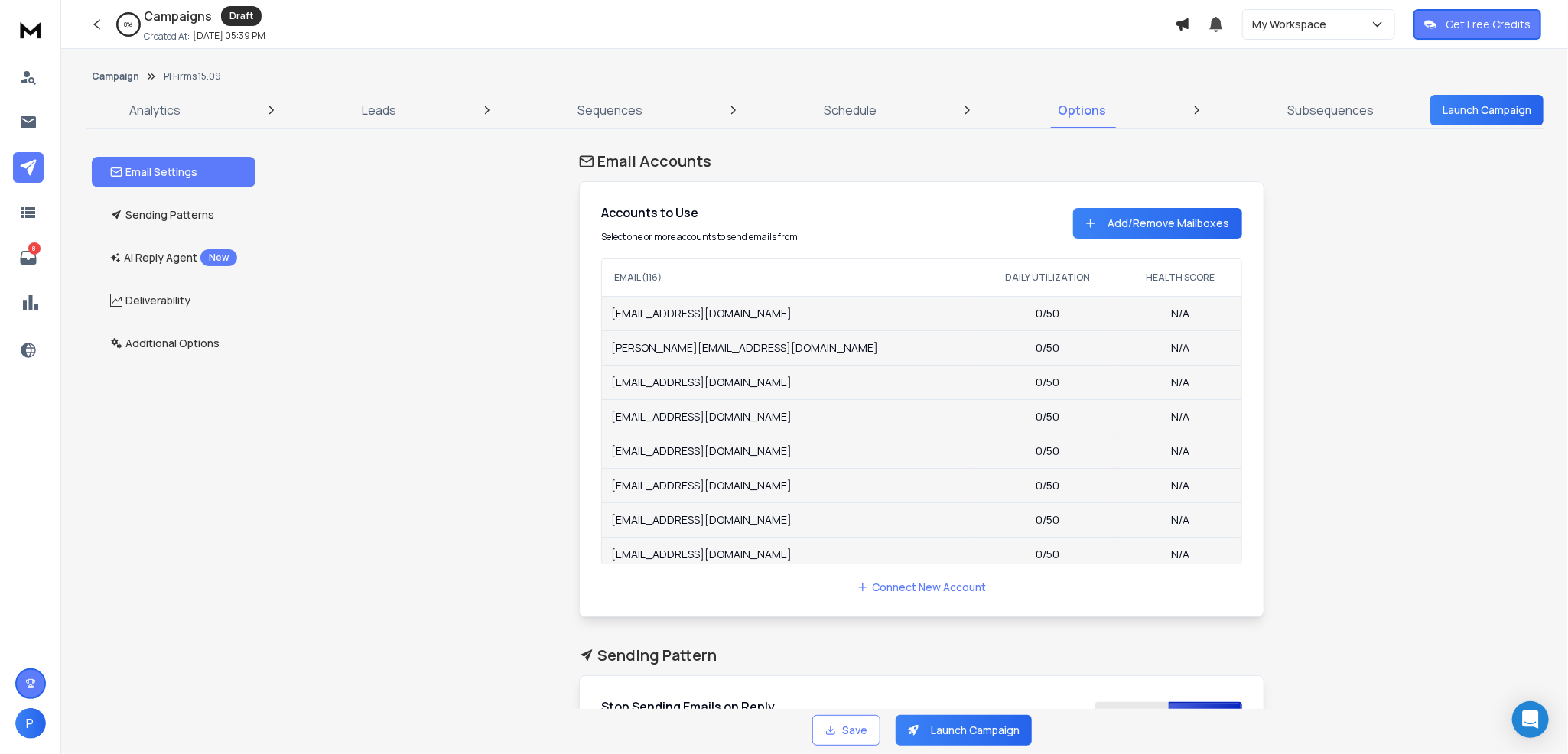
click at [1162, 216] on button "Add/Remove Mailboxes" at bounding box center [1157, 223] width 169 height 31
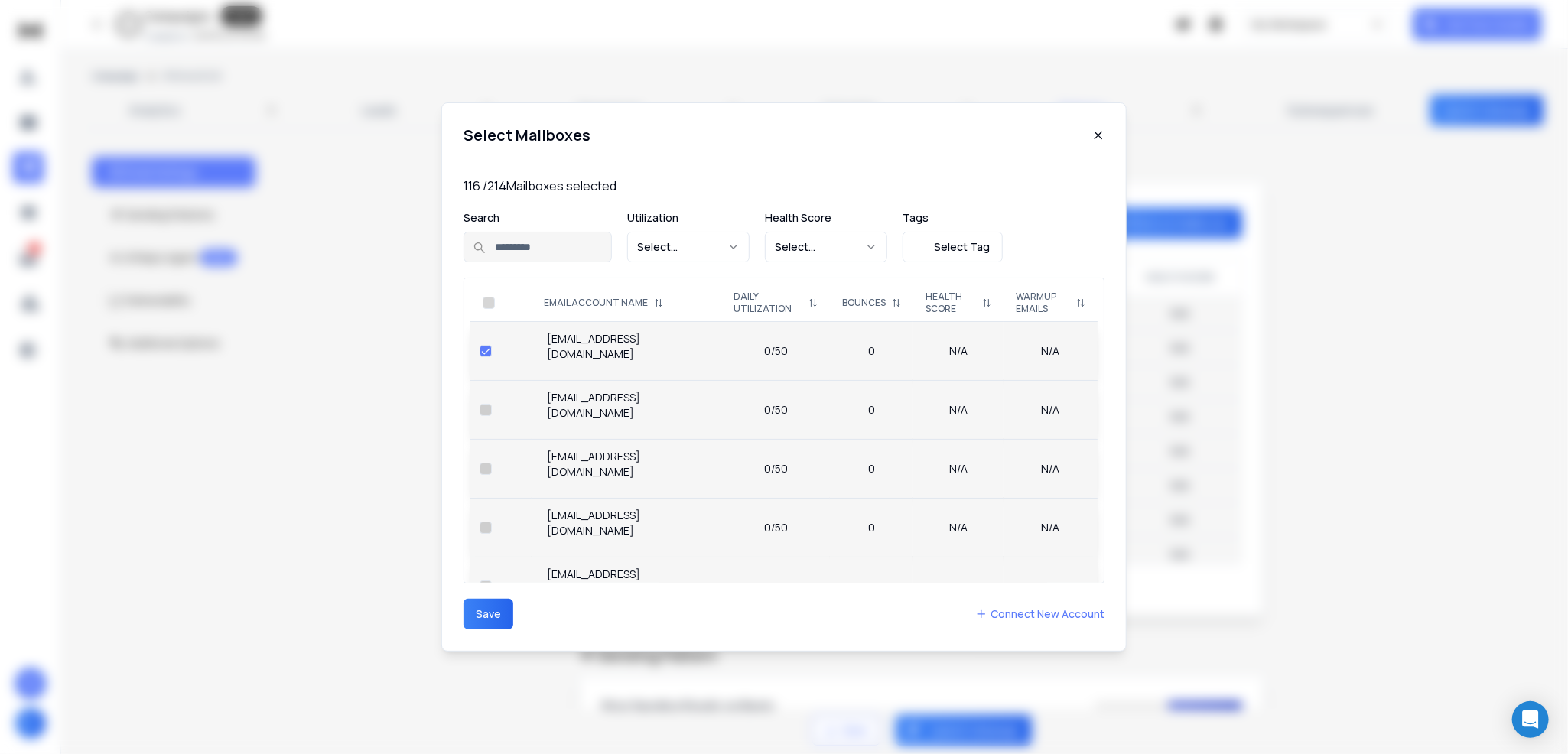
click at [1098, 134] on icon at bounding box center [1098, 135] width 8 height 8
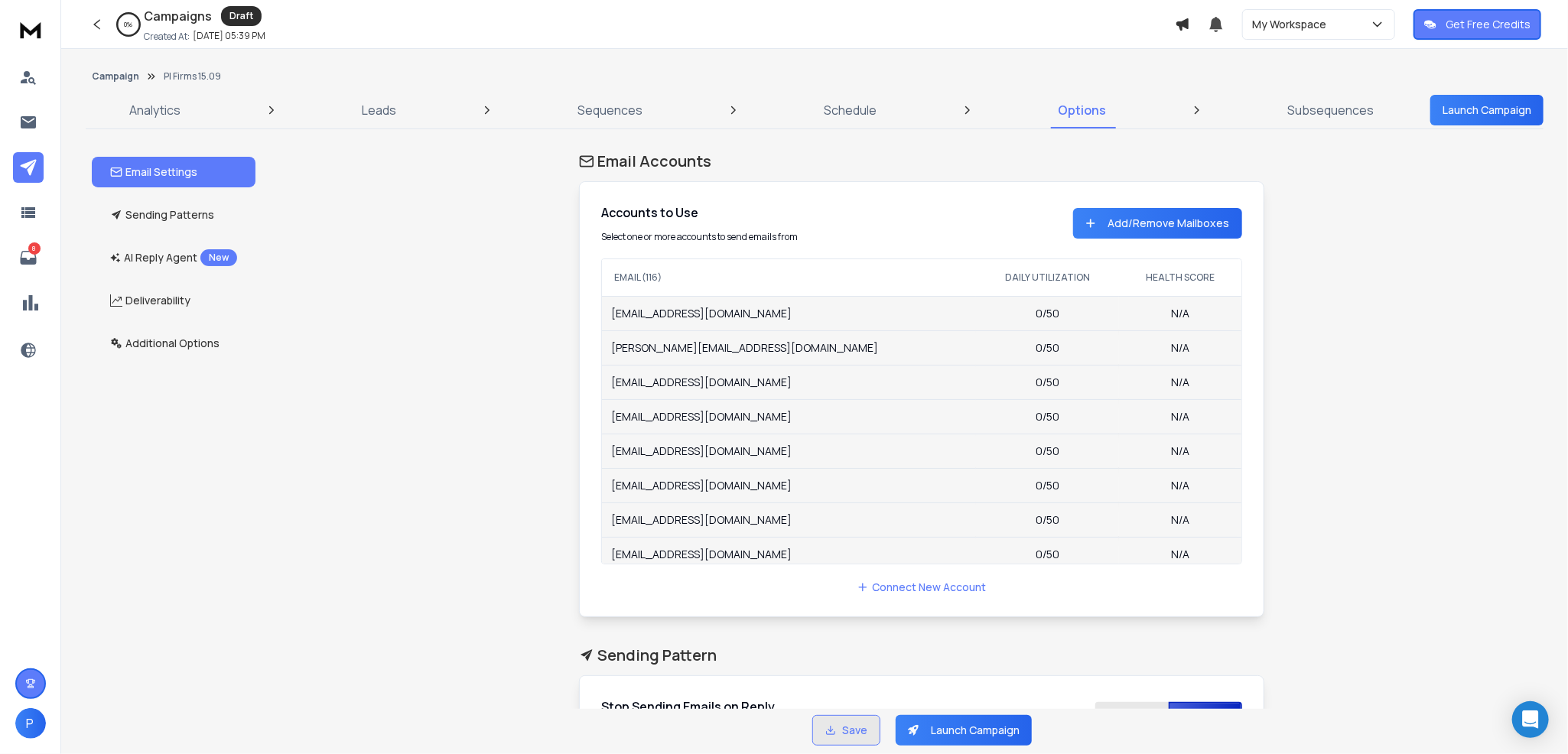
click at [853, 733] on button "Save" at bounding box center [846, 729] width 68 height 31
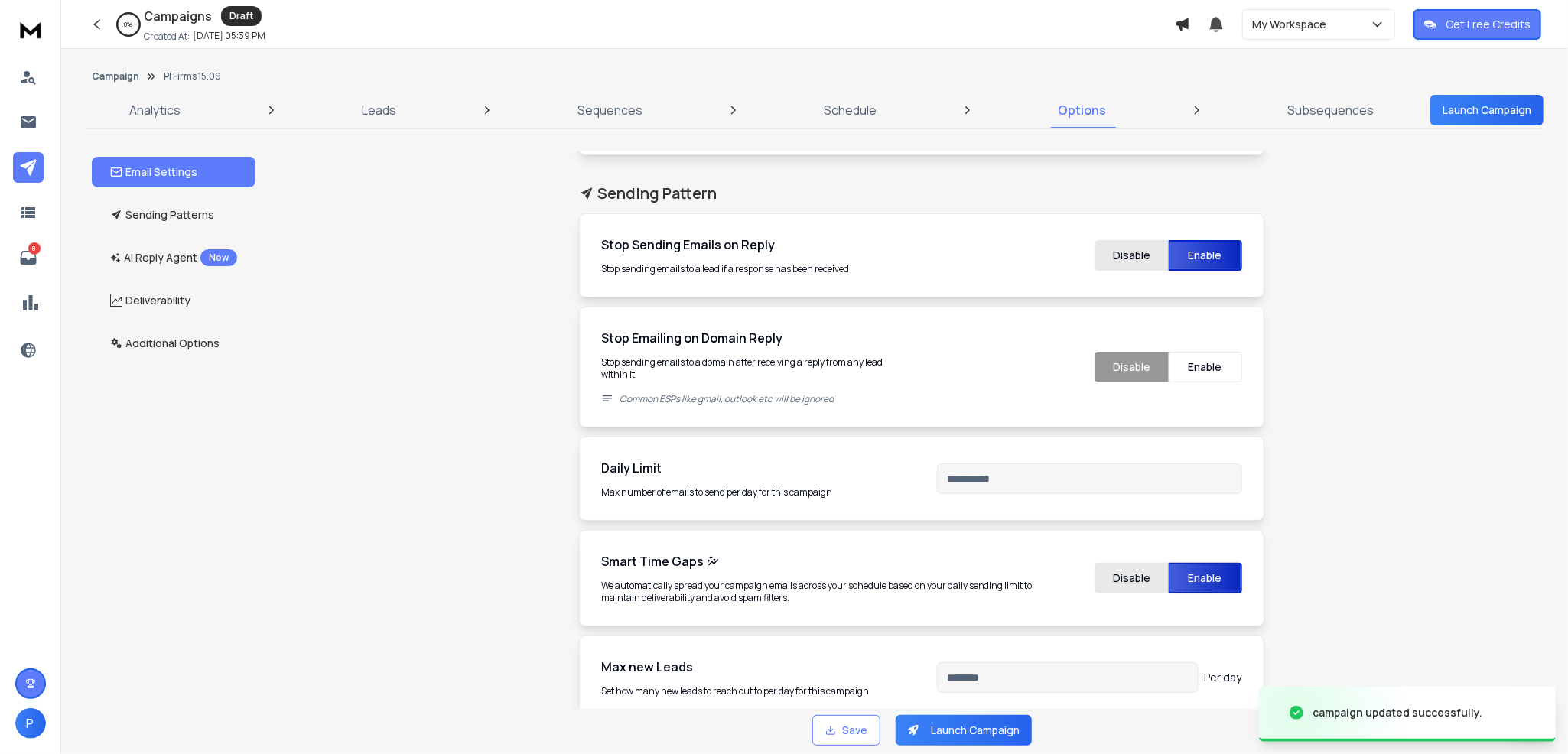
scroll to position [612, 0]
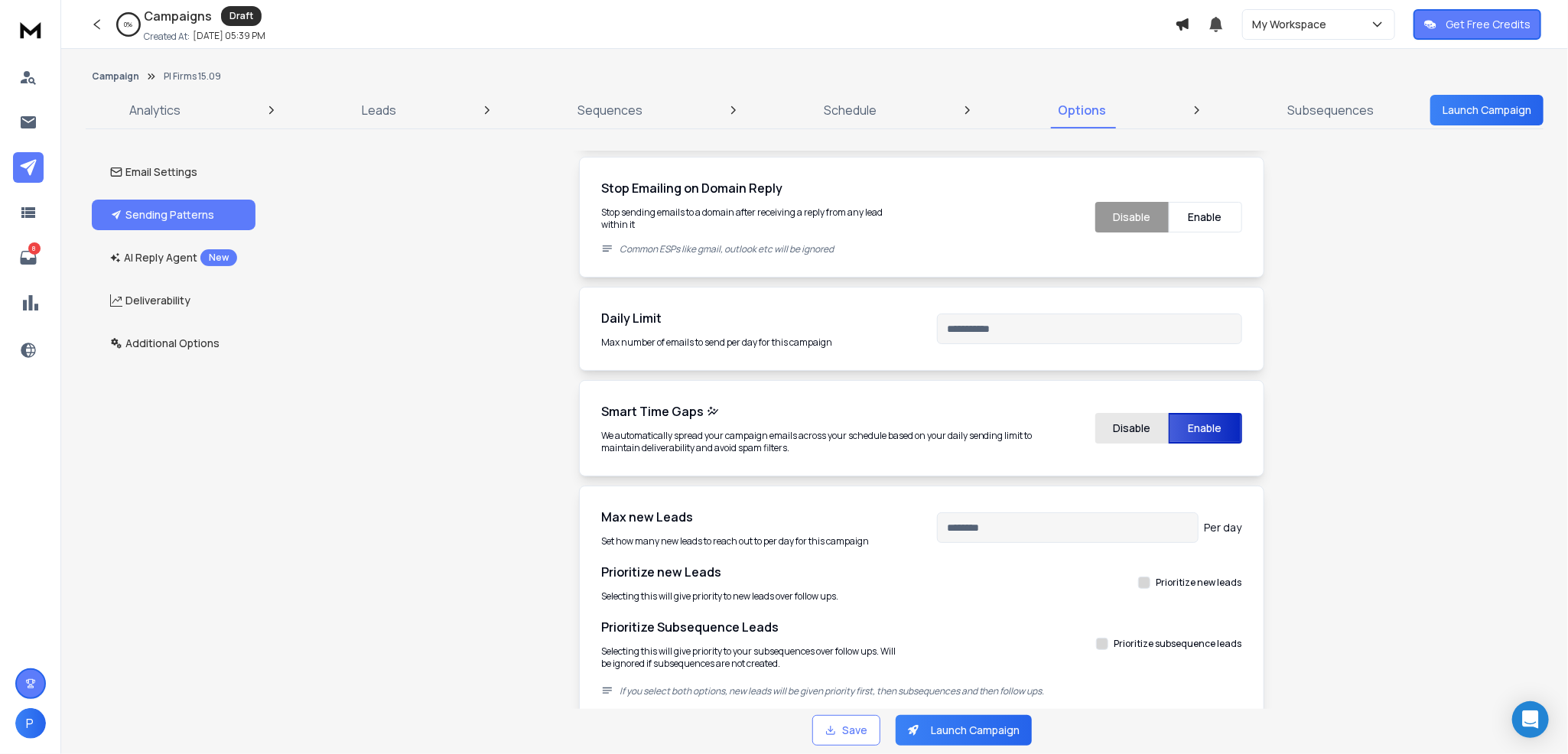
click at [1114, 427] on button "Disable" at bounding box center [1131, 427] width 73 height 31
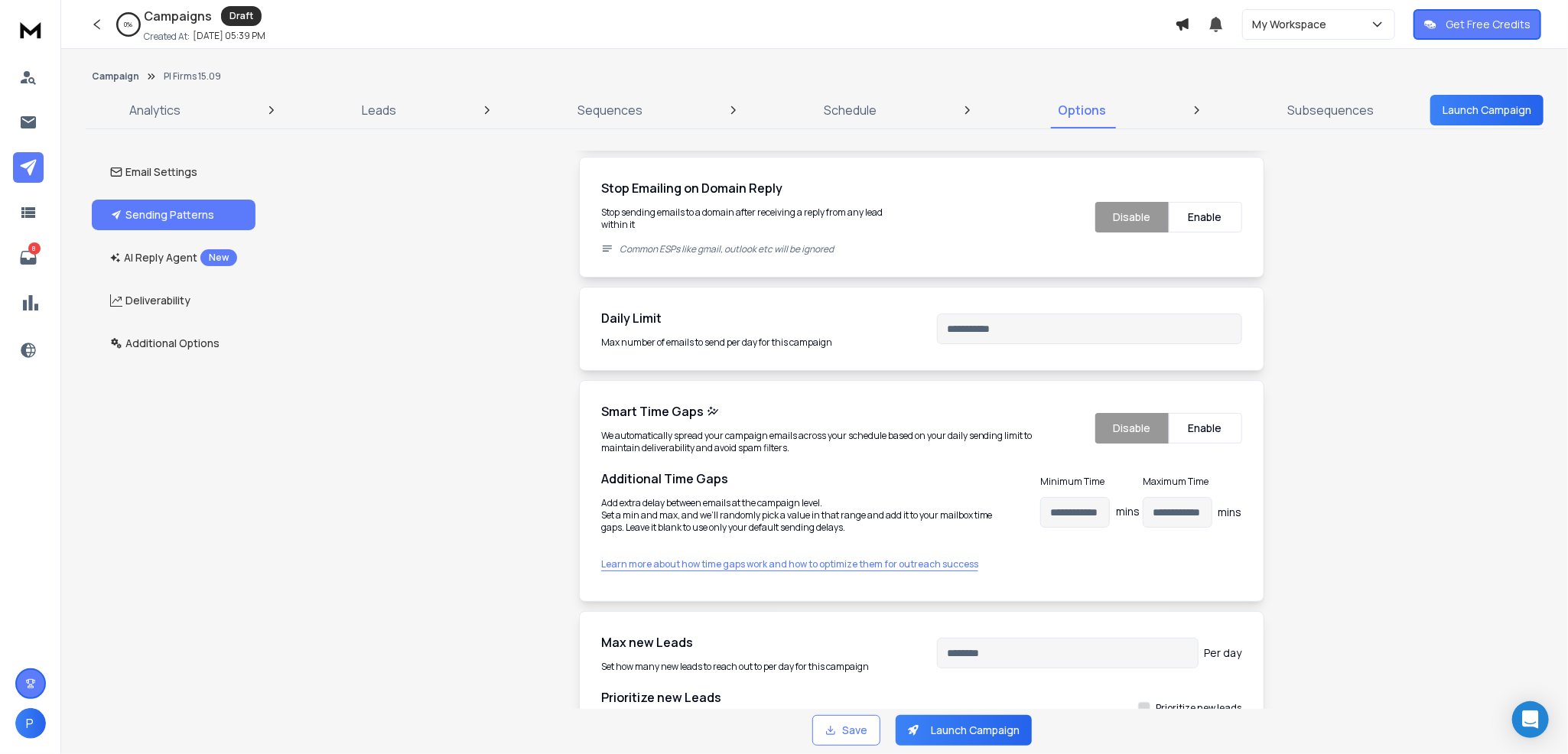
drag, startPoint x: 1065, startPoint y: 505, endPoint x: 966, endPoint y: 508, distance: 99.0
click at [966, 508] on div "Additional Time Gaps Add extra delay between emails at the campaign level. Set …" at bounding box center [921, 501] width 641 height 64
drag, startPoint x: 1058, startPoint y: 512, endPoint x: 1009, endPoint y: 512, distance: 49.0
click at [1009, 512] on div "Additional Time Gaps Add extra delay between emails at the campaign level. Set …" at bounding box center [921, 501] width 641 height 64
drag, startPoint x: 1039, startPoint y: 508, endPoint x: 1026, endPoint y: 509, distance: 13.0
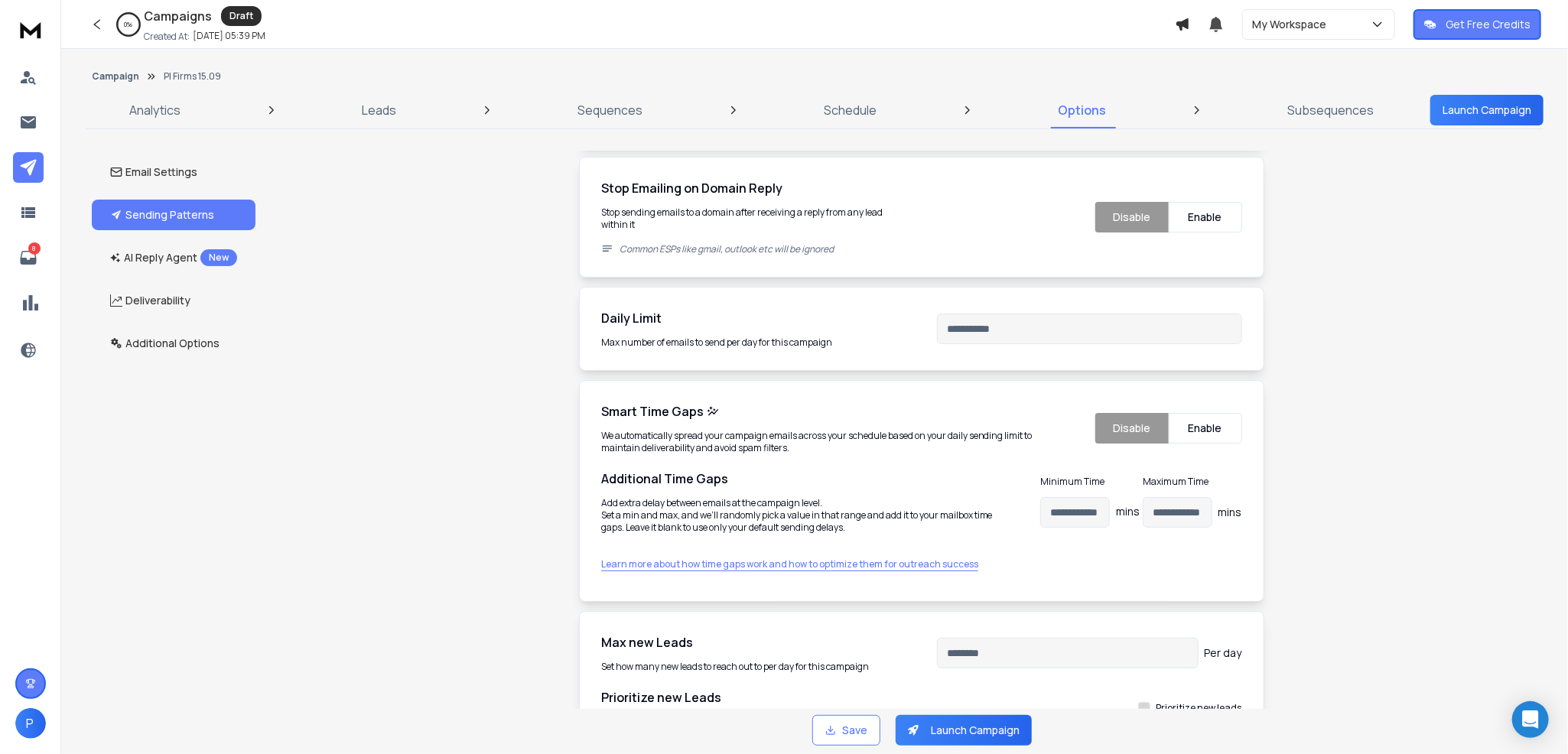
click at [1040, 509] on input "*" at bounding box center [1075, 512] width 69 height 31
drag, startPoint x: 1052, startPoint y: 509, endPoint x: 1023, endPoint y: 511, distance: 29.1
click at [1040, 511] on input "*" at bounding box center [1075, 512] width 69 height 31
type input "*"
drag, startPoint x: 1044, startPoint y: 510, endPoint x: 1025, endPoint y: 510, distance: 19.0
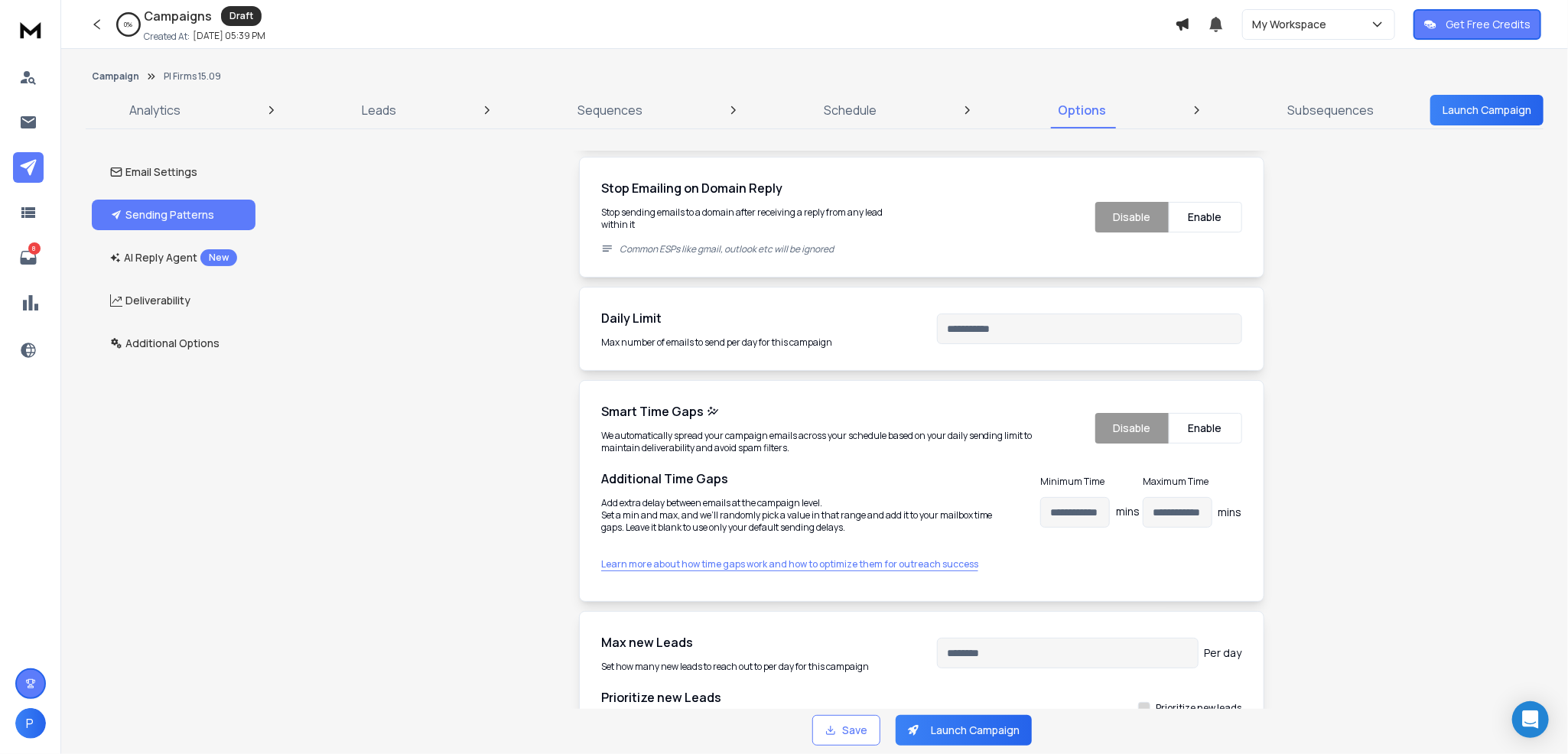
click at [1040, 510] on input "*" at bounding box center [1075, 512] width 69 height 31
click at [1180, 430] on button "Enable" at bounding box center [1204, 427] width 73 height 31
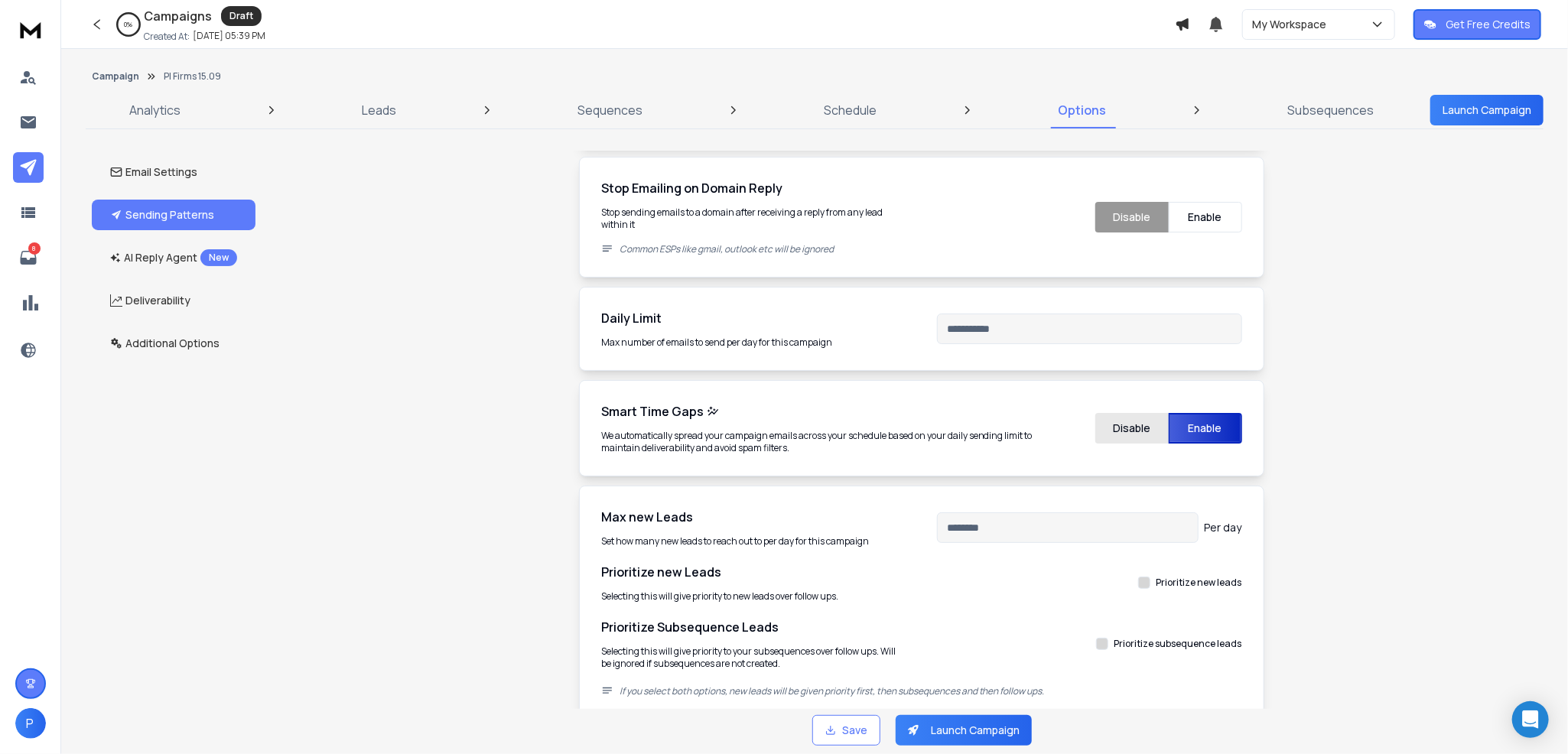
click at [1131, 427] on button "Disable" at bounding box center [1131, 427] width 73 height 31
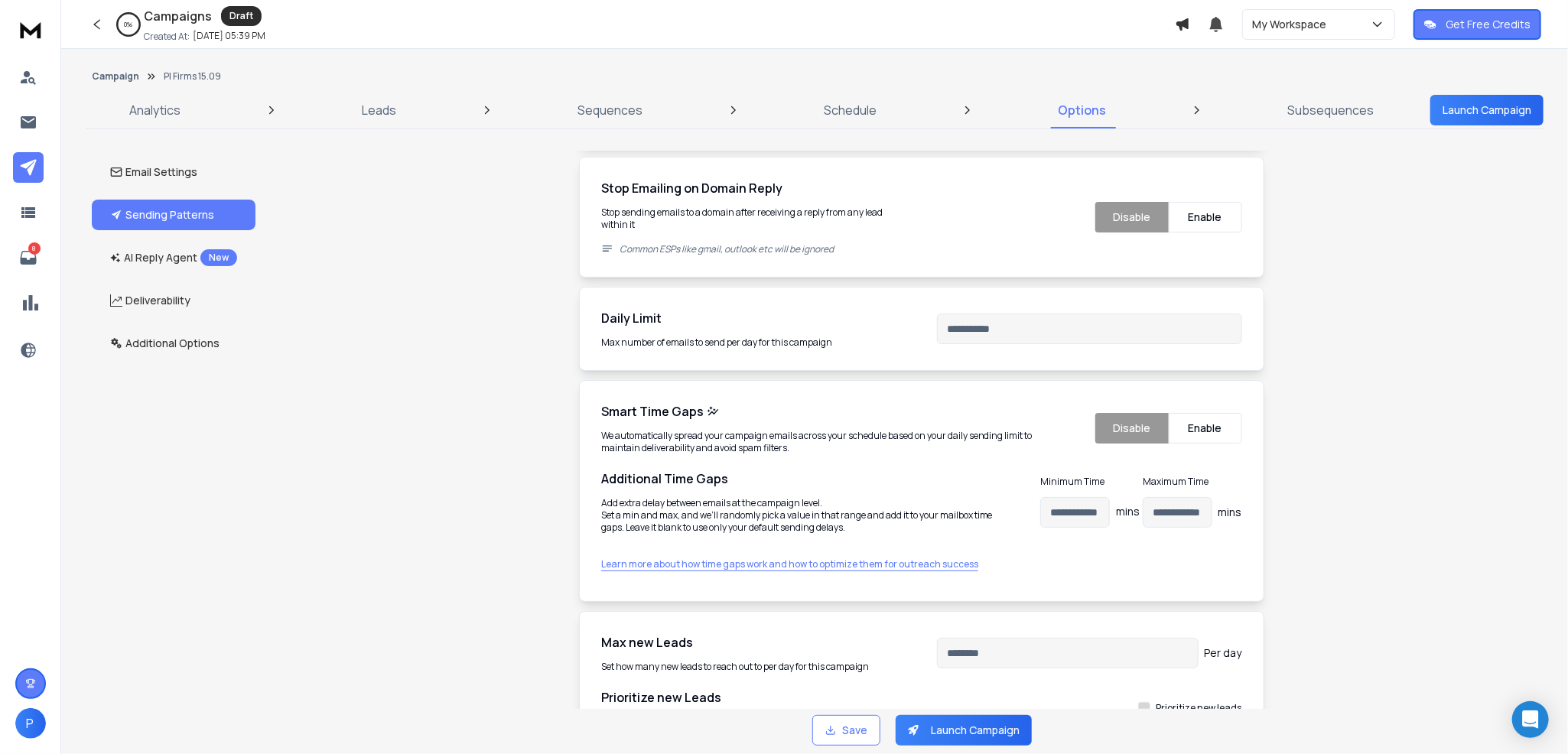
click at [1055, 510] on input "*" at bounding box center [1075, 512] width 69 height 31
type input "*"
click at [1309, 479] on div "Email Accounts Accounts to Use Select one or more accounts to send emails from …" at bounding box center [930, 429] width 1301 height 558
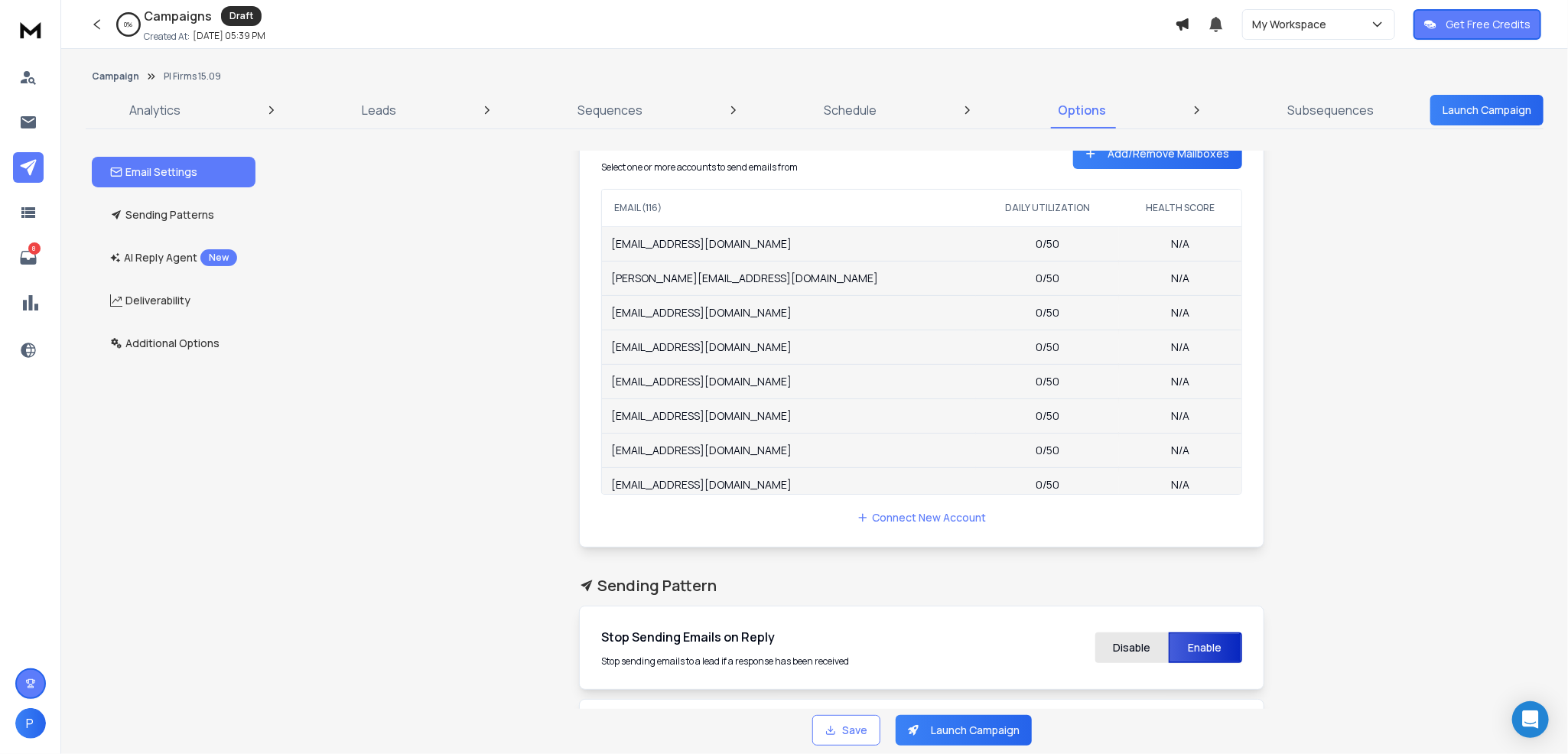
scroll to position [0, 0]
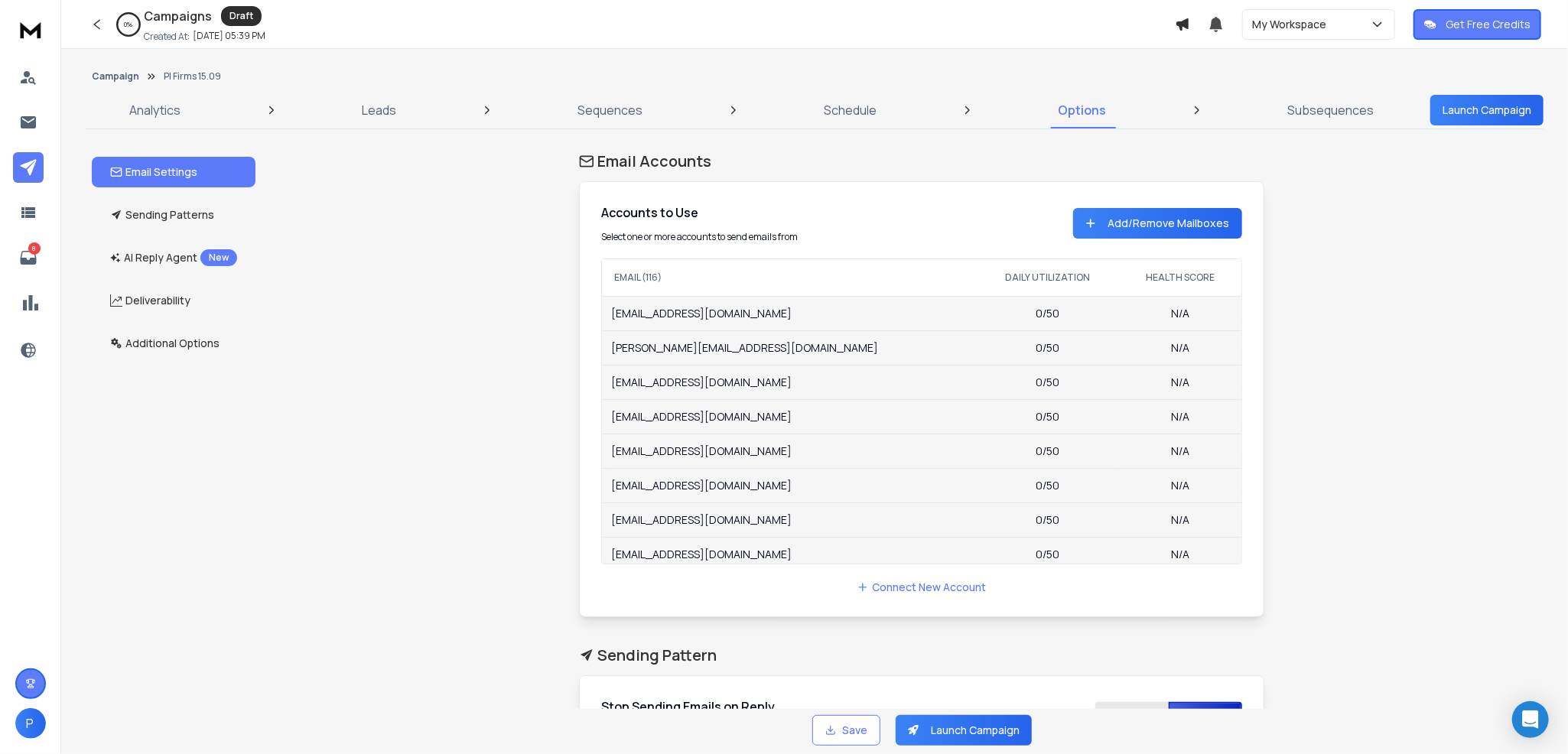
click at [1092, 226] on icon "button" at bounding box center [1090, 223] width 11 height 11
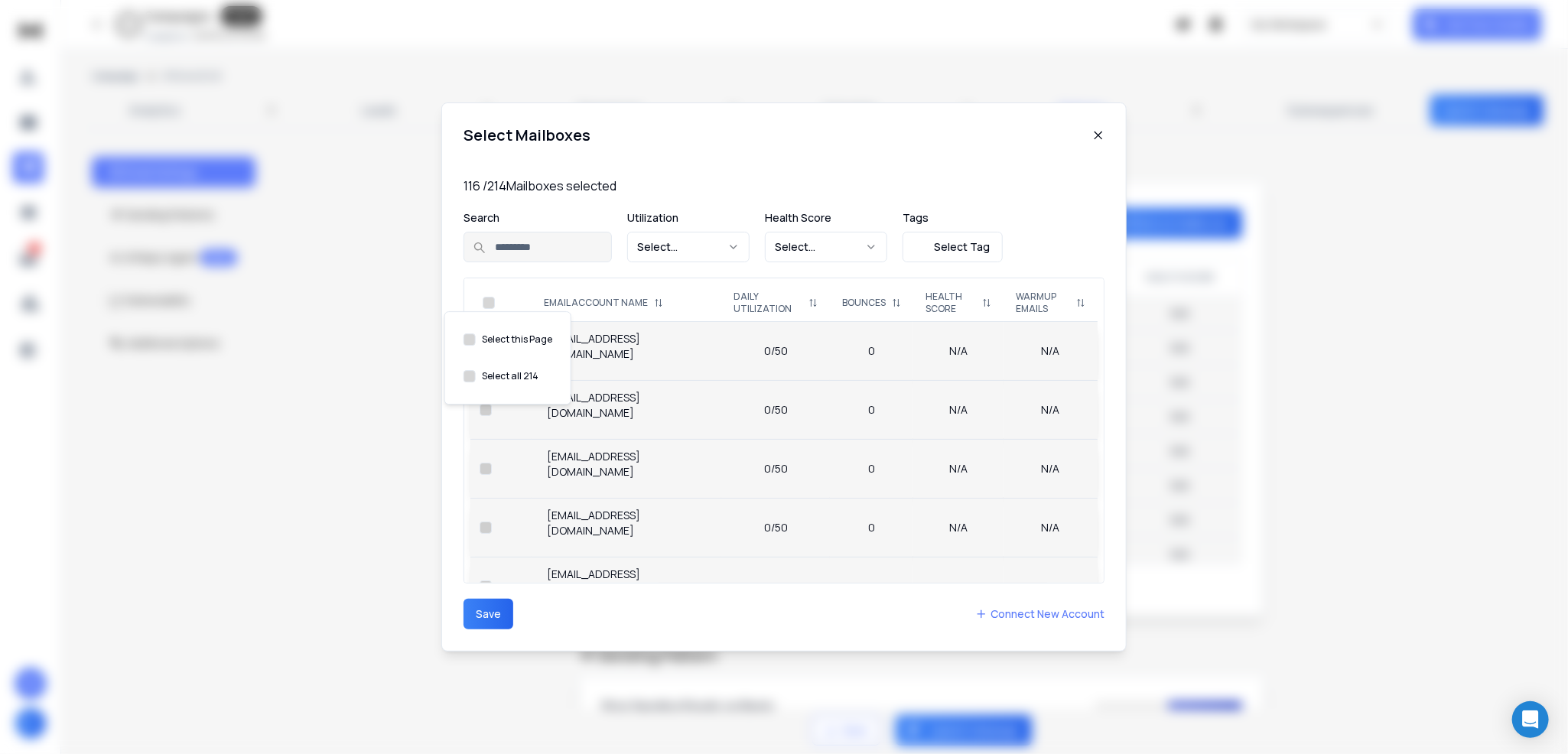
click at [486, 304] on button "Select this Page" at bounding box center [488, 303] width 12 height 12
click at [485, 611] on button "Save" at bounding box center [489, 613] width 50 height 31
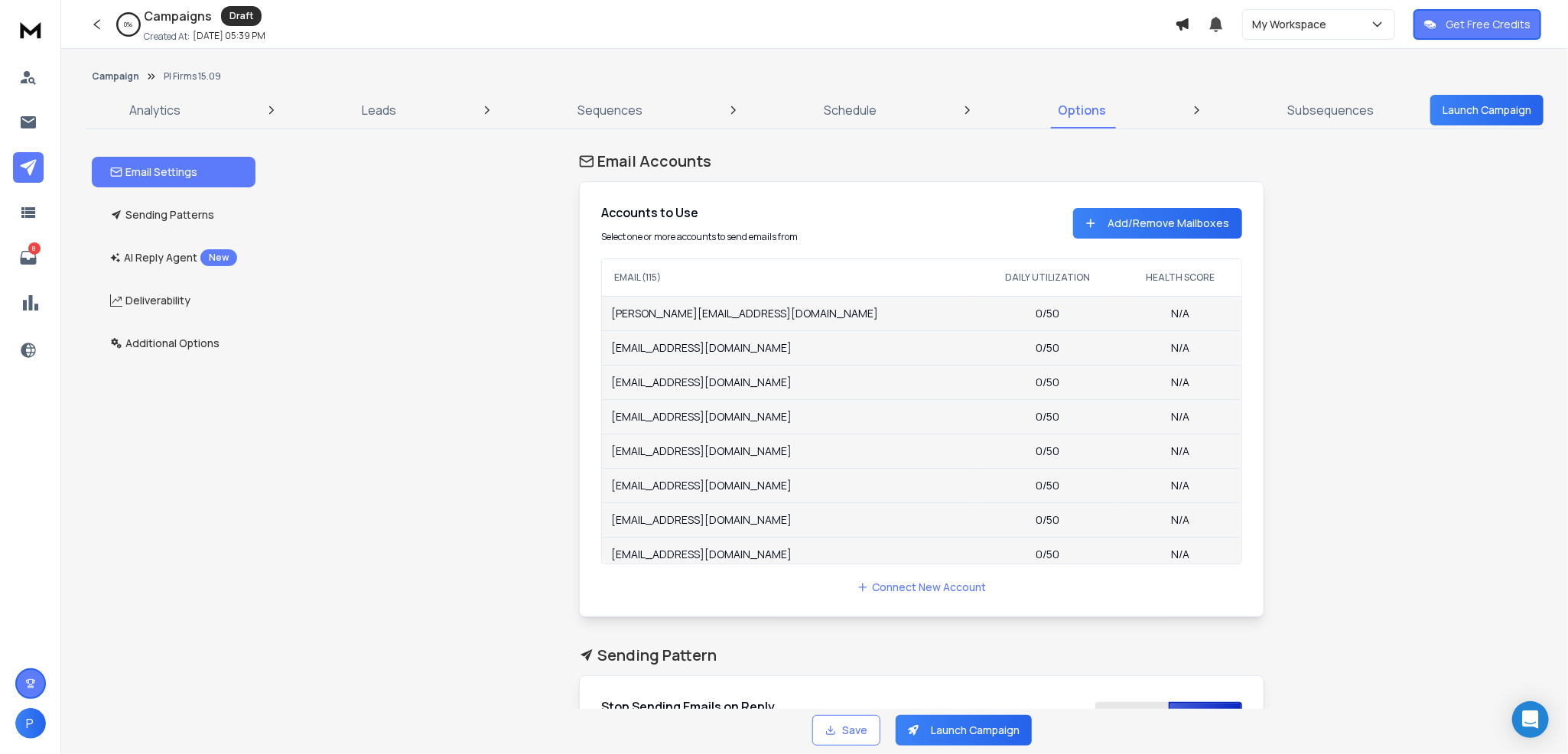
click at [1101, 230] on button "Add/Remove Mailboxes" at bounding box center [1157, 223] width 169 height 31
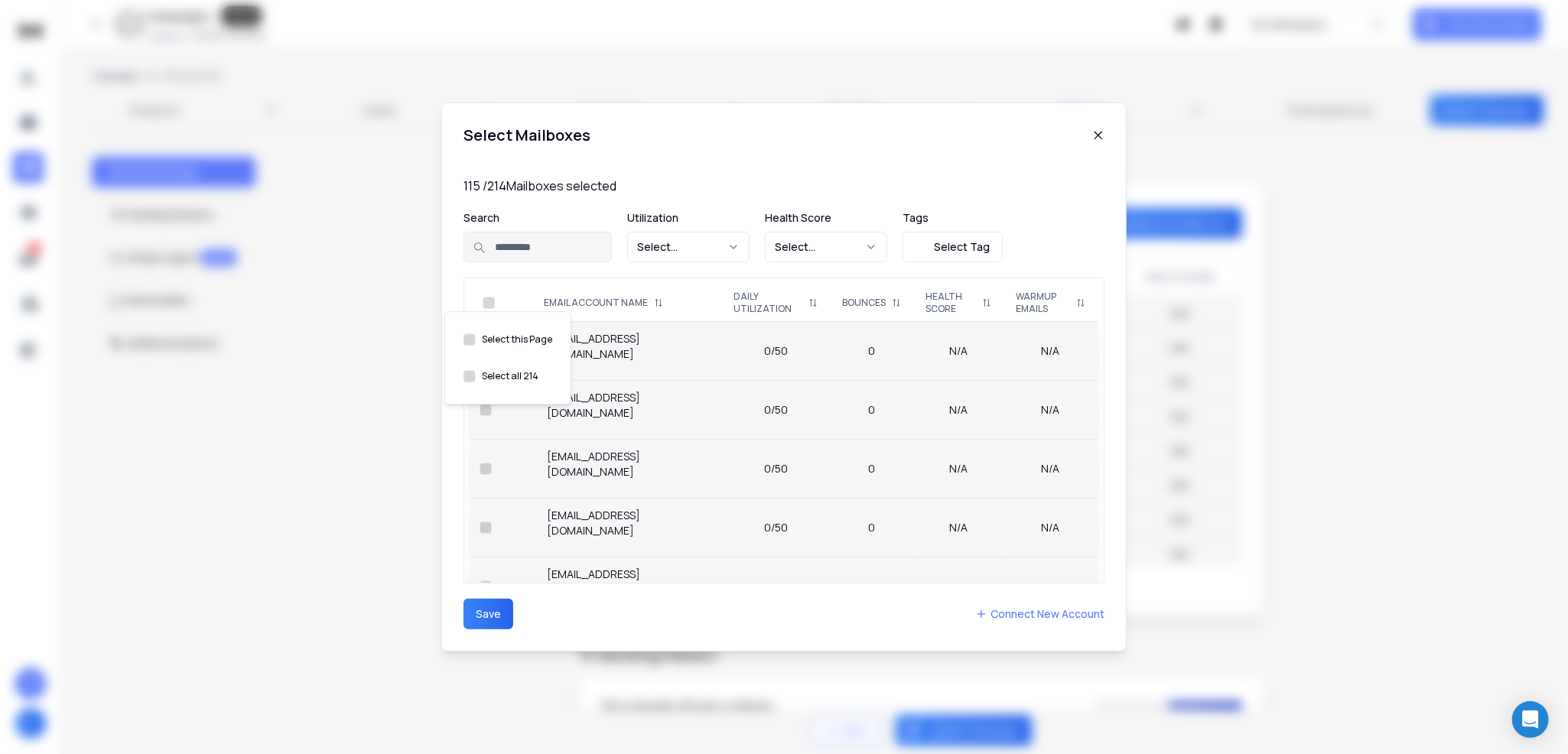
click at [497, 376] on label "Select all 214" at bounding box center [509, 376] width 56 height 12
click at [466, 376] on button "Select this Page" at bounding box center [469, 376] width 12 height 12
click at [556, 210] on p "Search" at bounding box center [538, 217] width 148 height 16
click at [490, 303] on button "Select this Page" at bounding box center [488, 303] width 12 height 12
click at [497, 377] on label "Select all 214" at bounding box center [509, 376] width 56 height 12
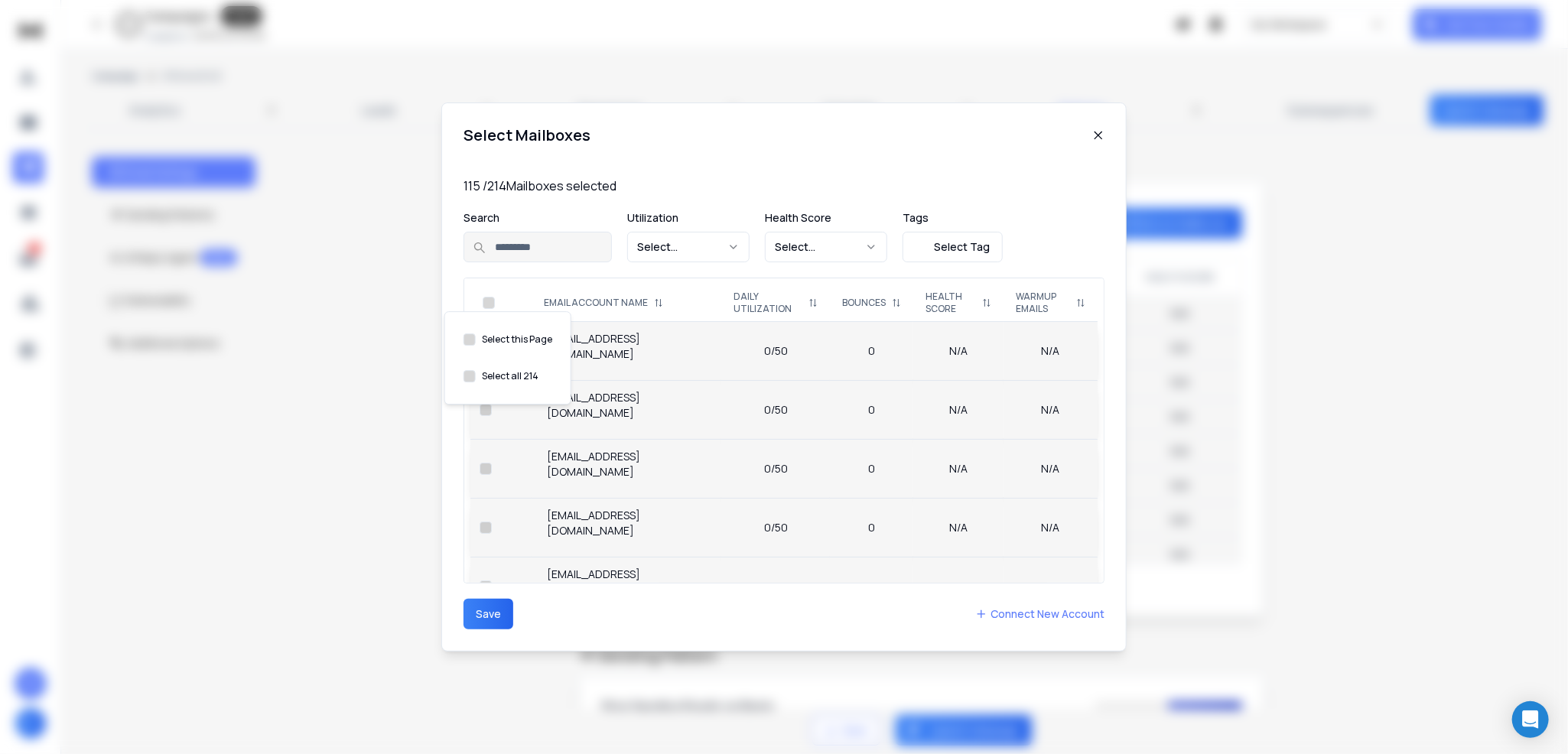
click at [471, 370] on button "Select this Page" at bounding box center [469, 376] width 12 height 12
click at [465, 376] on button "Select this Page" at bounding box center [469, 376] width 12 height 12
click at [552, 245] on input at bounding box center [538, 246] width 148 height 31
drag, startPoint x: 569, startPoint y: 344, endPoint x: 636, endPoint y: 342, distance: 67.0
click at [636, 342] on div "prad@bhype.info" at bounding box center [626, 346] width 171 height 31
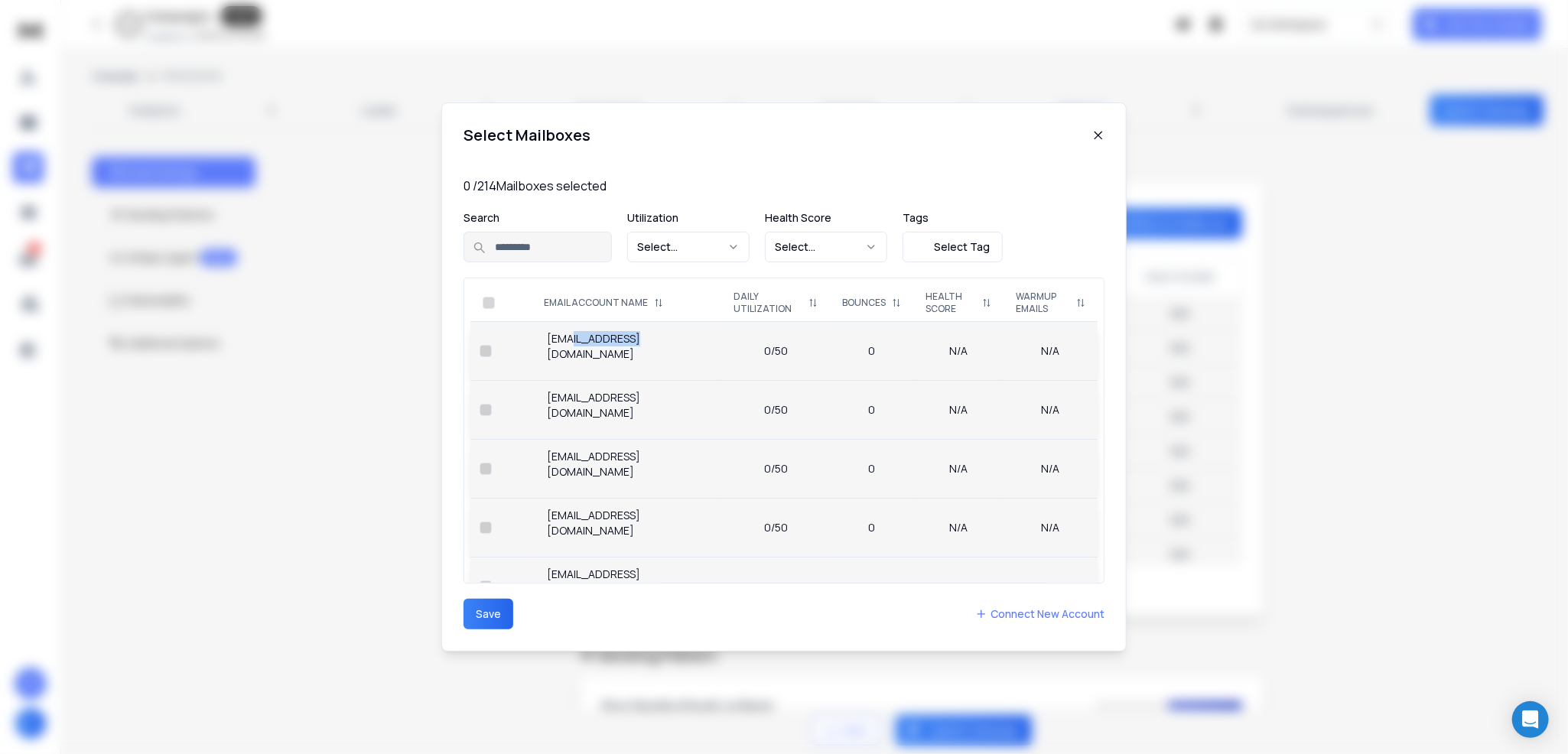
copy p "@bhype.info"
click at [545, 244] on input at bounding box center [538, 246] width 148 height 31
paste input "**********"
type input "**********"
click at [645, 192] on p "0 / 214 Mailboxes selected" at bounding box center [784, 186] width 641 height 19
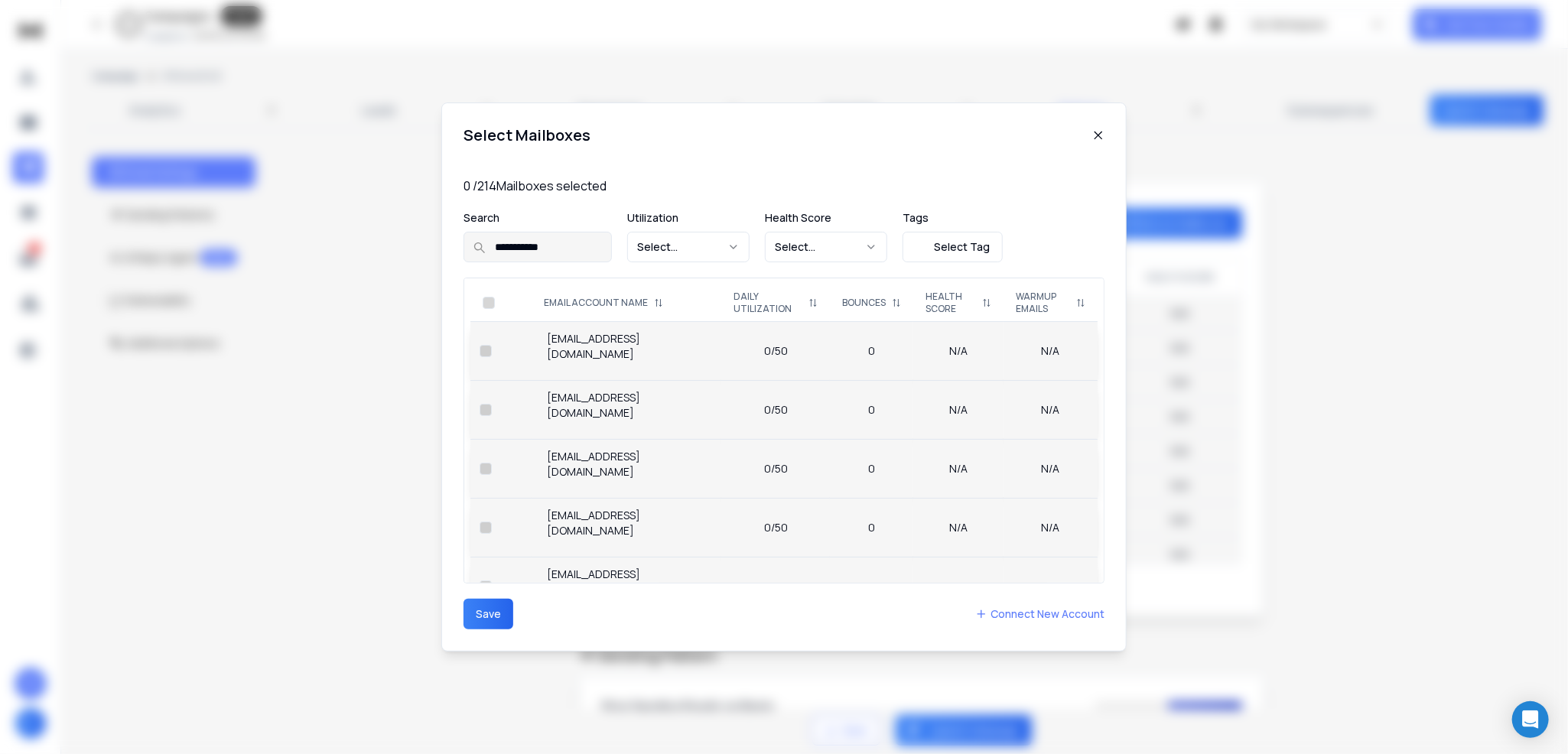
click at [579, 253] on input "**********" at bounding box center [538, 246] width 148 height 31
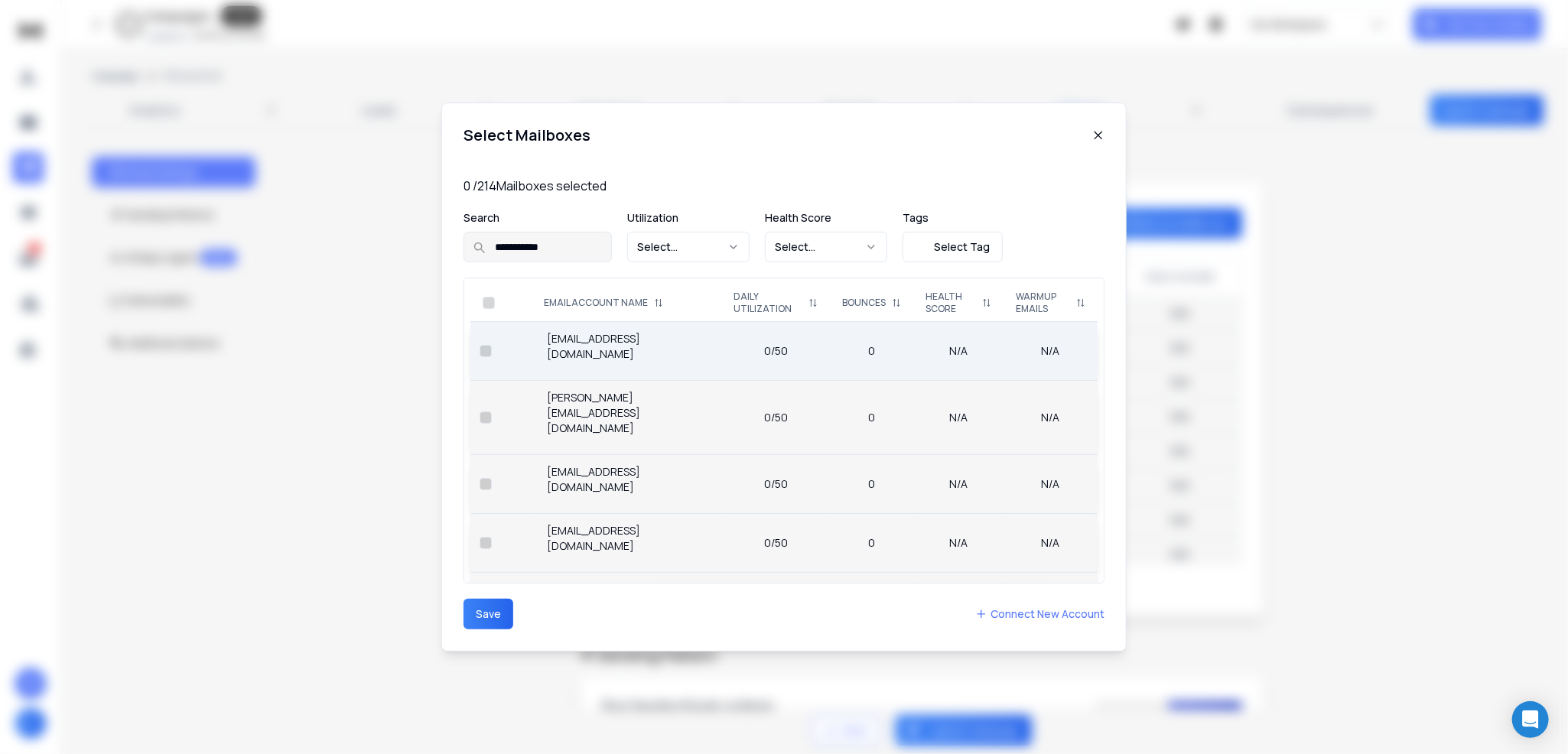
click at [481, 353] on button "button" at bounding box center [485, 351] width 12 height 12
click at [487, 351] on button "button" at bounding box center [485, 351] width 12 height 12
click at [485, 305] on button "Select this Page" at bounding box center [488, 303] width 12 height 12
click at [500, 615] on button "Save" at bounding box center [489, 613] width 50 height 31
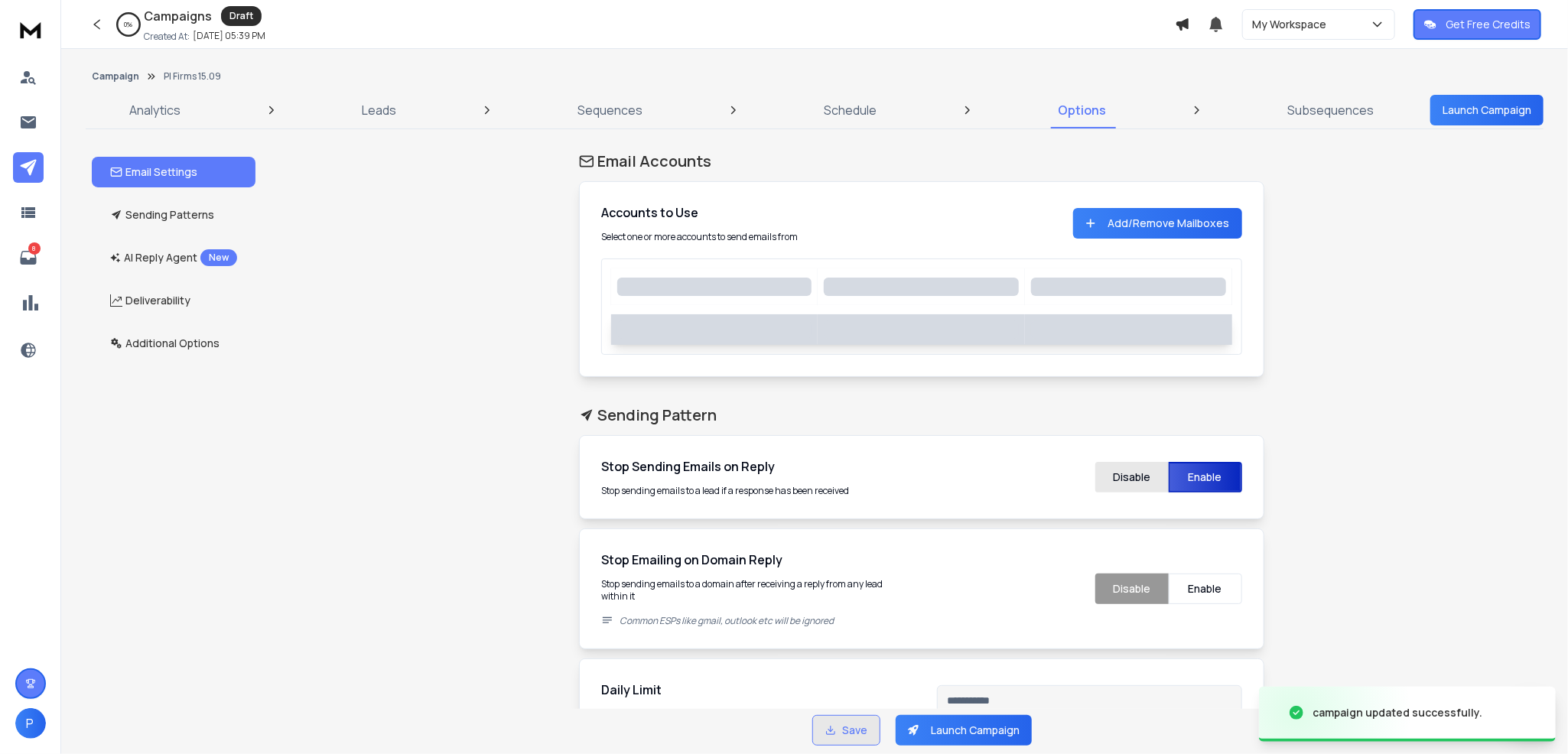
click at [845, 719] on button "Save" at bounding box center [846, 729] width 68 height 31
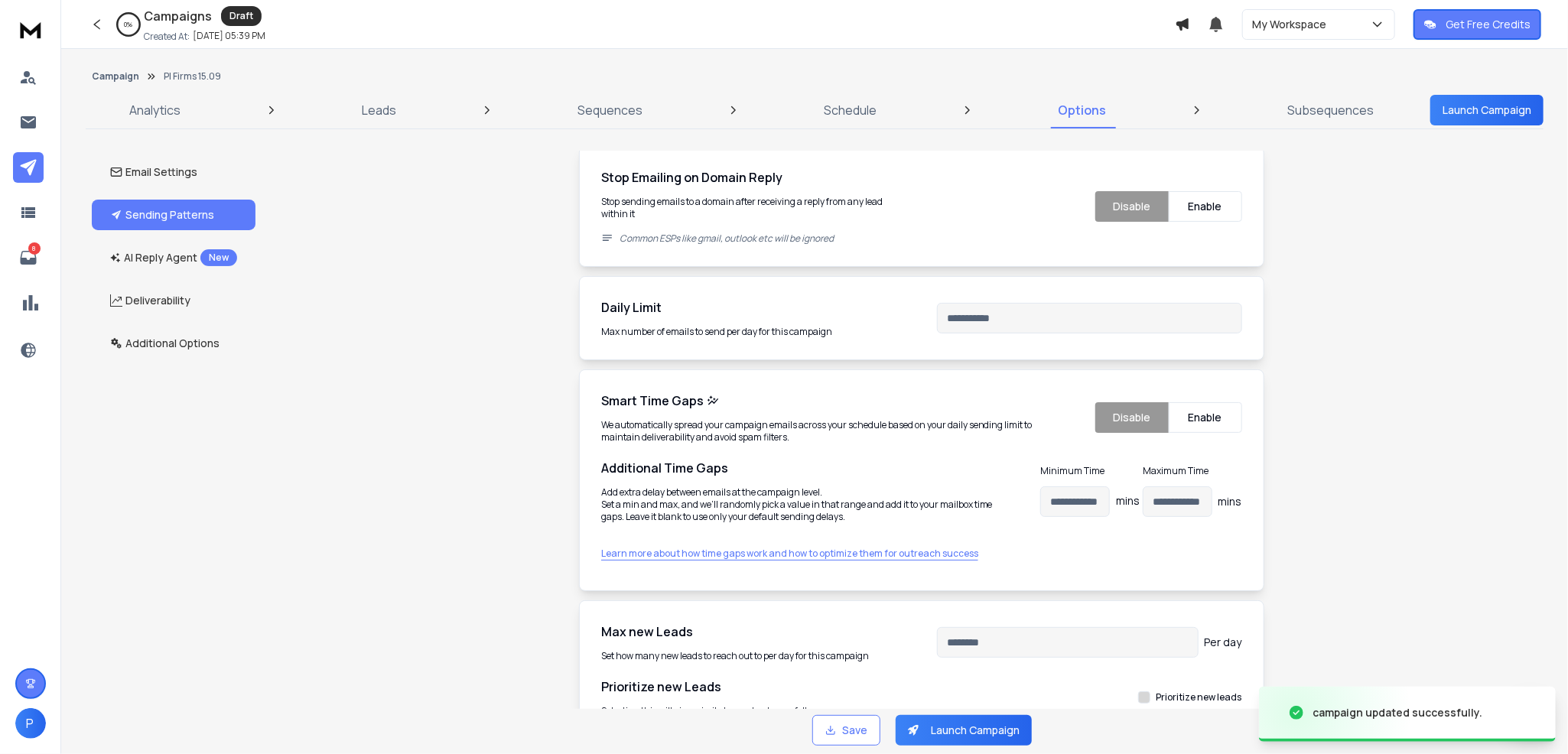
scroll to position [525, 0]
click at [1065, 506] on input "*" at bounding box center [1075, 501] width 69 height 31
drag, startPoint x: 1065, startPoint y: 505, endPoint x: 999, endPoint y: 508, distance: 66.1
click at [999, 508] on div "Additional Time Gaps Add extra delay between emails at the campaign level. Set …" at bounding box center [921, 491] width 641 height 64
type input "*"
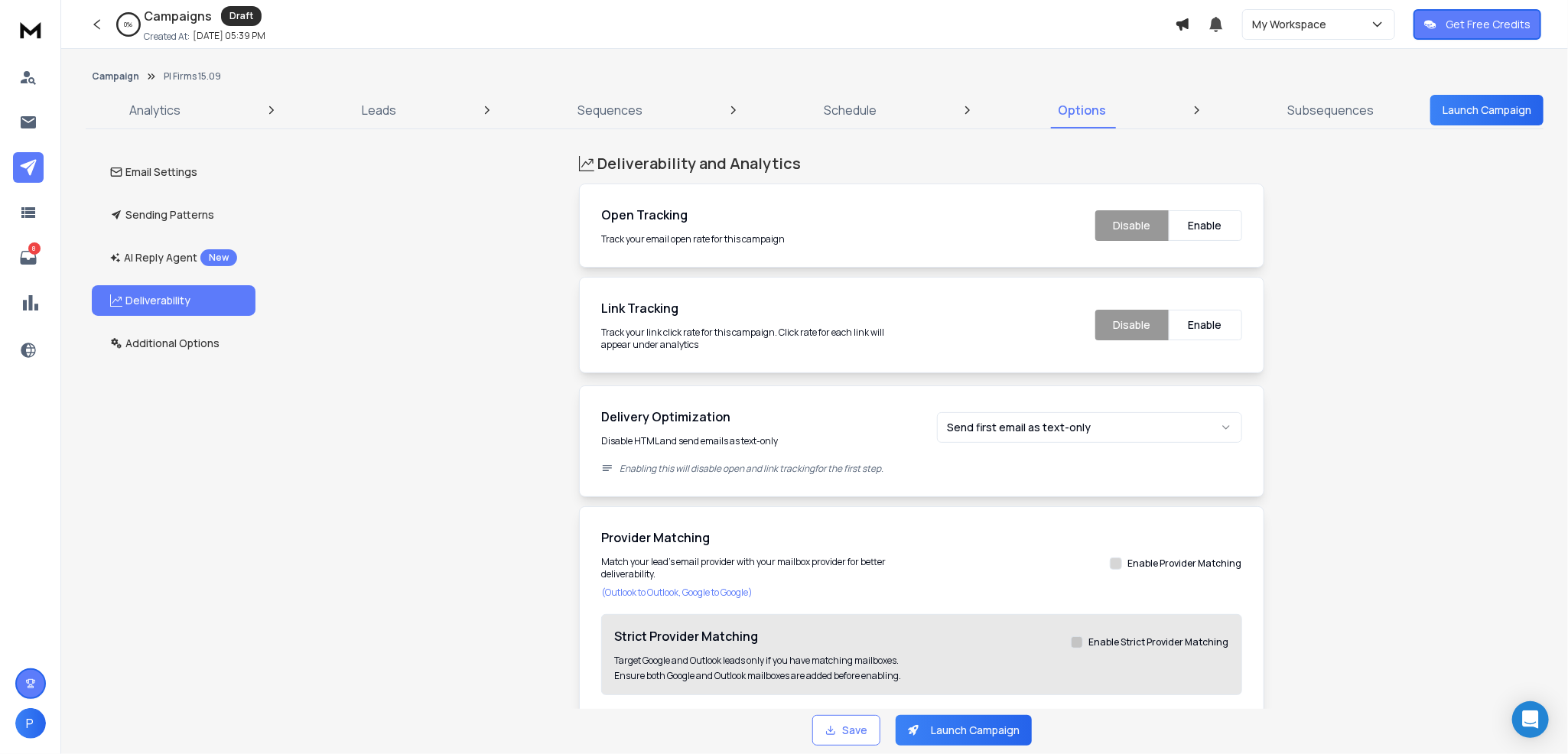
scroll to position [1749, 0]
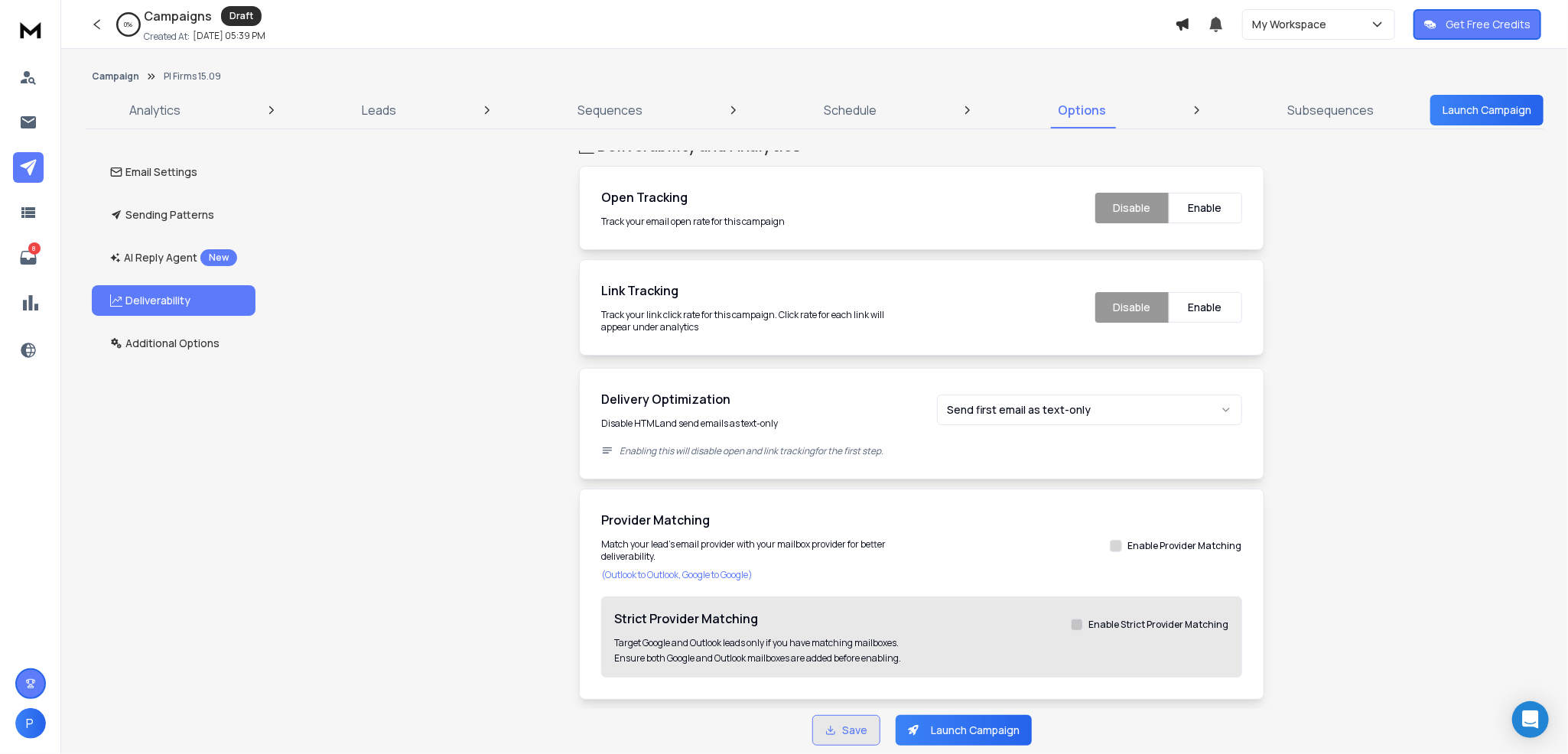
click at [851, 727] on button "Save" at bounding box center [846, 729] width 68 height 31
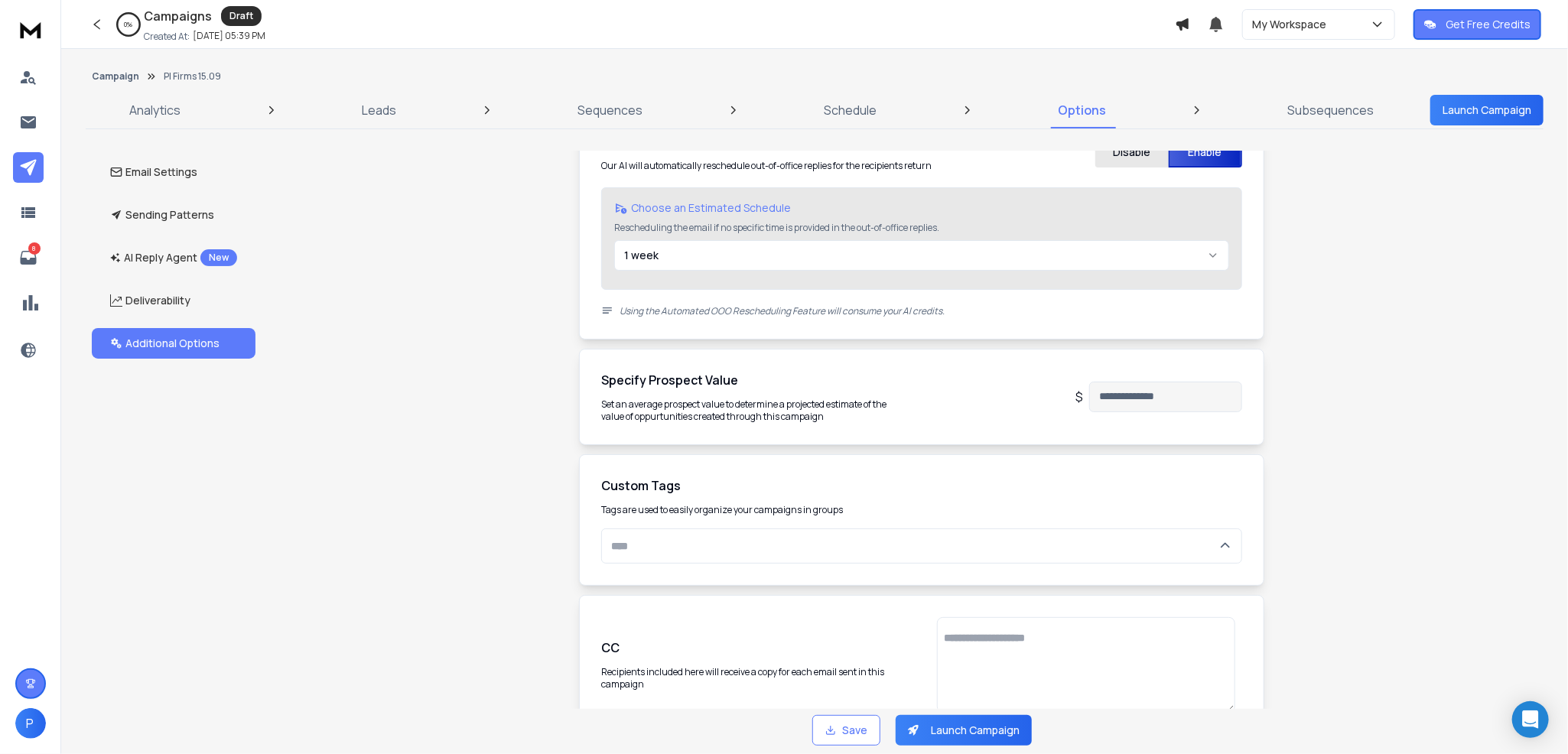
scroll to position [3033, 0]
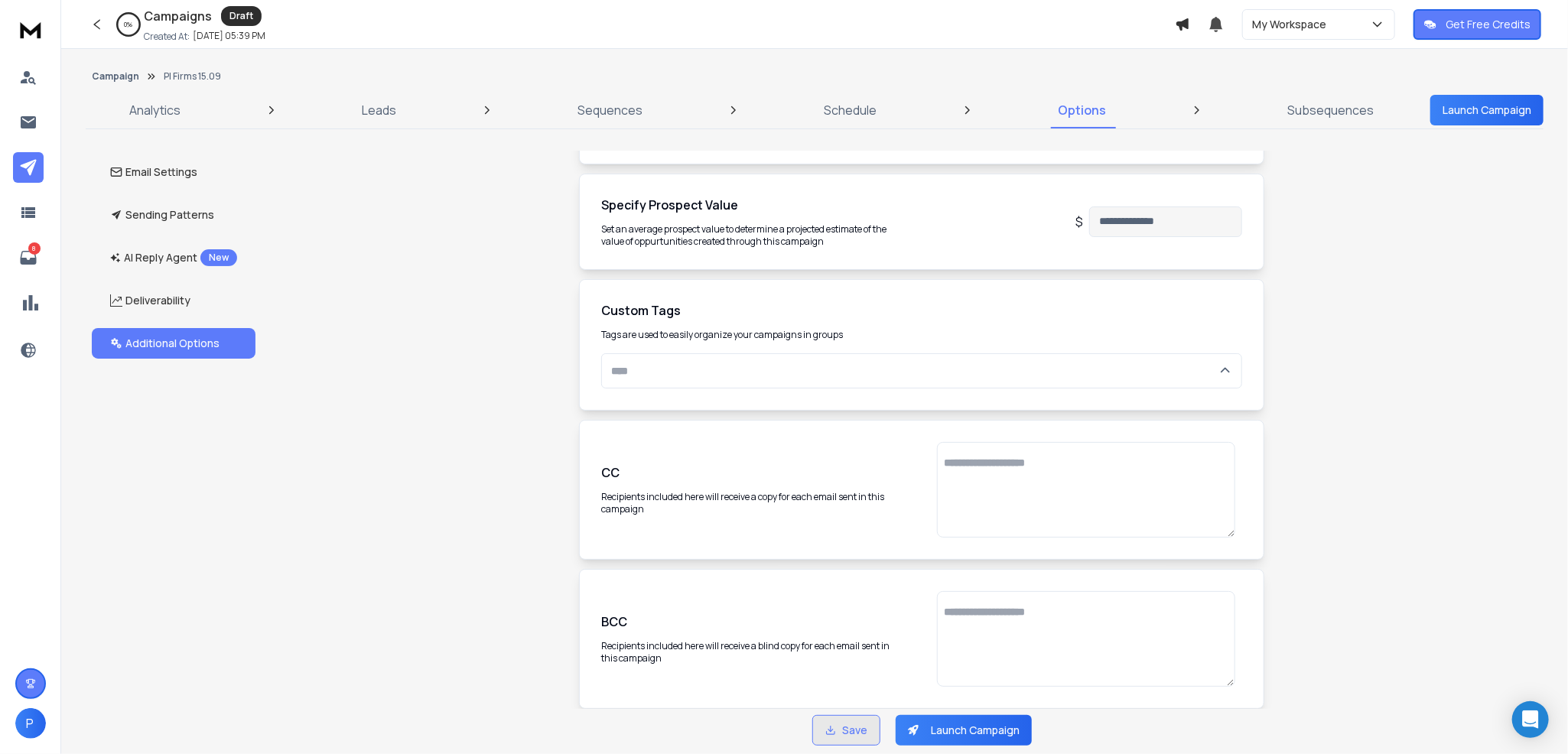
click at [851, 727] on button "Save" at bounding box center [846, 729] width 68 height 31
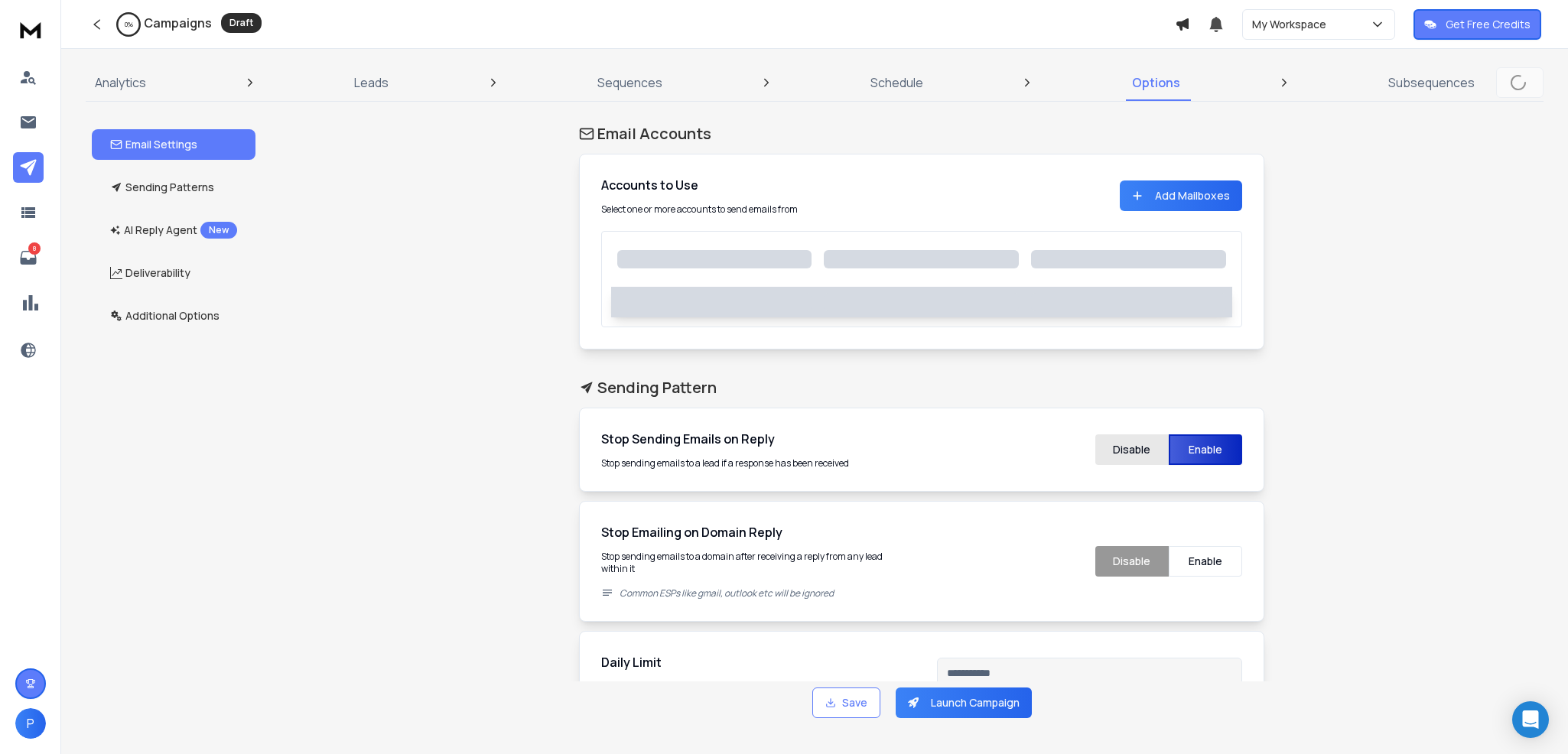
select select "*"
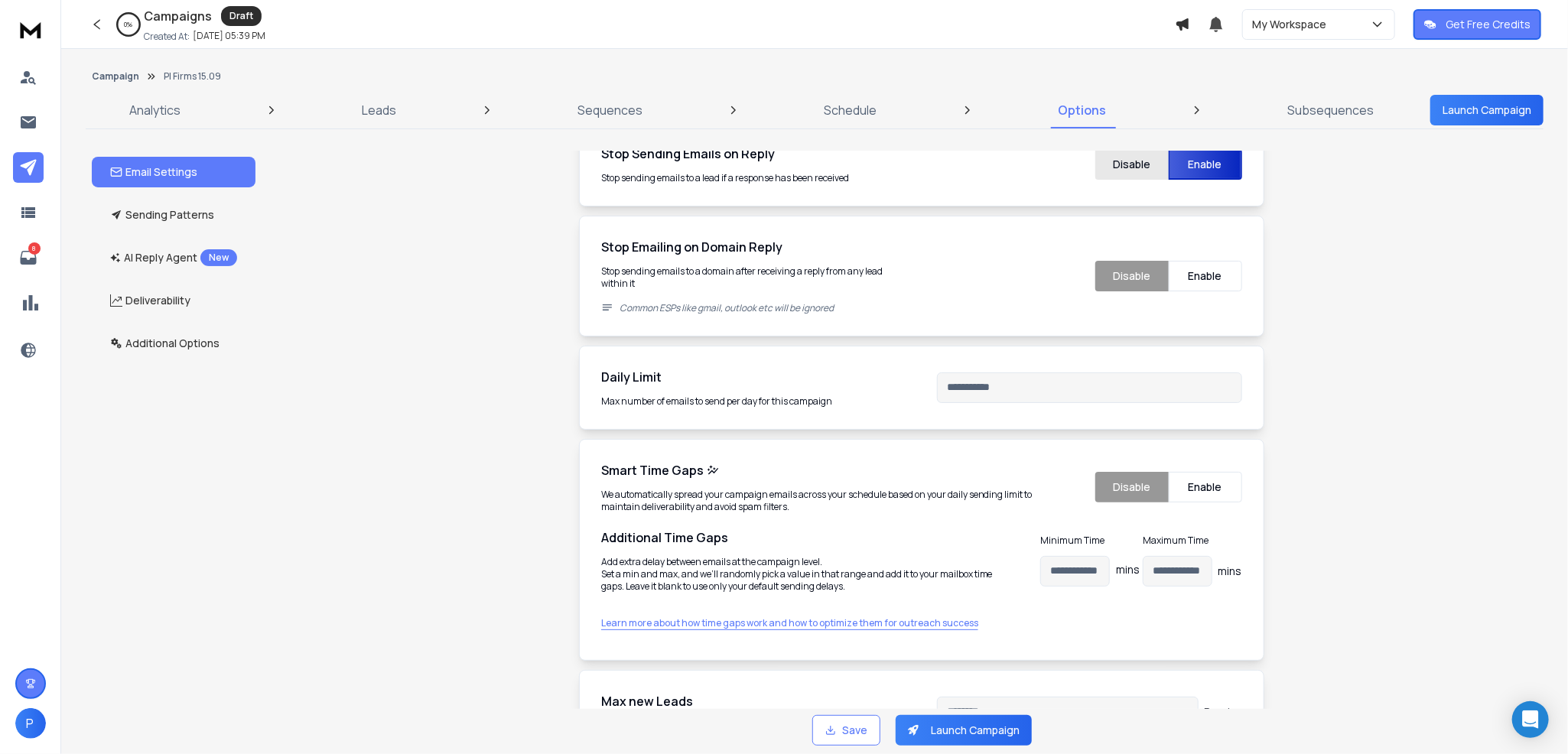
scroll to position [459, 0]
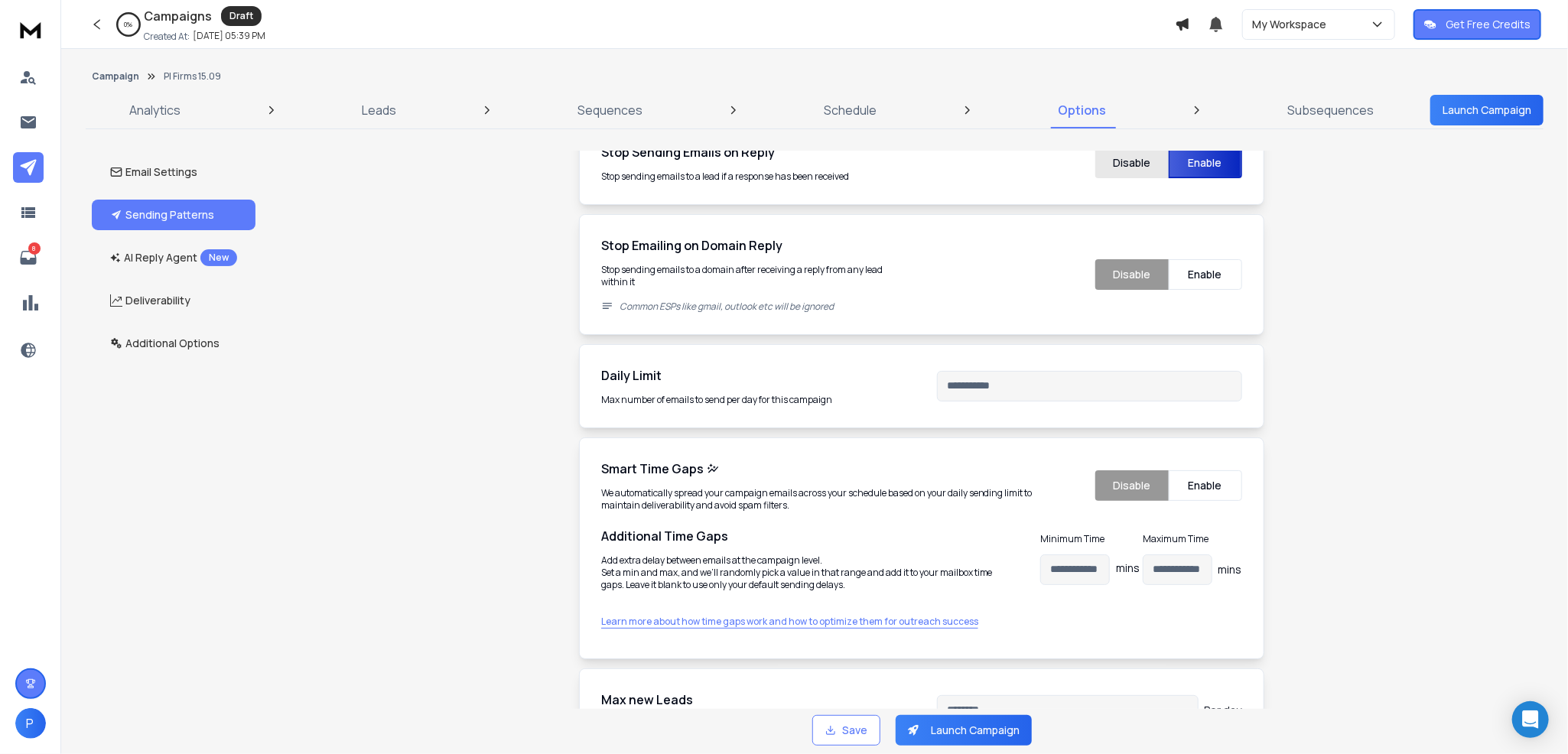
drag, startPoint x: 1046, startPoint y: 573, endPoint x: 982, endPoint y: 566, distance: 64.4
click at [982, 566] on div "Additional Time Gaps Add extra delay between emails at the campaign level. Set …" at bounding box center [921, 558] width 641 height 64
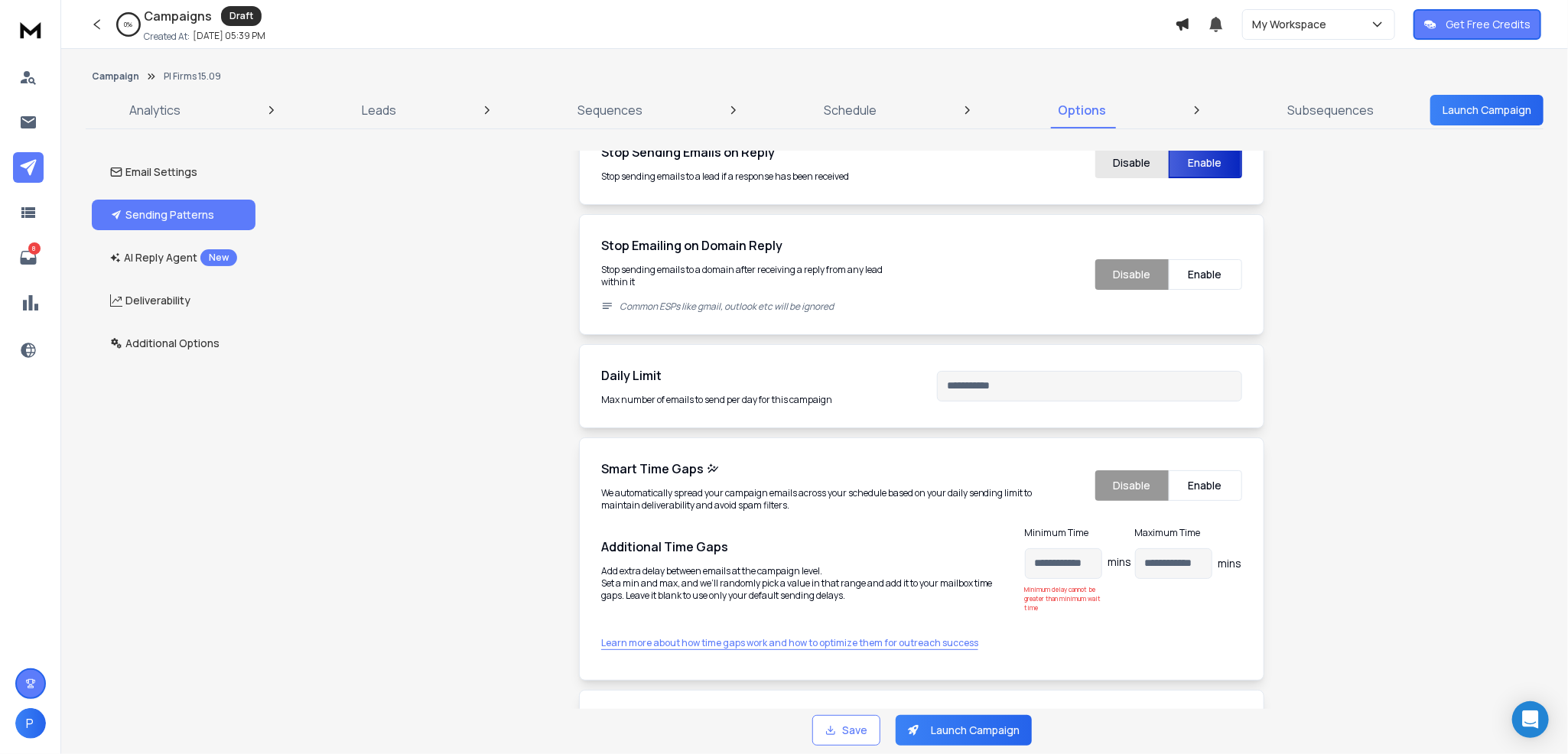
type input "*"
click at [1147, 562] on input "*" at bounding box center [1173, 562] width 77 height 31
drag, startPoint x: 1153, startPoint y: 561, endPoint x: 1128, endPoint y: 561, distance: 25.0
click at [1135, 561] on input "*" at bounding box center [1173, 562] width 77 height 31
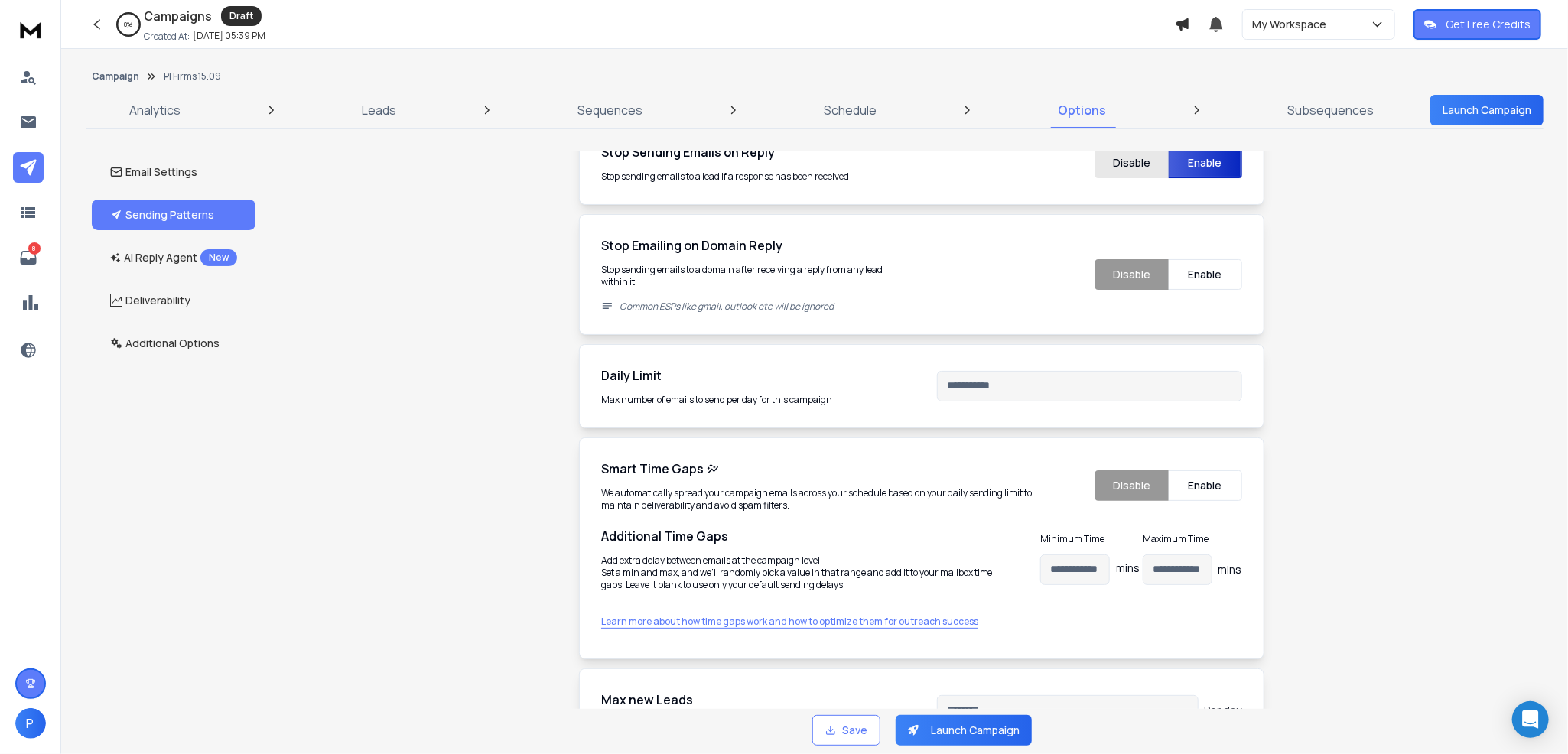
type input "**"
drag, startPoint x: 1045, startPoint y: 566, endPoint x: 985, endPoint y: 565, distance: 60.0
click at [985, 565] on div "Additional Time Gaps Add extra delay between emails at the campaign level. Set …" at bounding box center [921, 558] width 641 height 64
type input "**"
click at [1292, 501] on div "Email Accounts Accounts to Use Select one or more accounts to send emails from …" at bounding box center [930, 429] width 1301 height 558
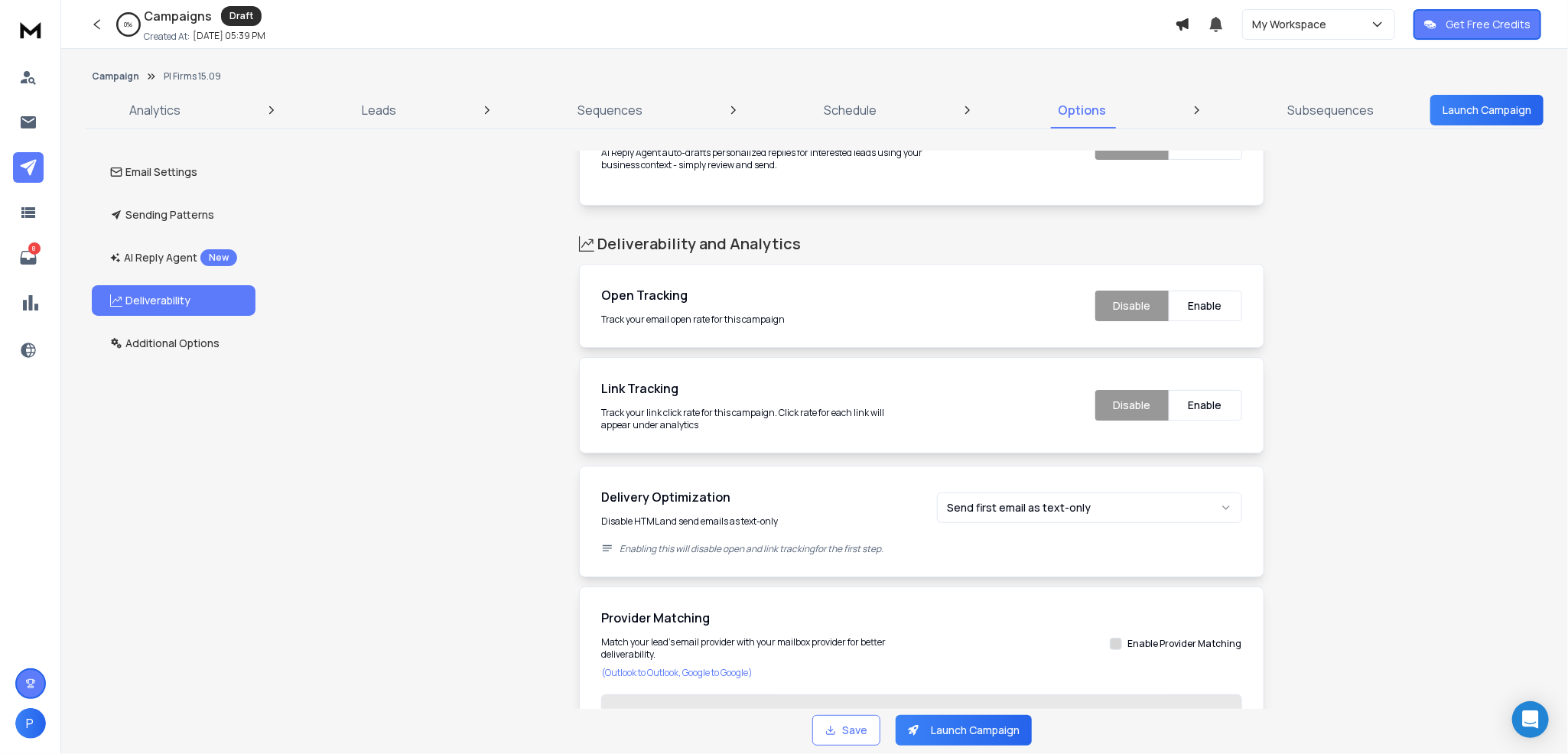
scroll to position [1681, 0]
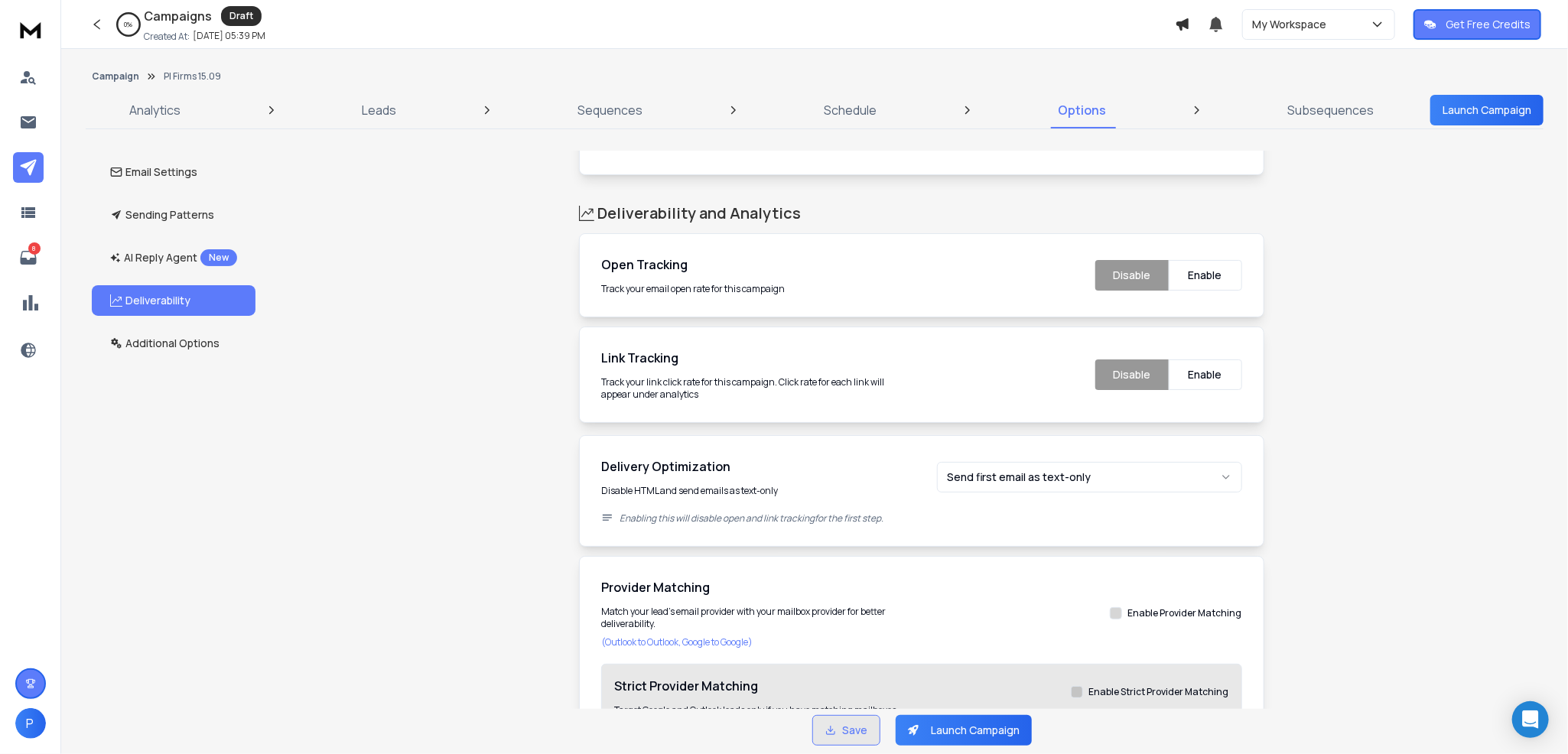
click at [858, 726] on button "Save" at bounding box center [846, 729] width 68 height 31
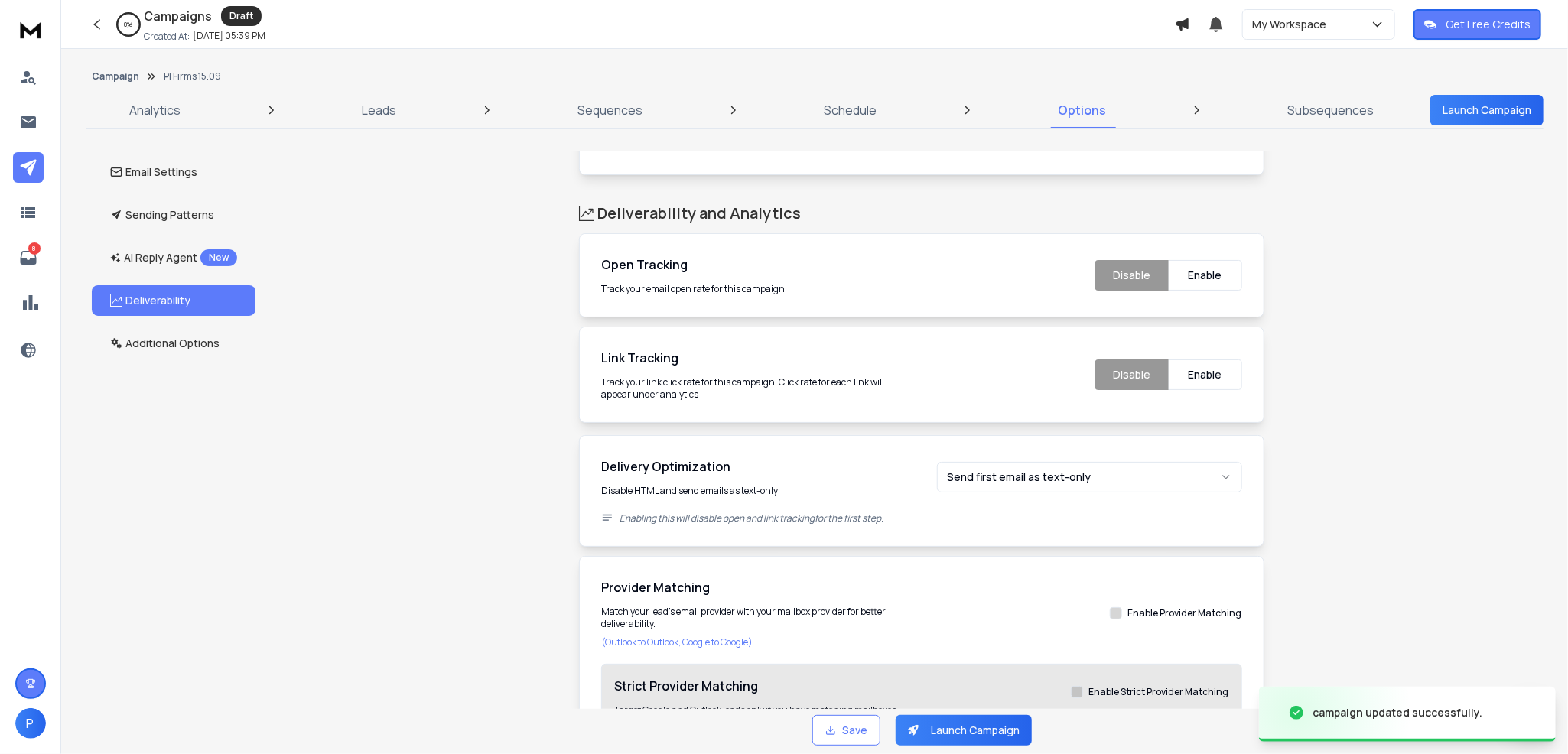
click at [927, 727] on button "Launch Campaign" at bounding box center [963, 729] width 136 height 31
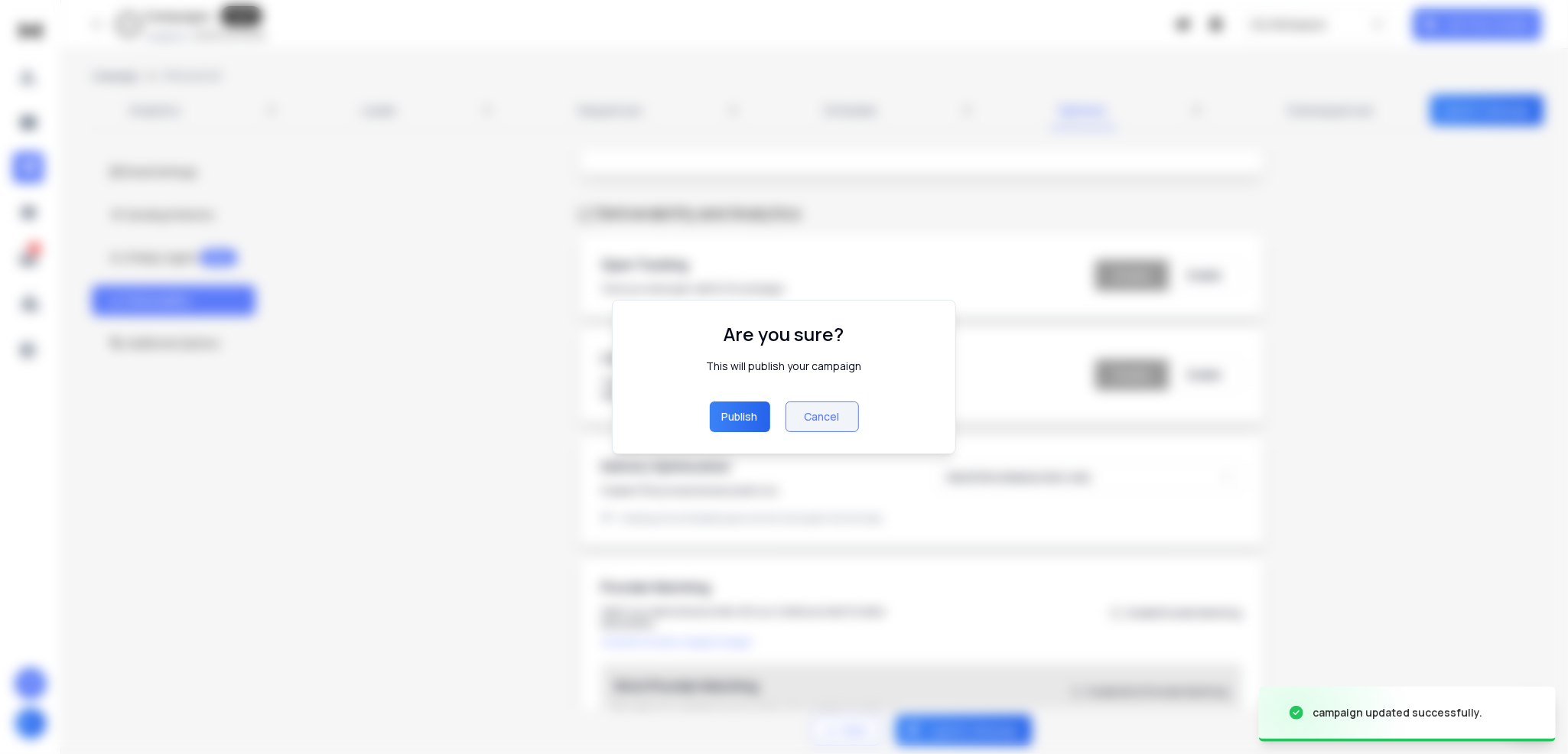
click at [743, 424] on button "Publish" at bounding box center [740, 416] width 60 height 31
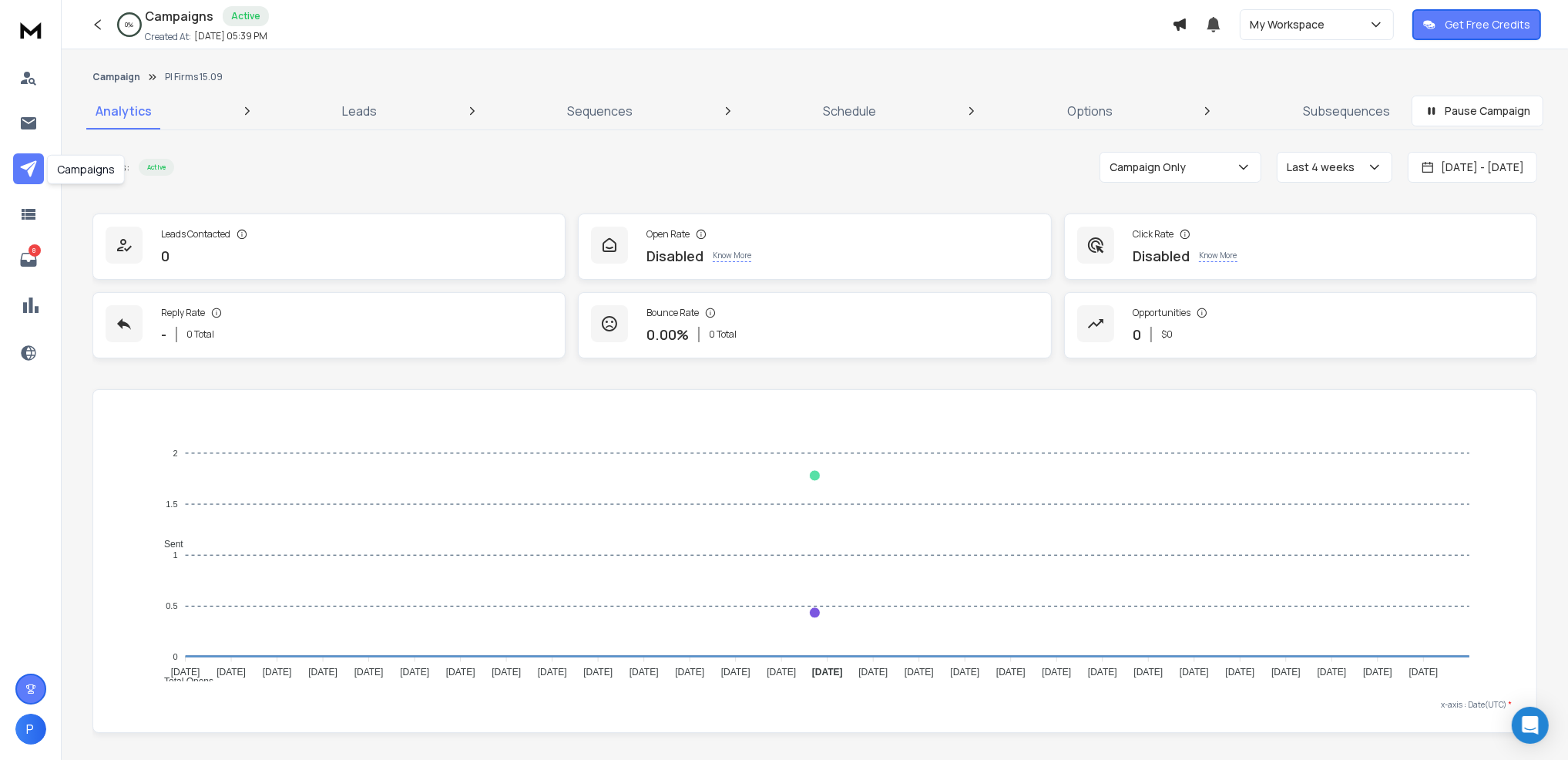
click at [23, 166] on icon at bounding box center [27, 168] width 16 height 16
